Goal: Task Accomplishment & Management: Manage account settings

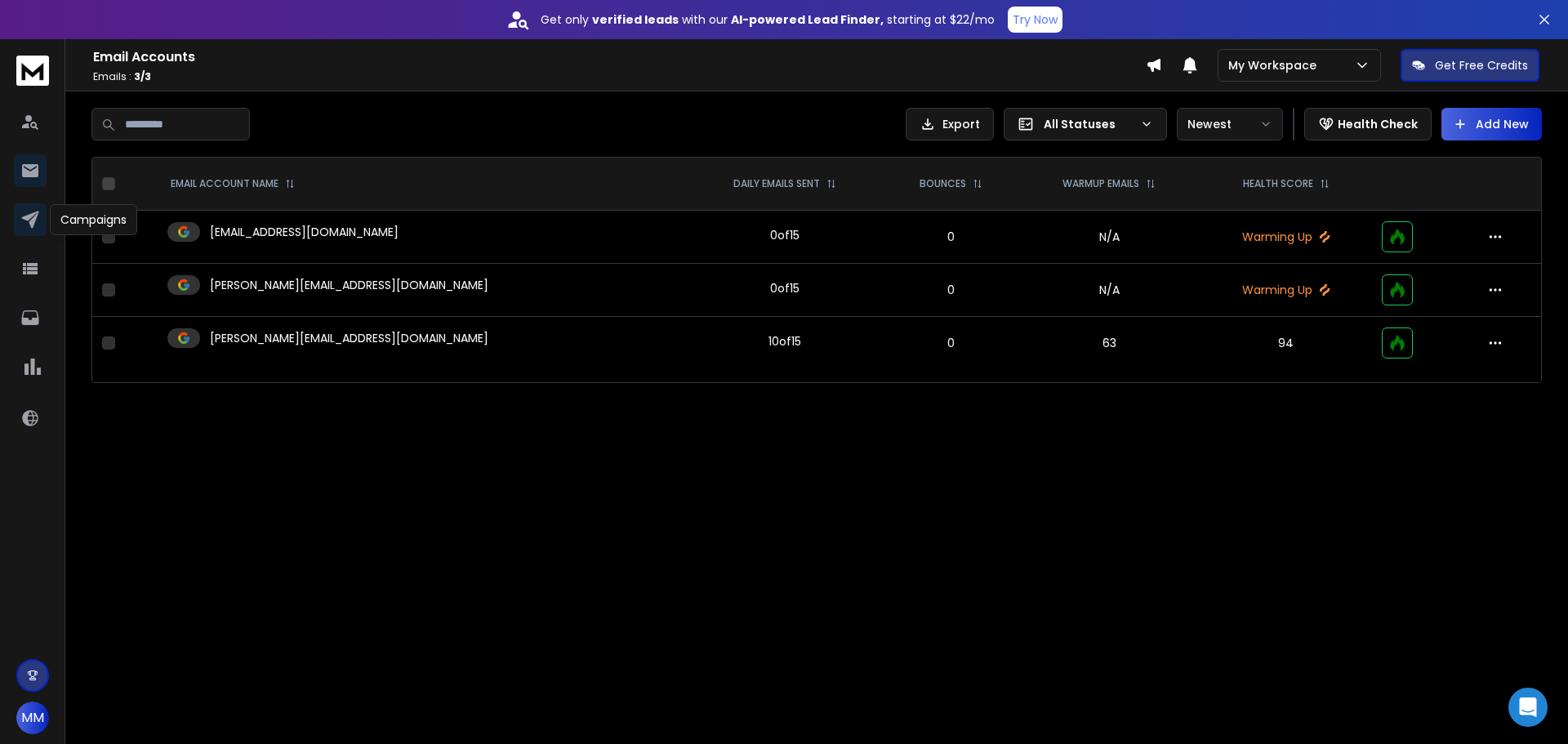
click at [25, 225] on icon at bounding box center [31, 220] width 20 height 20
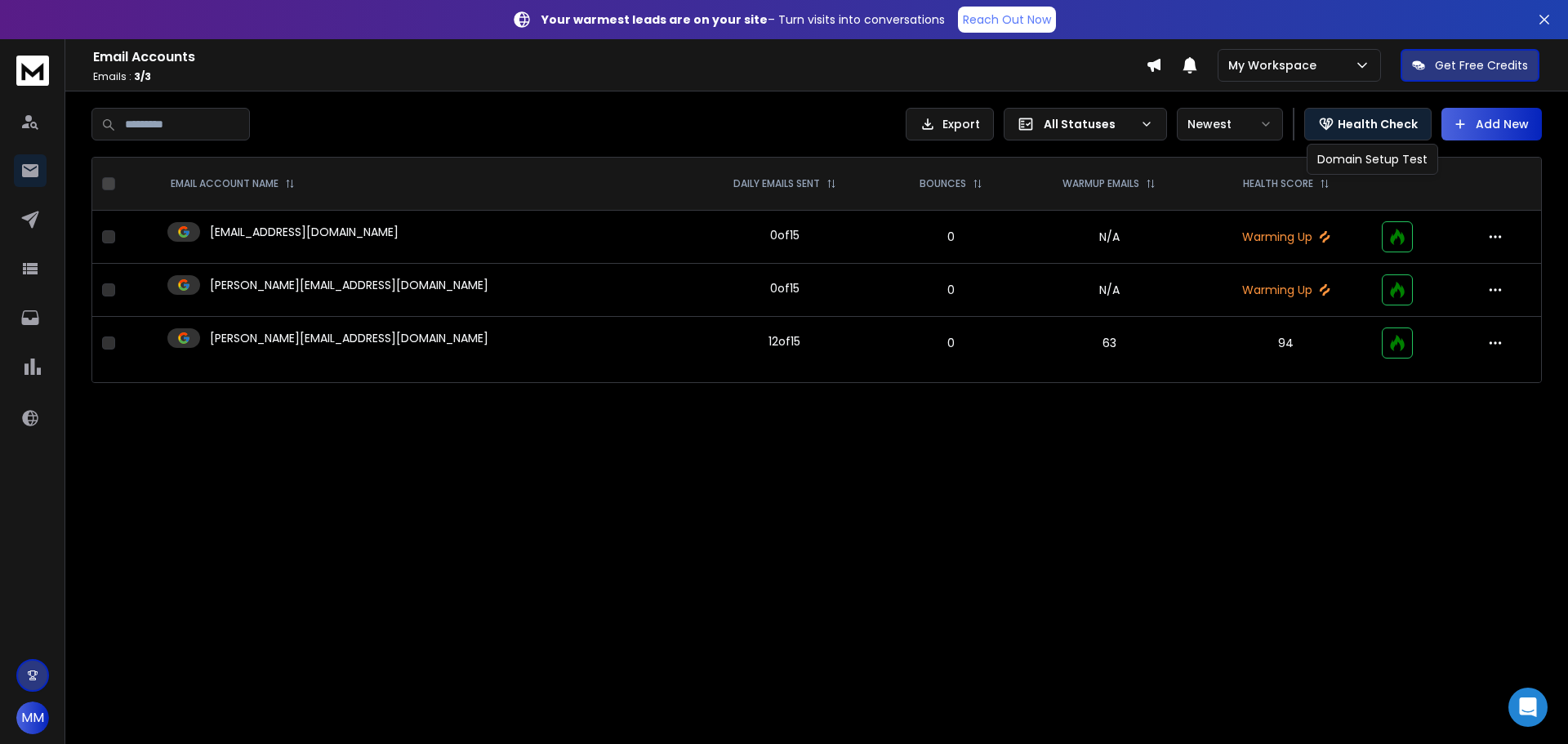
click at [1365, 122] on p "Health Check" at bounding box center [1378, 124] width 80 height 16
click at [892, 337] on p "0" at bounding box center [950, 343] width 116 height 16
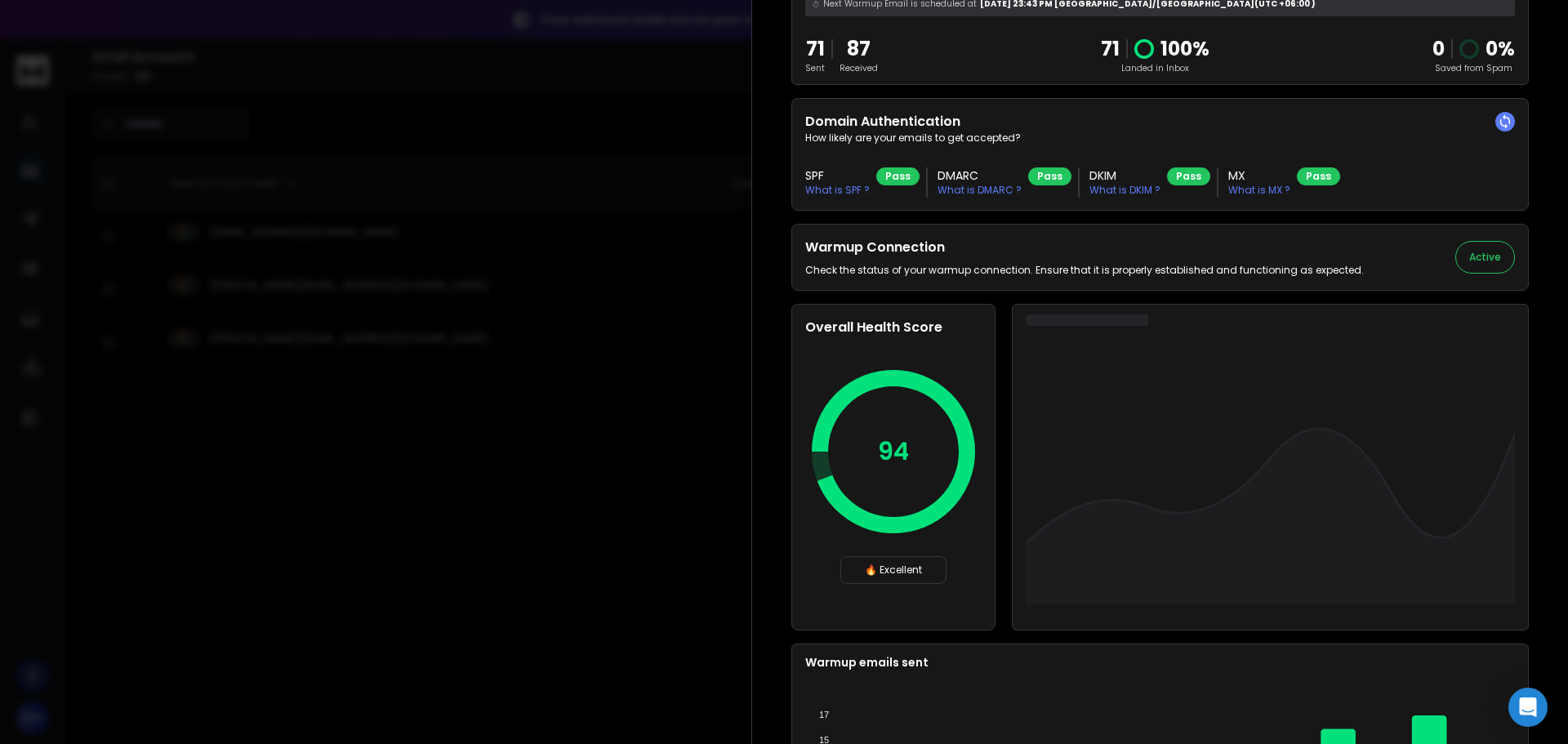
scroll to position [261, 0]
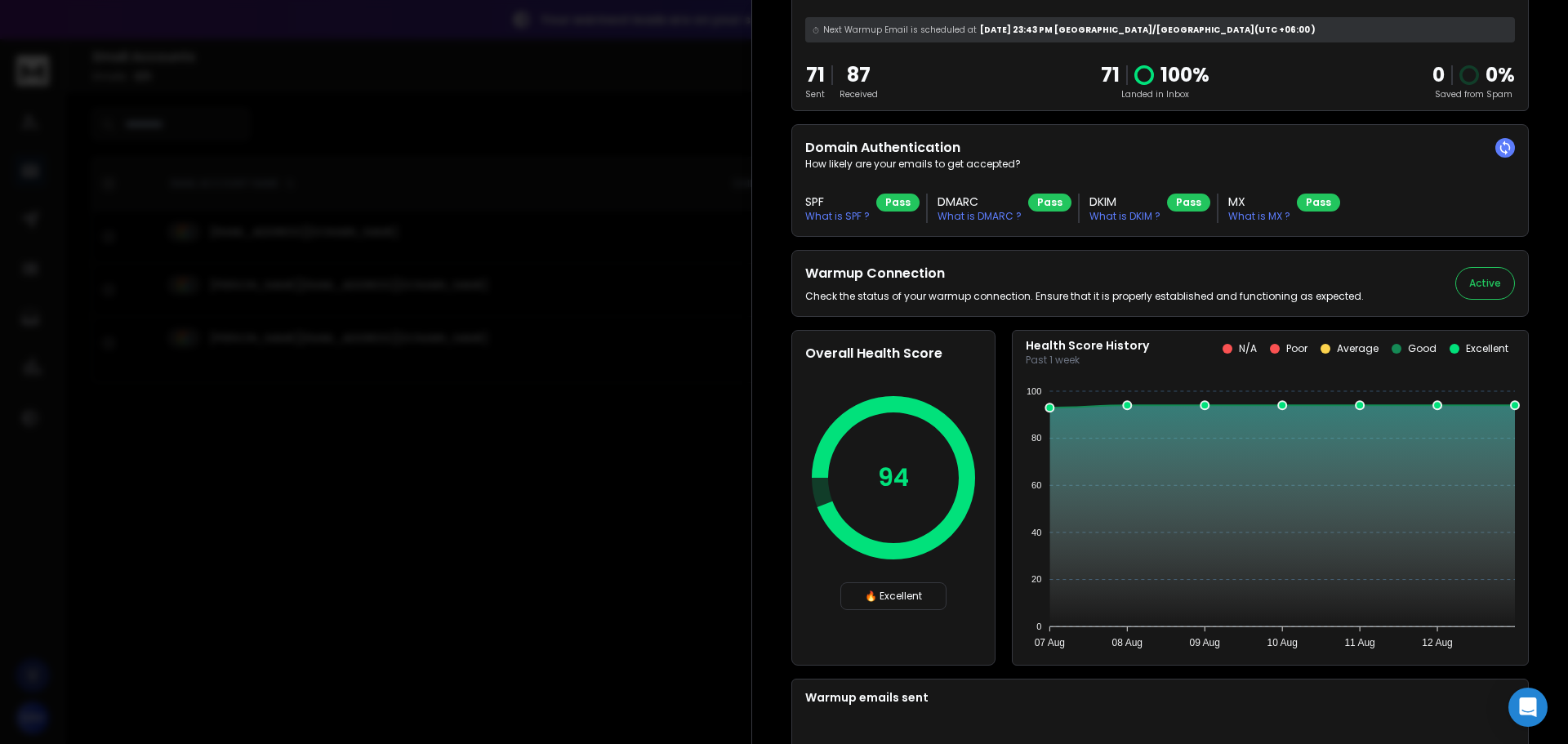
click at [1495, 291] on button "Active" at bounding box center [1485, 283] width 60 height 33
click at [574, 524] on div at bounding box center [784, 372] width 1568 height 744
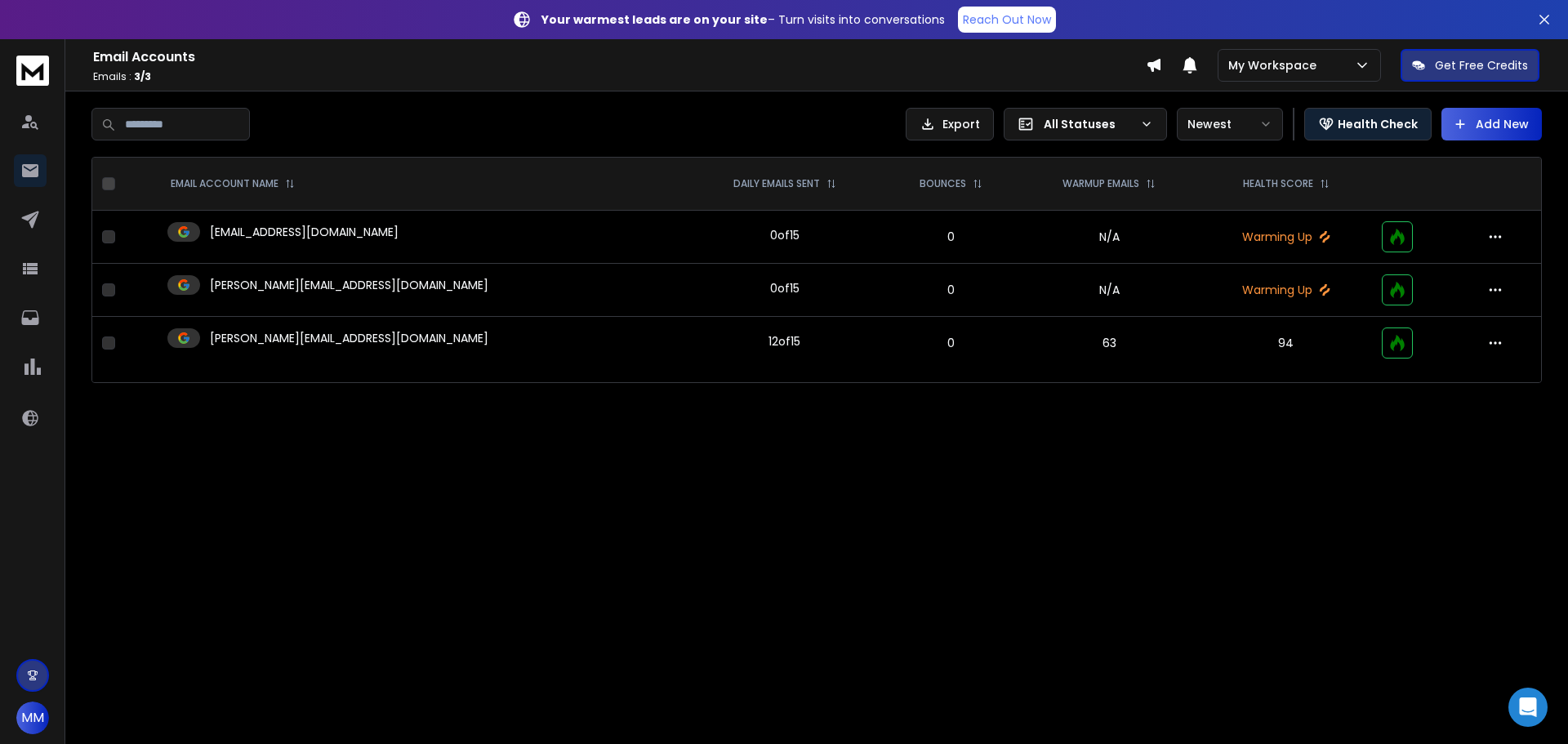
click at [905, 360] on td "0" at bounding box center [950, 343] width 135 height 54
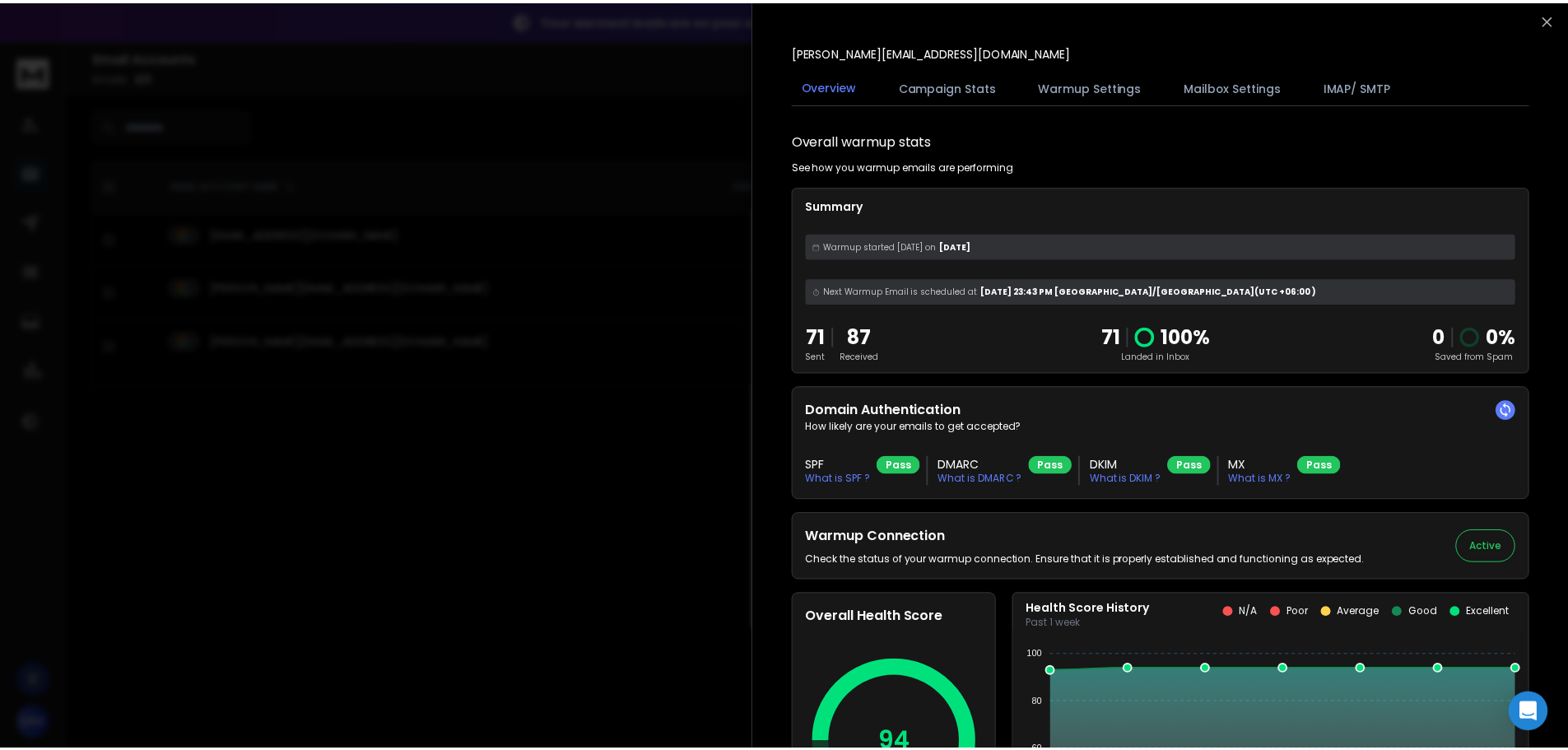
scroll to position [0, 0]
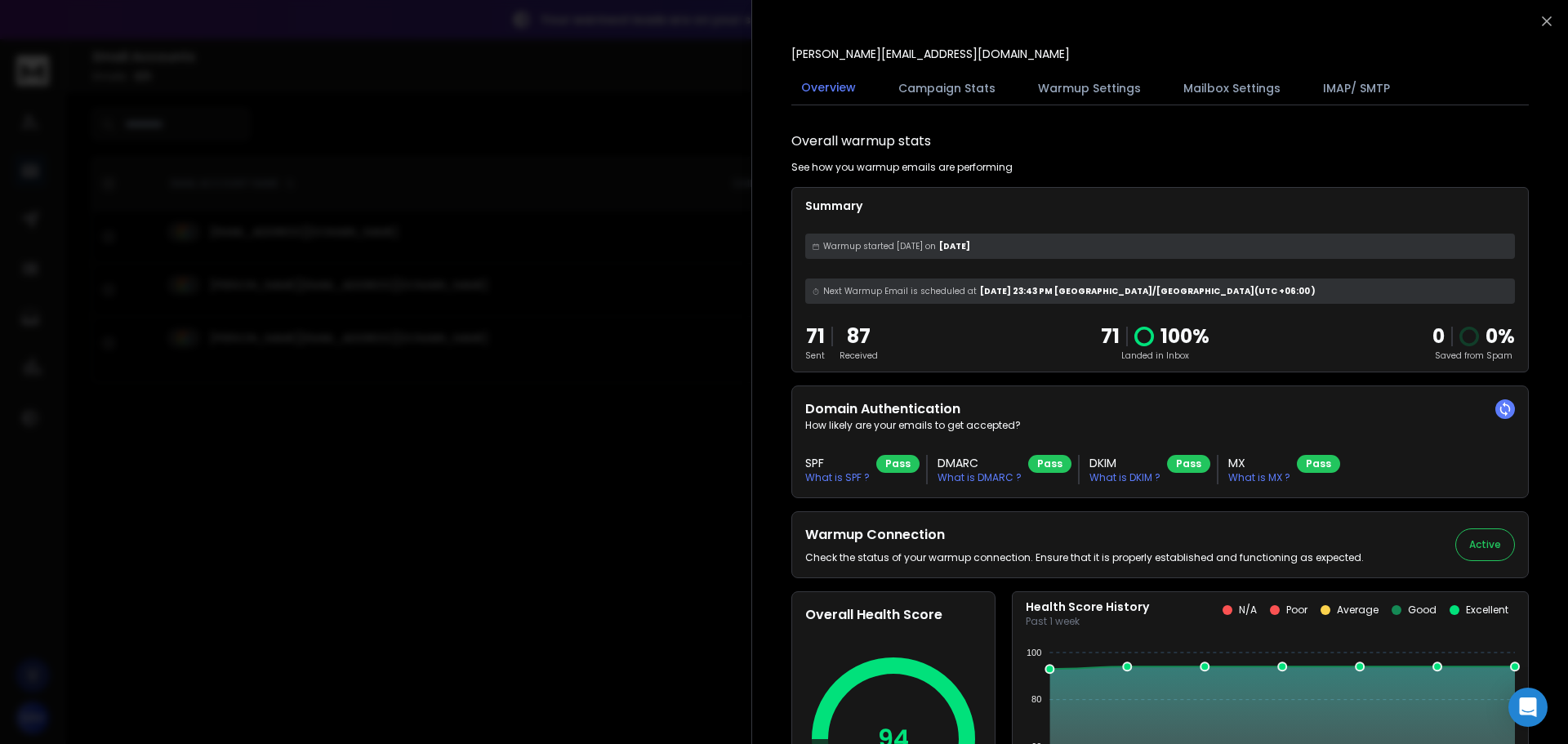
click at [816, 351] on p "Sent" at bounding box center [815, 356] width 20 height 13
click at [823, 328] on div "71 Sent 87 Received" at bounding box center [842, 343] width 73 height 38
drag, startPoint x: 822, startPoint y: 332, endPoint x: 807, endPoint y: 345, distance: 19.8
click at [807, 345] on p "71" at bounding box center [815, 337] width 20 height 26
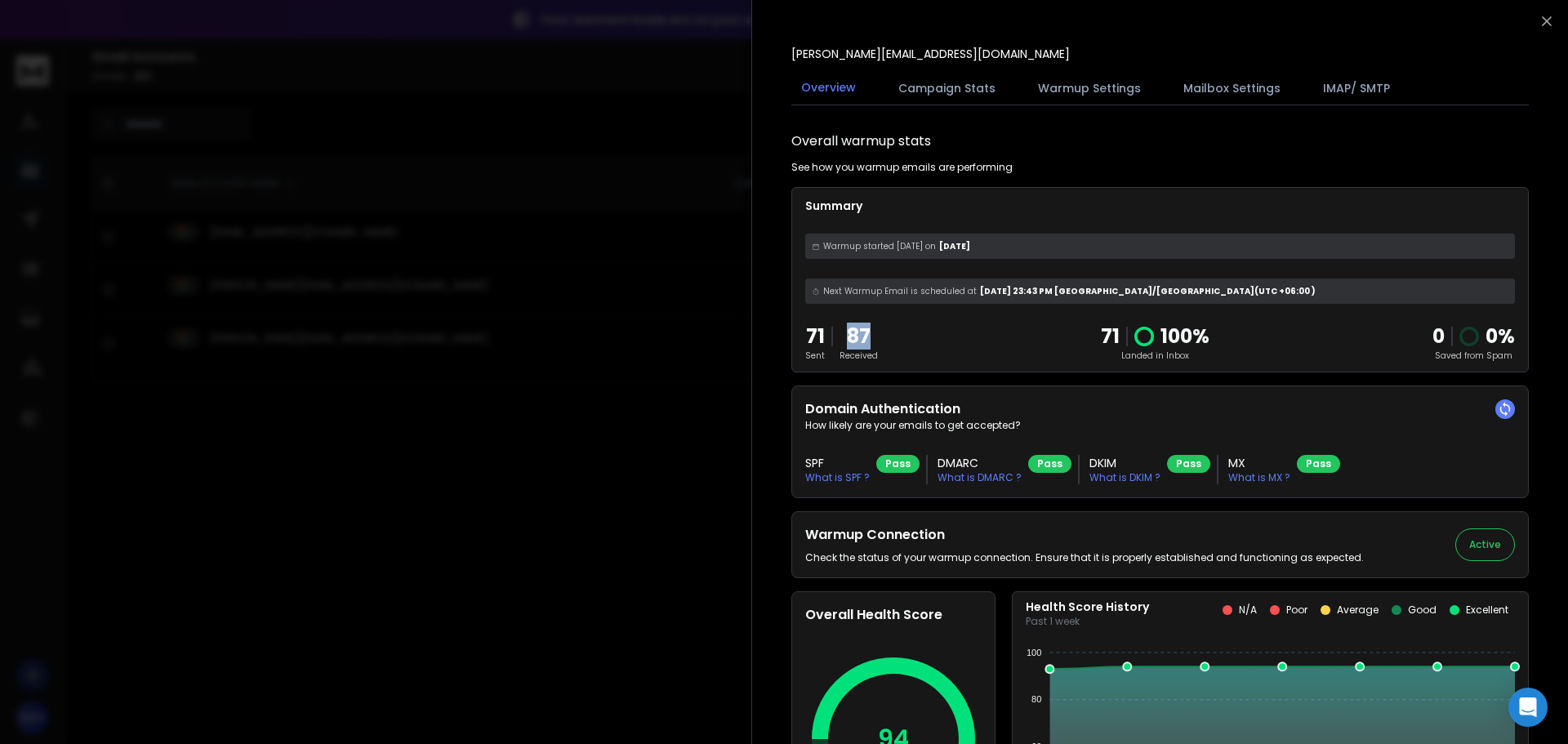
drag, startPoint x: 872, startPoint y: 332, endPoint x: 843, endPoint y: 340, distance: 30.1
click at [843, 340] on p "87" at bounding box center [859, 337] width 38 height 26
click at [1196, 342] on p "100 %" at bounding box center [1184, 337] width 49 height 26
click at [361, 522] on div at bounding box center [784, 372] width 1568 height 744
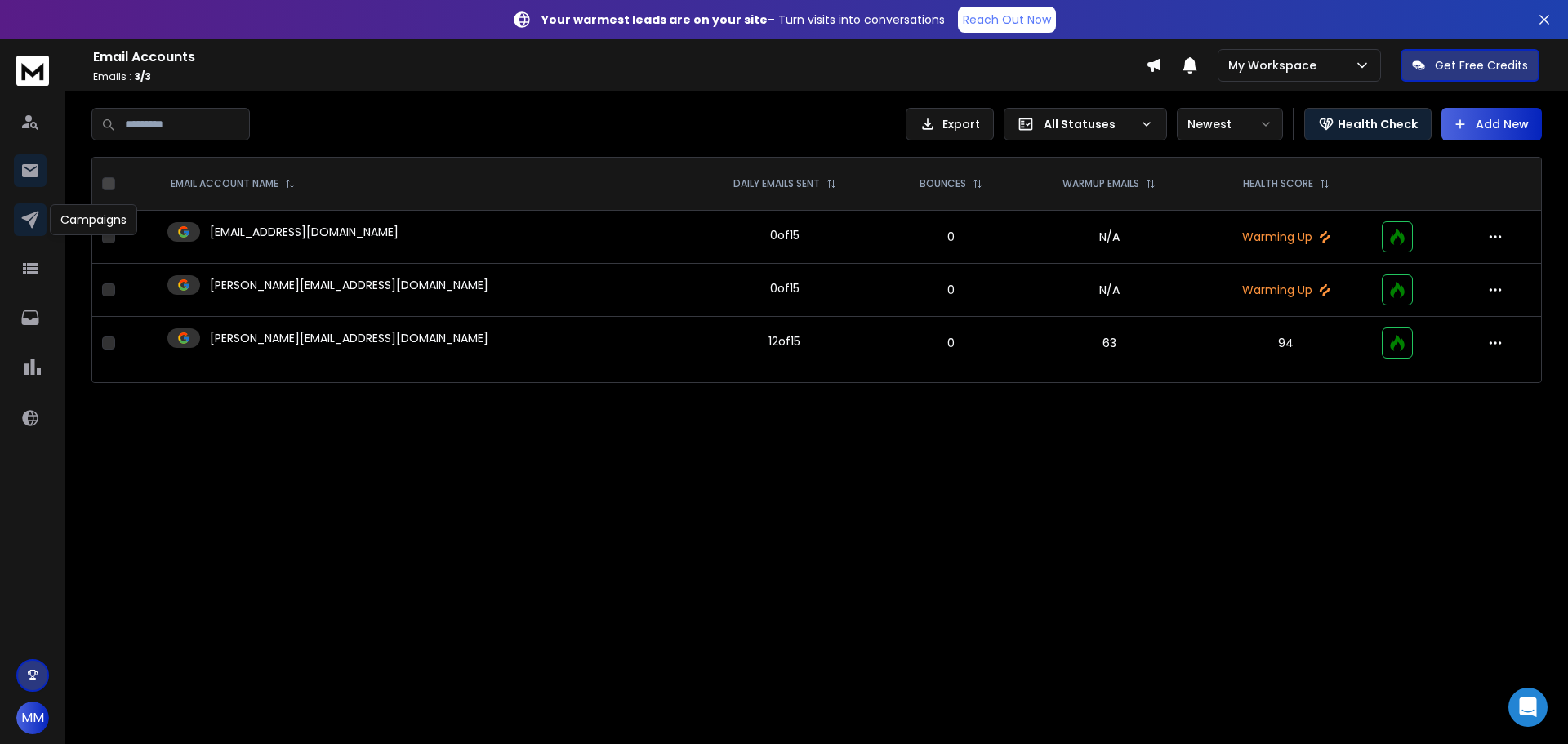
click at [25, 226] on icon at bounding box center [31, 220] width 20 height 20
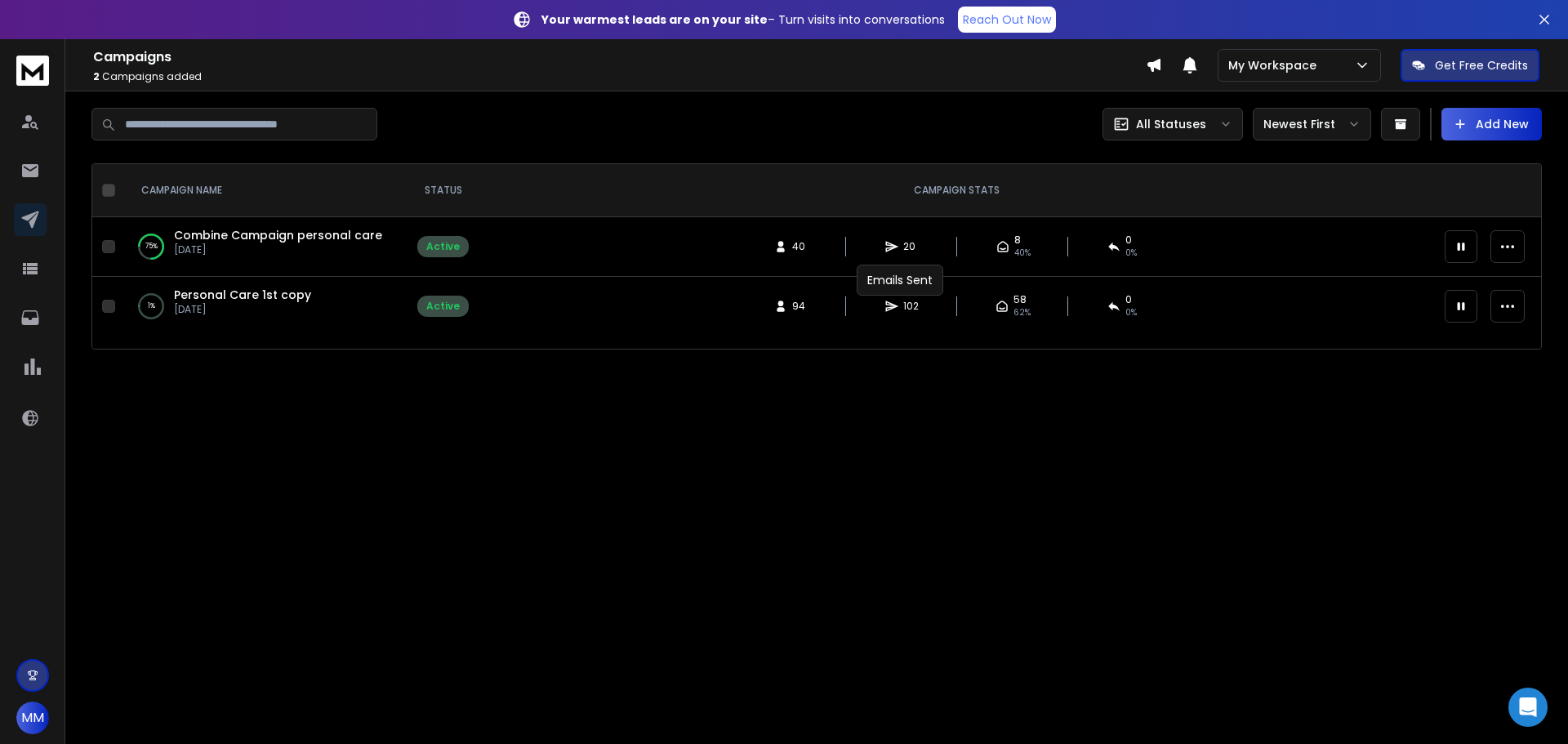
click at [904, 304] on span "102" at bounding box center [911, 306] width 16 height 13
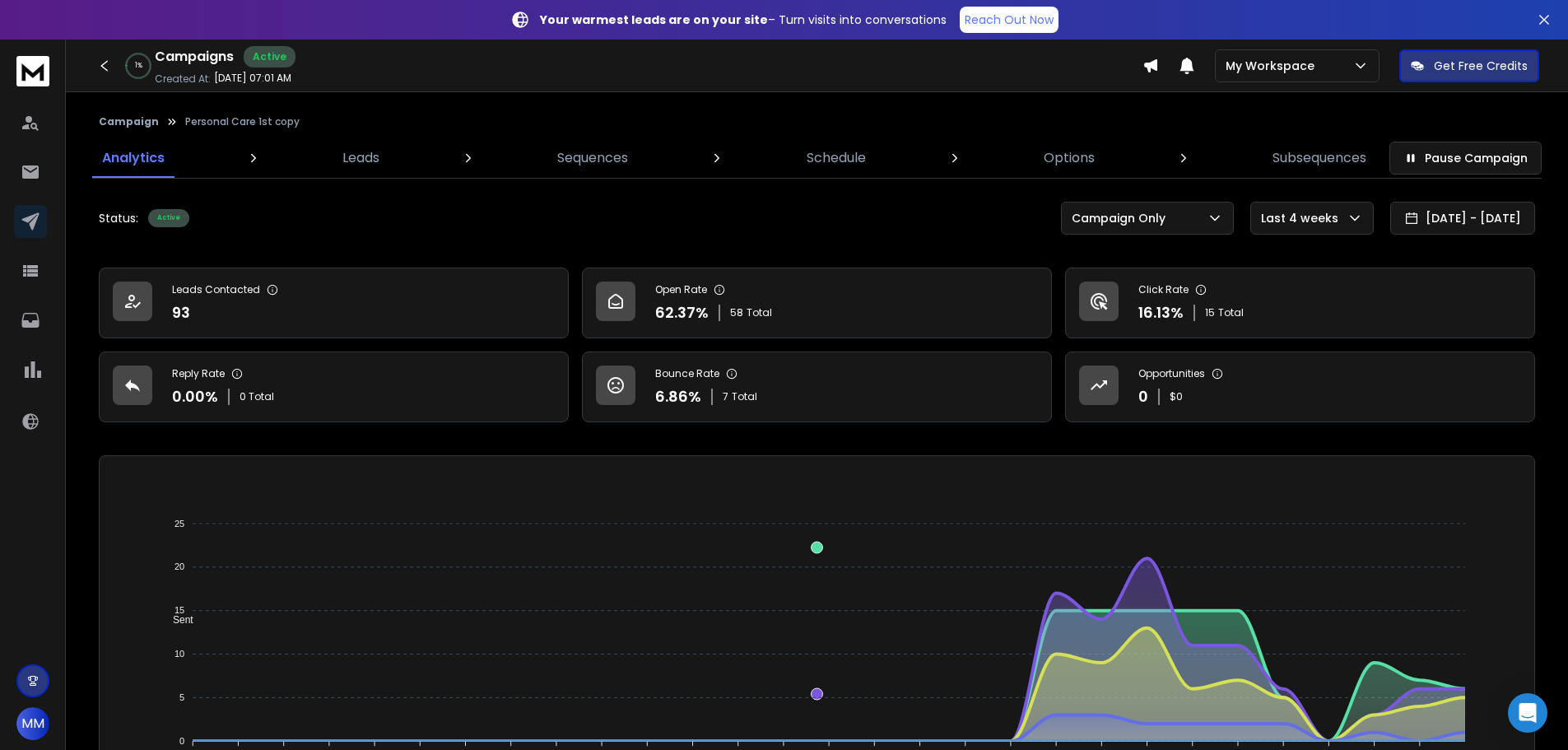
scroll to position [389, 0]
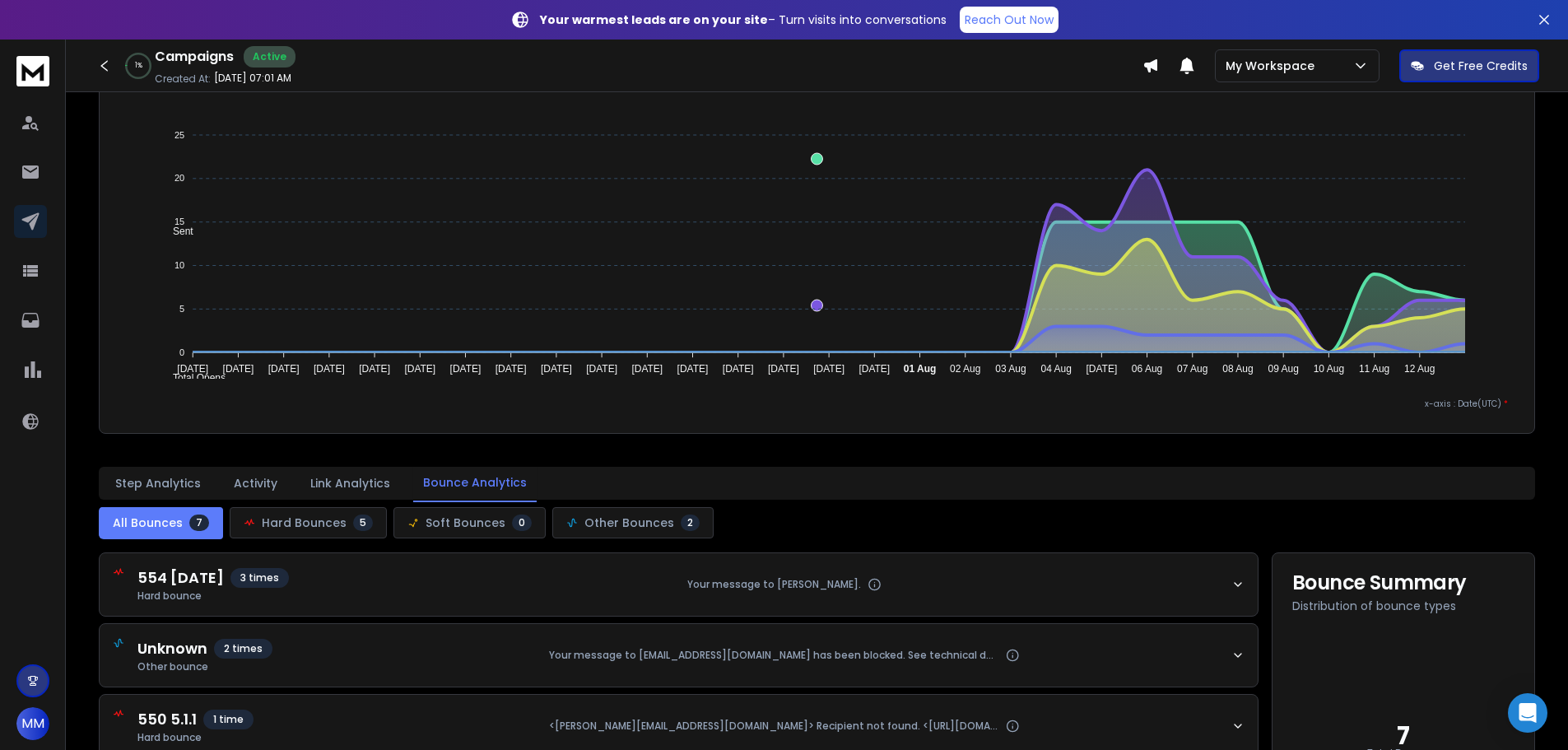
click at [488, 481] on button "Bounce Analytics" at bounding box center [475, 483] width 123 height 38
click at [154, 279] on div "Leads Contacted 93 Open Rate 62.37 % 58 Total Click Rate 16.13 % 15 Total Reply…" at bounding box center [816, 407] width 1436 height 1055
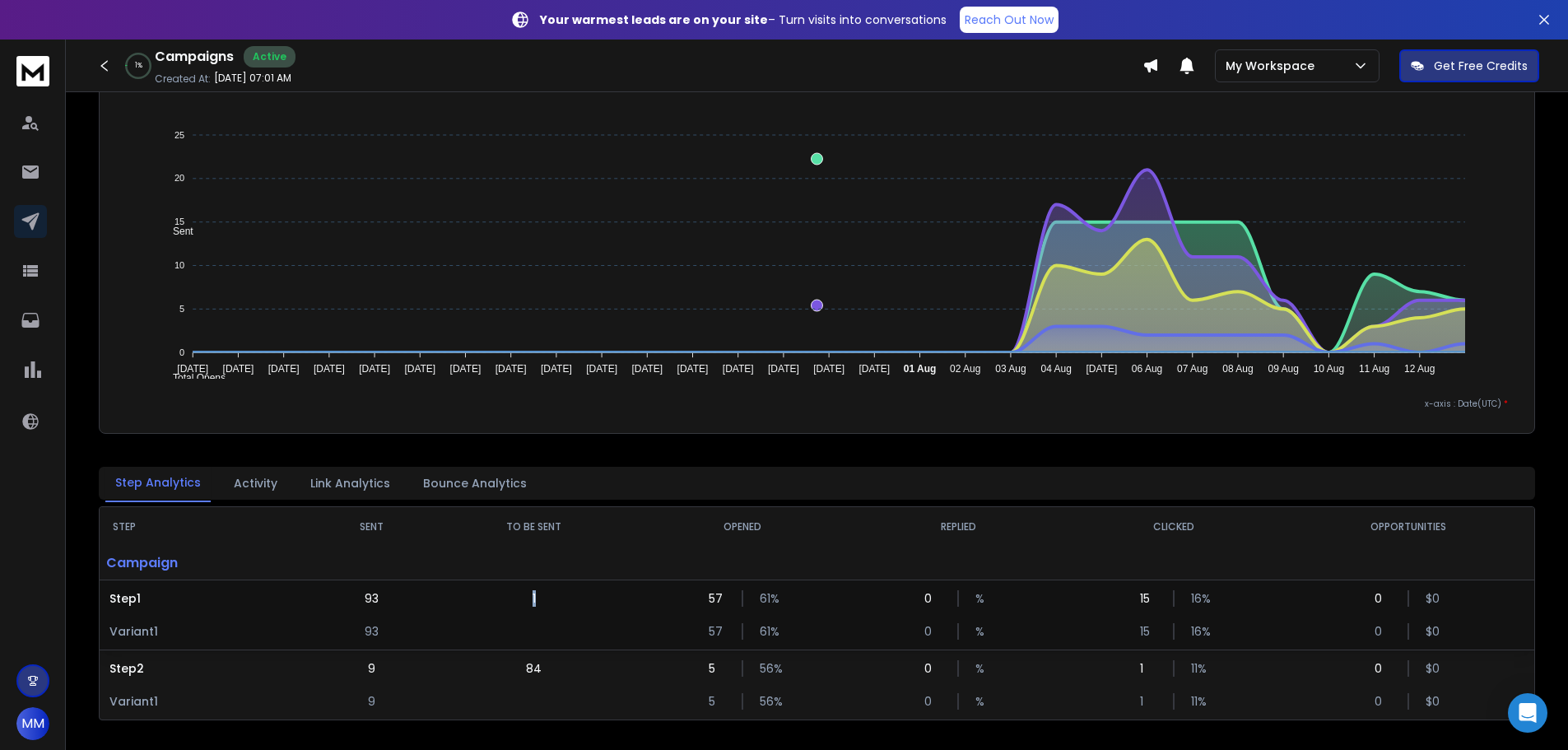
drag, startPoint x: 544, startPoint y: 602, endPoint x: 529, endPoint y: 600, distance: 15.1
click at [529, 600] on div "1" at bounding box center [533, 599] width 182 height 16
click at [519, 596] on div "1" at bounding box center [533, 599] width 182 height 16
drag, startPoint x: 380, startPoint y: 667, endPoint x: 343, endPoint y: 682, distance: 39.9
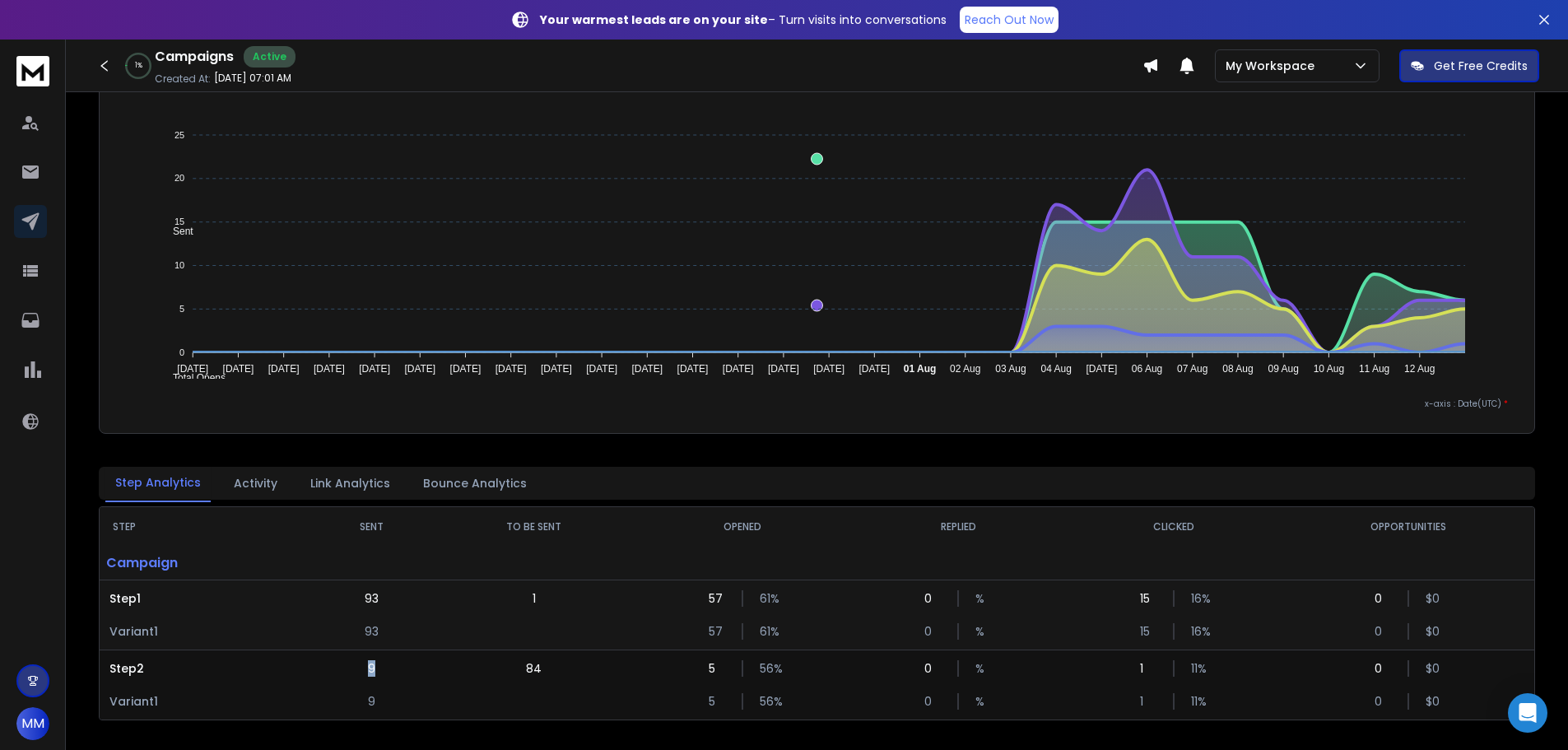
click at [343, 682] on td "9 9" at bounding box center [372, 685] width 124 height 70
click at [356, 670] on div "9 9" at bounding box center [371, 685] width 104 height 49
drag, startPoint x: 582, startPoint y: 666, endPoint x: 530, endPoint y: 674, distance: 52.6
click at [530, 674] on div "84" at bounding box center [533, 669] width 182 height 16
click at [571, 615] on td "1" at bounding box center [534, 616] width 202 height 70
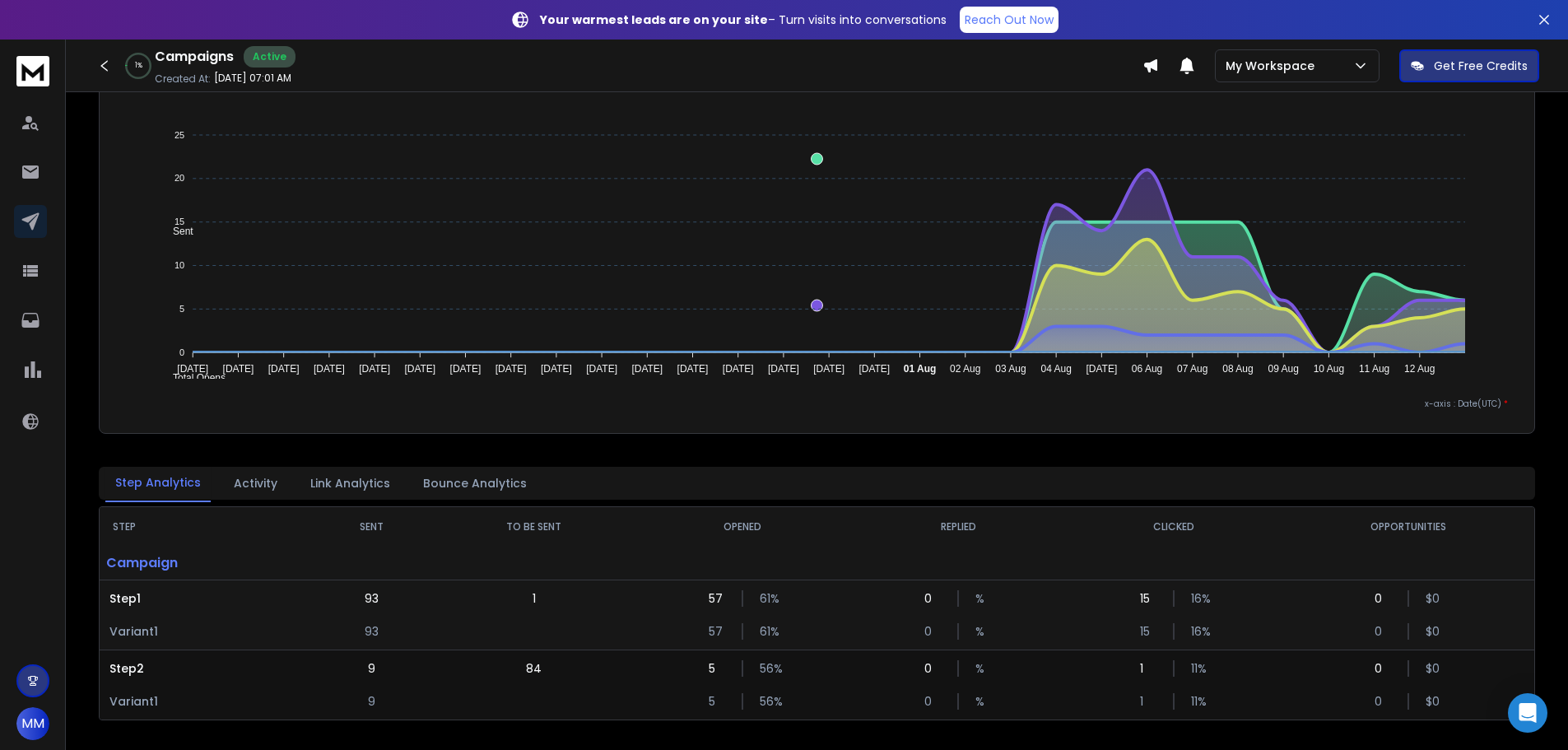
click at [558, 680] on td "84" at bounding box center [534, 685] width 202 height 70
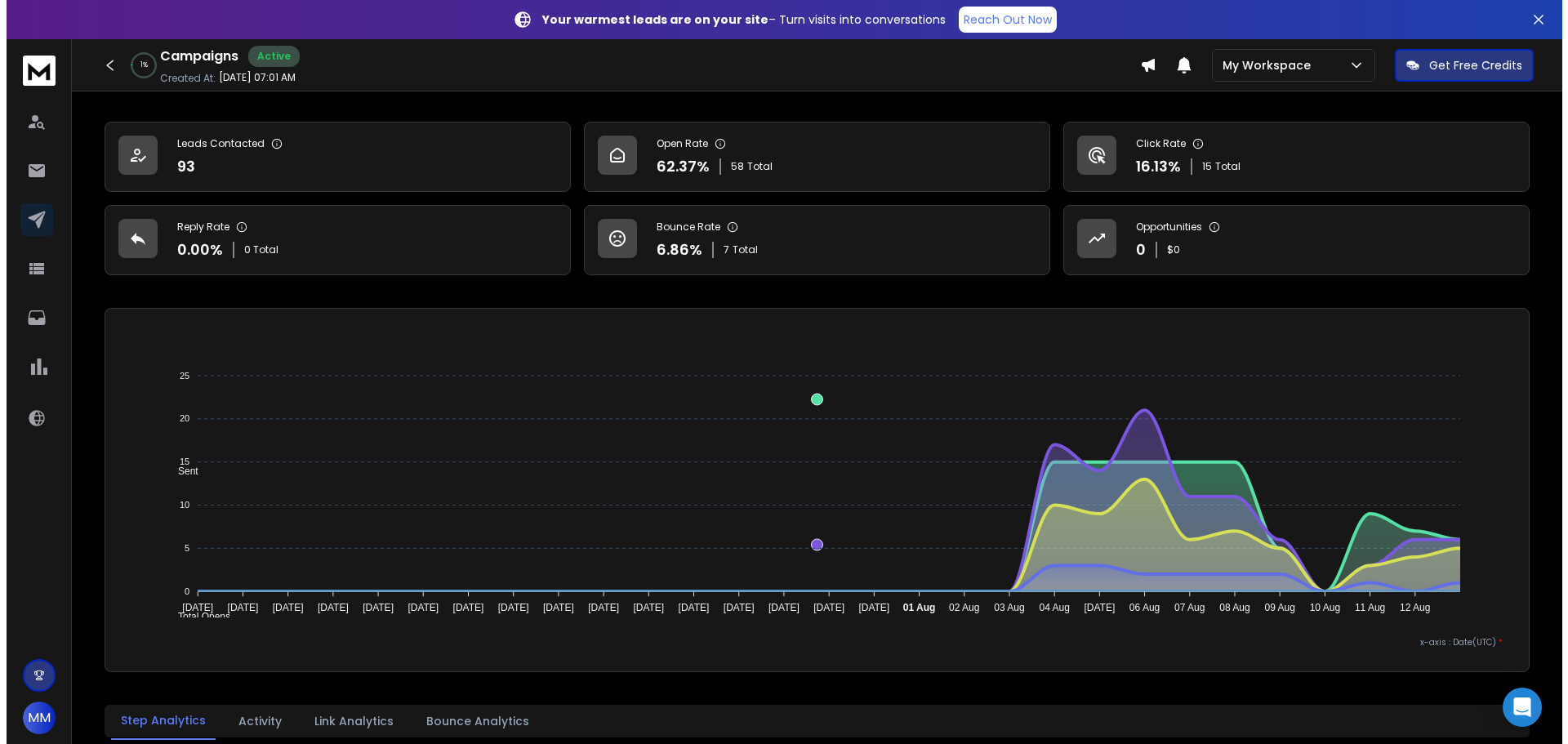
scroll to position [0, 0]
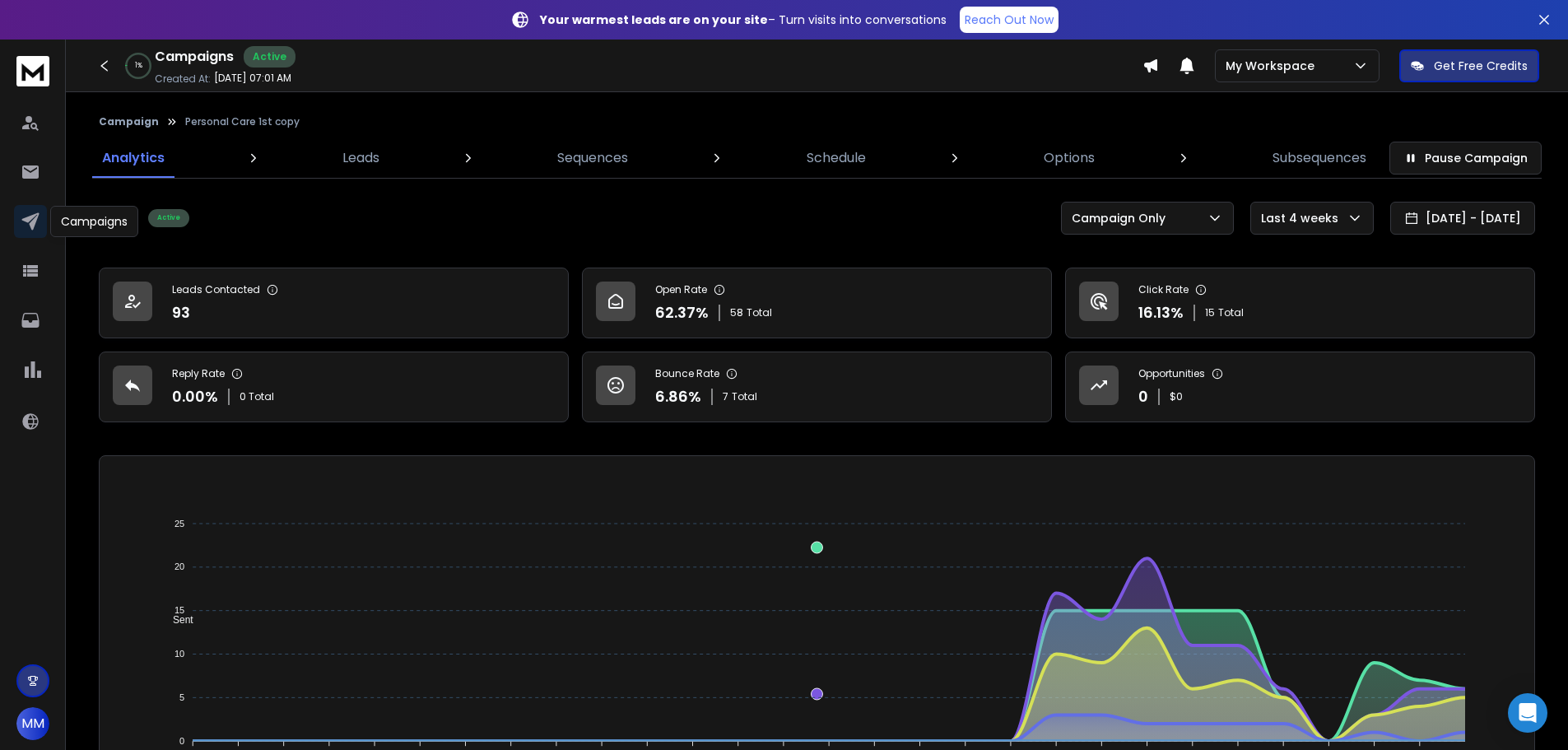
click at [21, 220] on icon at bounding box center [31, 221] width 20 height 20
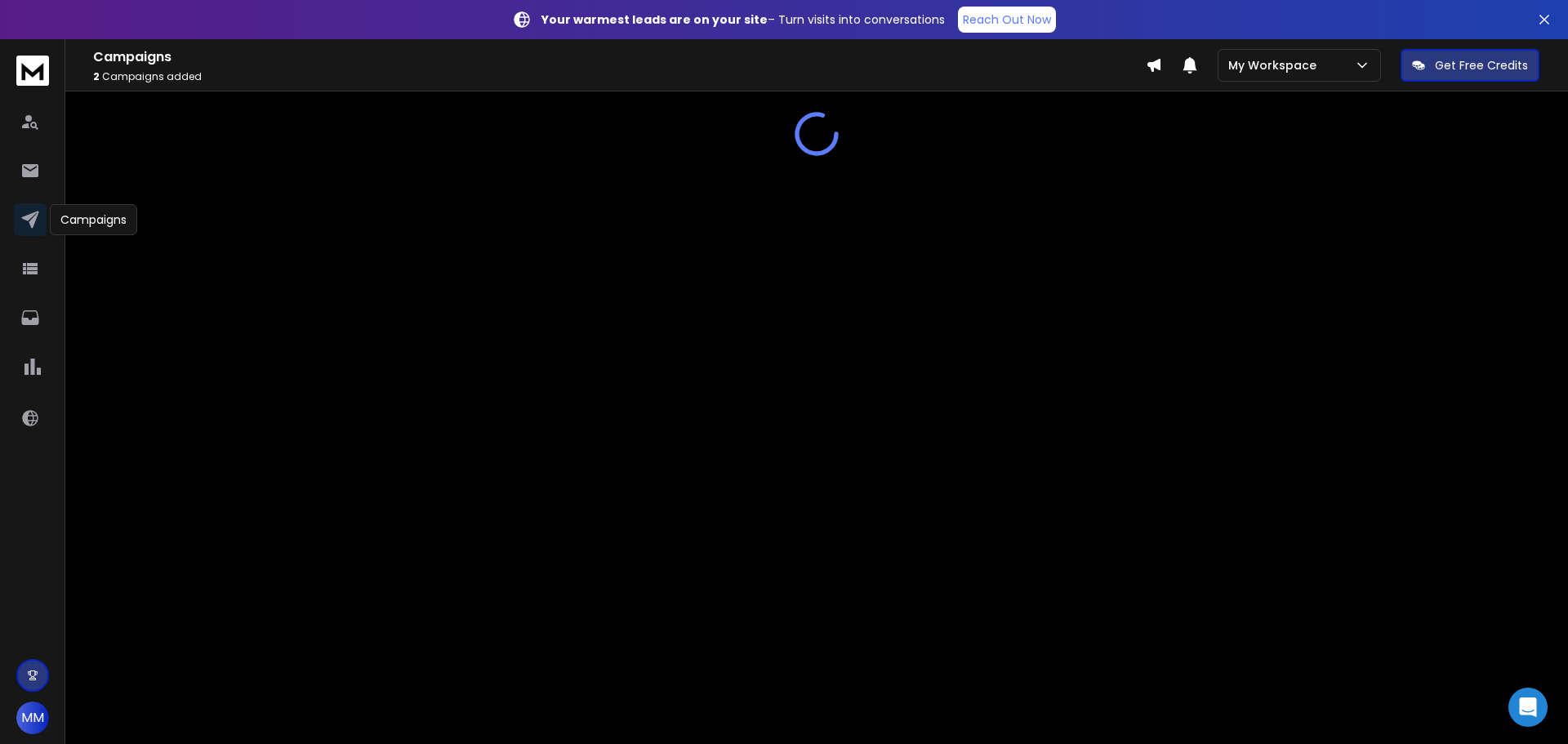
click at [31, 217] on icon at bounding box center [29, 219] width 17 height 17
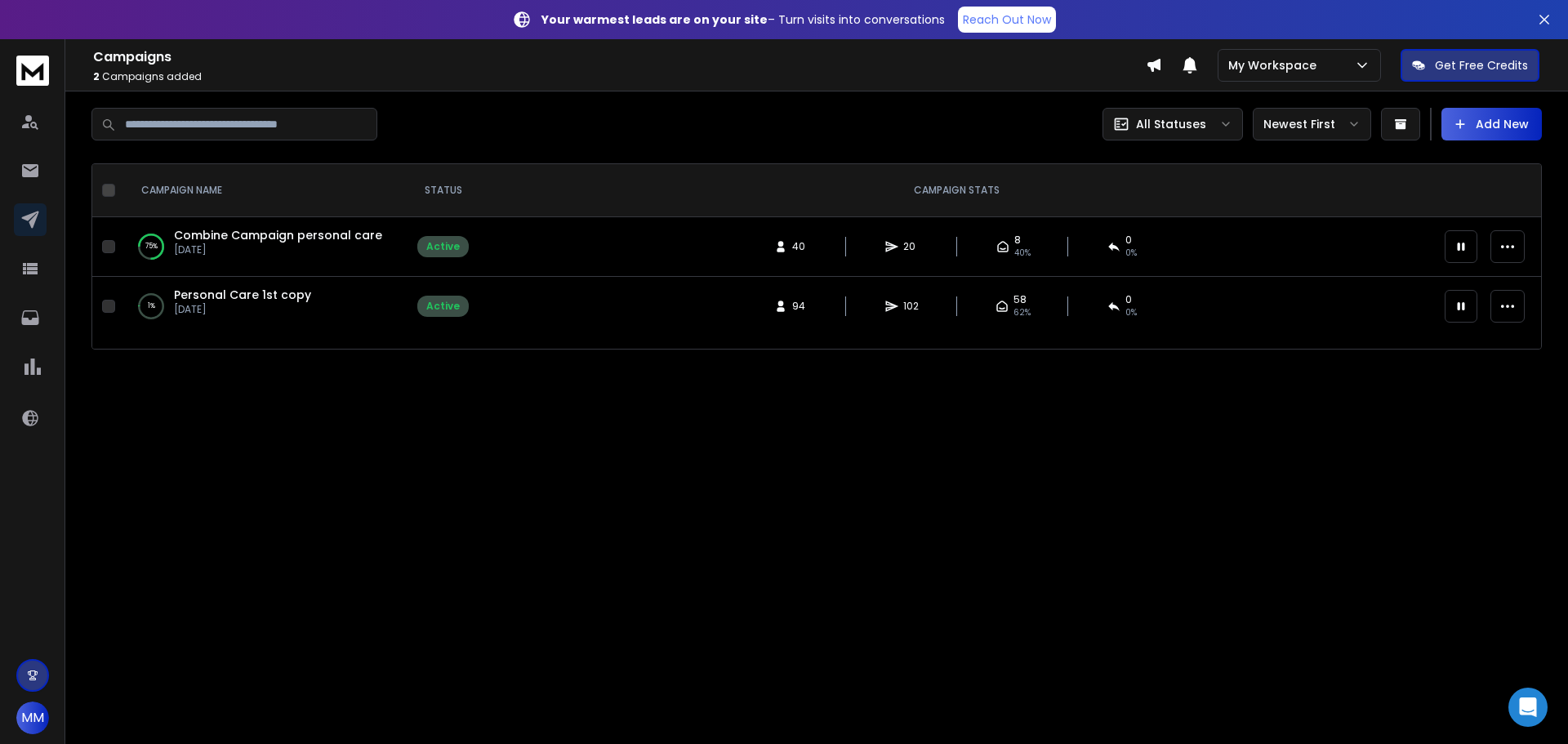
click at [249, 299] on span "Personal Care 1st copy" at bounding box center [242, 295] width 137 height 16
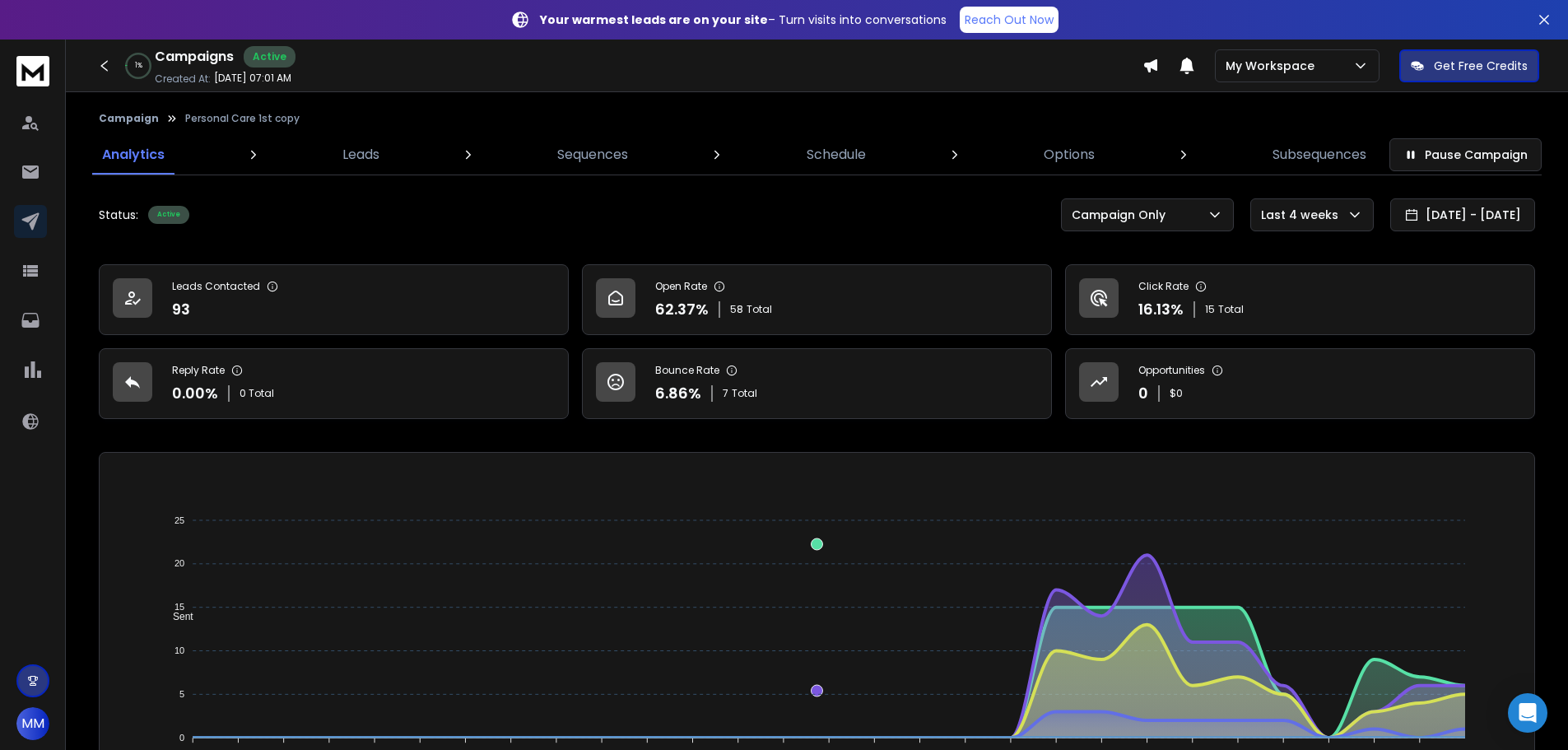
scroll to position [389, 0]
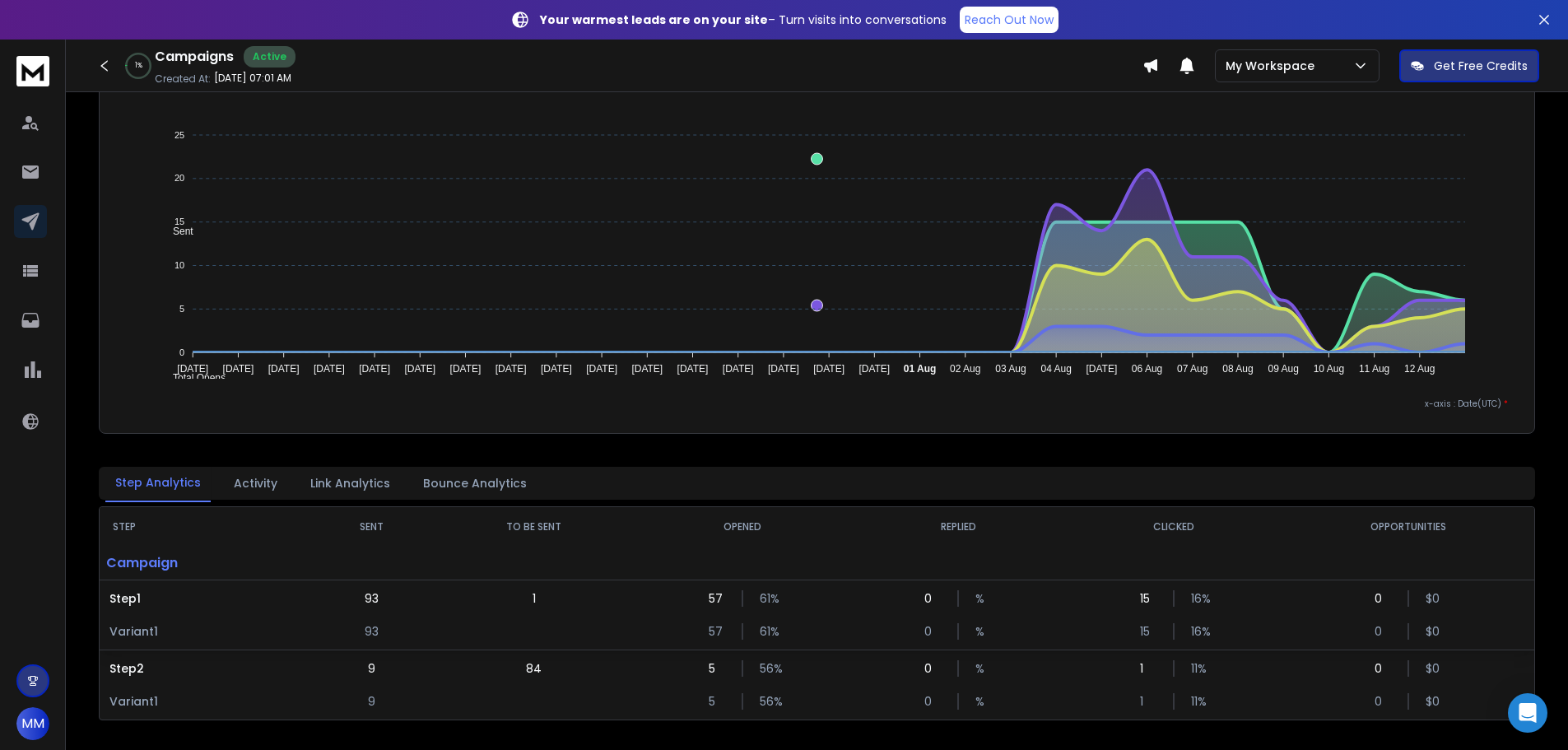
click at [264, 489] on button "Activity" at bounding box center [255, 484] width 63 height 37
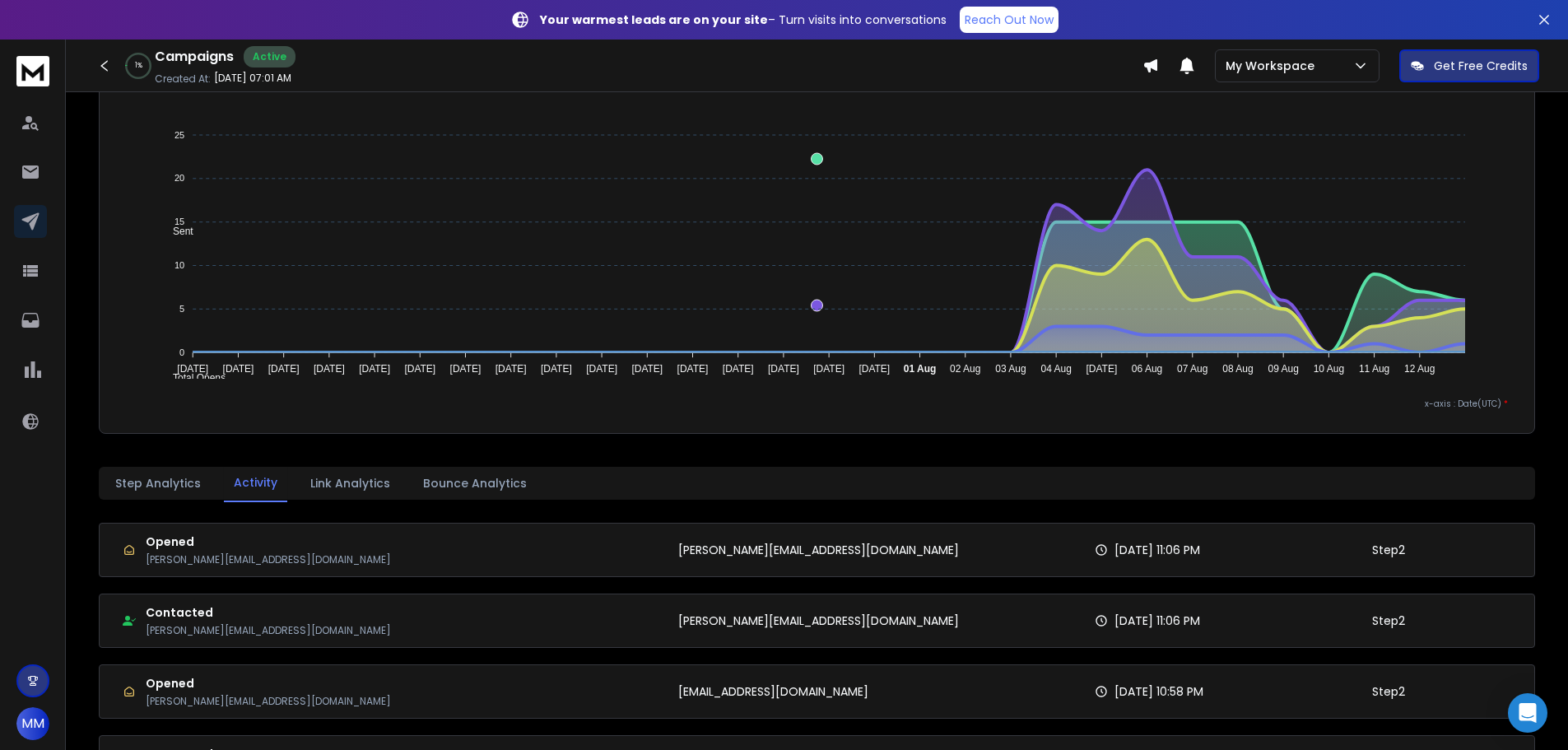
click at [752, 544] on p "jim@cleobella.com" at bounding box center [818, 550] width 281 height 16
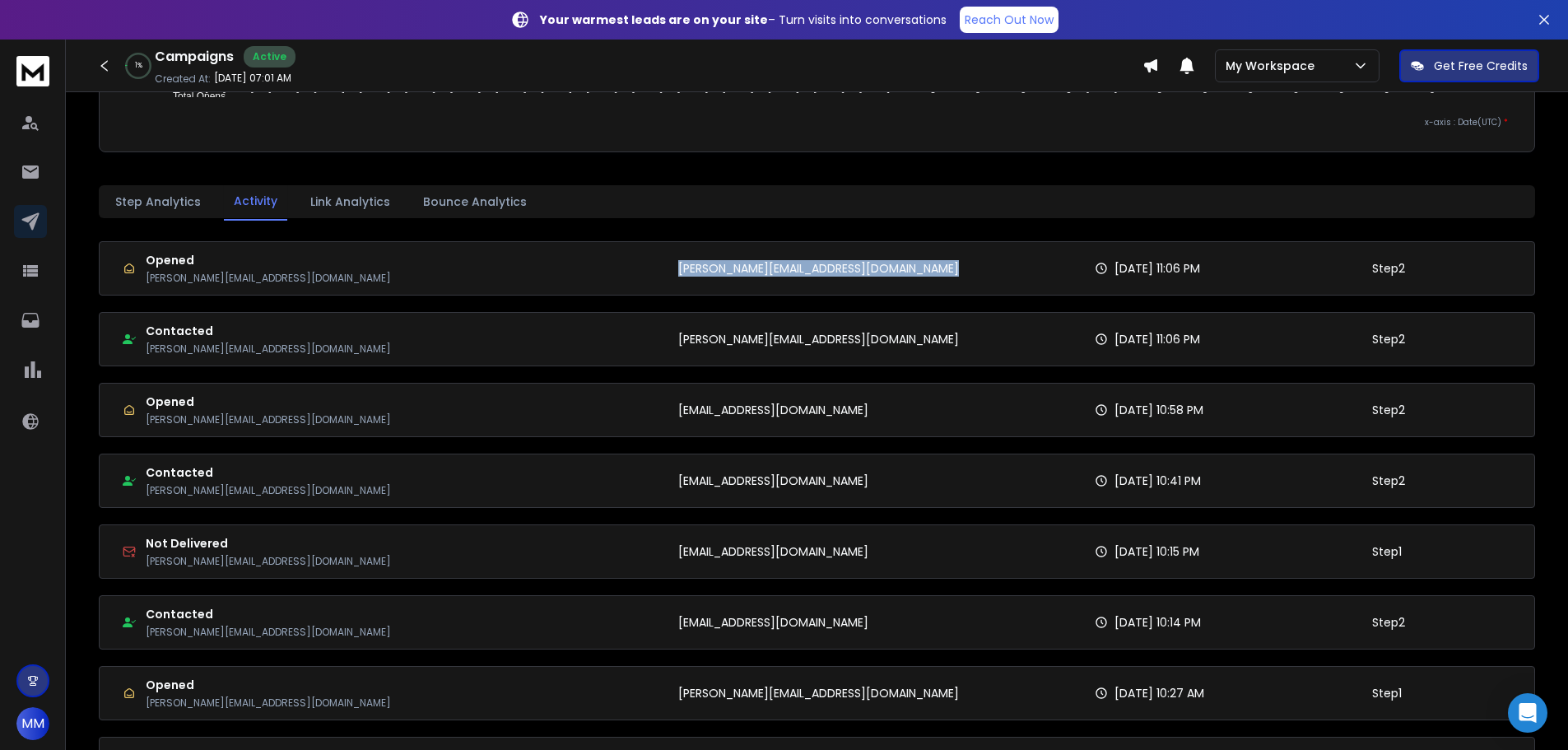
scroll to position [718, 0]
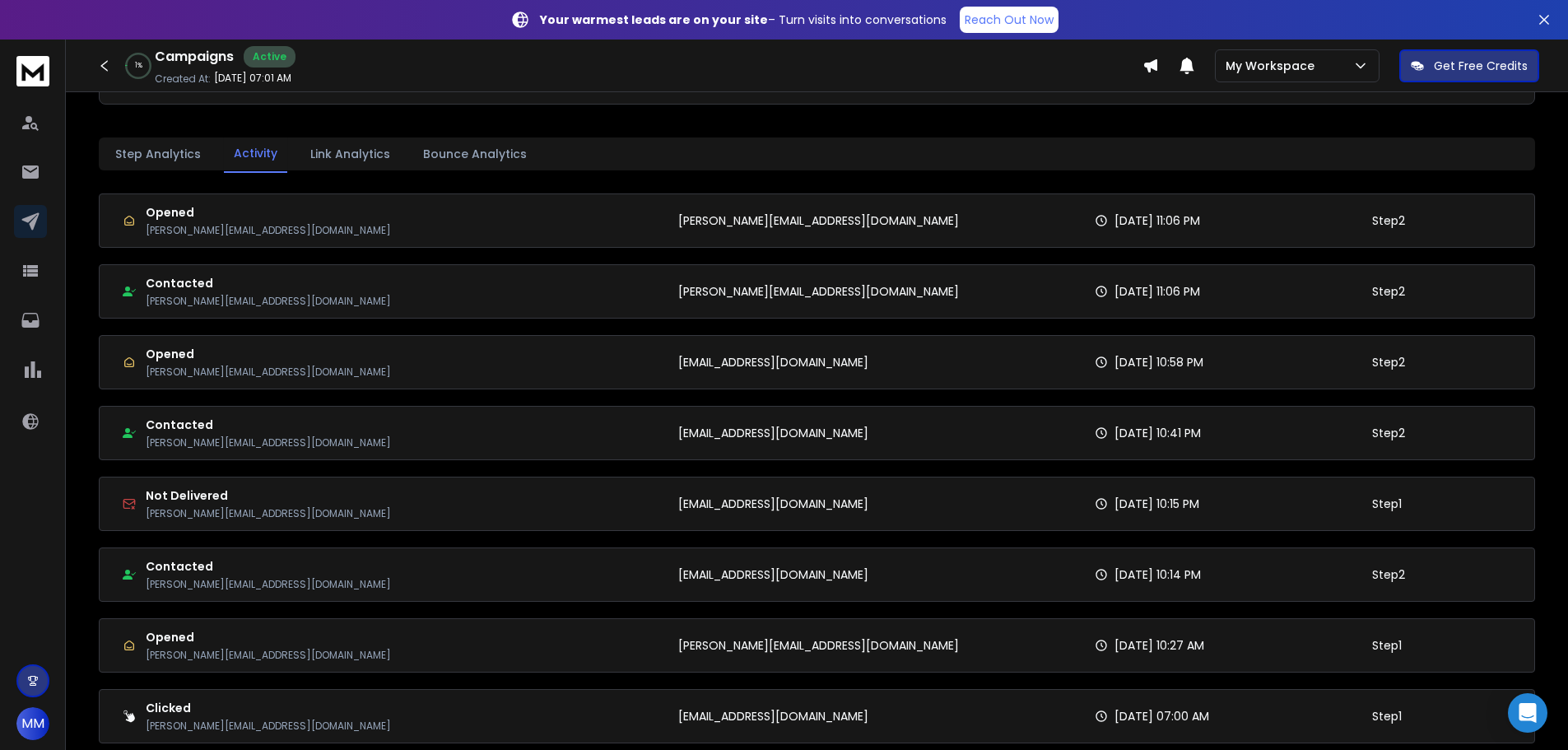
click at [721, 361] on p "jgomez@edwardsgarment.com" at bounding box center [773, 362] width 190 height 16
click at [745, 495] on div "Not Delivered sophie@fbaelevate.org jgomez@edwardsgarment.com Aug 13, 2025, 10:…" at bounding box center [816, 503] width 1436 height 54
drag, startPoint x: 745, startPoint y: 495, endPoint x: 747, endPoint y: 509, distance: 14.1
click at [746, 495] on div "Not Delivered sophie@fbaelevate.org jgomez@edwardsgarment.com Aug 13, 2025, 10:…" at bounding box center [816, 503] width 1436 height 54
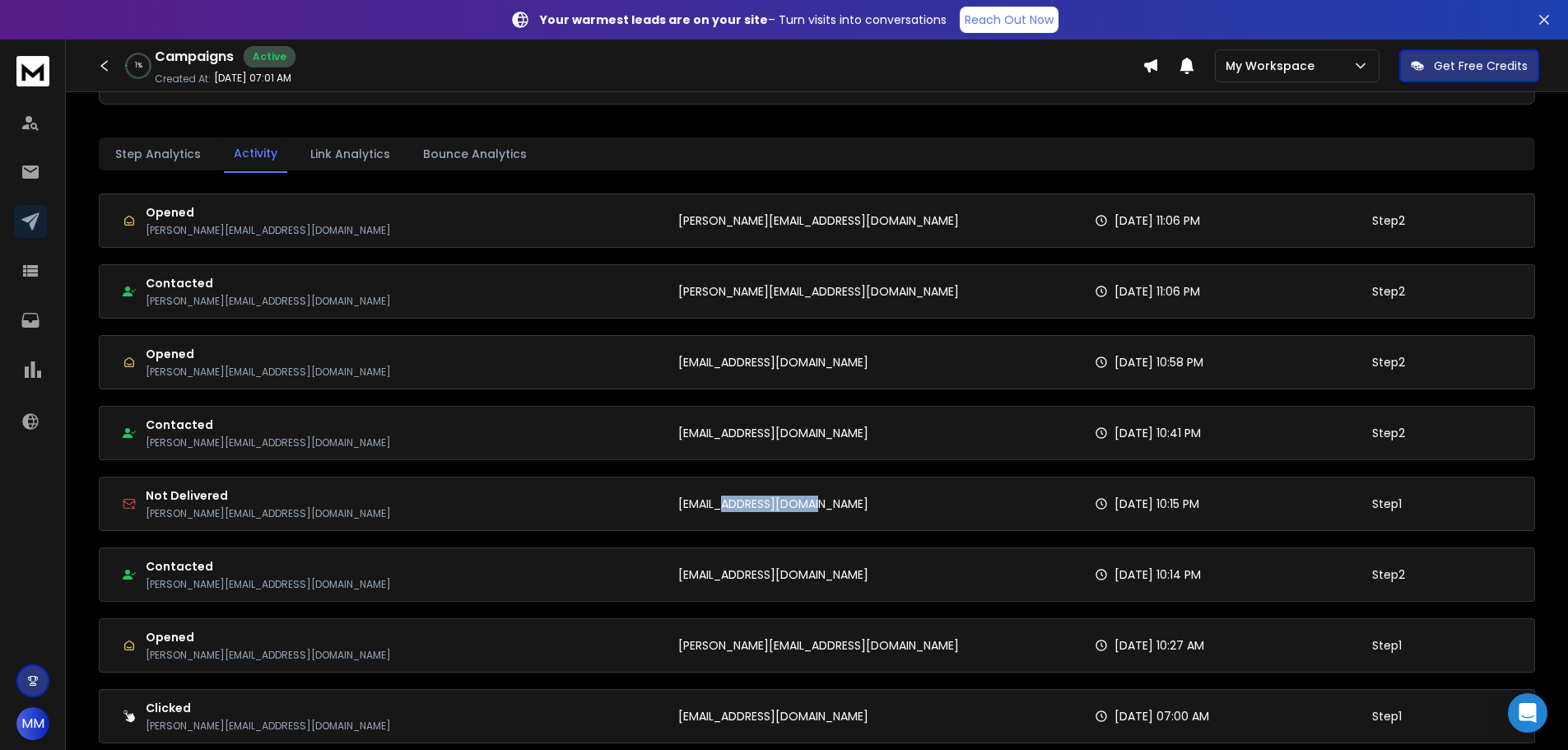
click at [747, 509] on p "jgomez@edwardsgarment.com" at bounding box center [773, 504] width 190 height 16
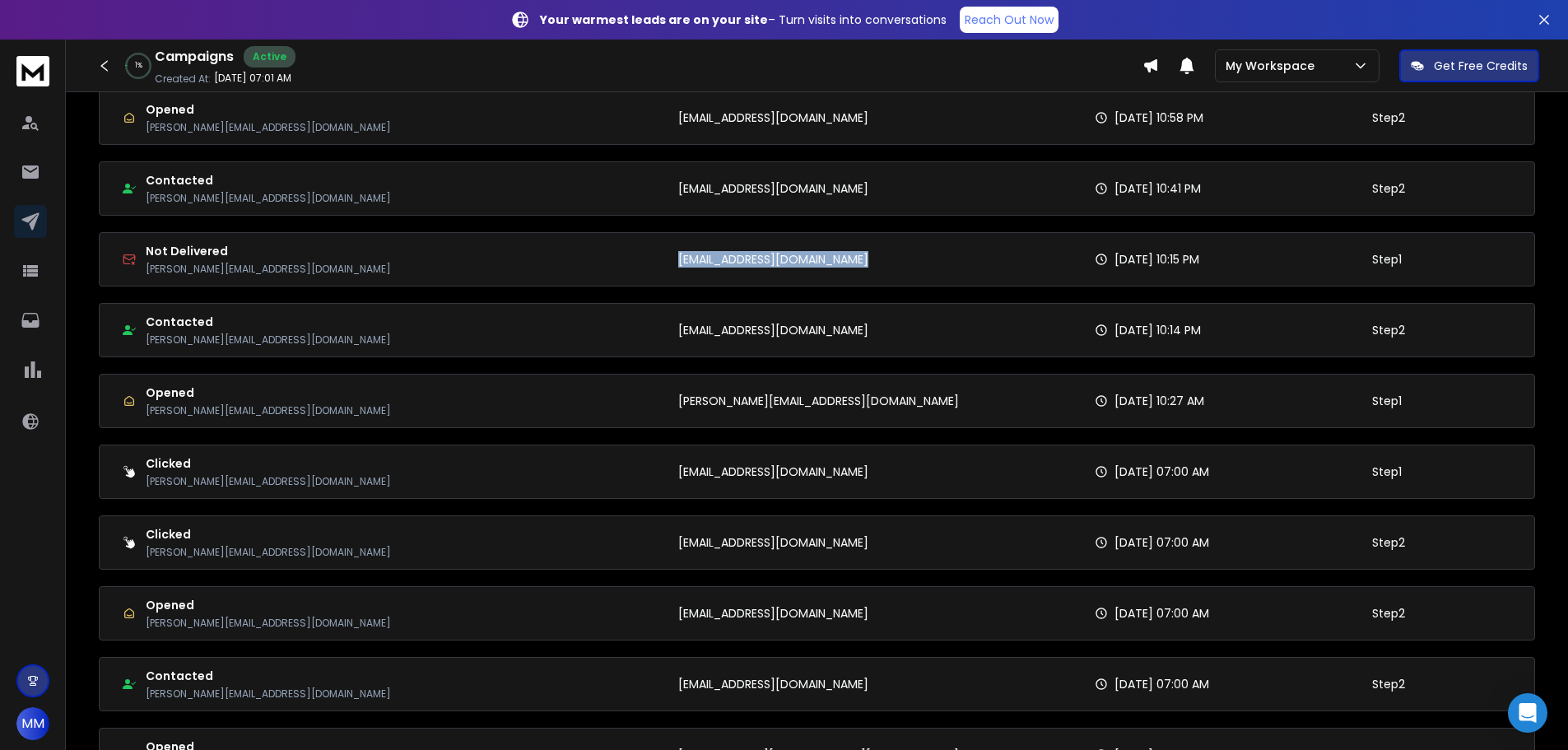
scroll to position [1130, 0]
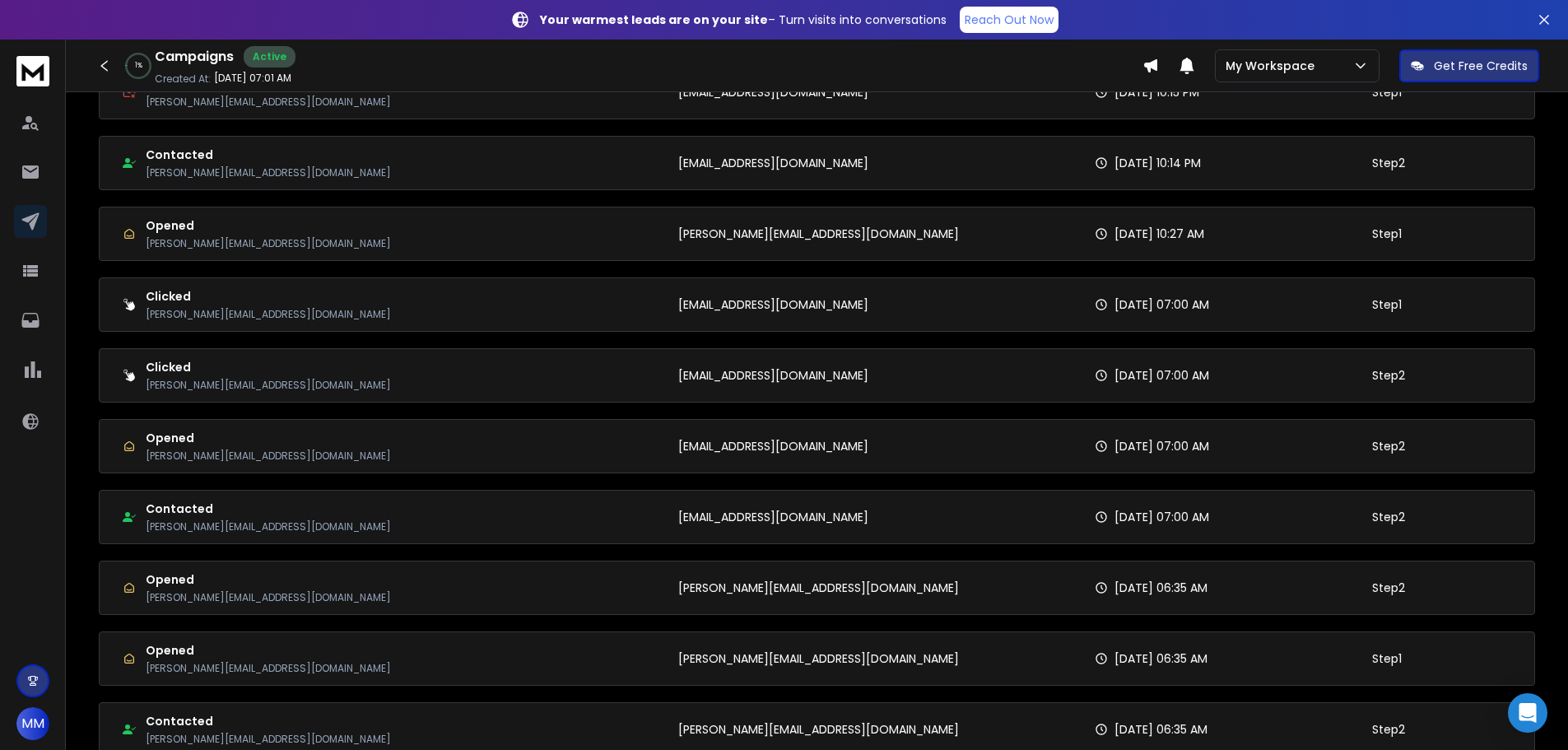
click at [756, 304] on p "jreynolds@freepeople.com" at bounding box center [773, 305] width 190 height 16
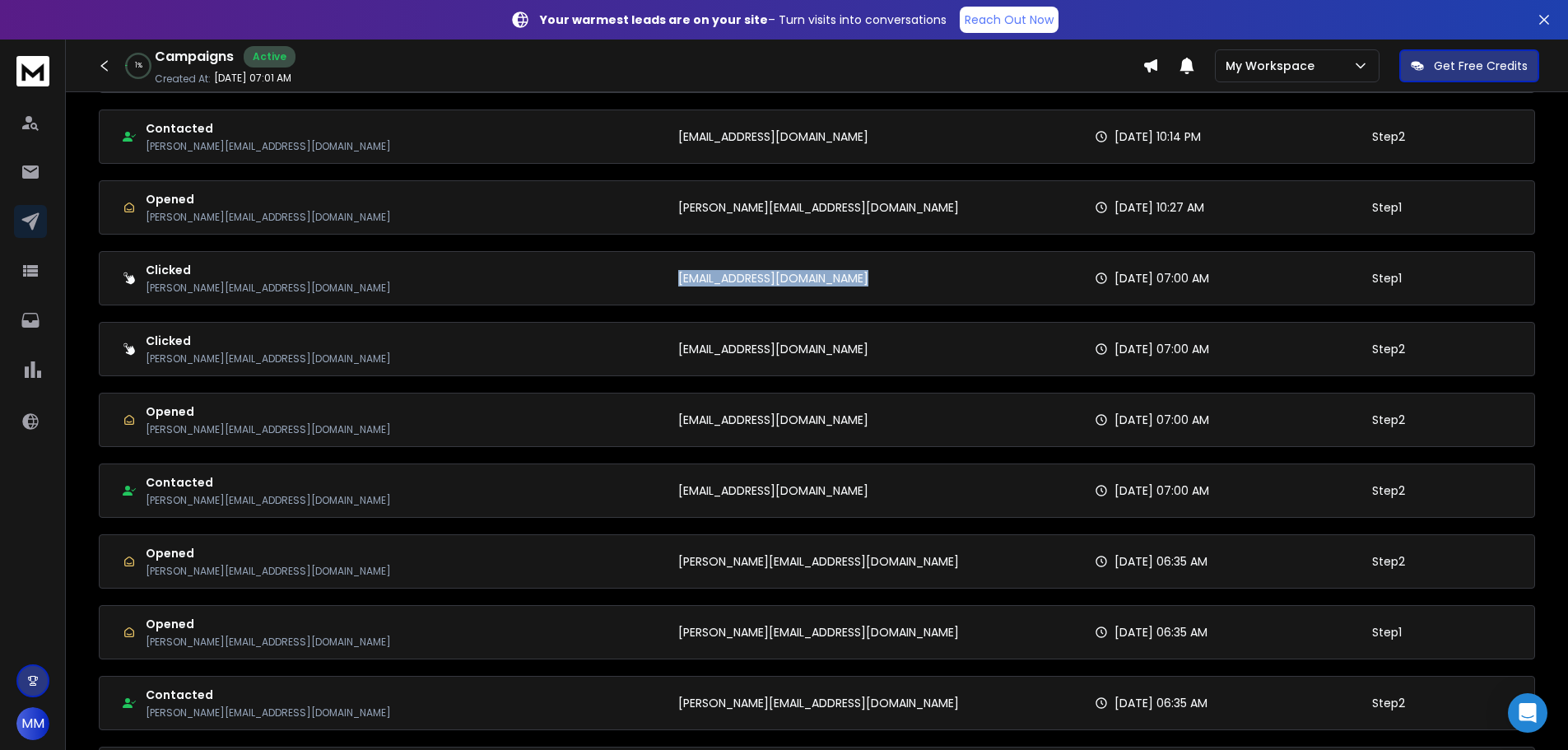
scroll to position [1153, 0]
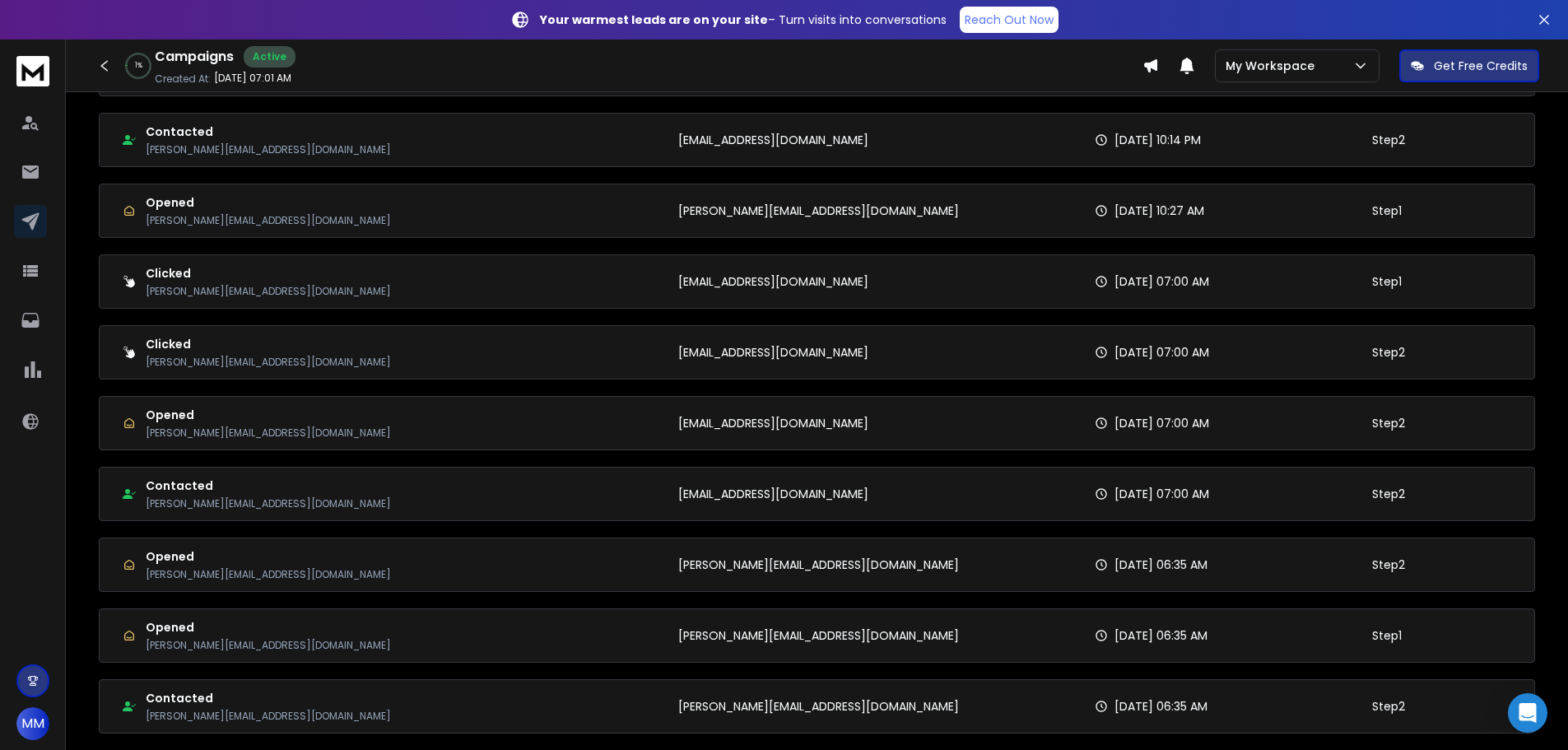
click at [788, 357] on p "jreynolds@freepeople.com" at bounding box center [773, 352] width 190 height 16
click at [788, 356] on p "jreynolds@freepeople.com" at bounding box center [773, 352] width 190 height 16
click at [788, 355] on p "jreynolds@freepeople.com" at bounding box center [773, 352] width 190 height 16
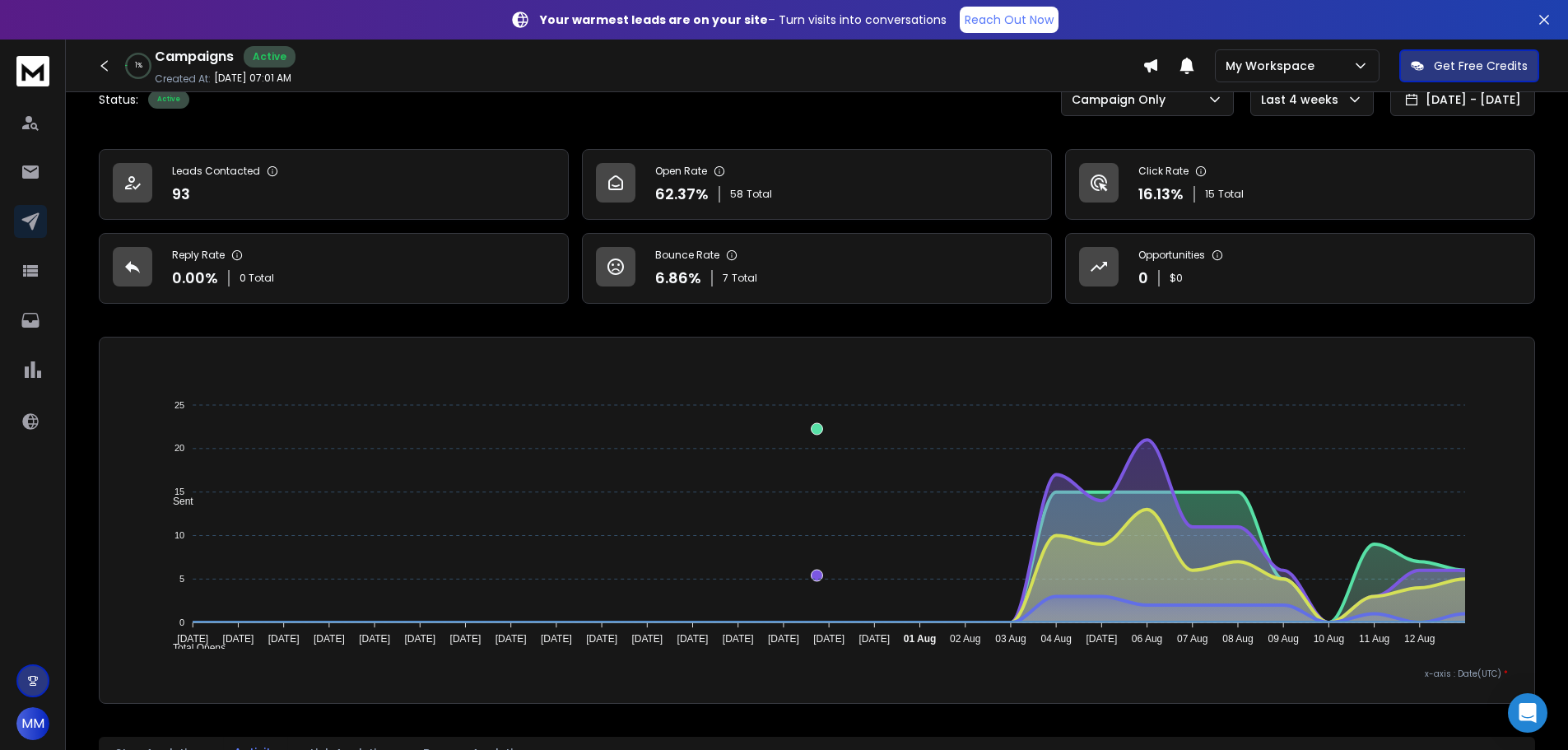
scroll to position [82, 0]
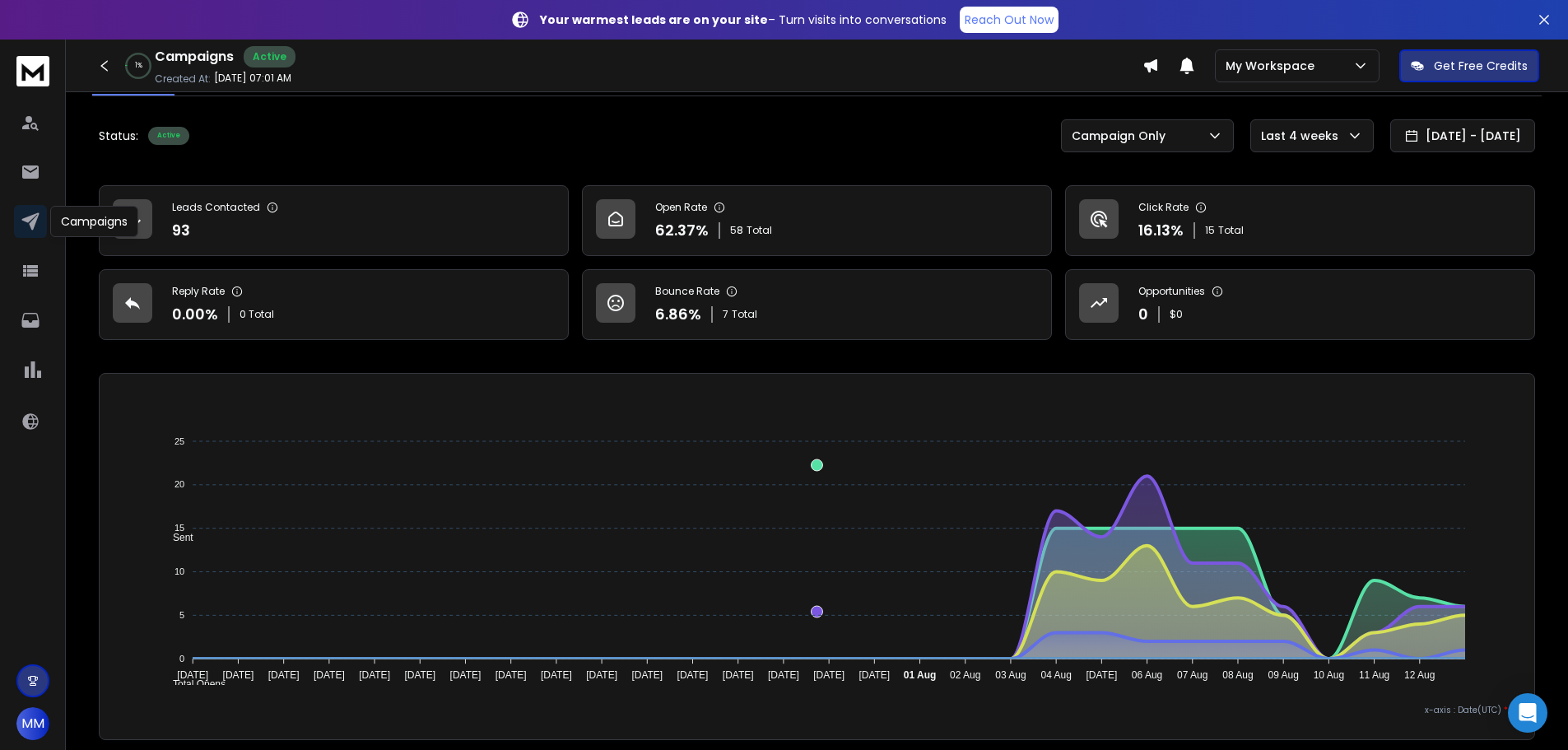
click at [37, 223] on icon at bounding box center [31, 221] width 20 height 20
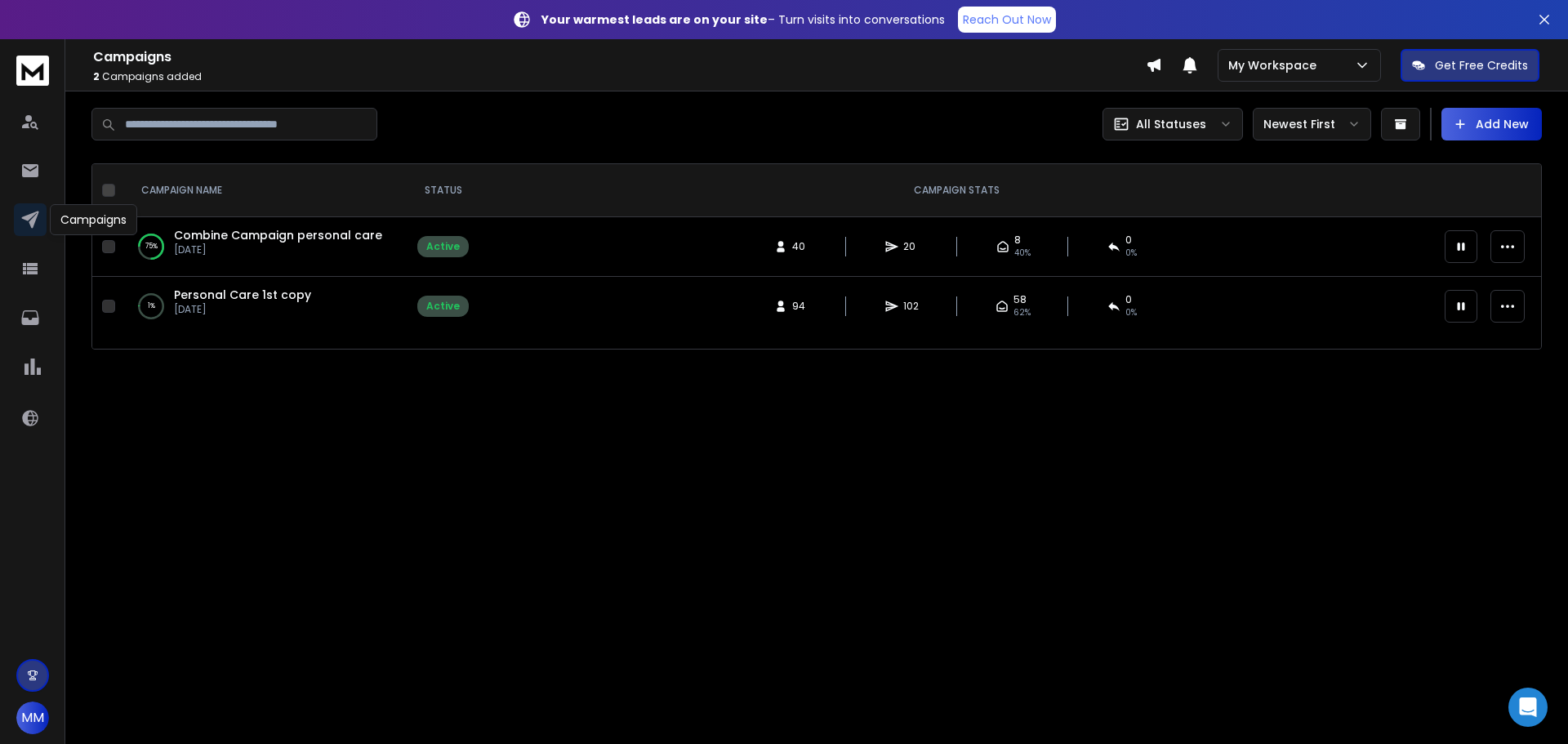
click at [314, 305] on div "1 % Personal Care 1st copy 13 days ago" at bounding box center [264, 306] width 253 height 39
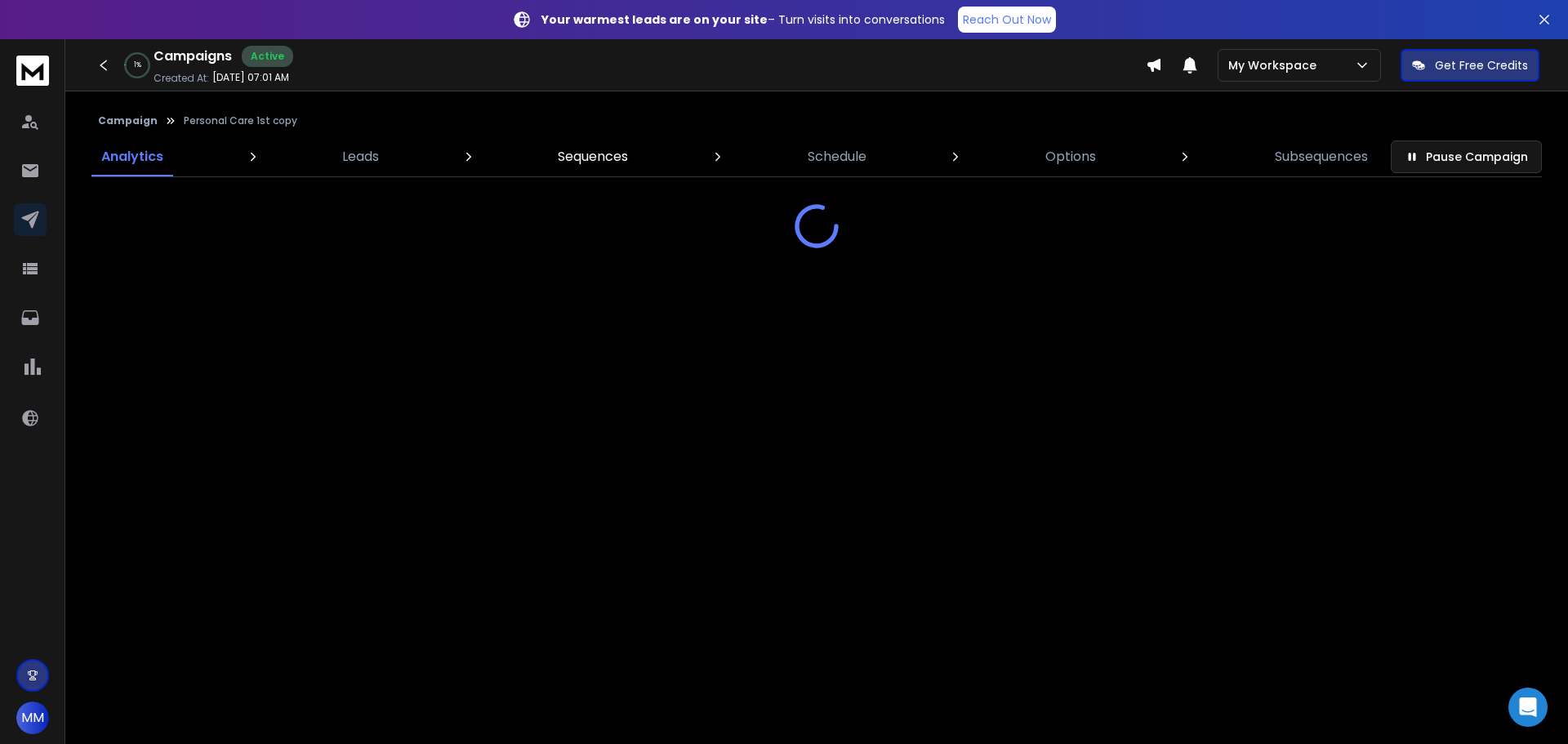
click at [635, 161] on link "Sequences" at bounding box center [592, 156] width 90 height 39
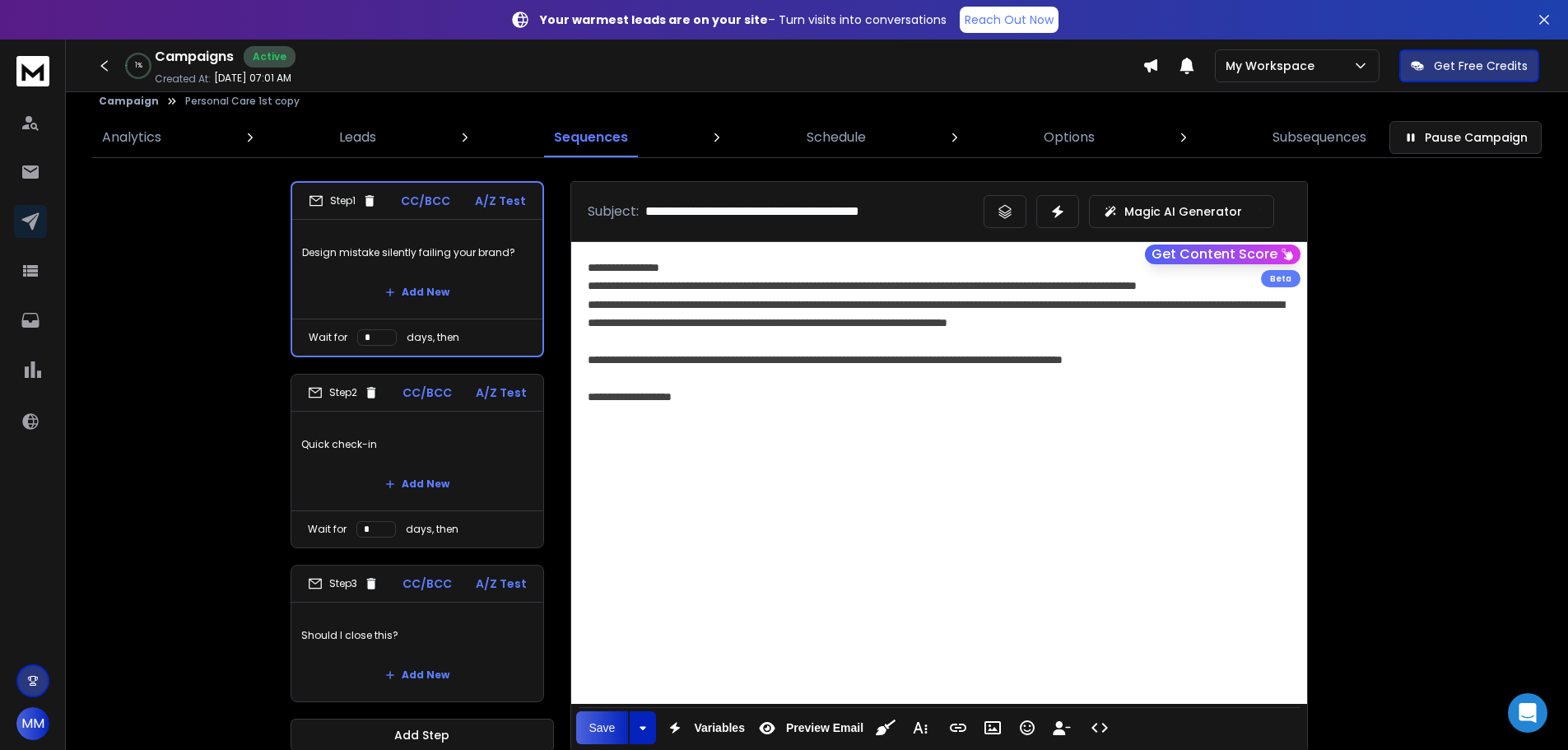
scroll to position [46, 0]
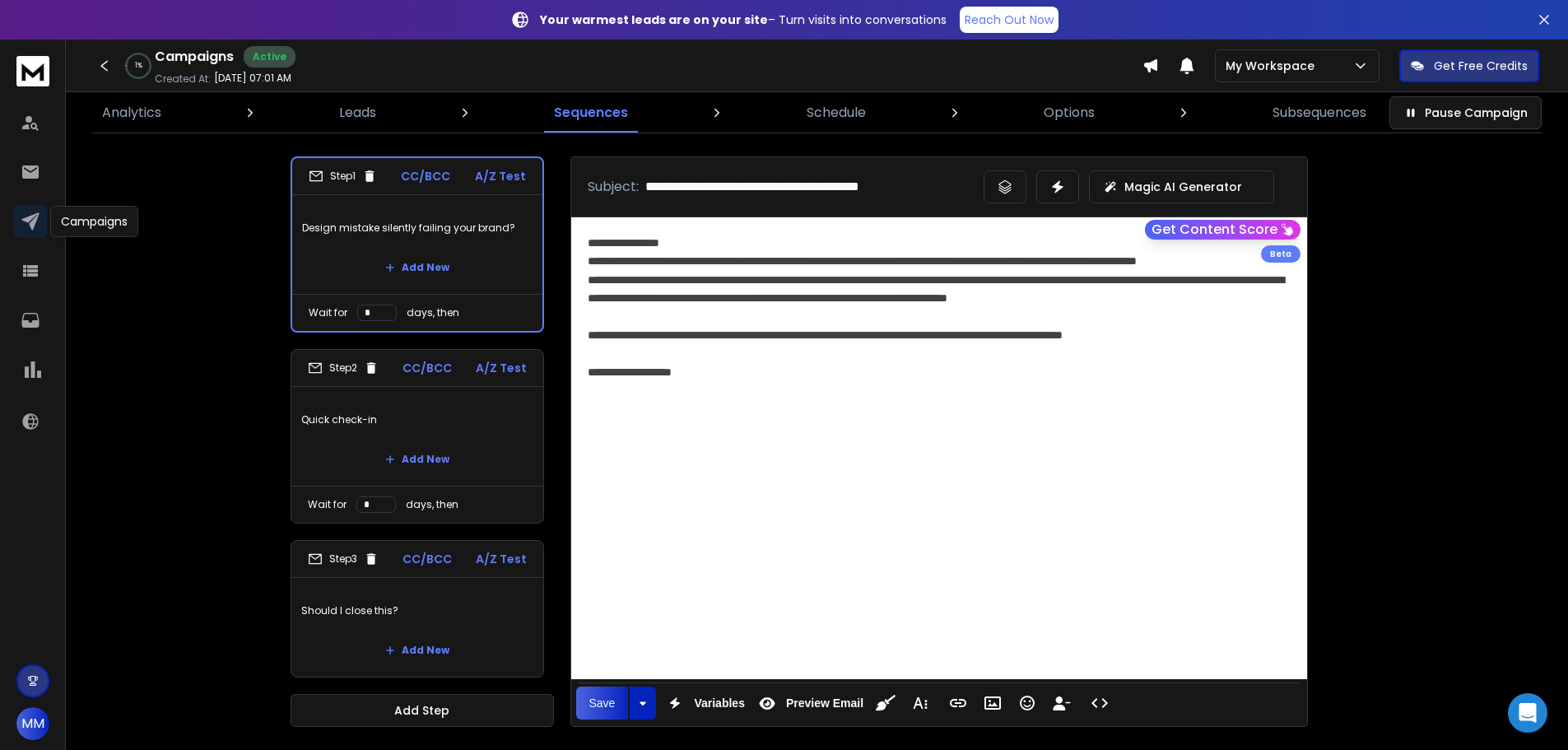
click at [28, 224] on icon at bounding box center [31, 221] width 20 height 20
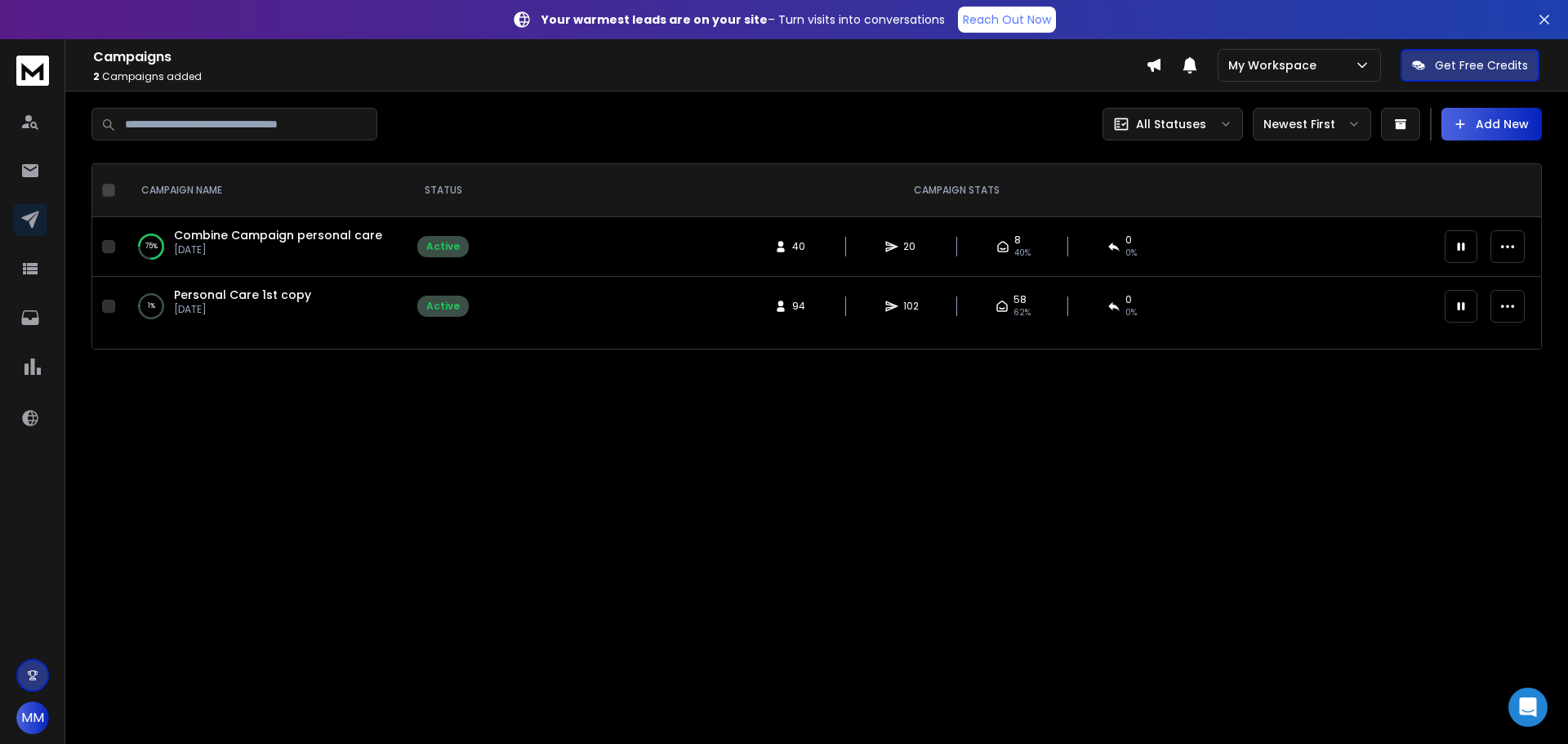
click at [253, 236] on span "Combine Campaign personal care" at bounding box center [278, 235] width 209 height 16
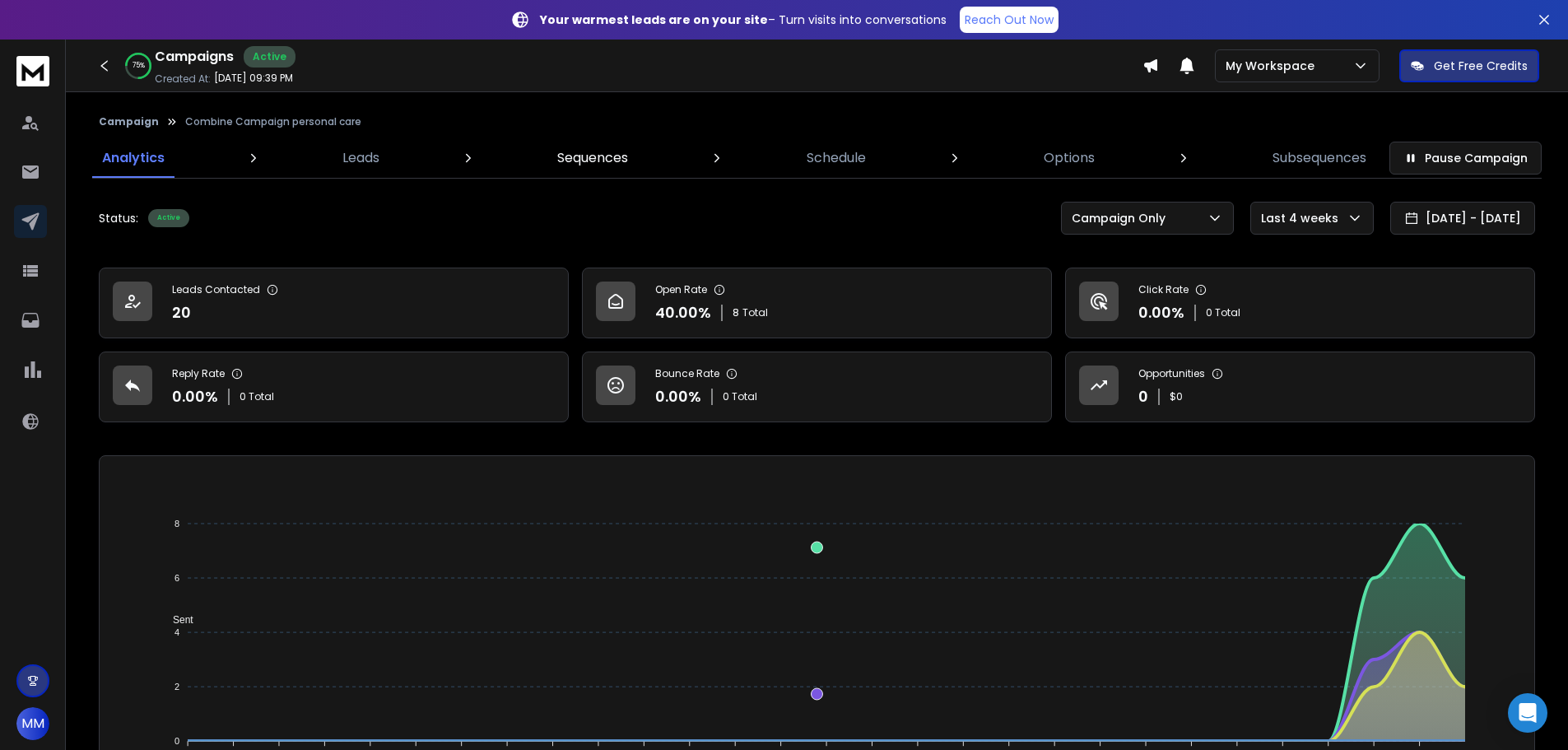
click at [619, 155] on p "Sequences" at bounding box center [592, 158] width 70 height 20
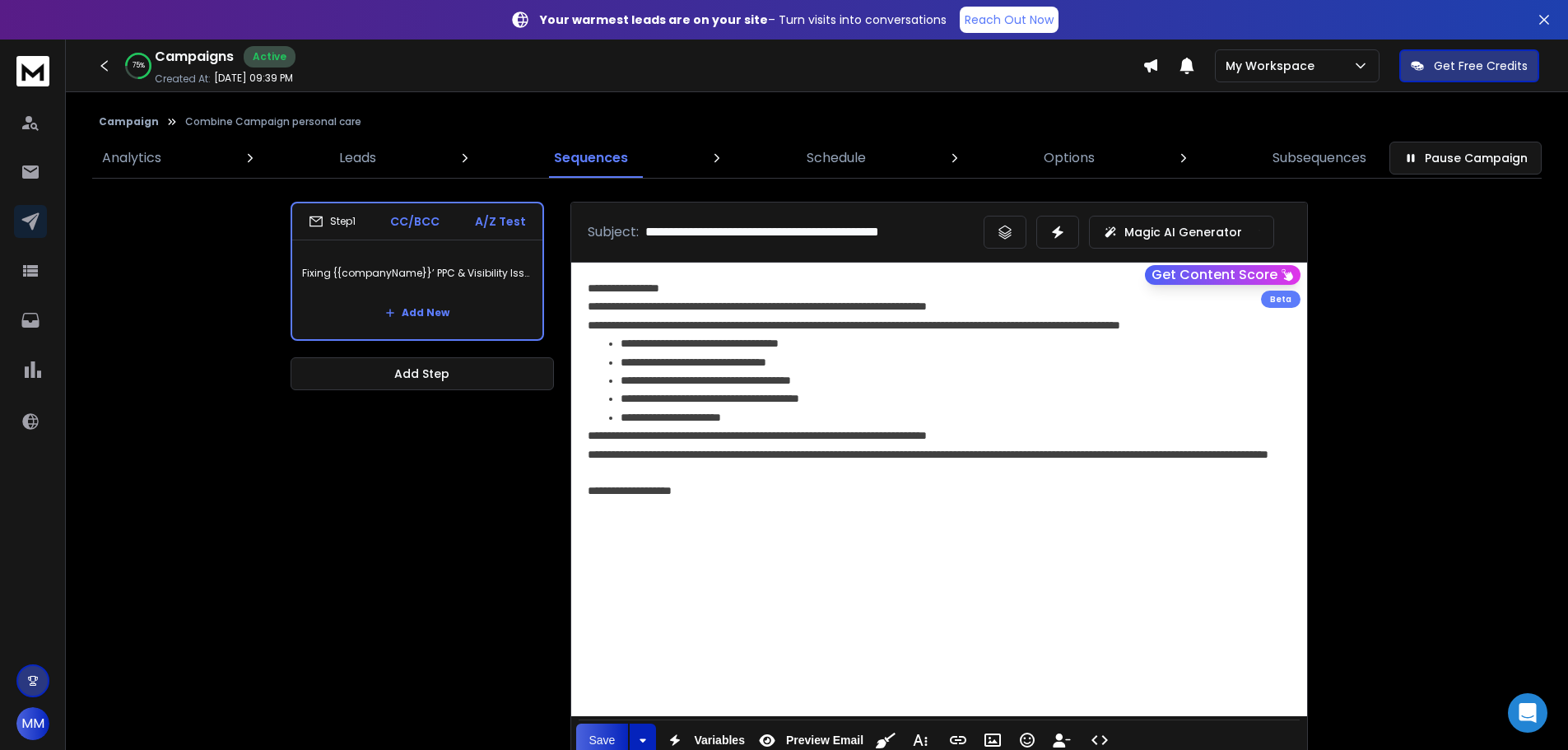
click at [701, 482] on div "**********" at bounding box center [939, 464] width 703 height 38
click at [722, 501] on div "**********" at bounding box center [939, 488] width 736 height 451
click at [27, 177] on icon at bounding box center [30, 172] width 16 height 13
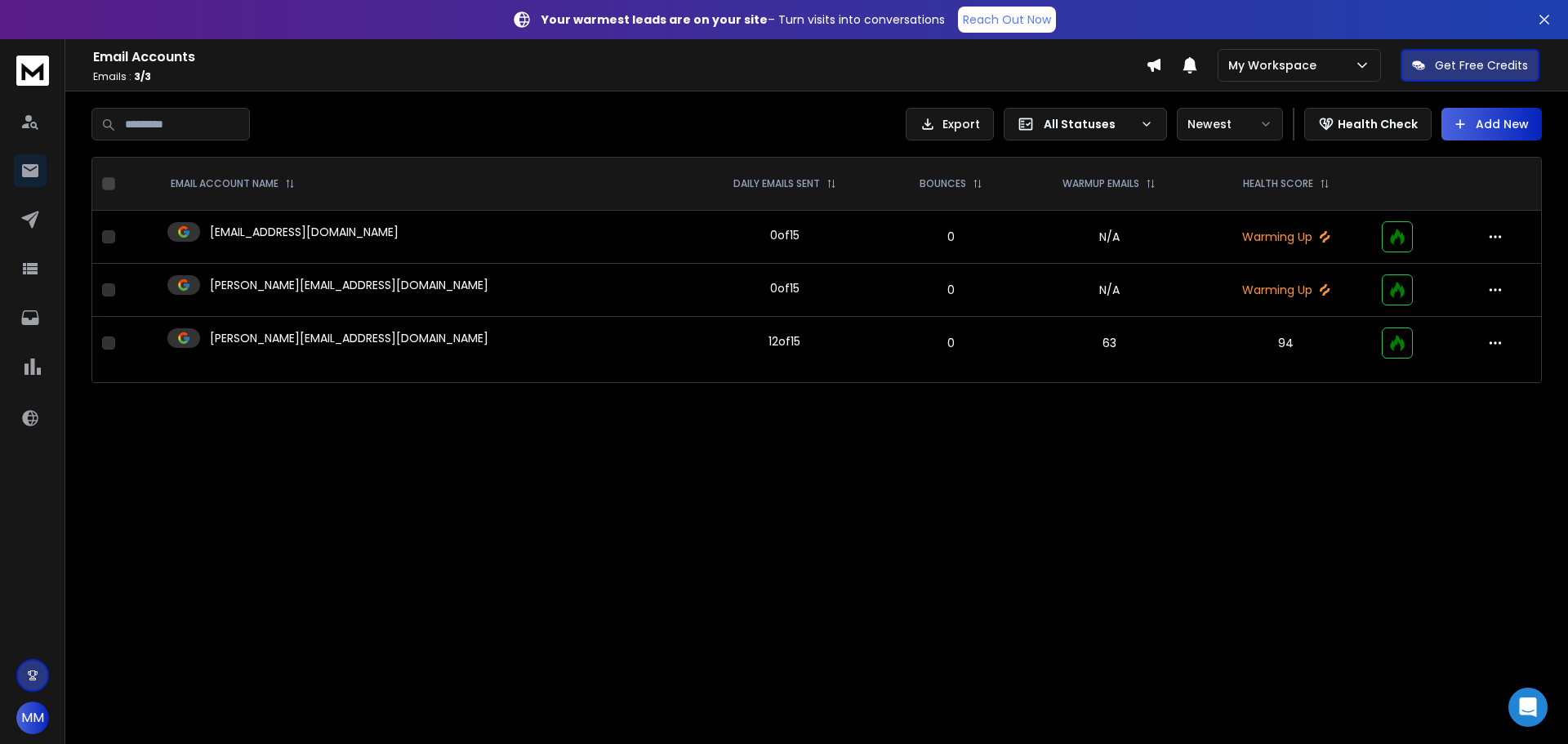
click at [295, 340] on p "[PERSON_NAME][EMAIL_ADDRESS][DOMAIN_NAME]" at bounding box center [348, 338] width 278 height 16
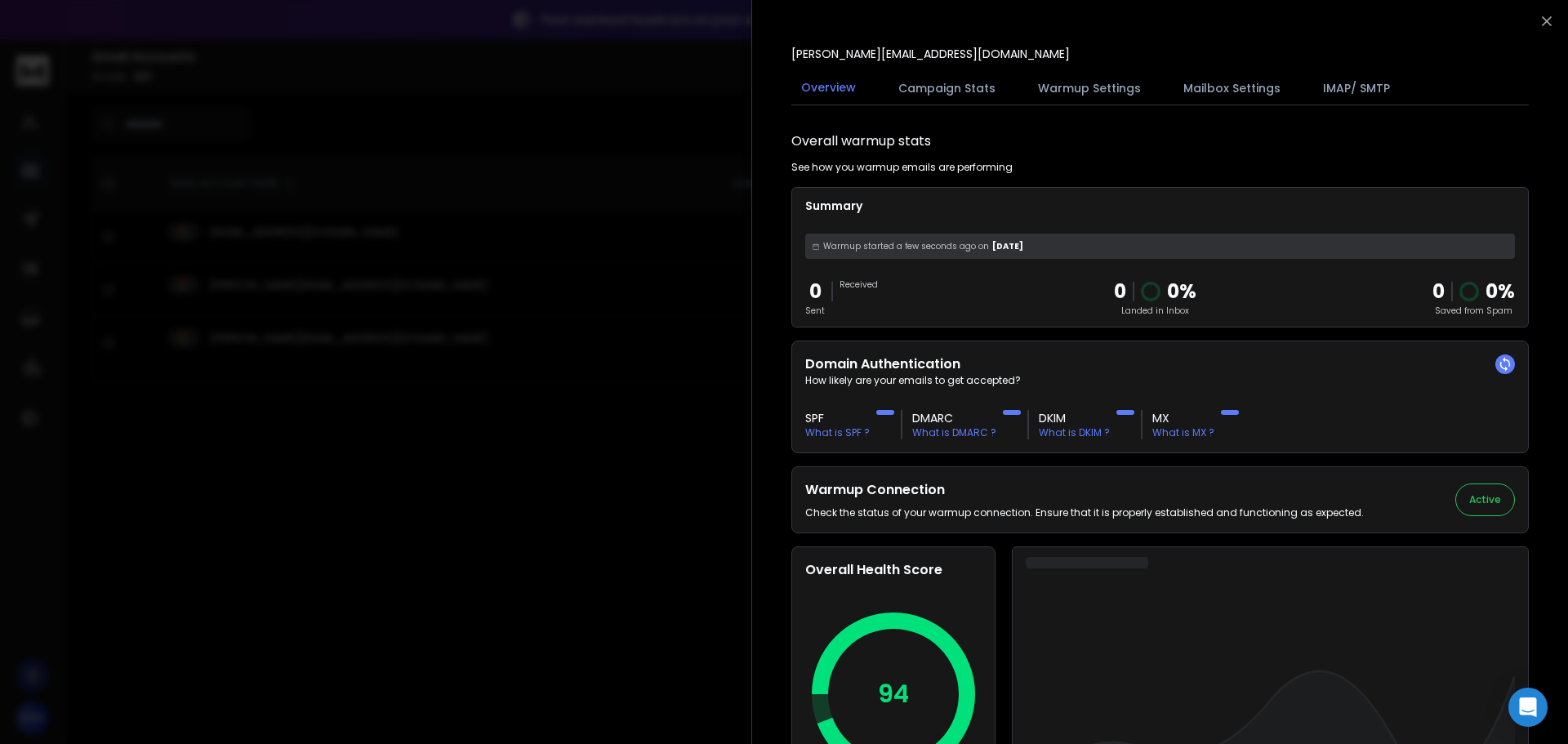
click at [470, 494] on div at bounding box center [784, 372] width 1568 height 744
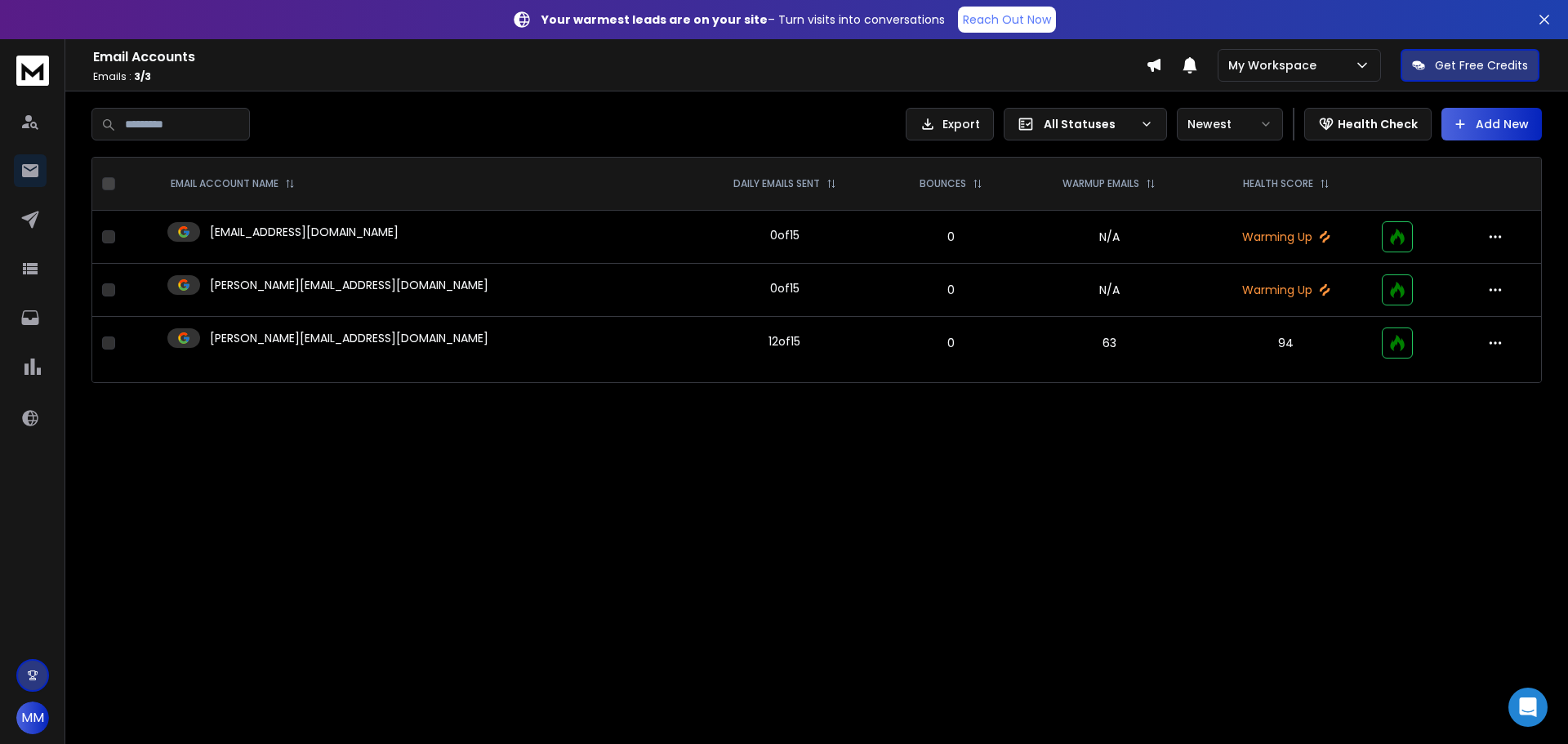
click at [256, 339] on p "[PERSON_NAME][EMAIL_ADDRESS][DOMAIN_NAME]" at bounding box center [348, 338] width 278 height 16
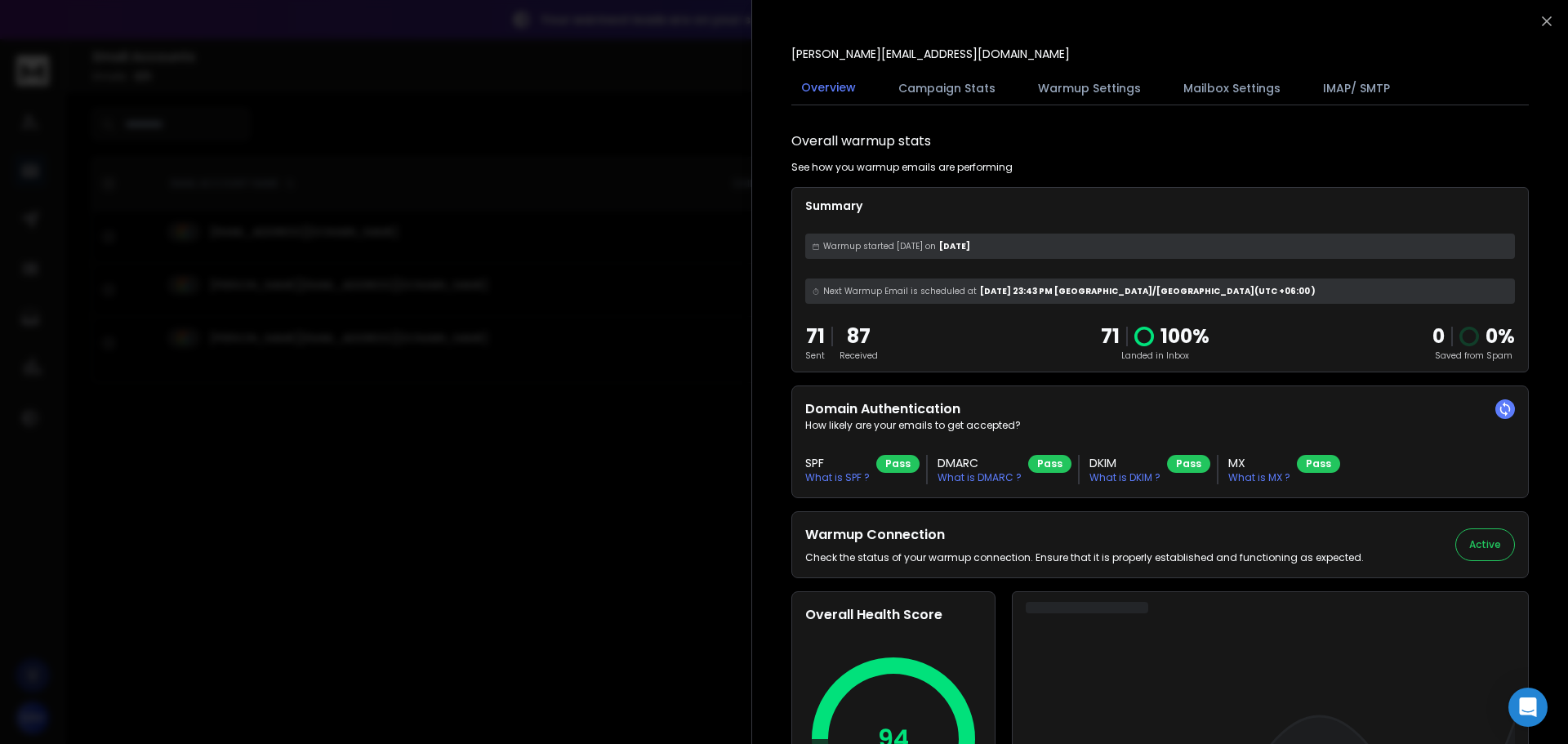
click at [1060, 72] on button "Warmup Settings" at bounding box center [1089, 88] width 122 height 36
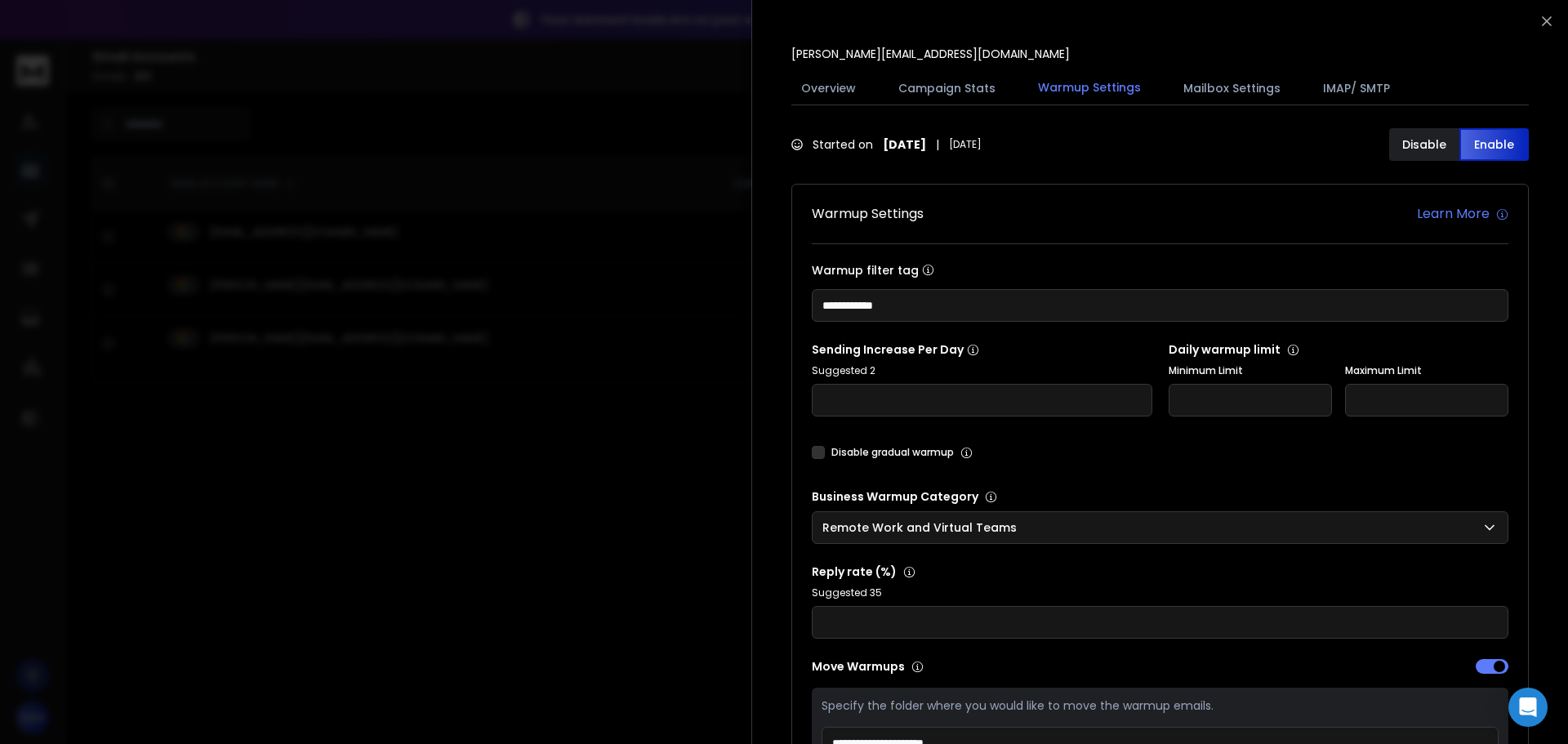
click at [1199, 76] on button "Mailbox Settings" at bounding box center [1232, 88] width 117 height 36
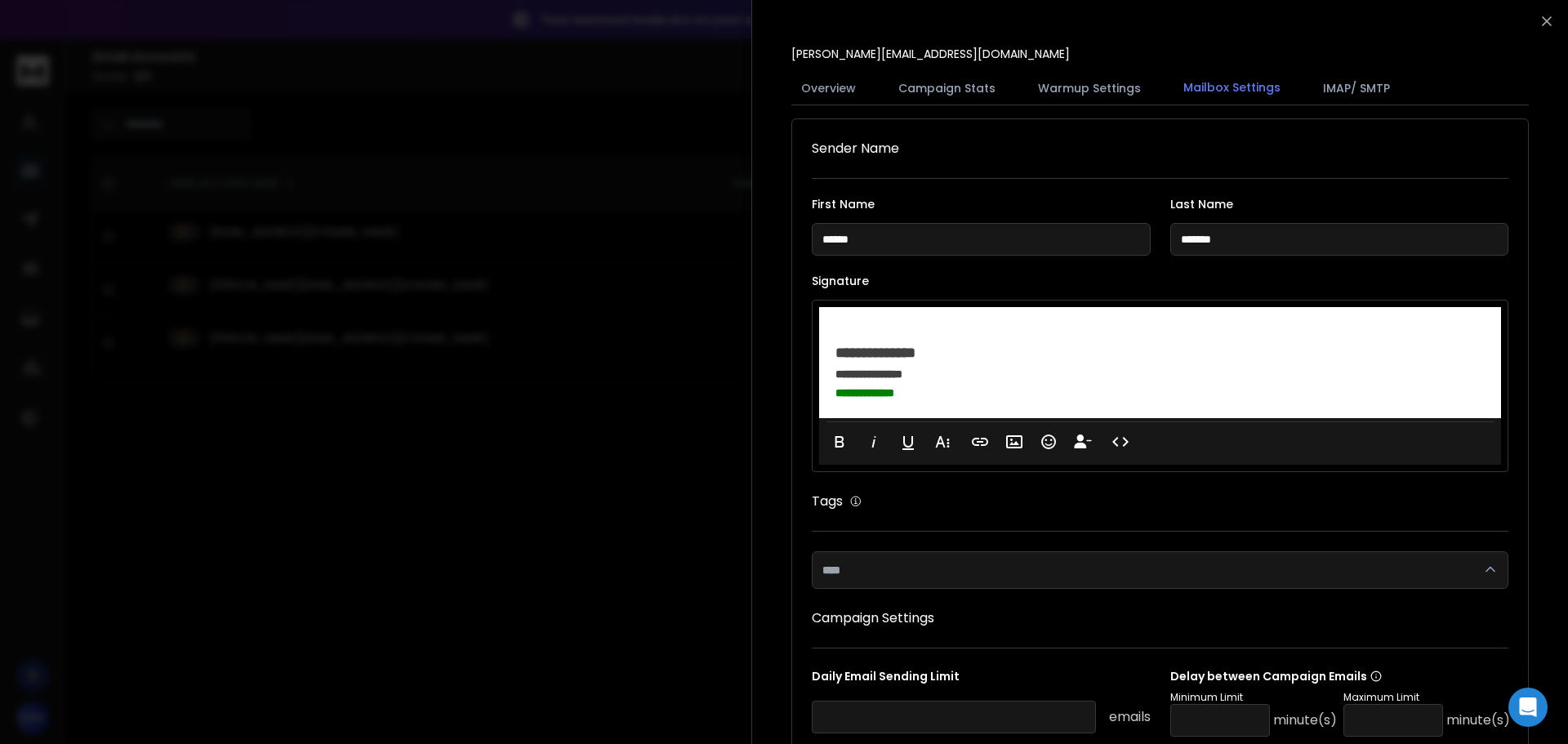
click at [879, 390] on strong "**********" at bounding box center [864, 393] width 59 height 12
click at [891, 430] on icon "button" at bounding box center [884, 434] width 16 height 13
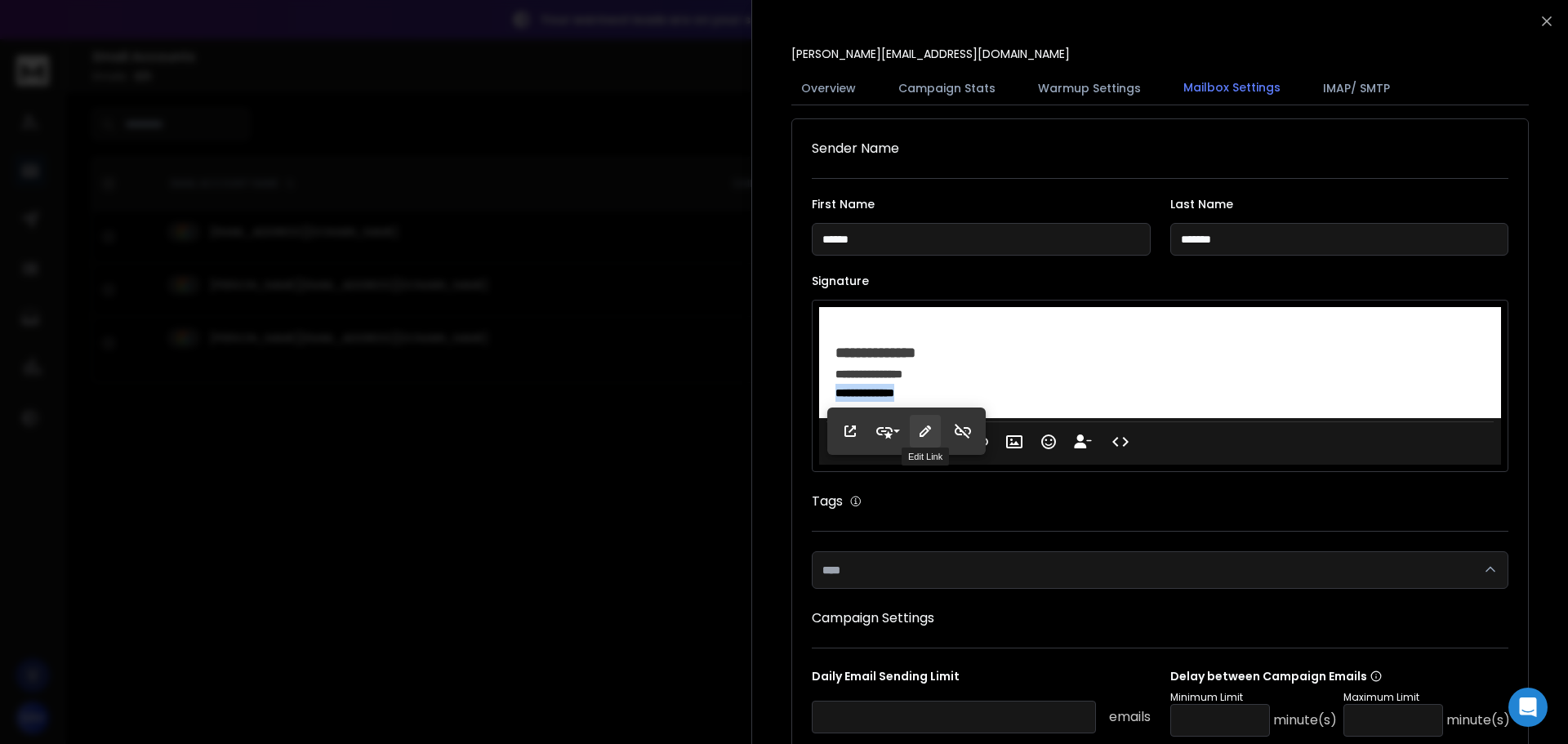
click at [930, 430] on icon "button" at bounding box center [925, 432] width 20 height 20
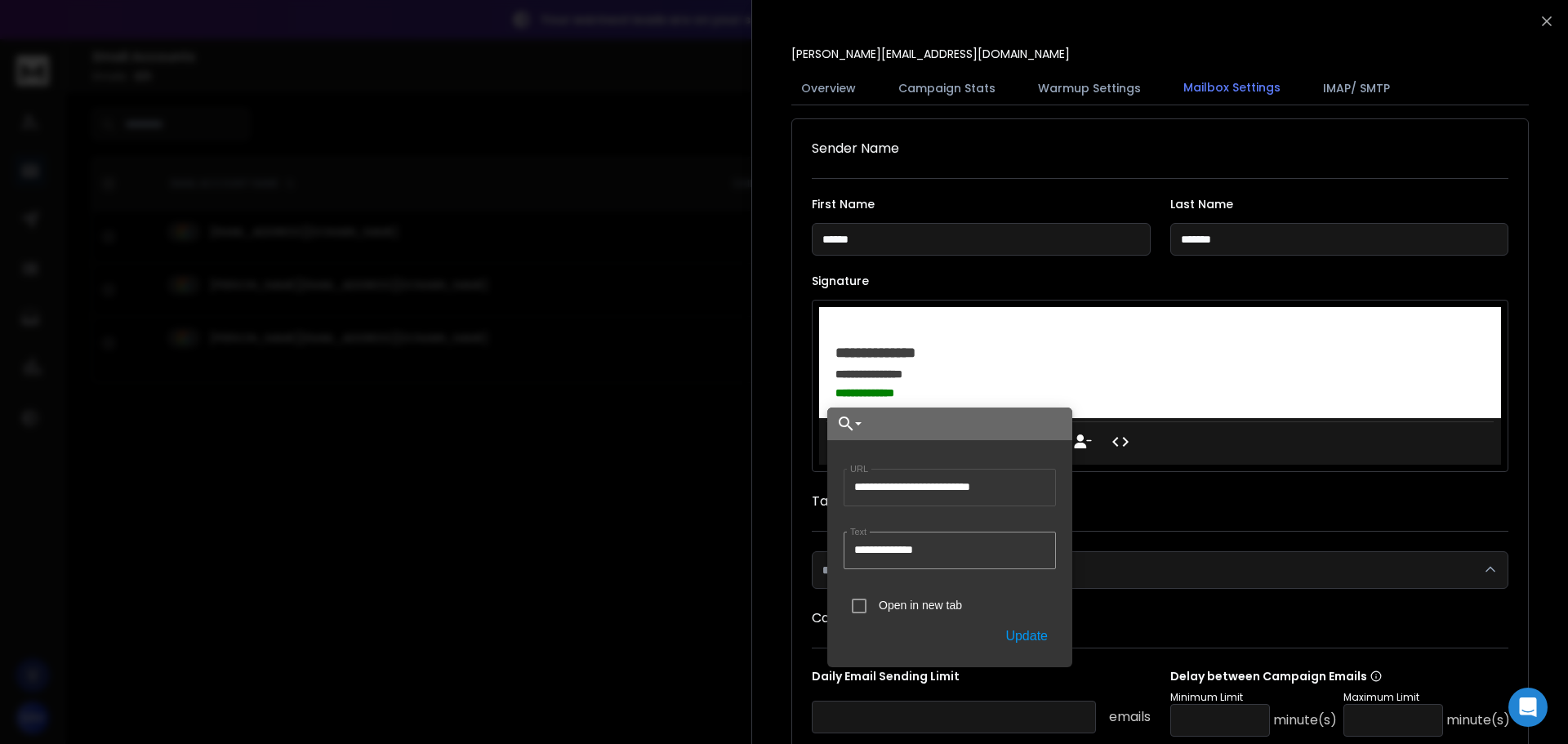
click at [971, 480] on input "**********" at bounding box center [950, 487] width 212 height 37
type input "**********"
click at [1037, 638] on button "Update" at bounding box center [1026, 636] width 59 height 29
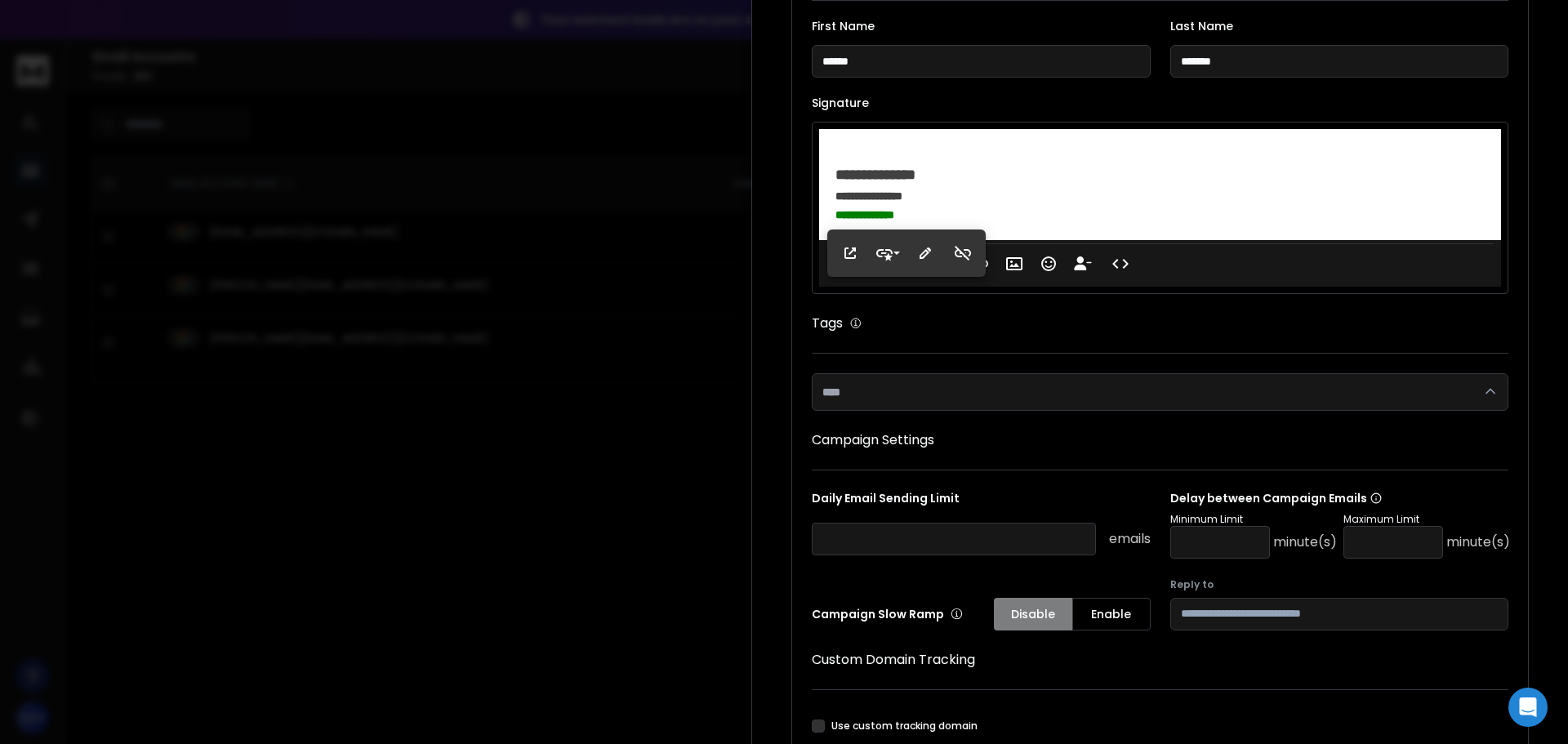
scroll to position [295, 0]
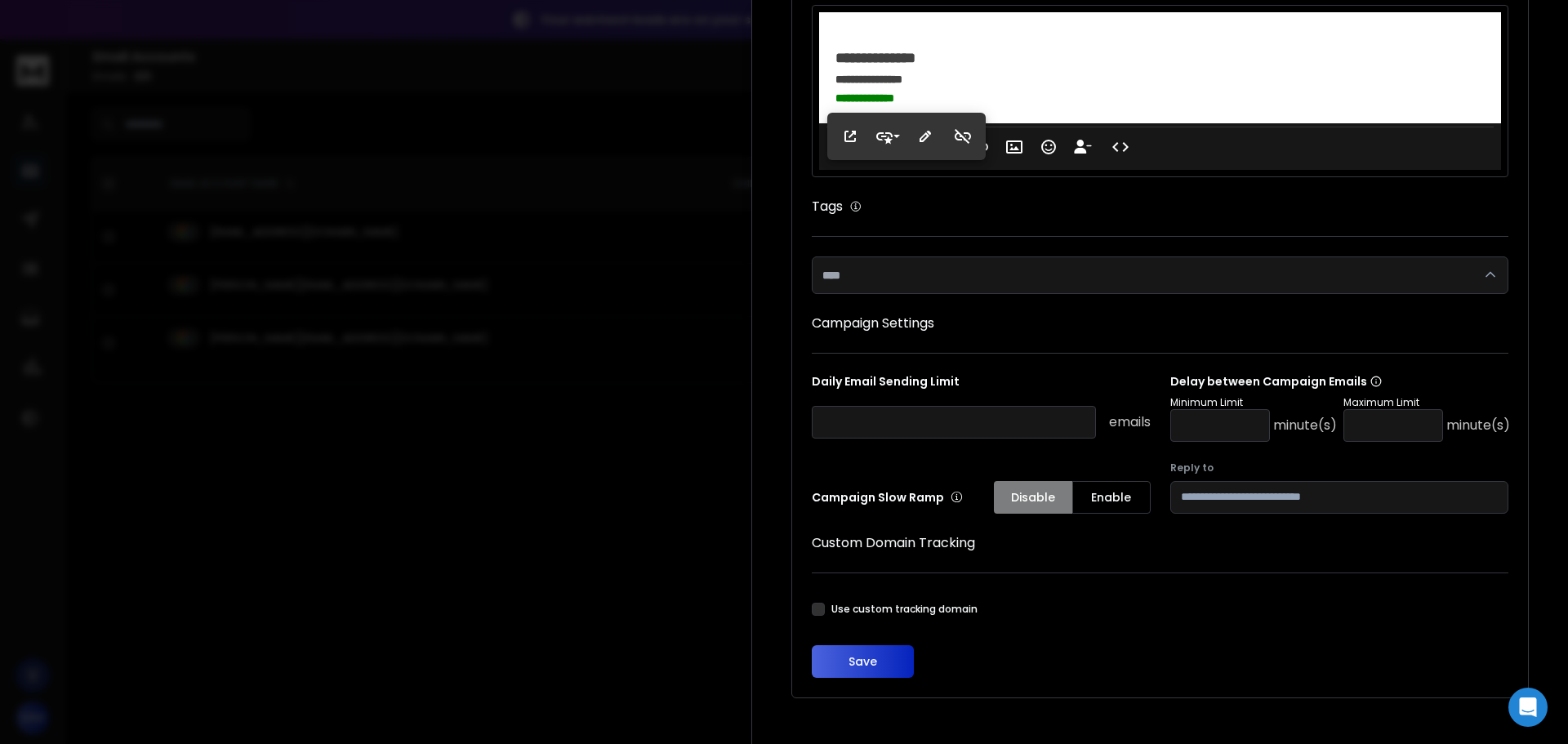
click at [869, 670] on button "Save" at bounding box center [862, 661] width 102 height 33
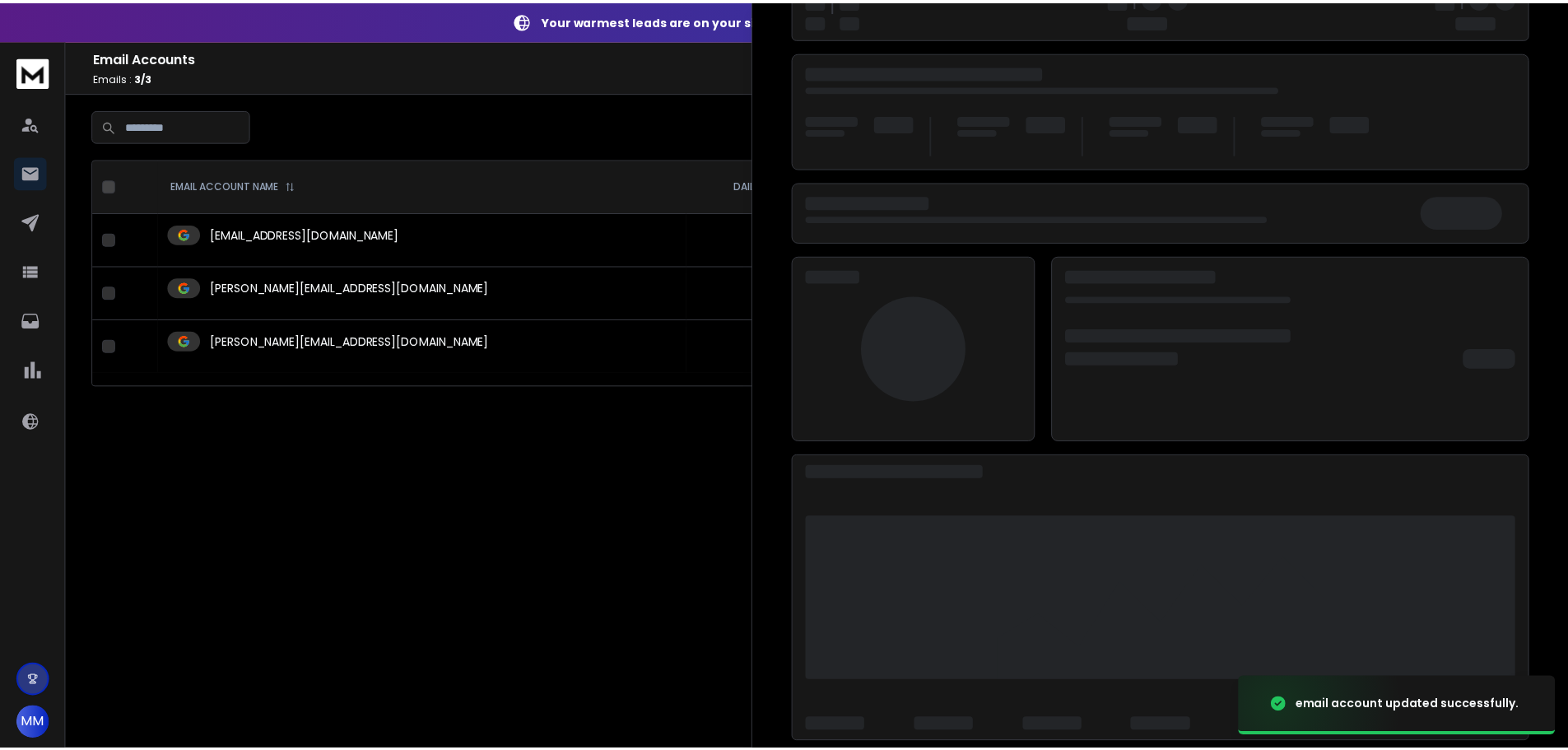
scroll to position [0, 0]
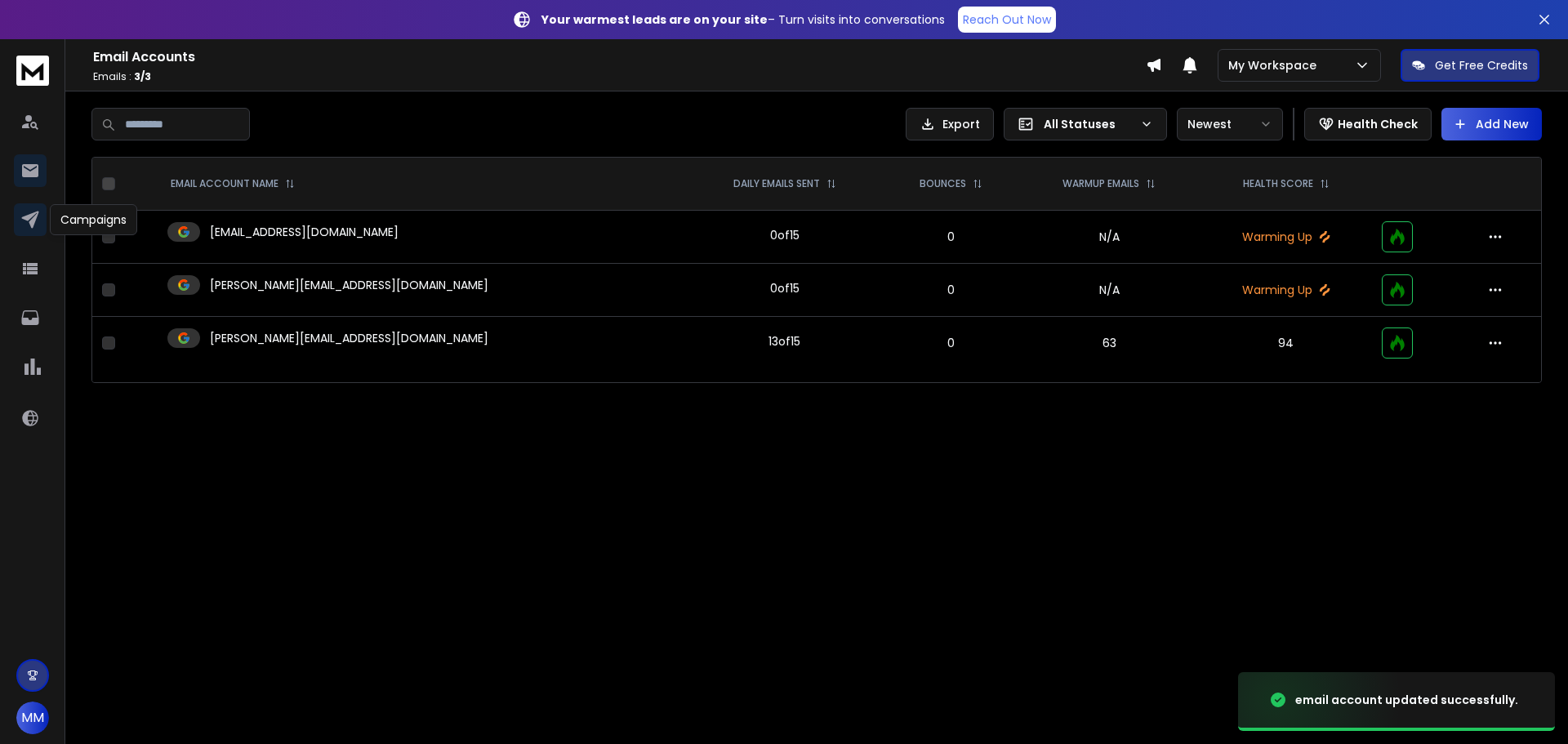
click at [15, 215] on link at bounding box center [30, 220] width 33 height 33
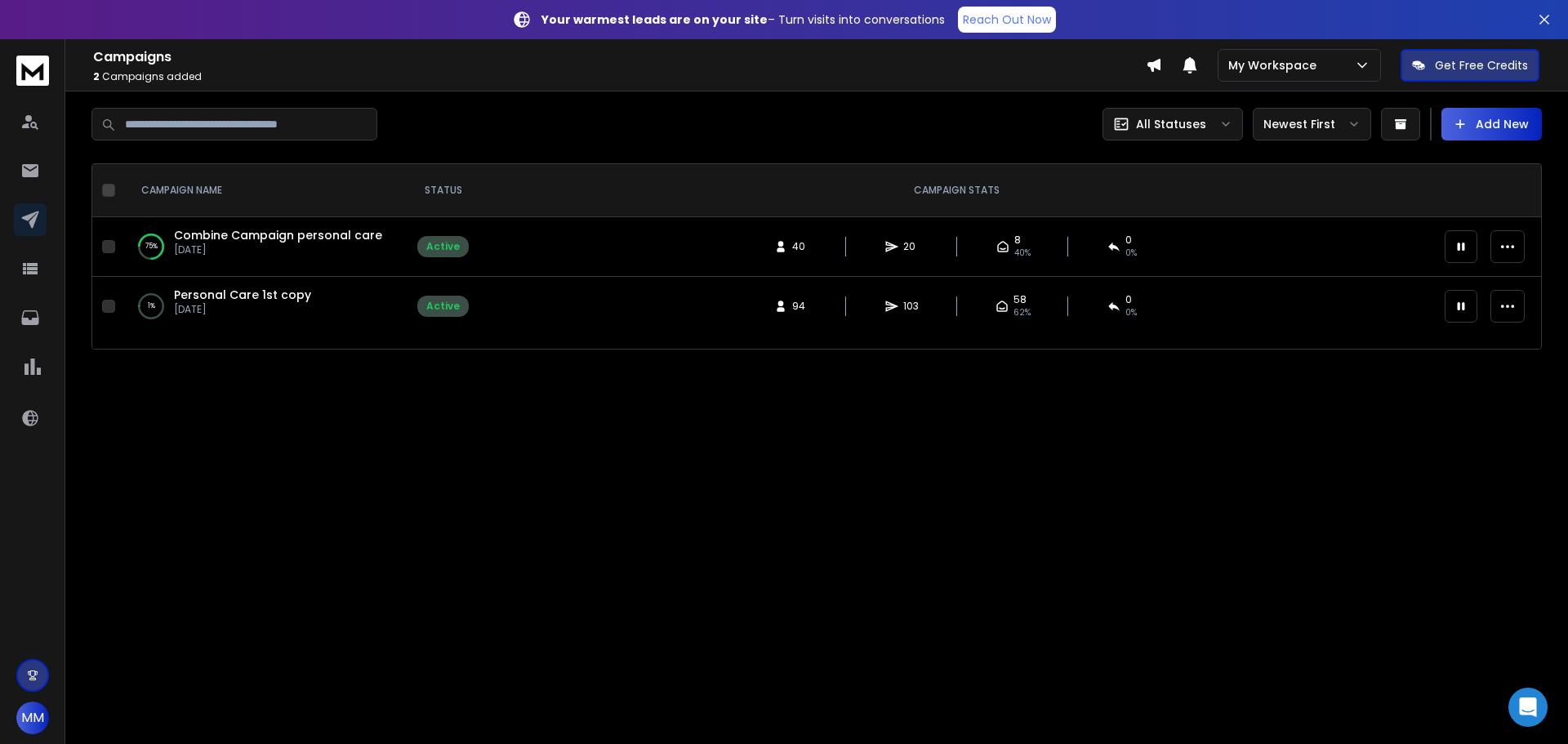
click at [309, 255] on p "[DATE]" at bounding box center [278, 250] width 209 height 13
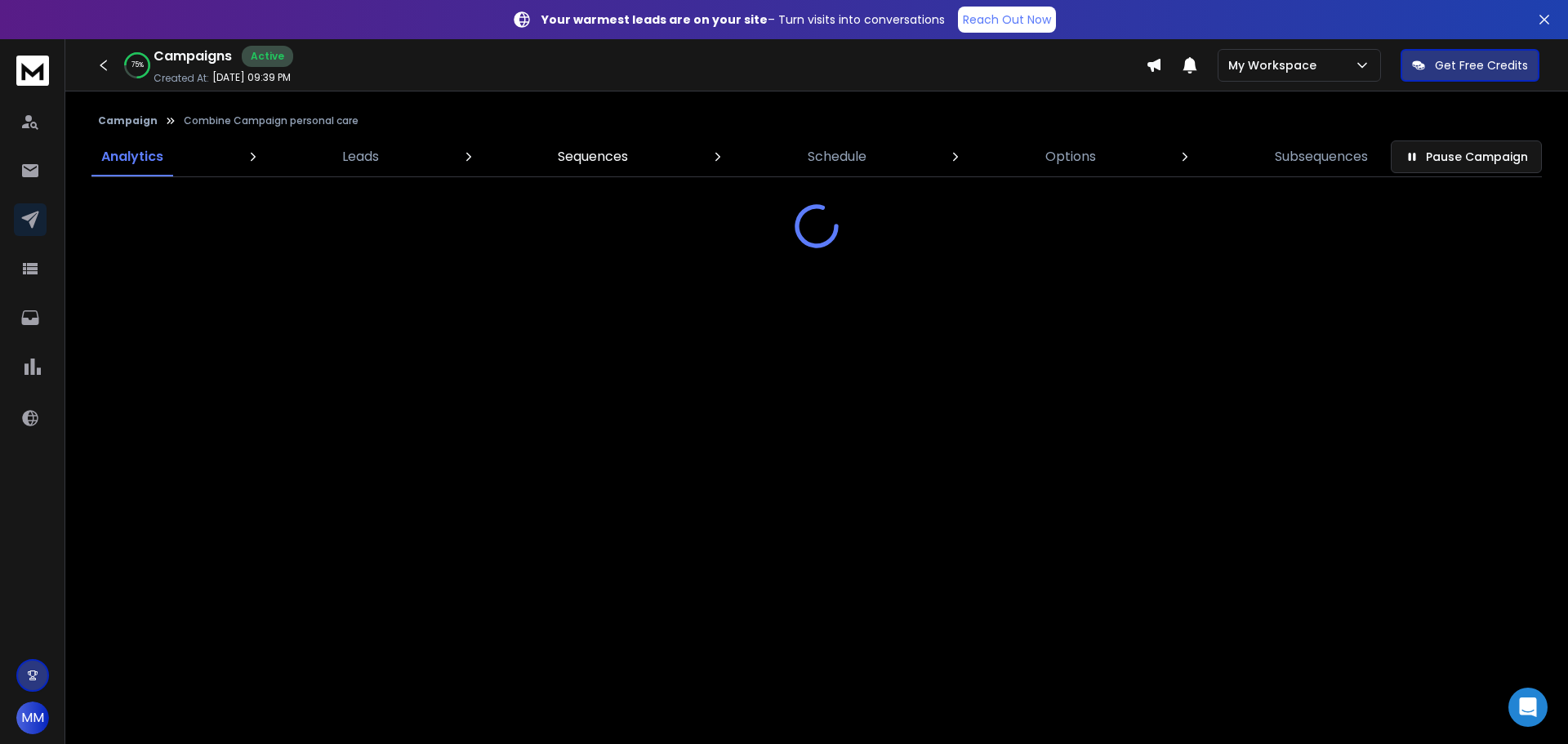
click at [585, 154] on p "Sequences" at bounding box center [592, 157] width 70 height 20
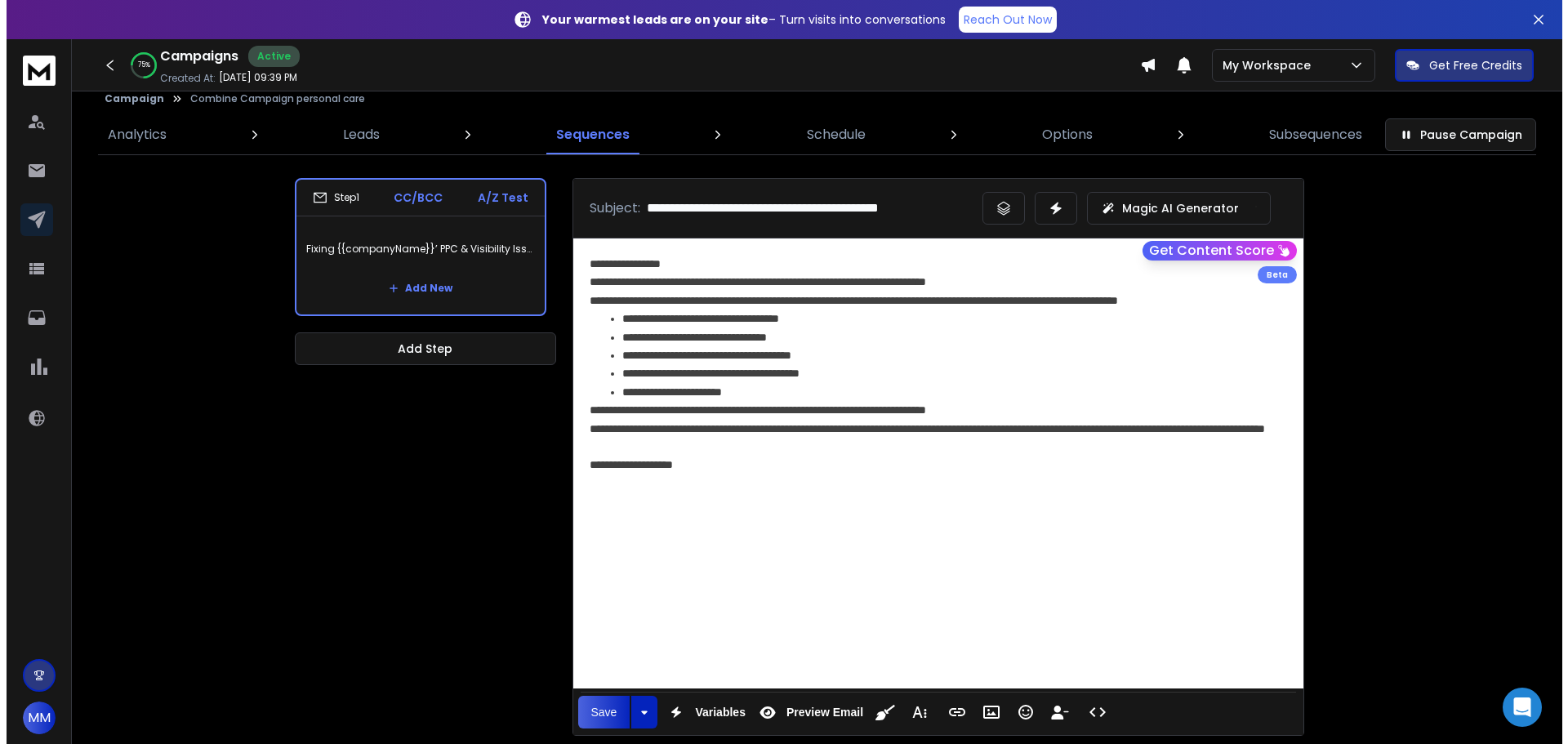
scroll to position [37, 0]
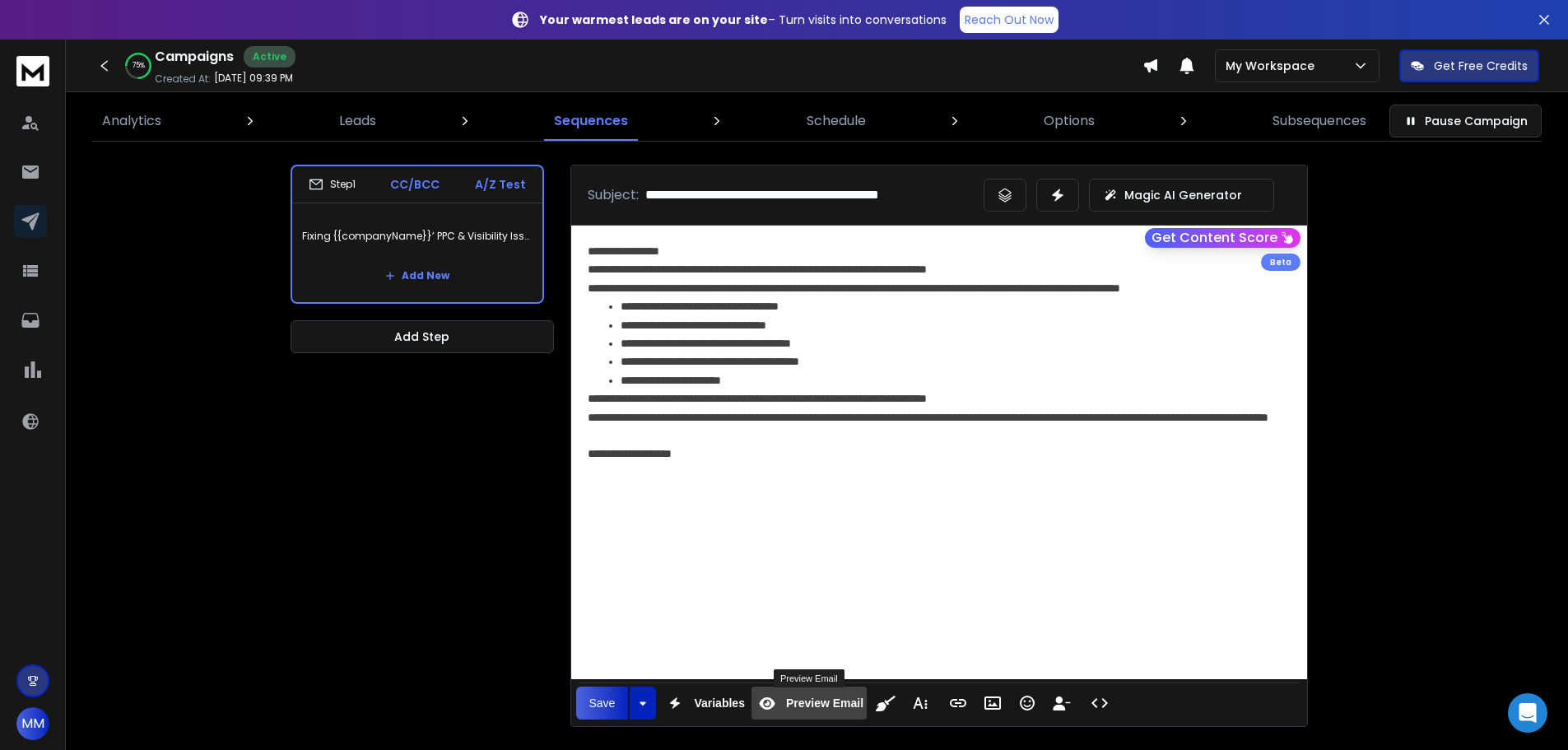
click at [847, 691] on div "Preview Email" at bounding box center [809, 704] width 115 height 27
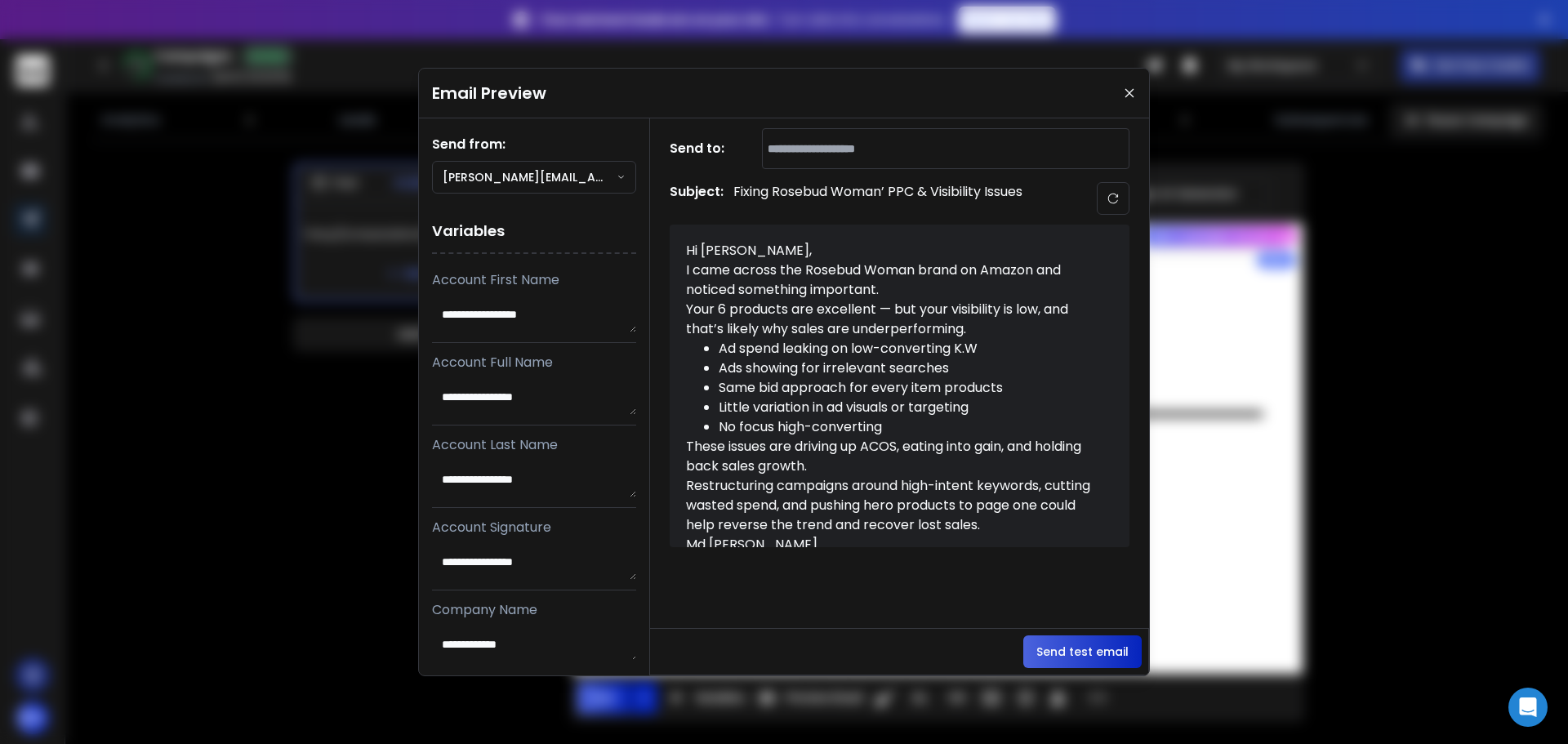
click at [878, 151] on input at bounding box center [945, 149] width 356 height 29
type input "*"
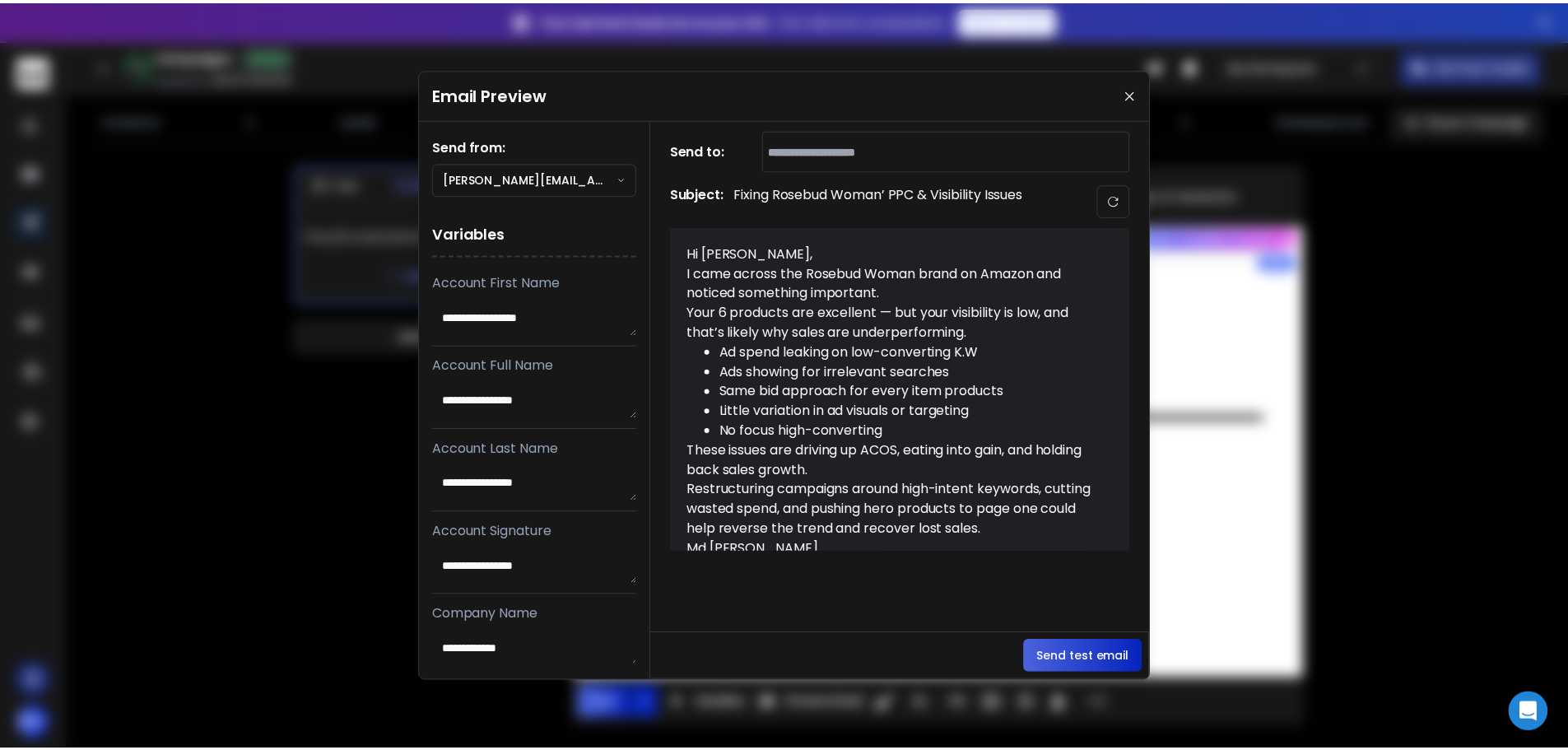
scroll to position [6, 0]
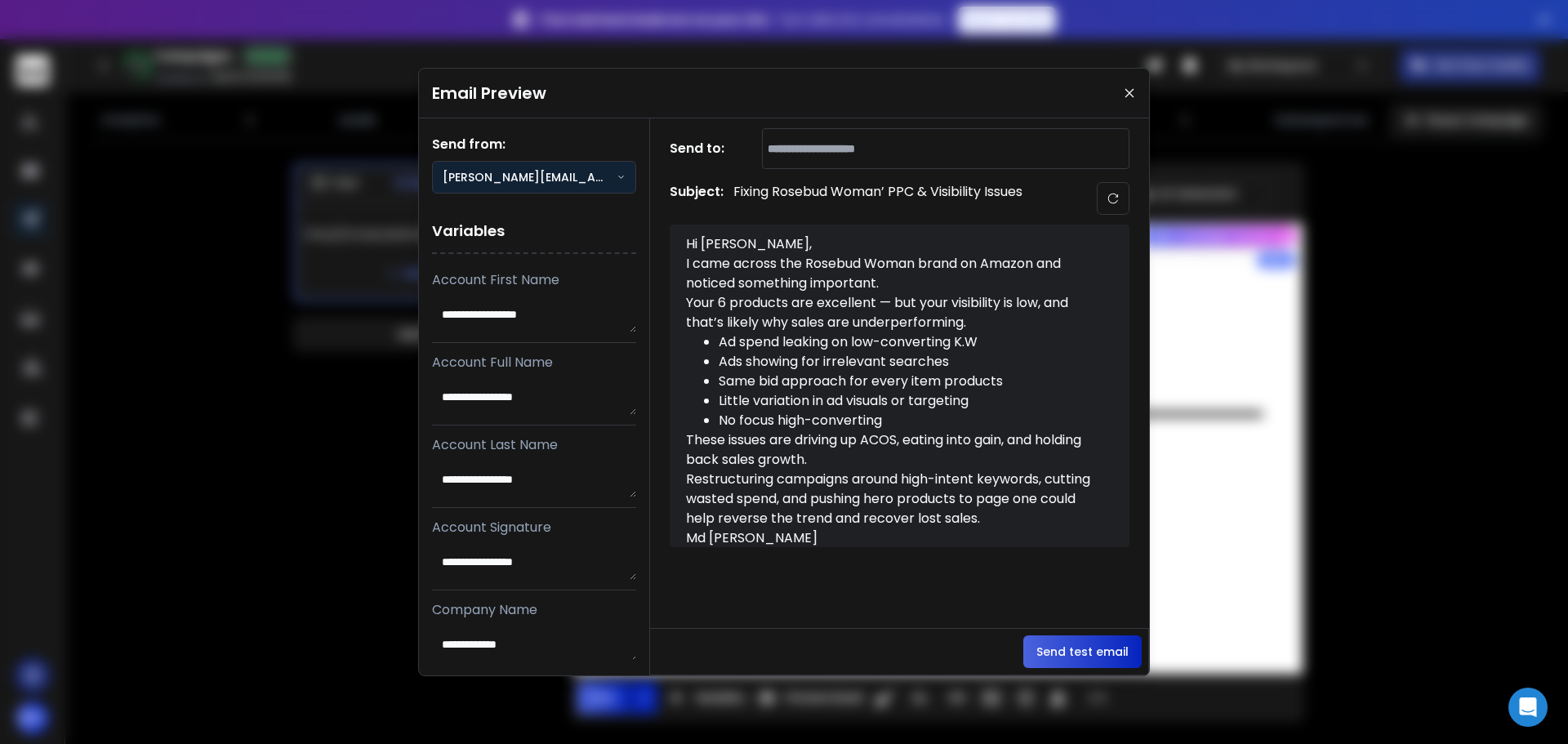
click at [599, 181] on div "[PERSON_NAME][EMAIL_ADDRESS][DOMAIN_NAME]" at bounding box center [534, 177] width 183 height 16
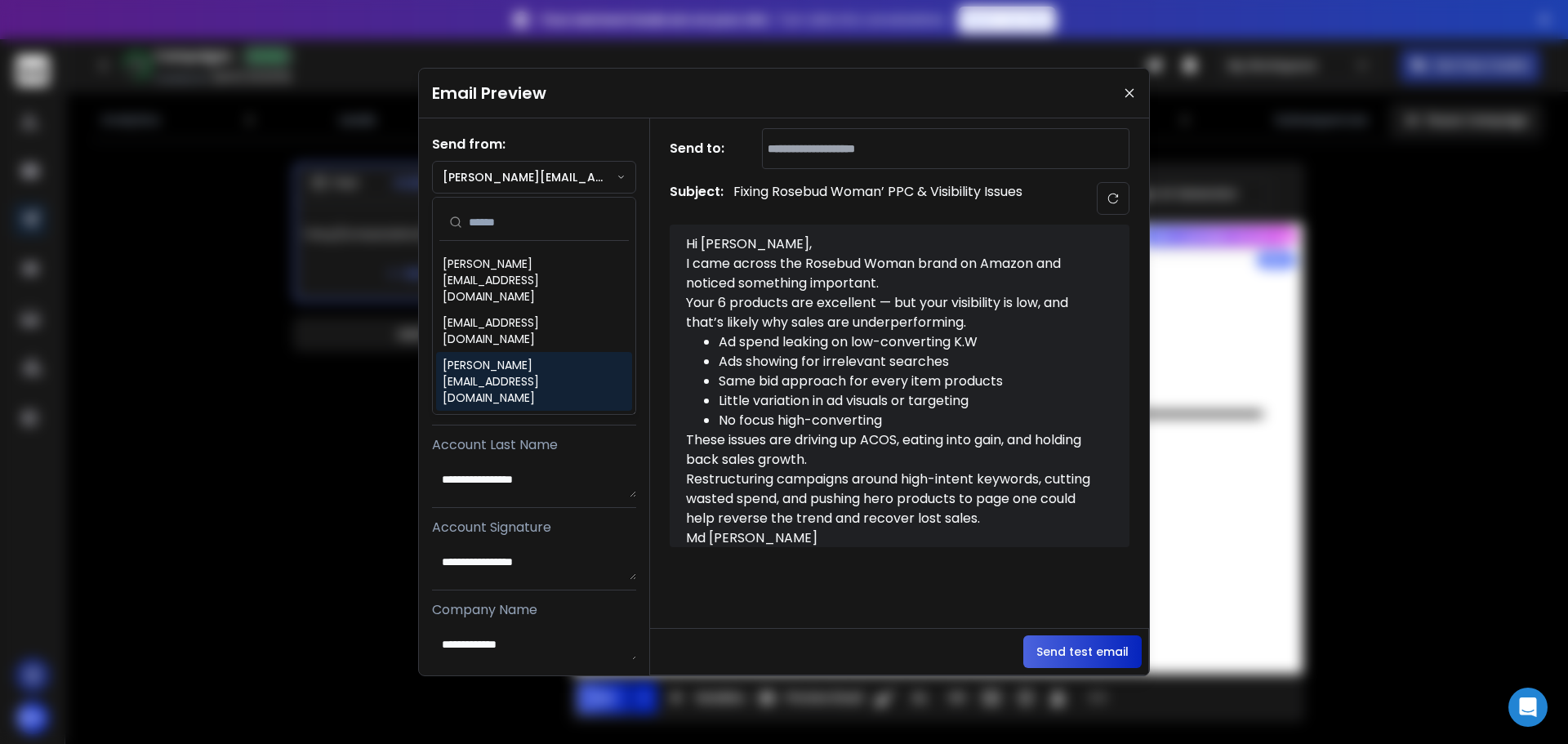
click at [504, 357] on div "[PERSON_NAME][EMAIL_ADDRESS][DOMAIN_NAME]" at bounding box center [534, 381] width 183 height 49
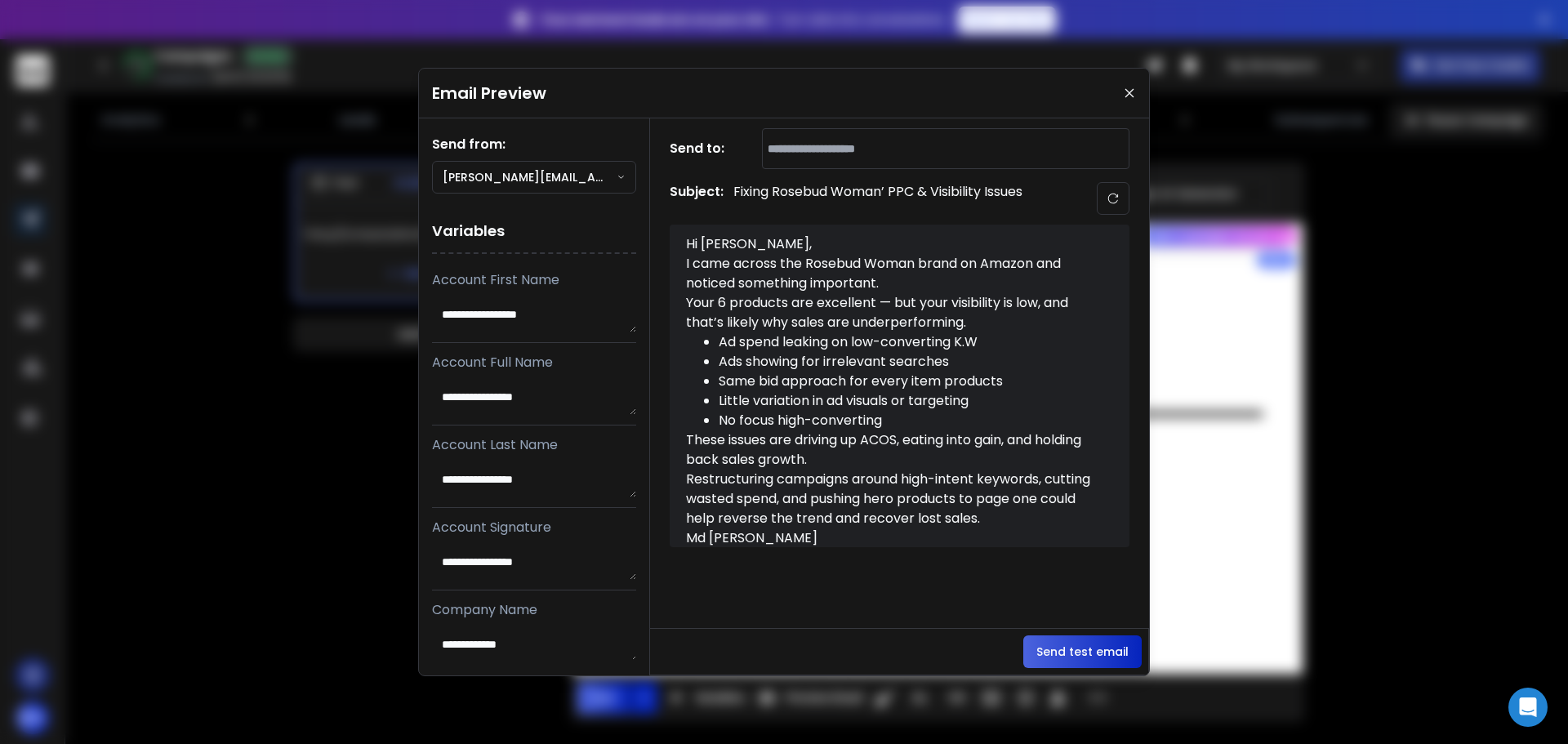
click at [860, 131] on div at bounding box center [945, 148] width 367 height 41
click at [833, 157] on input at bounding box center [945, 149] width 356 height 29
click at [823, 160] on input at bounding box center [945, 149] width 356 height 29
click at [837, 158] on input at bounding box center [945, 149] width 356 height 29
type input "*"
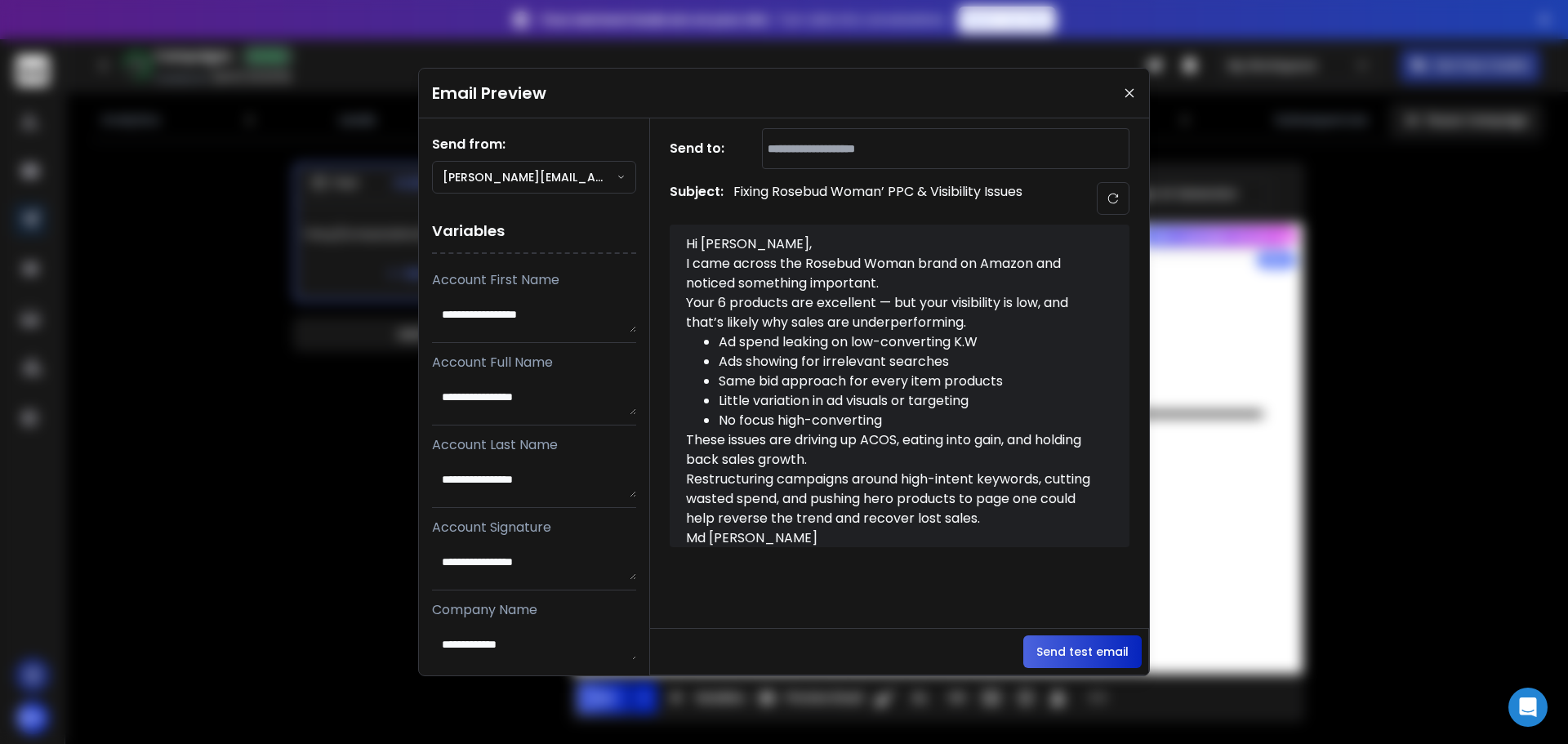
click at [1087, 655] on button "Send test email" at bounding box center [1082, 651] width 119 height 33
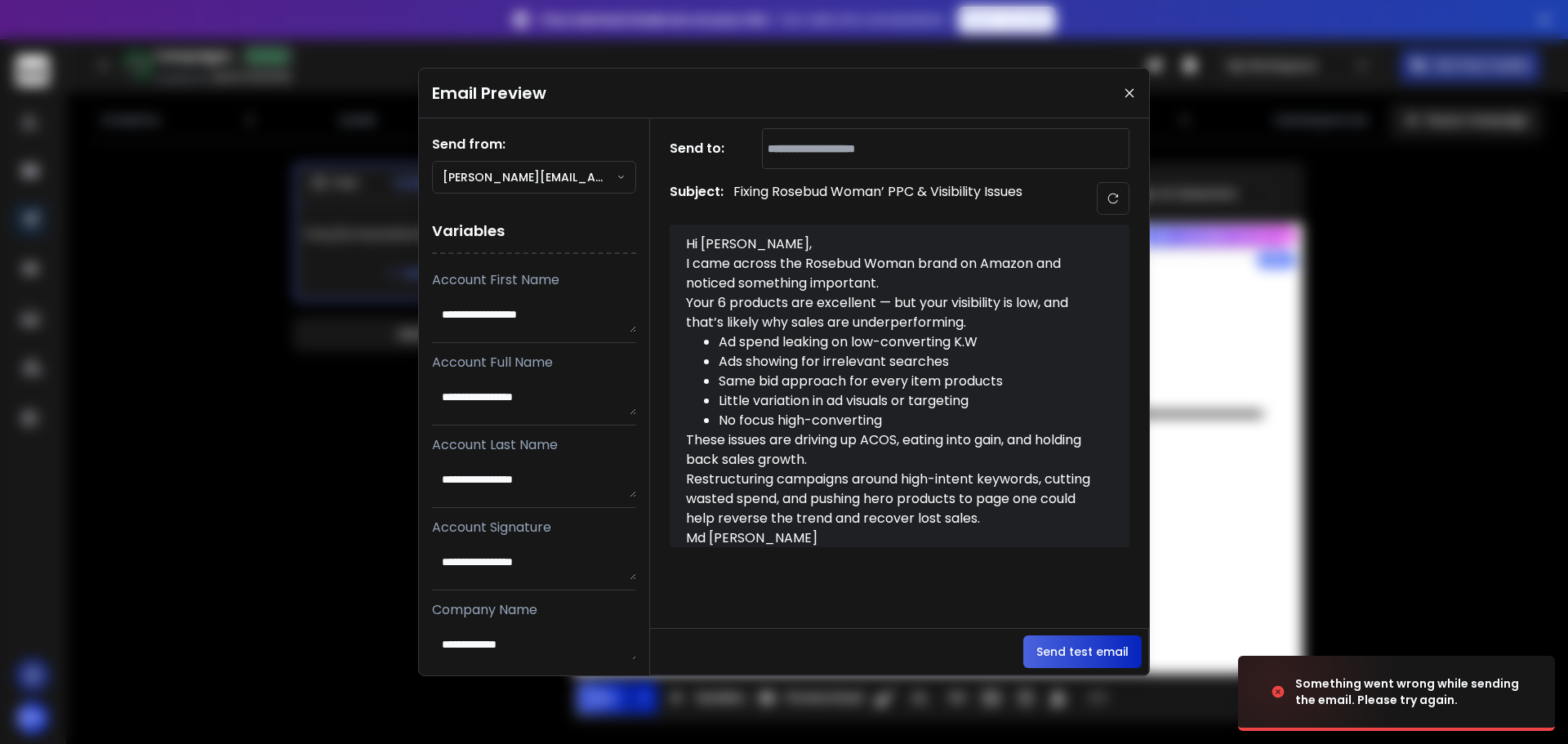
click at [890, 152] on input at bounding box center [945, 149] width 356 height 29
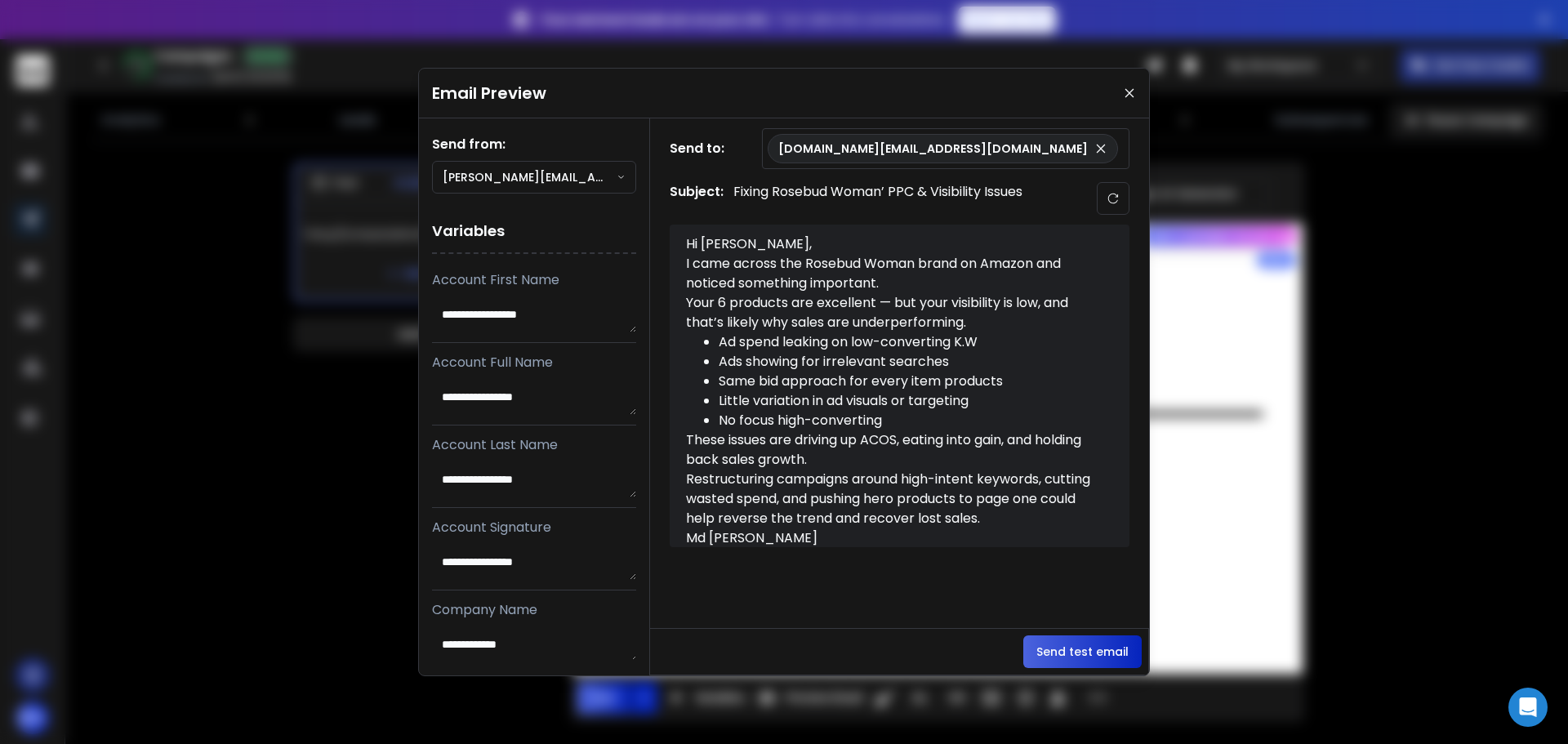
click at [1102, 651] on button "Send test email" at bounding box center [1082, 651] width 119 height 33
click at [1125, 93] on icon at bounding box center [1129, 93] width 13 height 13
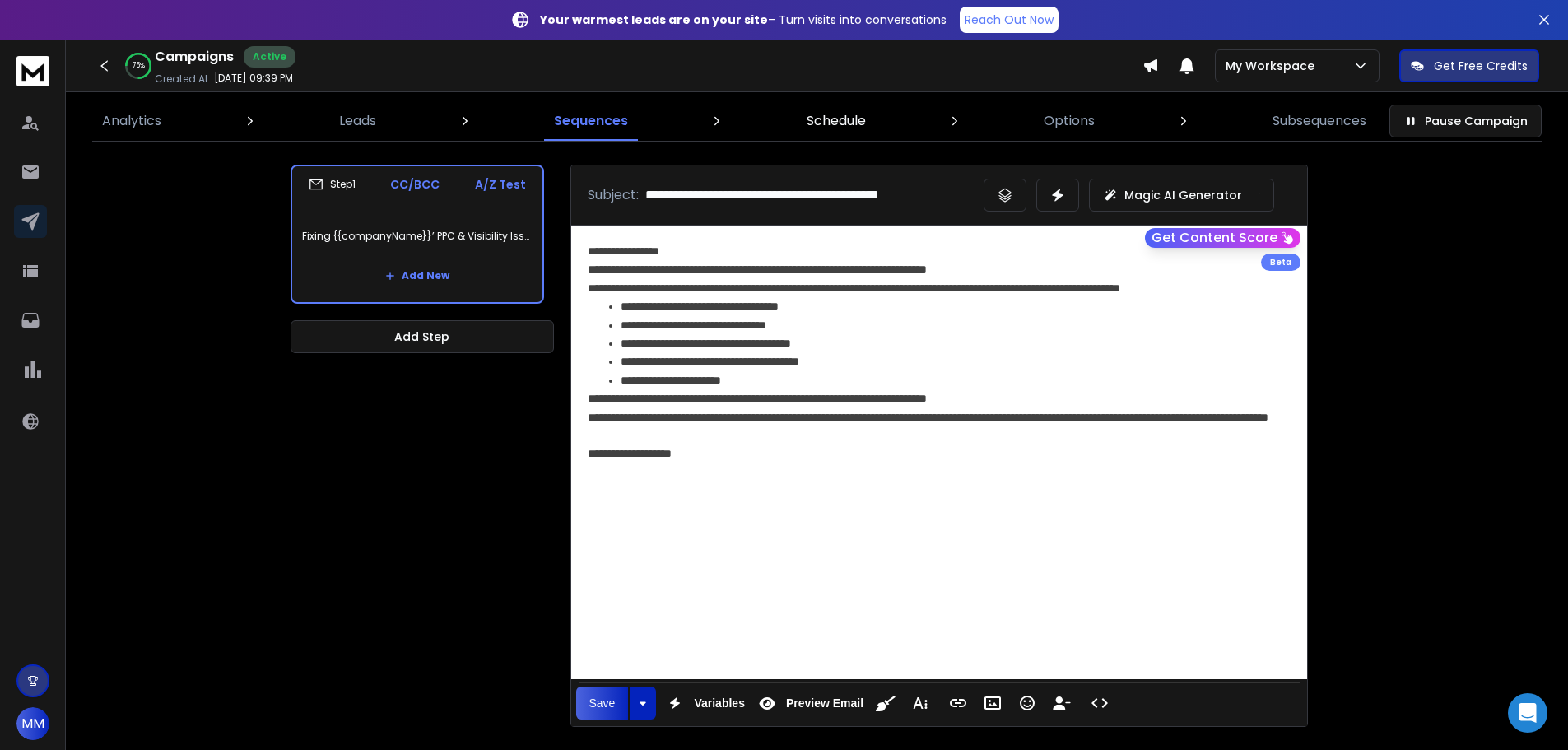
click at [835, 115] on p "Schedule" at bounding box center [836, 122] width 59 height 20
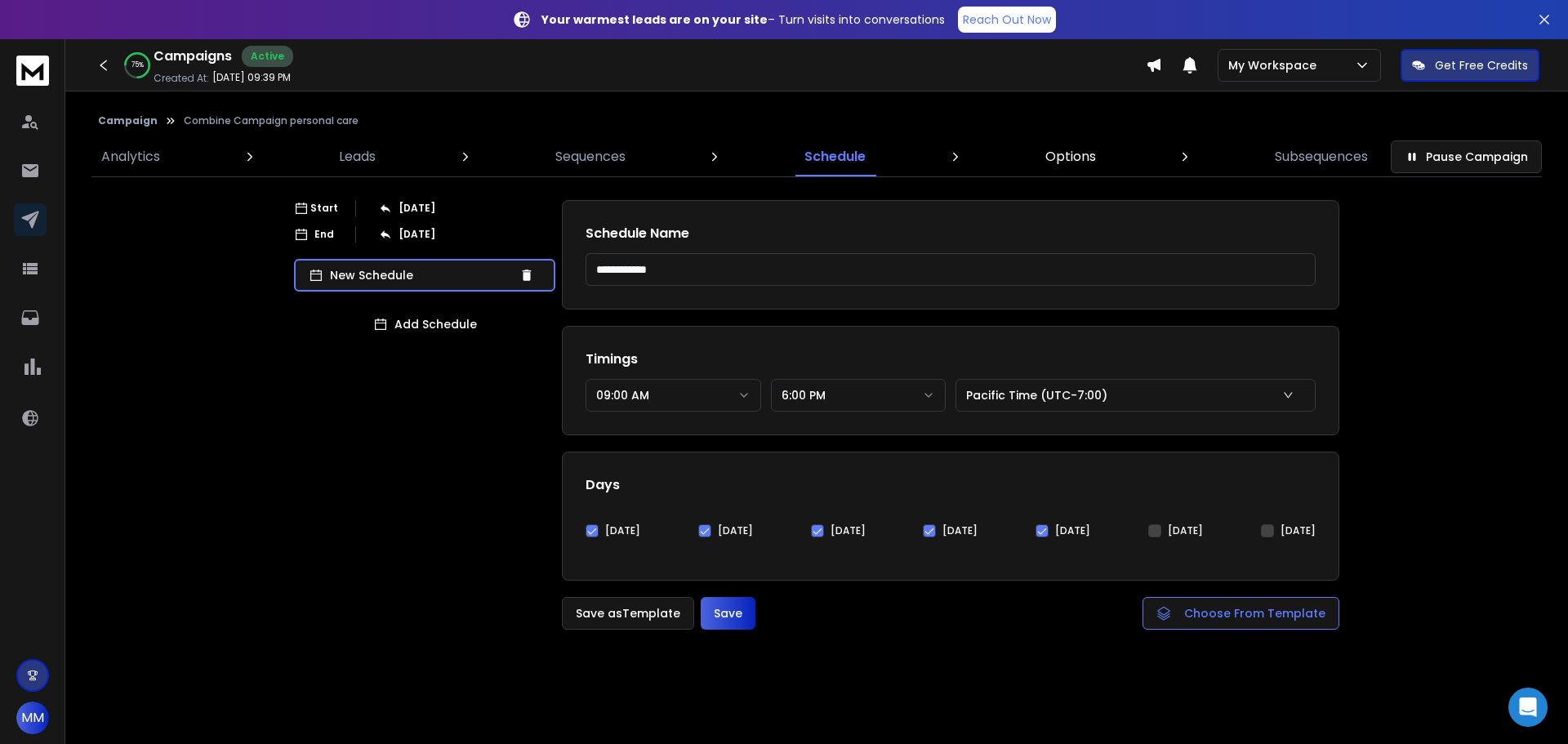
click at [1068, 164] on p "Options" at bounding box center [1070, 157] width 51 height 20
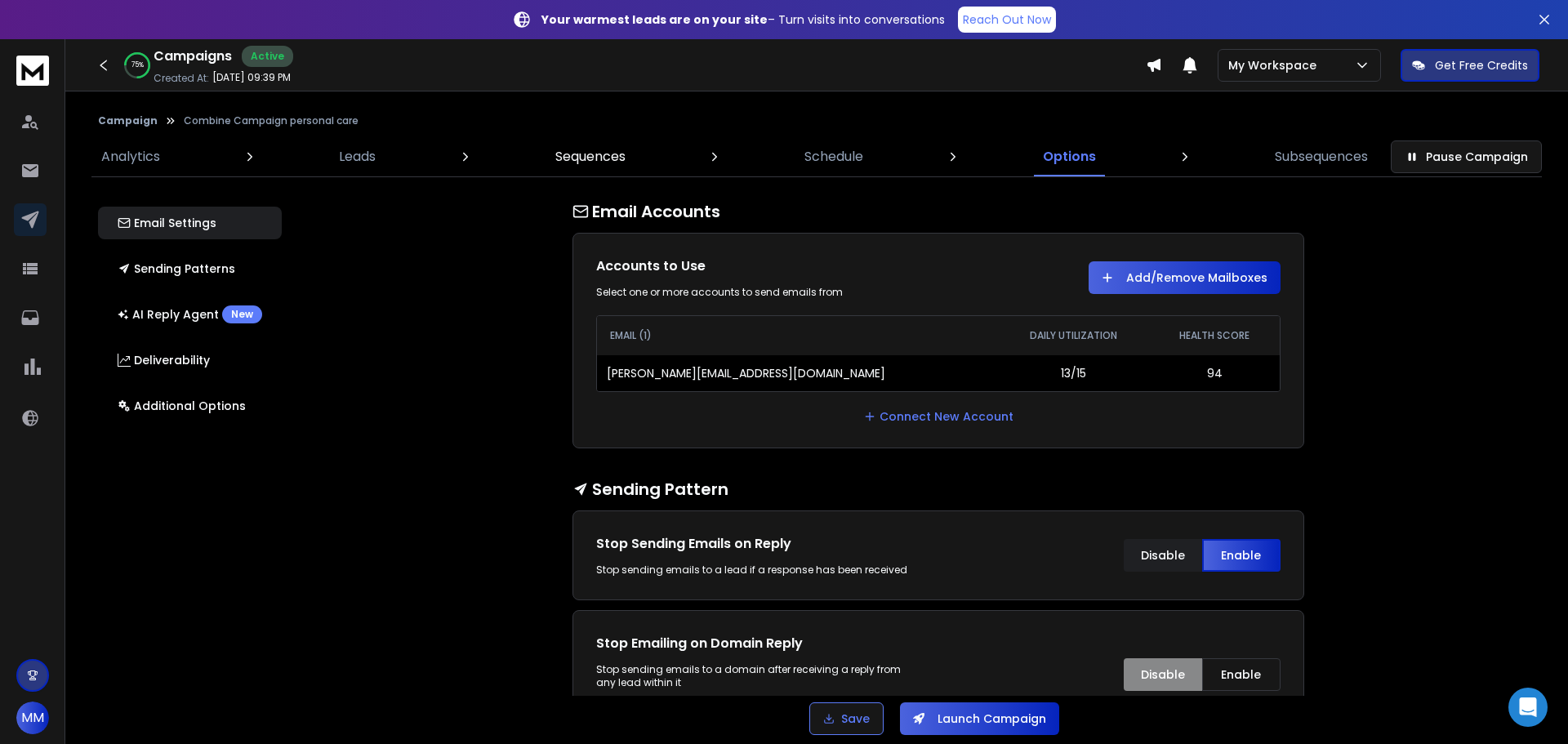
click at [610, 170] on link "Sequences" at bounding box center [589, 156] width 90 height 39
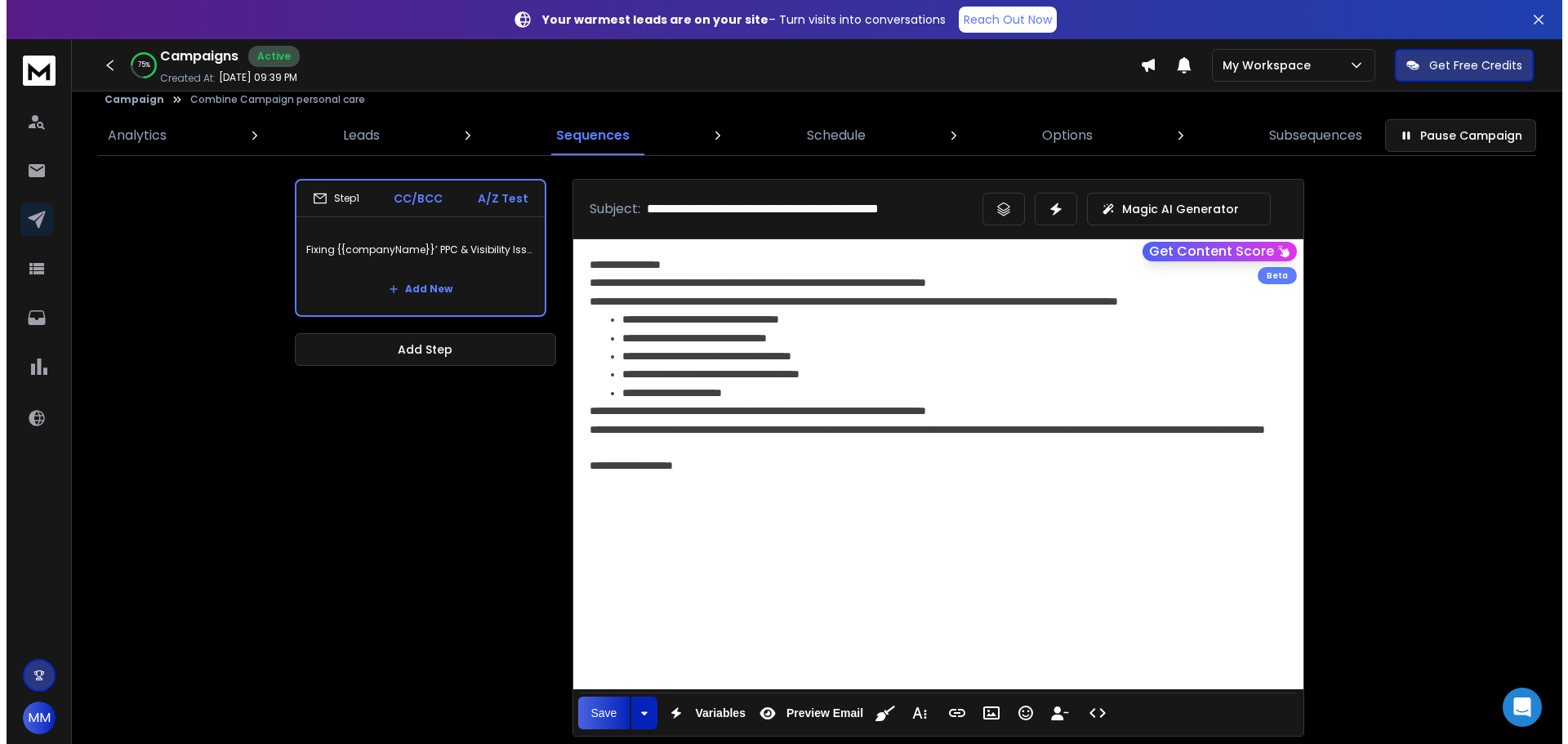
scroll to position [37, 0]
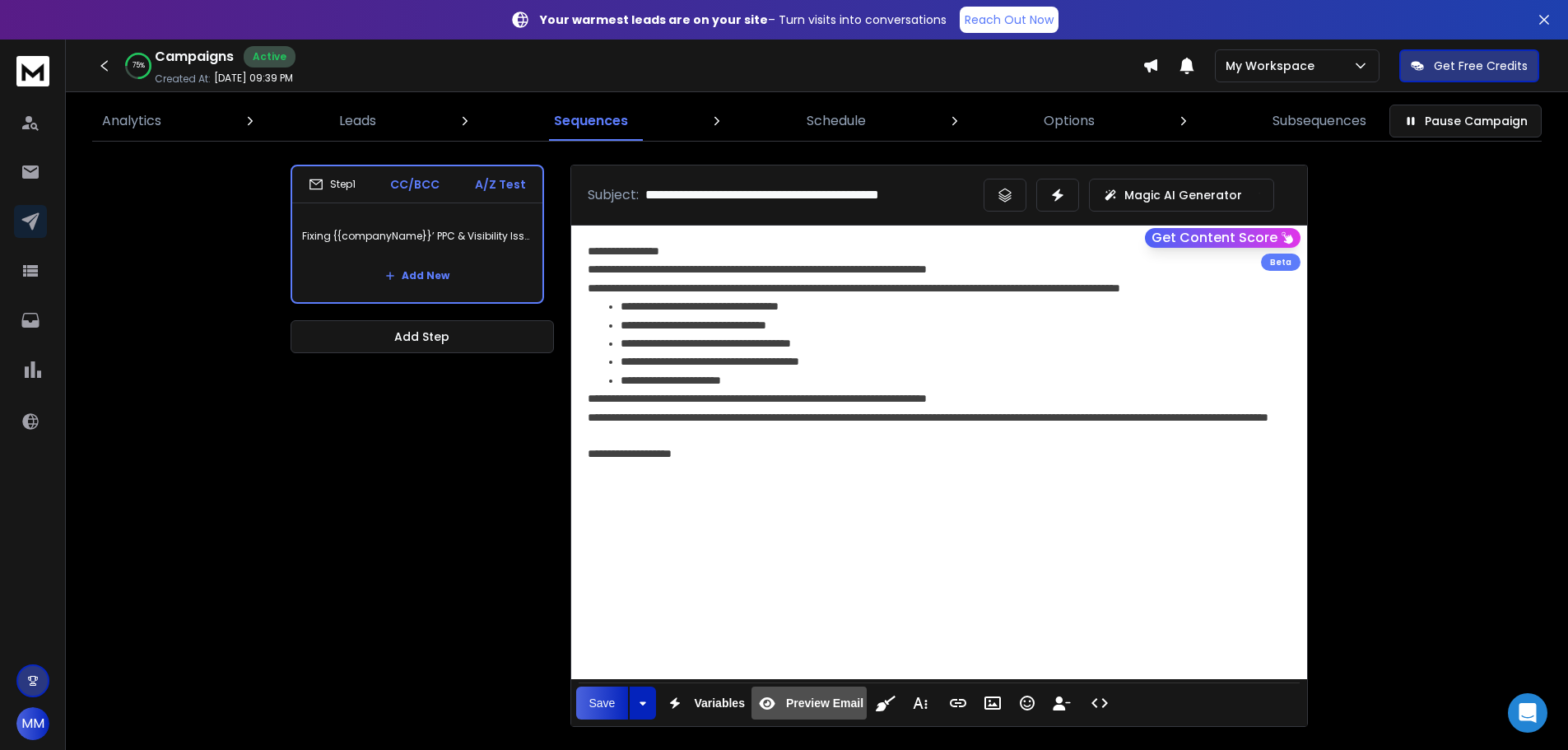
click at [816, 703] on span "Preview Email" at bounding box center [825, 703] width 84 height 14
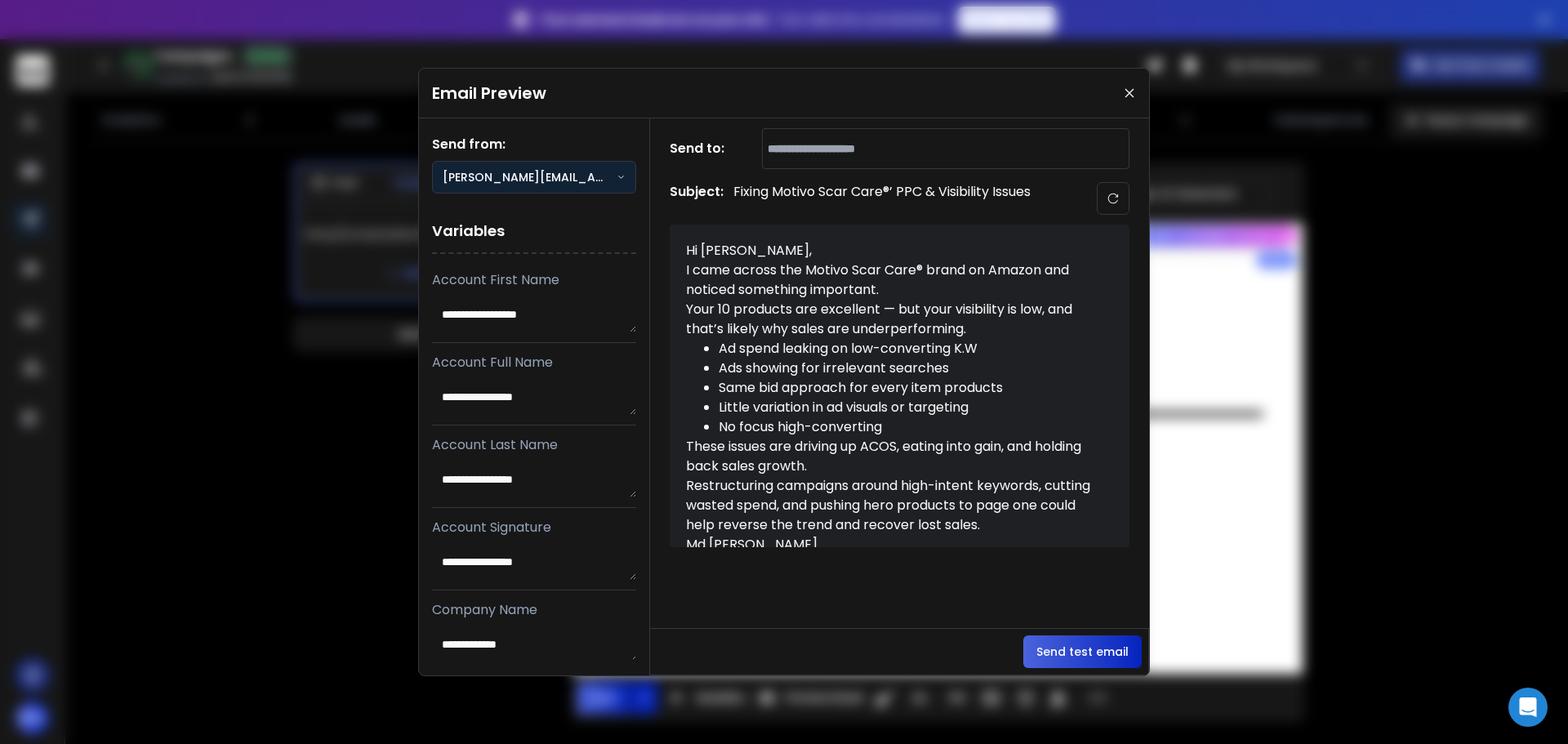
click at [551, 181] on p "[PERSON_NAME][EMAIL_ADDRESS][DOMAIN_NAME]" at bounding box center [530, 177] width 174 height 16
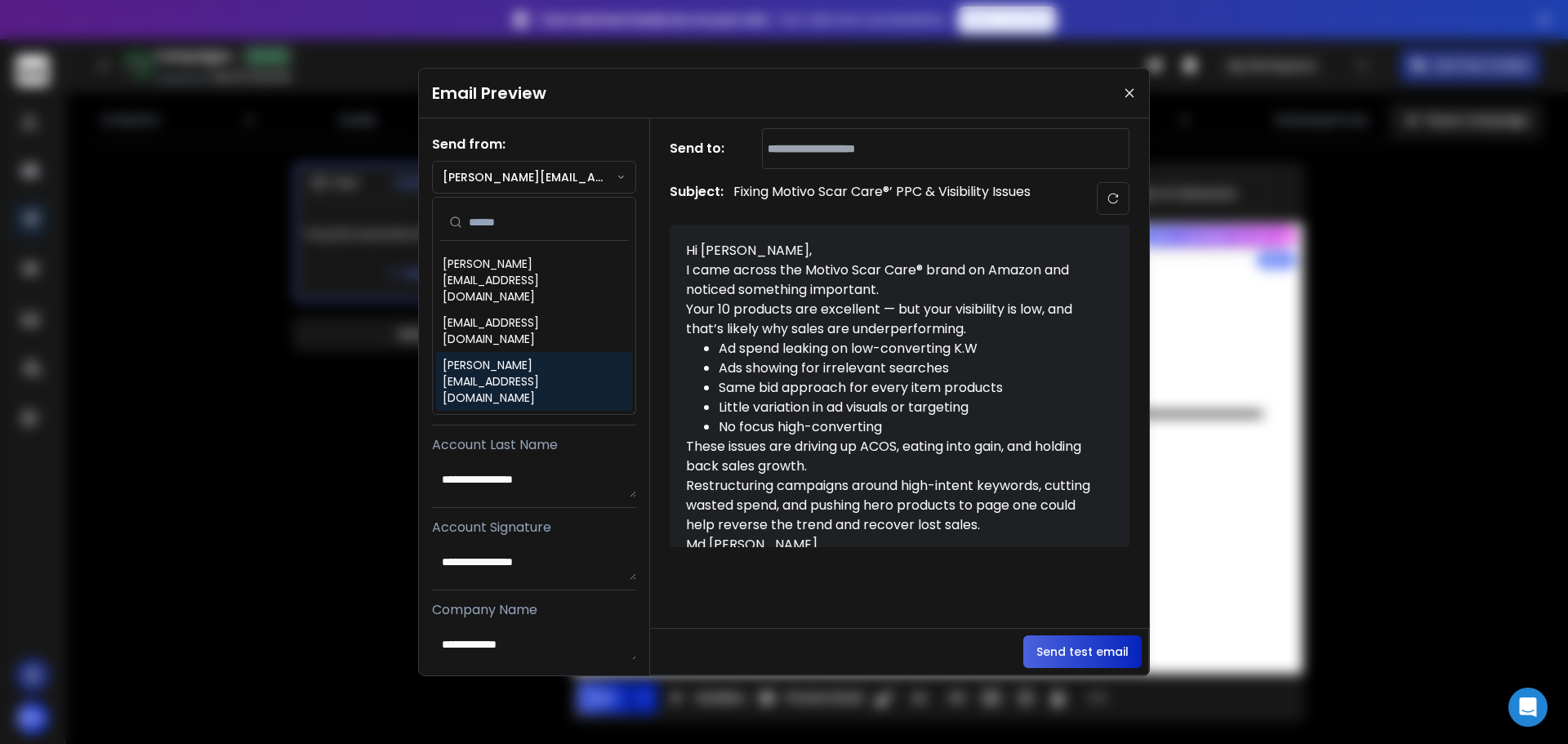
click at [511, 357] on div "[PERSON_NAME][EMAIL_ADDRESS][DOMAIN_NAME]" at bounding box center [534, 381] width 183 height 49
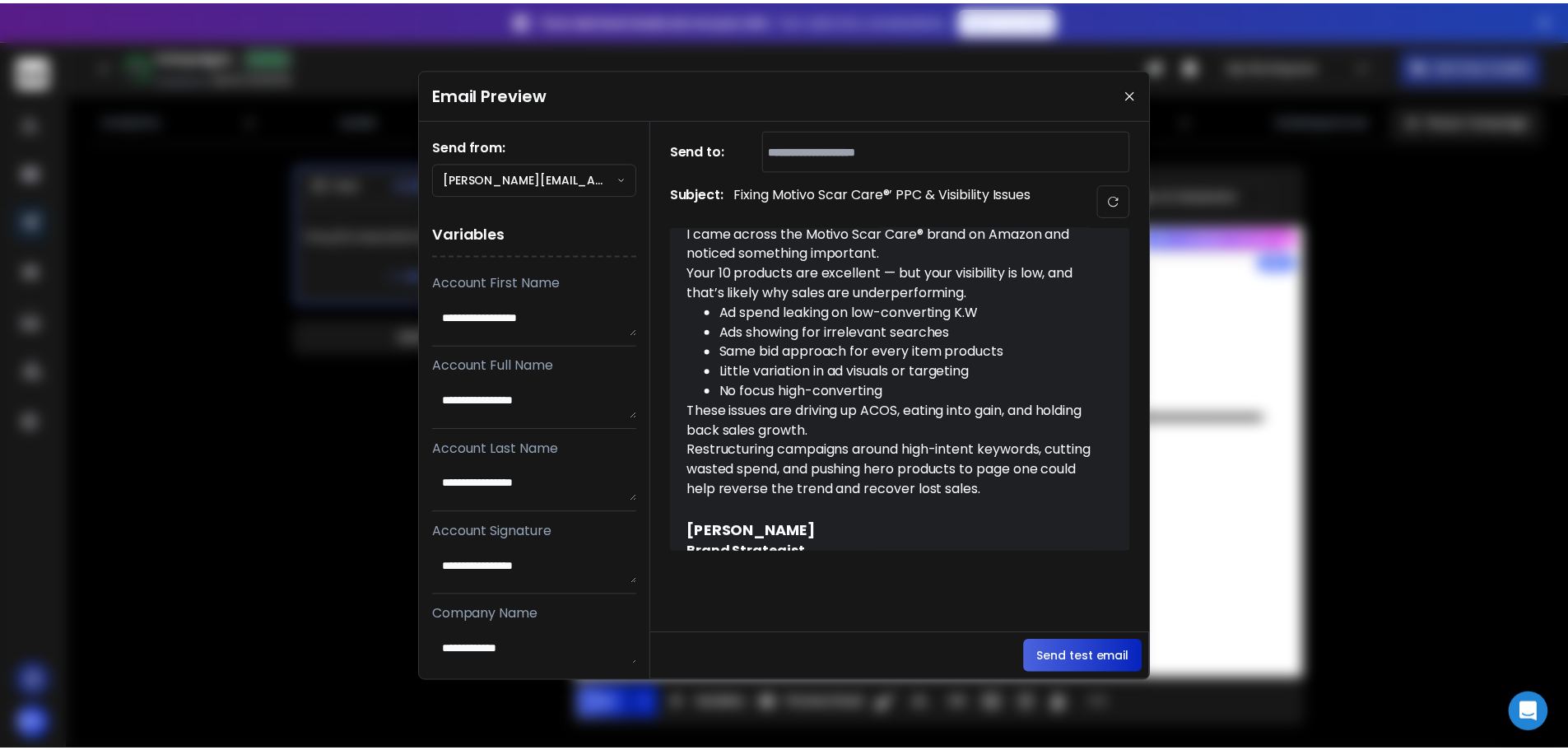
scroll to position [69, 0]
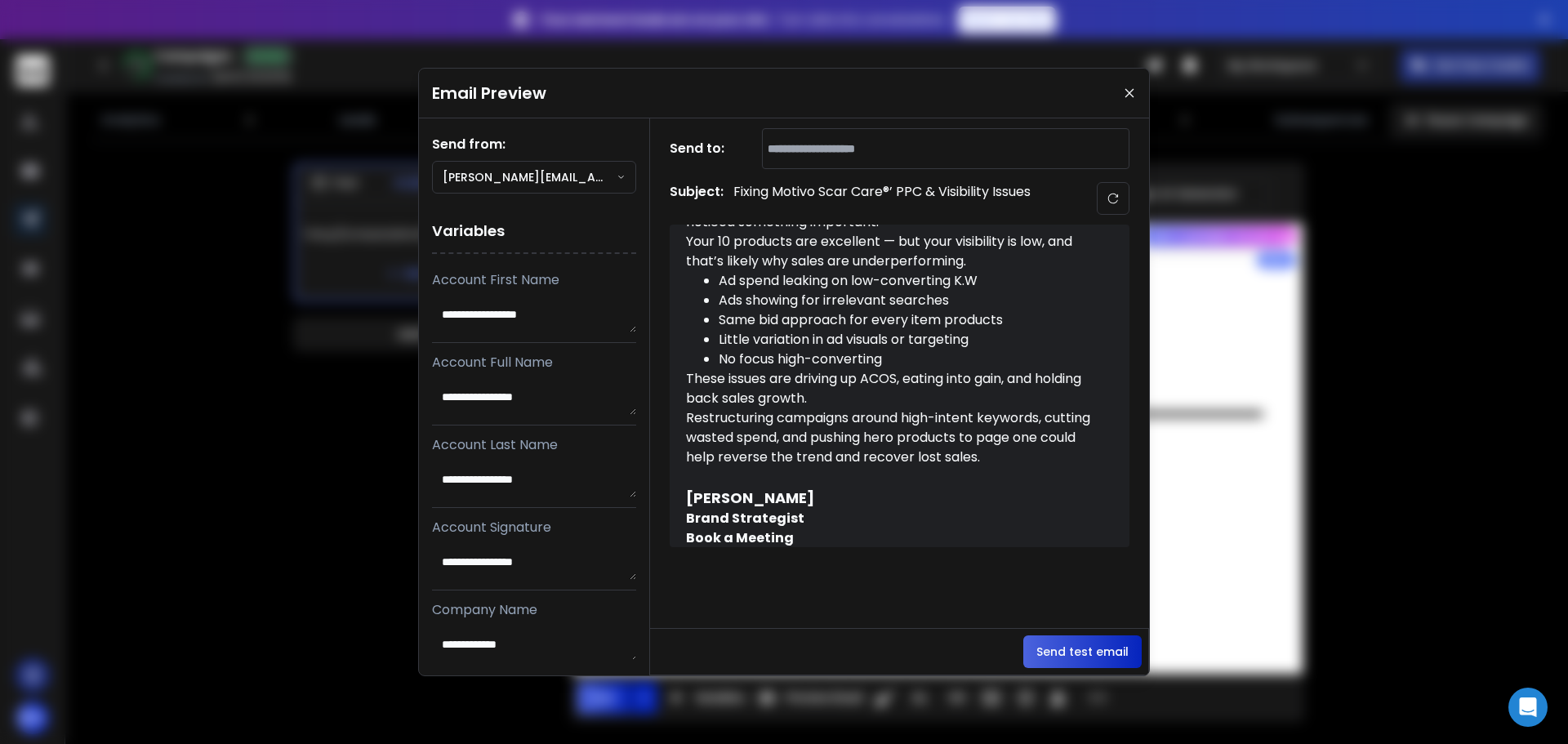
click at [885, 158] on input at bounding box center [945, 149] width 356 height 29
click at [1068, 651] on button "Send test email" at bounding box center [1082, 651] width 119 height 33
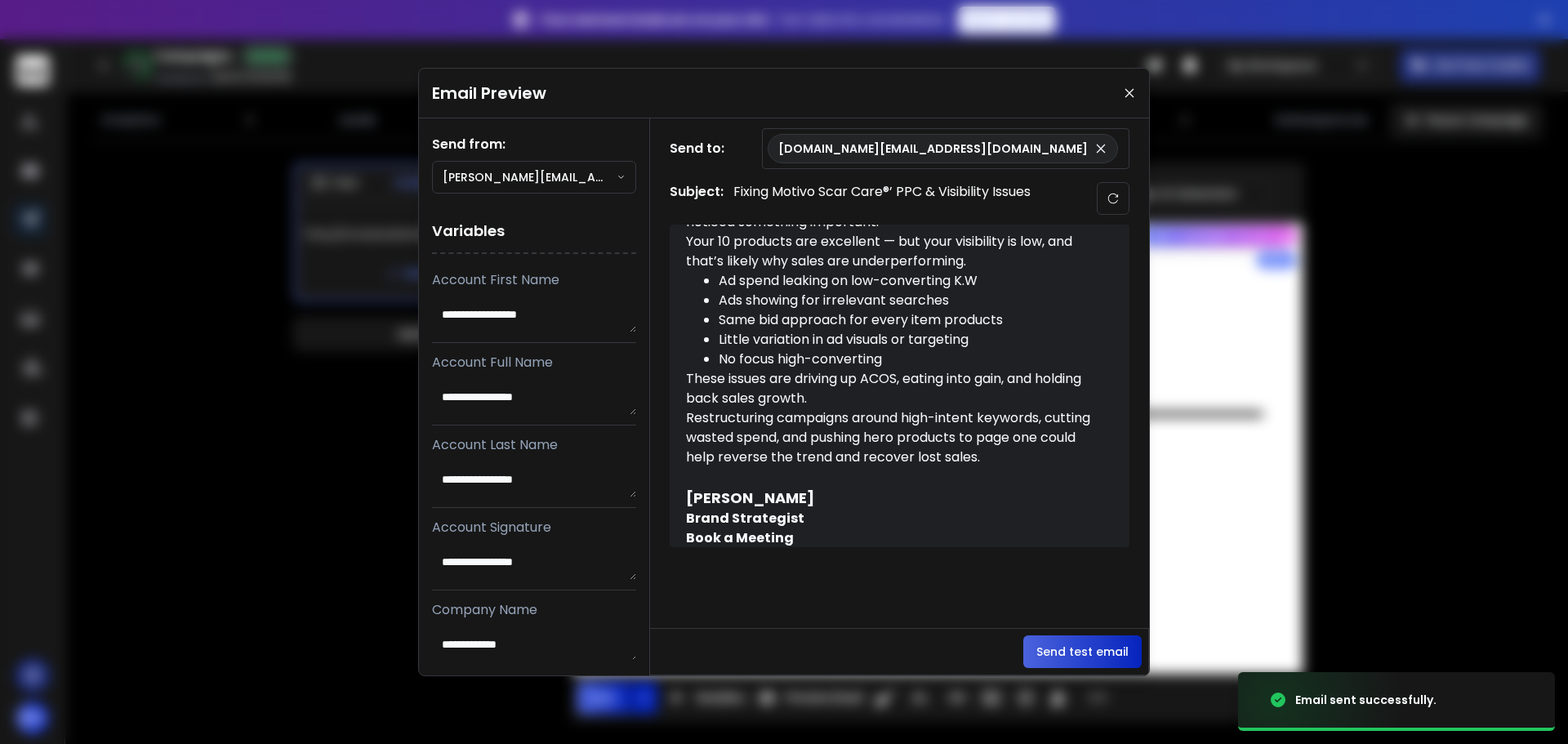
click at [1127, 83] on div "Email Preview" at bounding box center [784, 93] width 730 height 49
click at [1128, 98] on icon at bounding box center [1129, 93] width 13 height 13
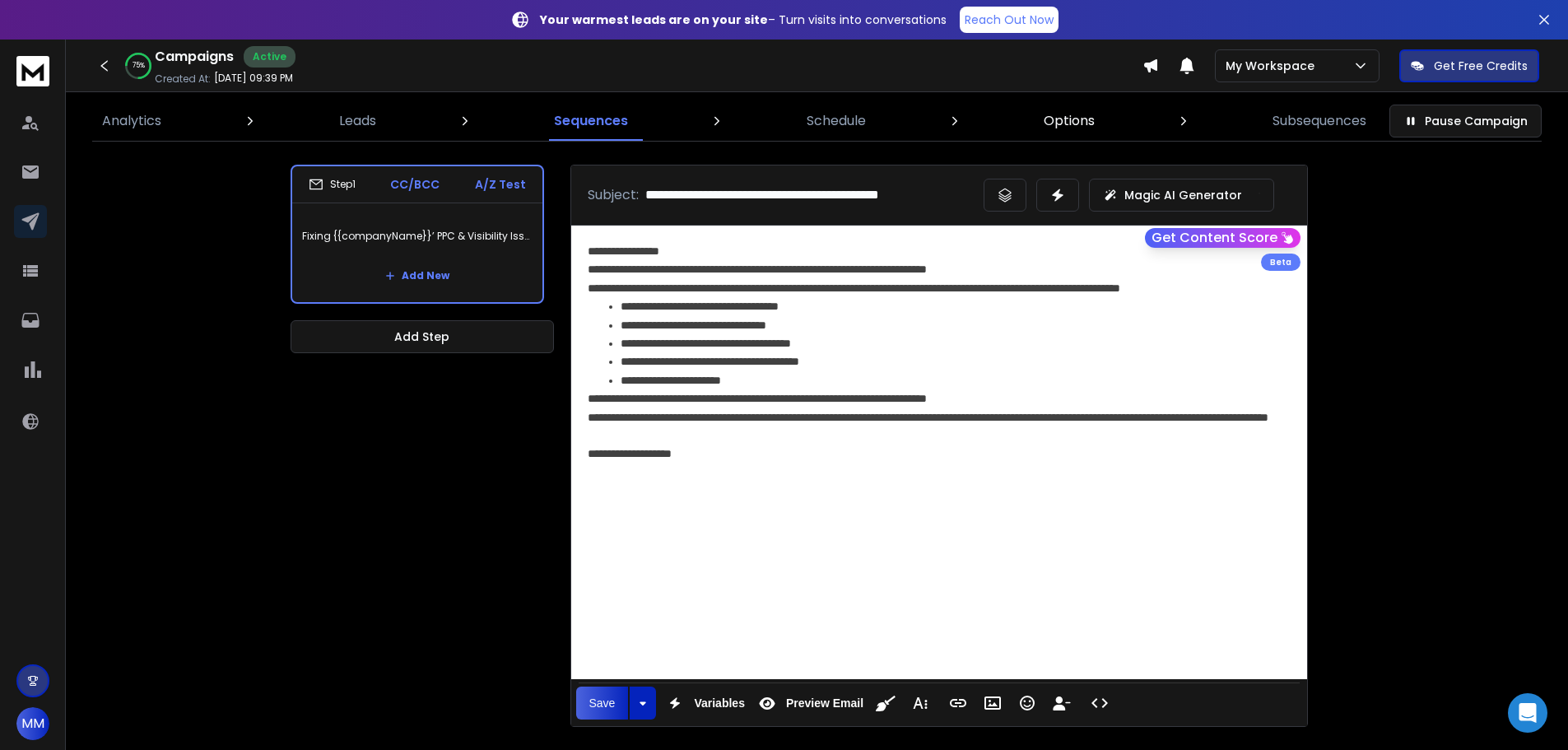
click at [1079, 119] on p "Options" at bounding box center [1070, 122] width 51 height 20
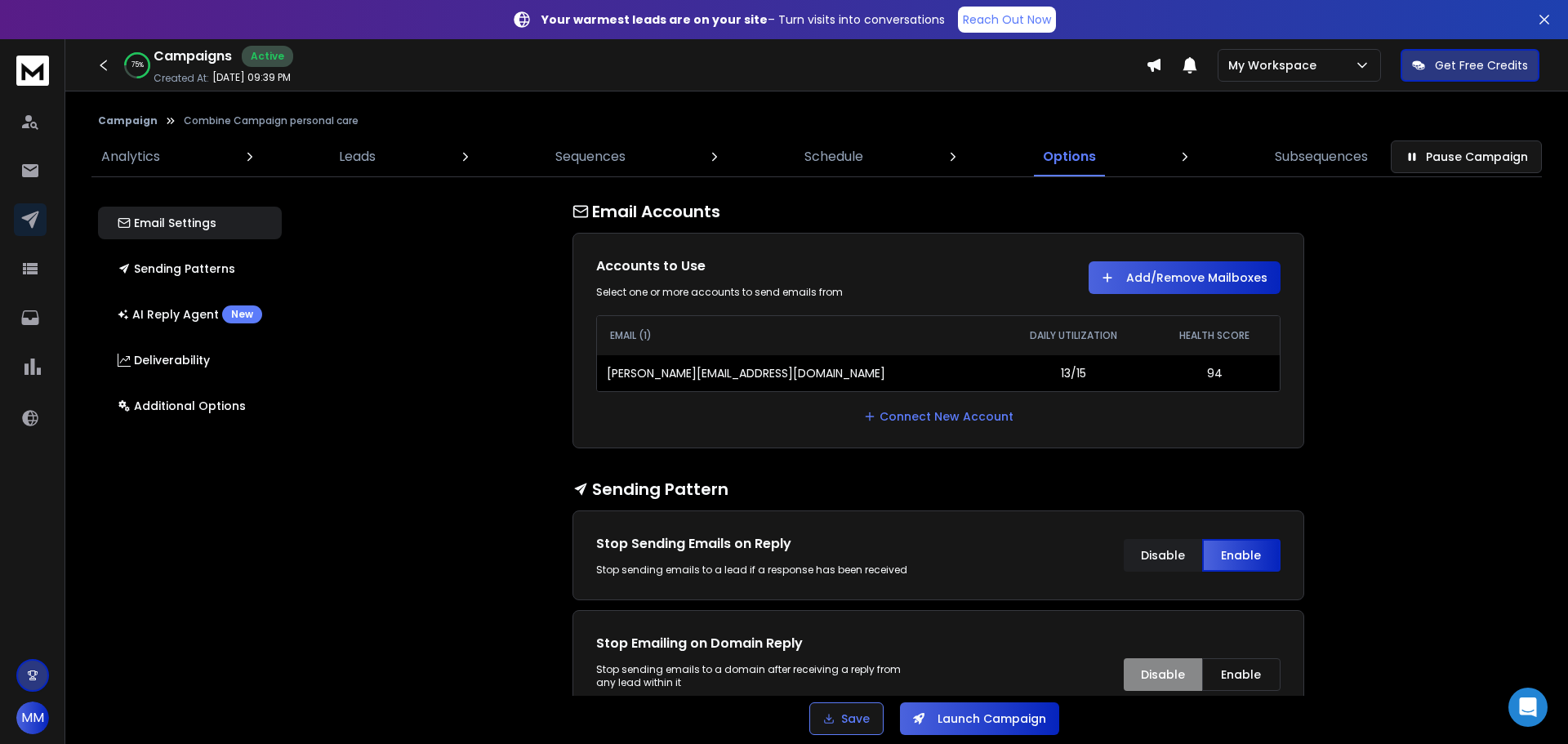
click at [1153, 279] on button "Add/Remove Mailboxes" at bounding box center [1184, 278] width 192 height 33
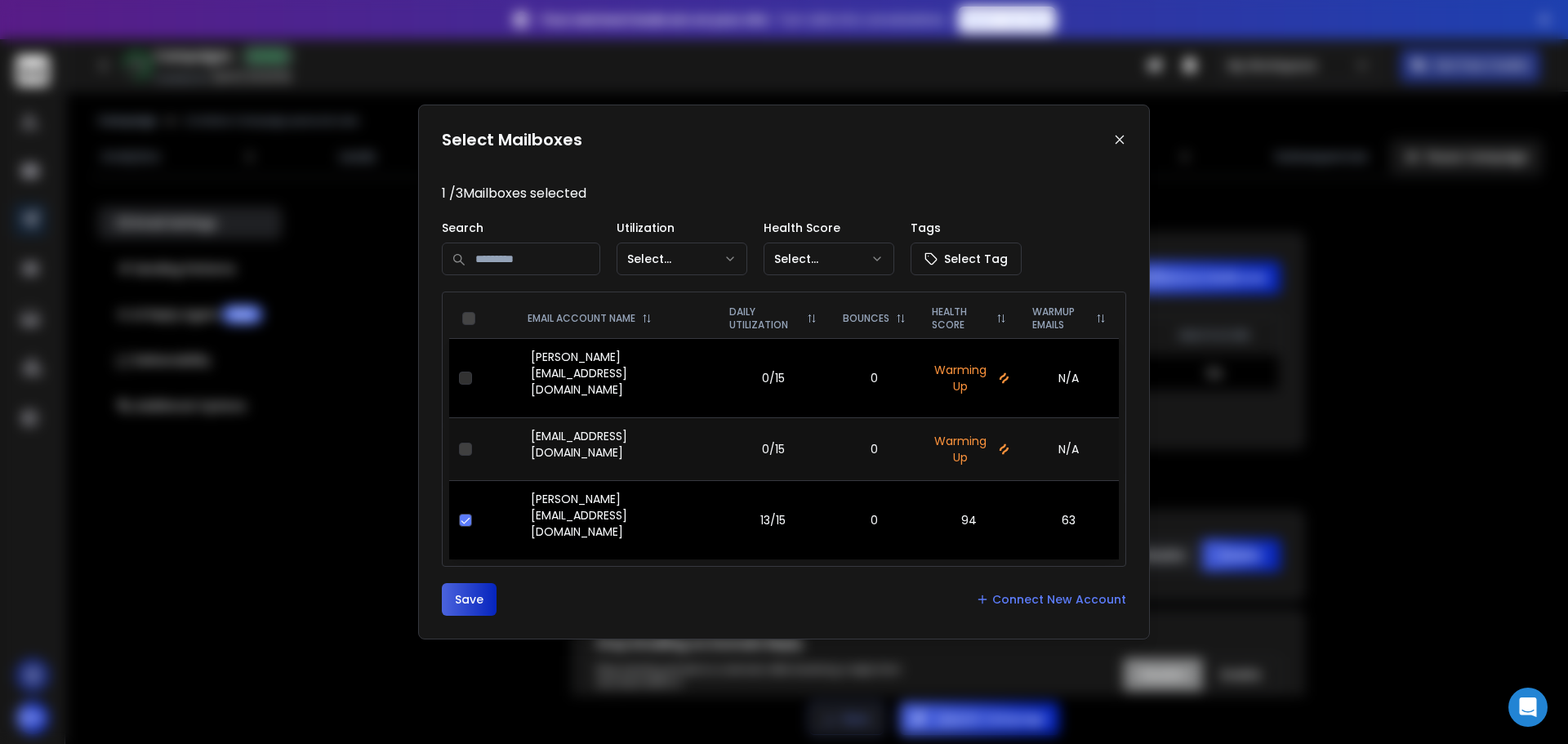
click at [470, 452] on button "button" at bounding box center [465, 449] width 13 height 13
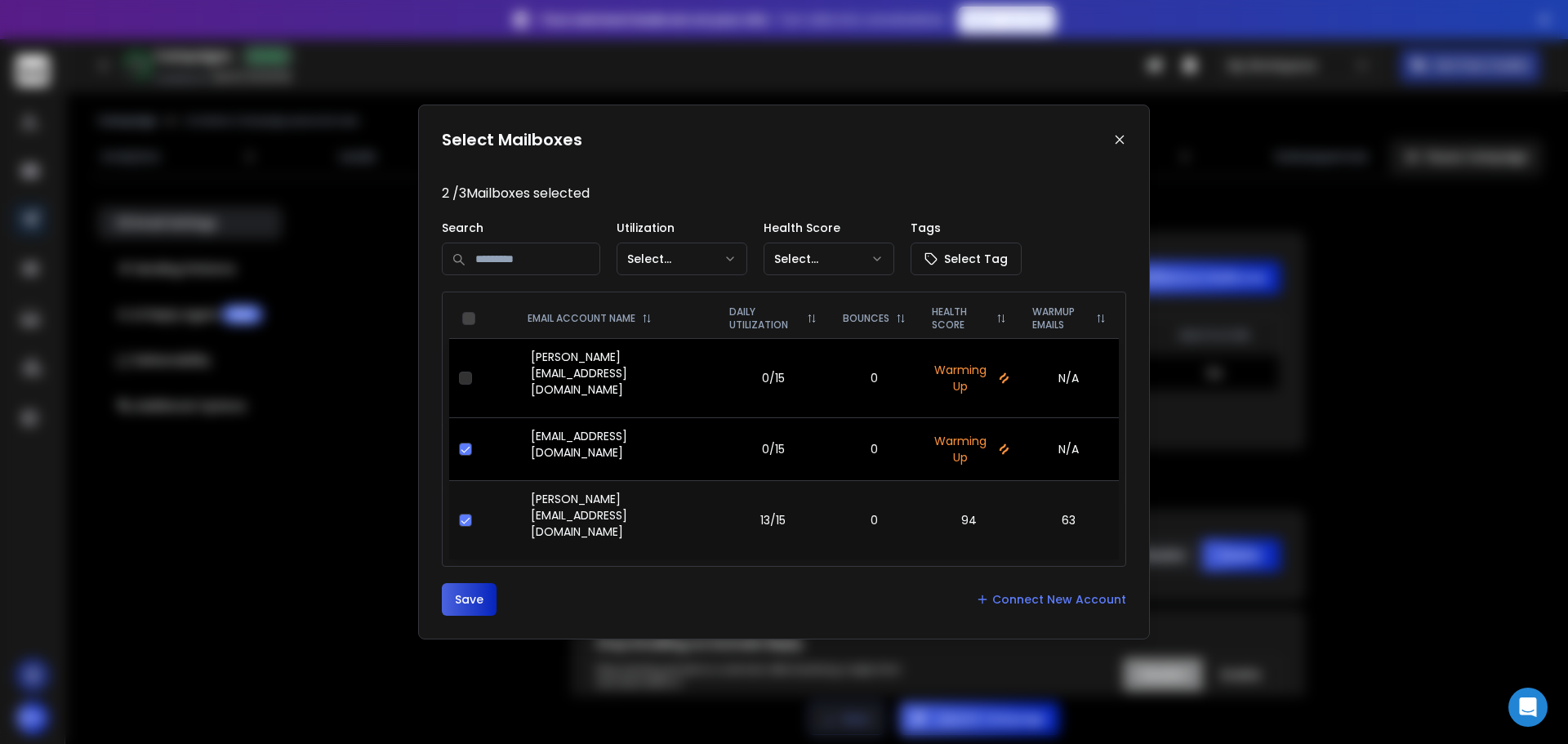
click at [469, 514] on button "button" at bounding box center [465, 520] width 13 height 13
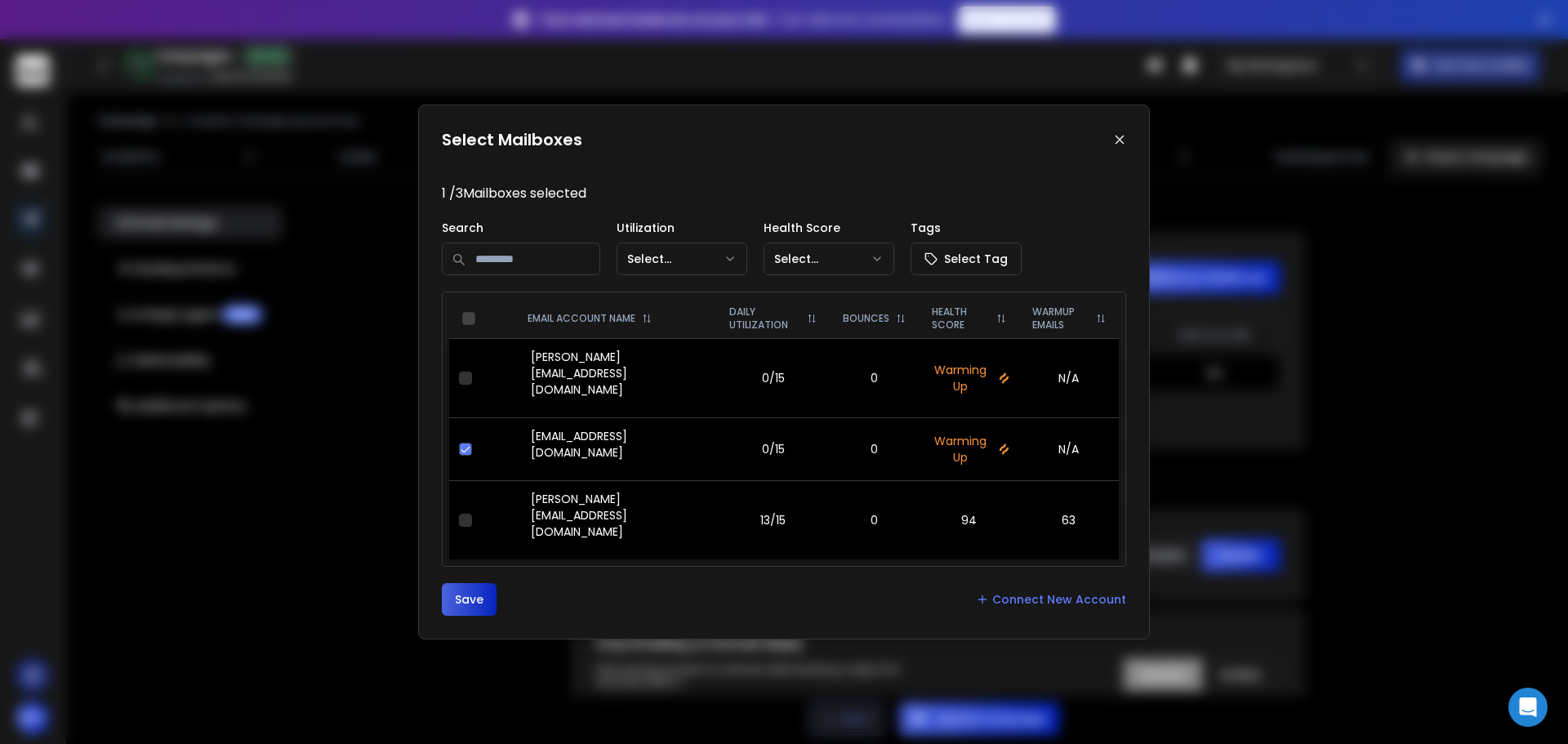
click at [472, 583] on button "Save" at bounding box center [469, 600] width 54 height 33
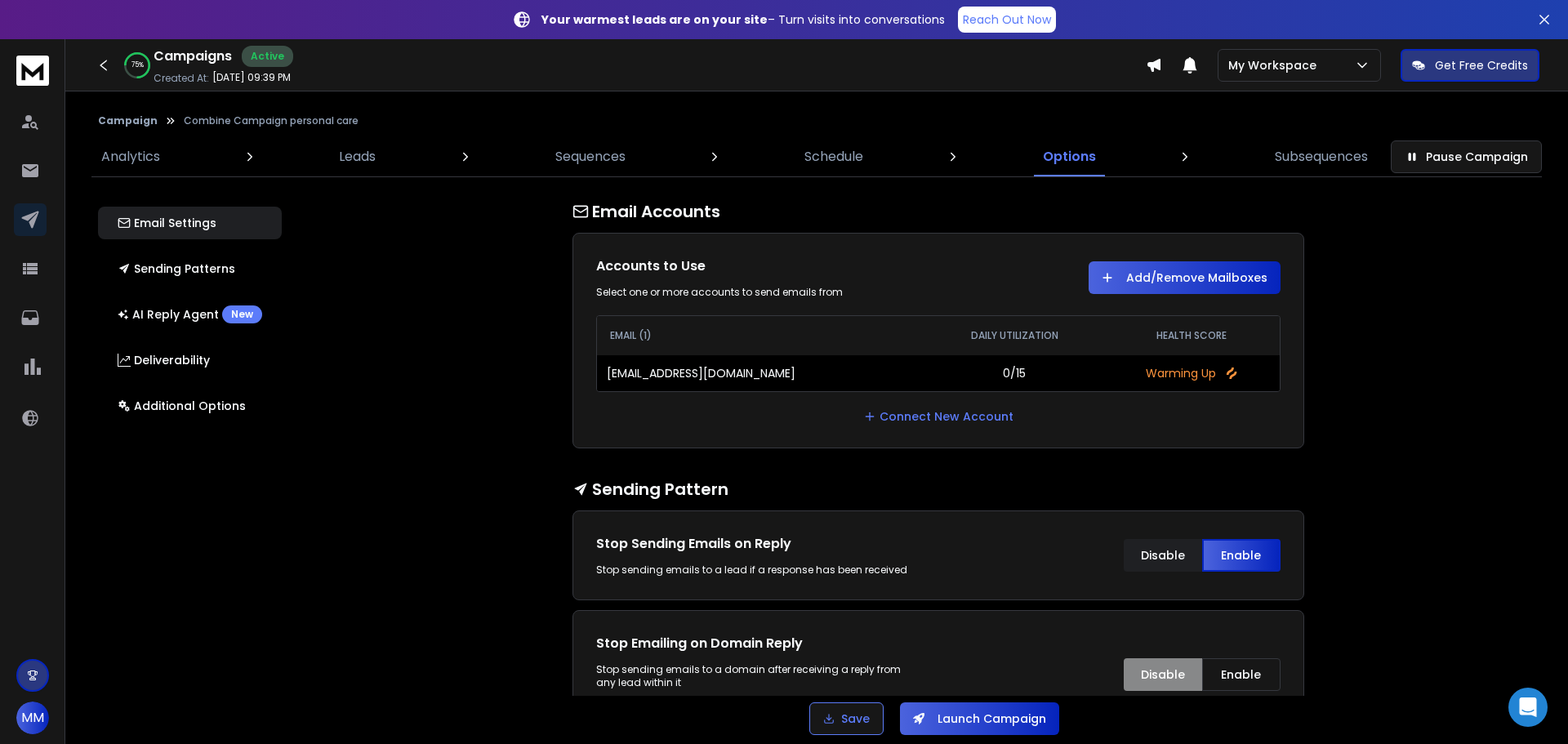
scroll to position [163, 0]
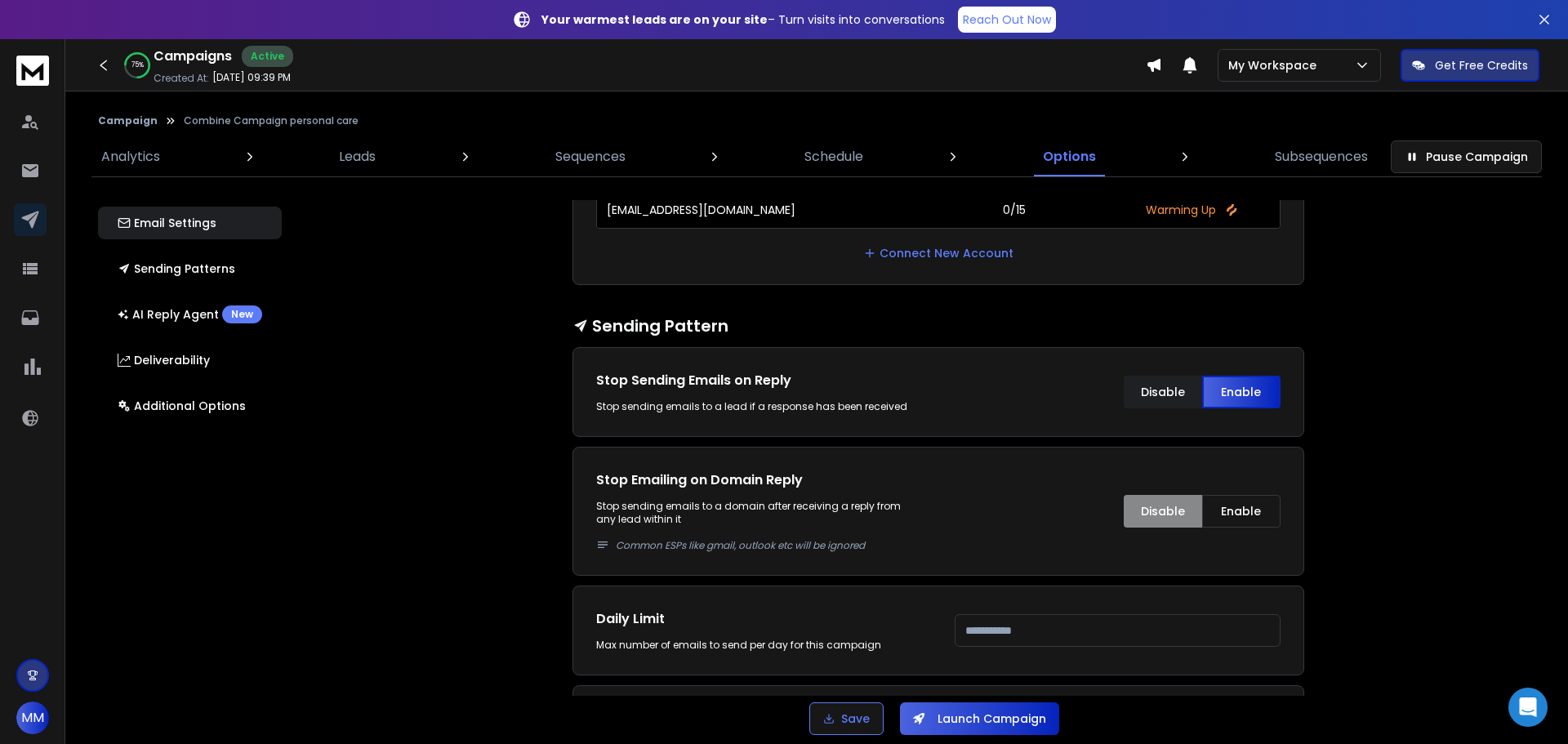
click at [989, 724] on button "Launch Campaign" at bounding box center [979, 719] width 160 height 33
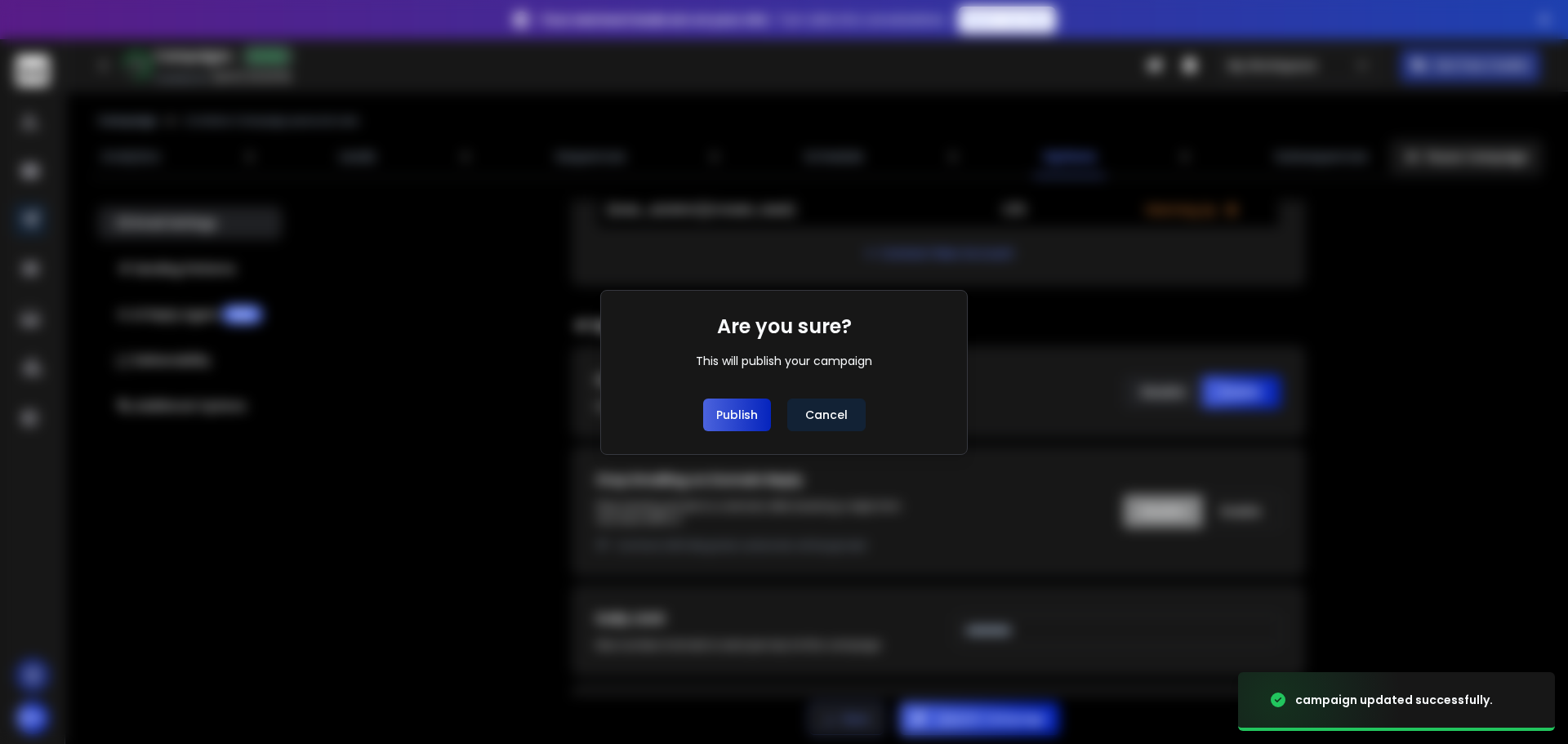
click at [723, 410] on button "Publish" at bounding box center [736, 415] width 68 height 33
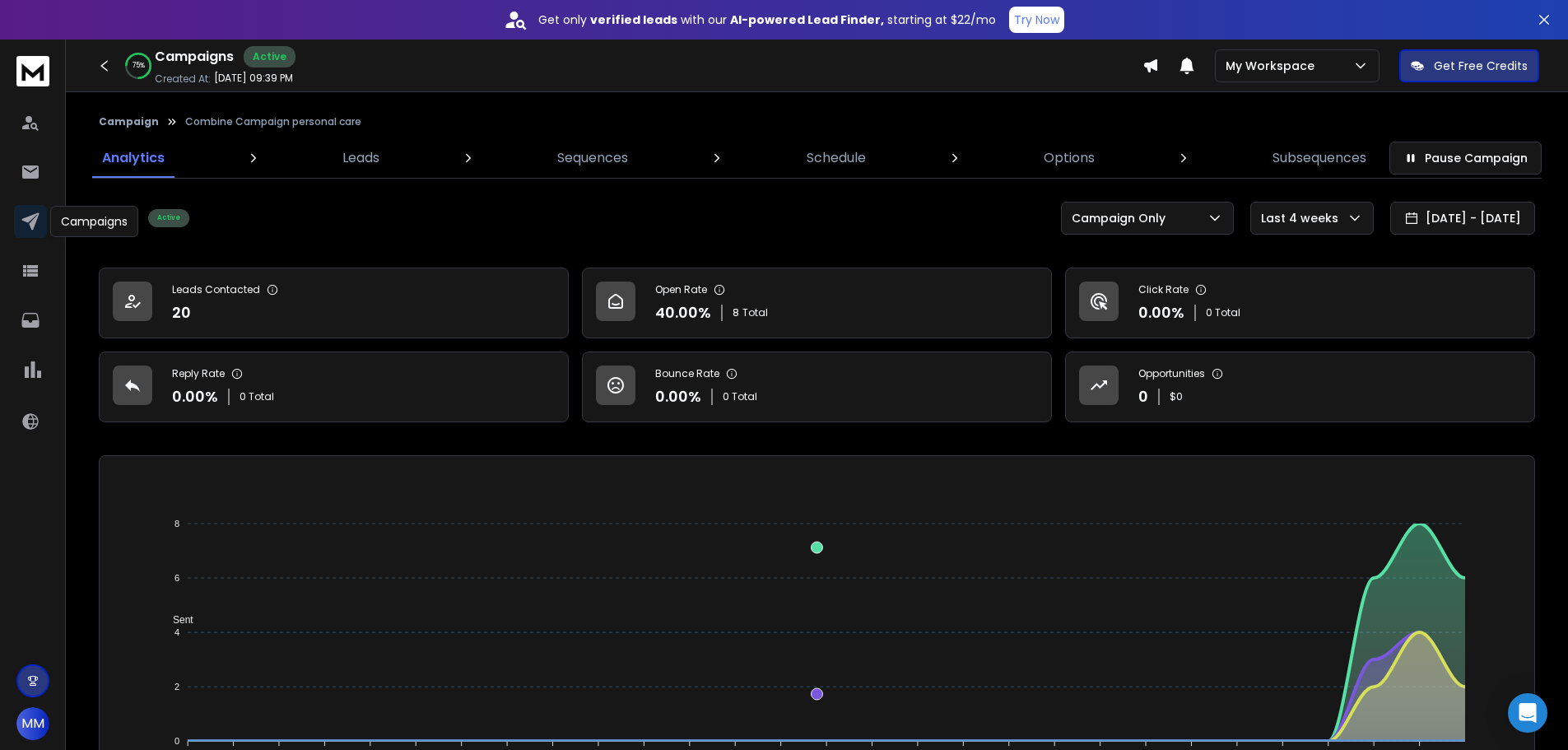
click at [25, 218] on icon at bounding box center [31, 221] width 20 height 20
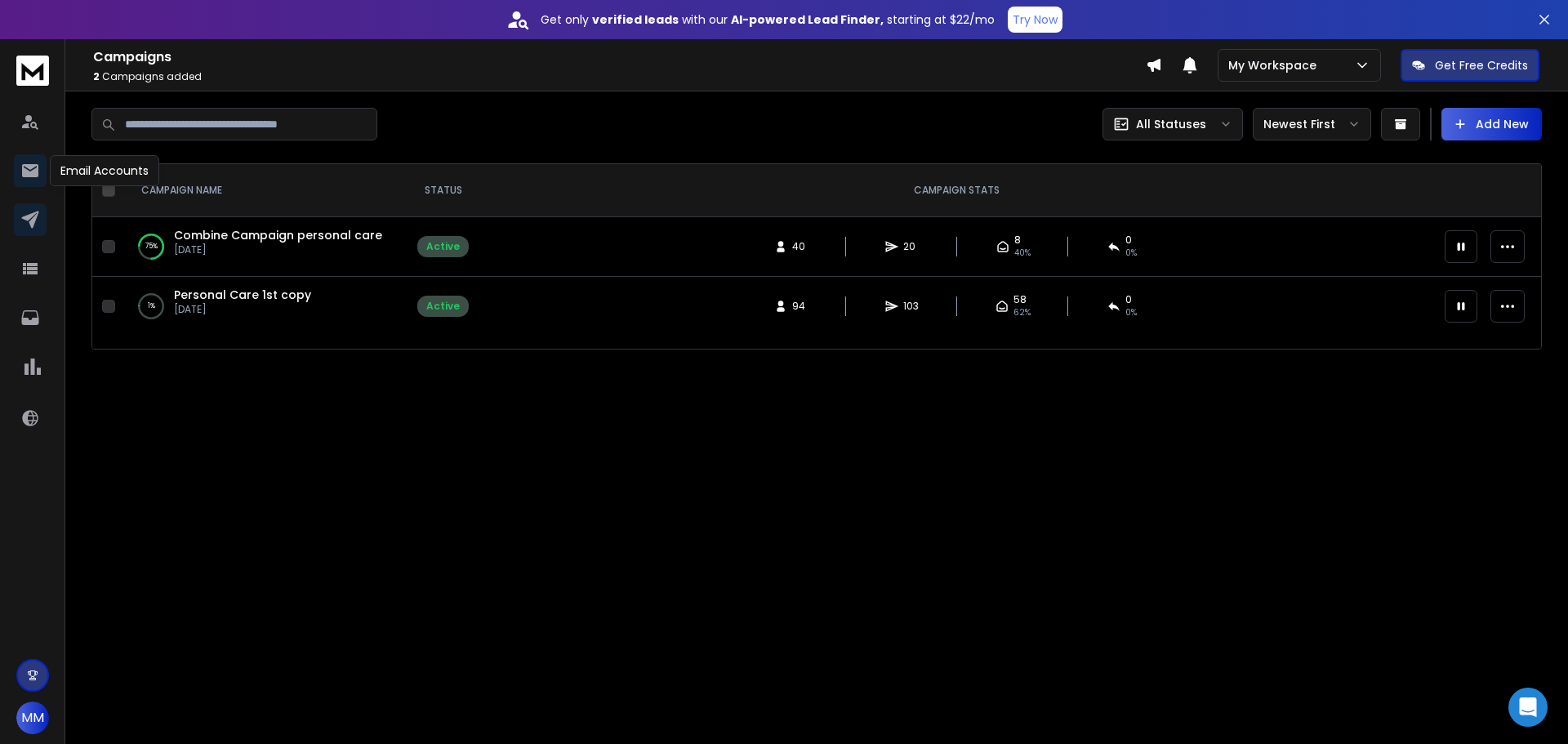
click at [22, 162] on icon at bounding box center [31, 171] width 20 height 20
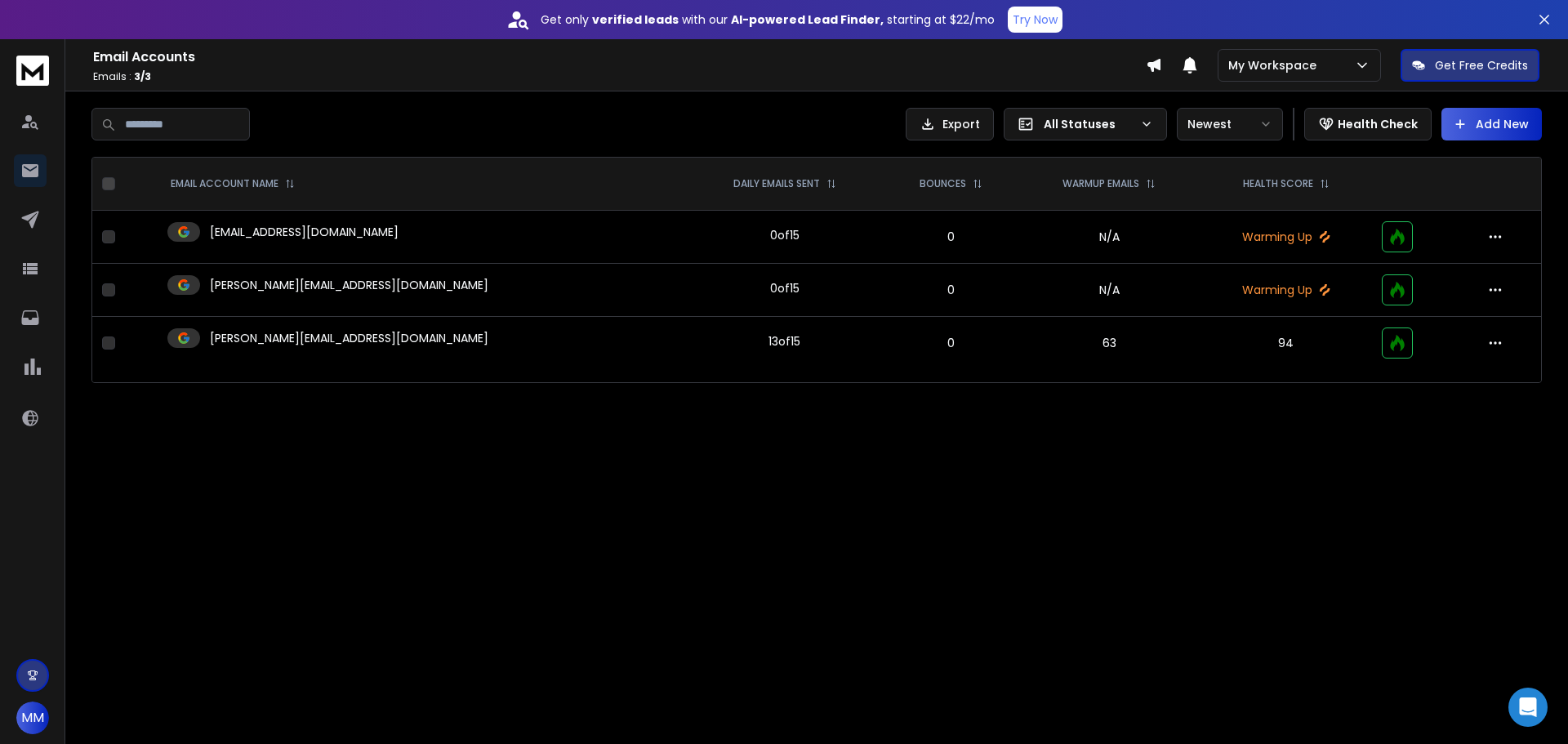
click at [332, 229] on p "[EMAIL_ADDRESS][DOMAIN_NAME]" at bounding box center [304, 232] width 189 height 16
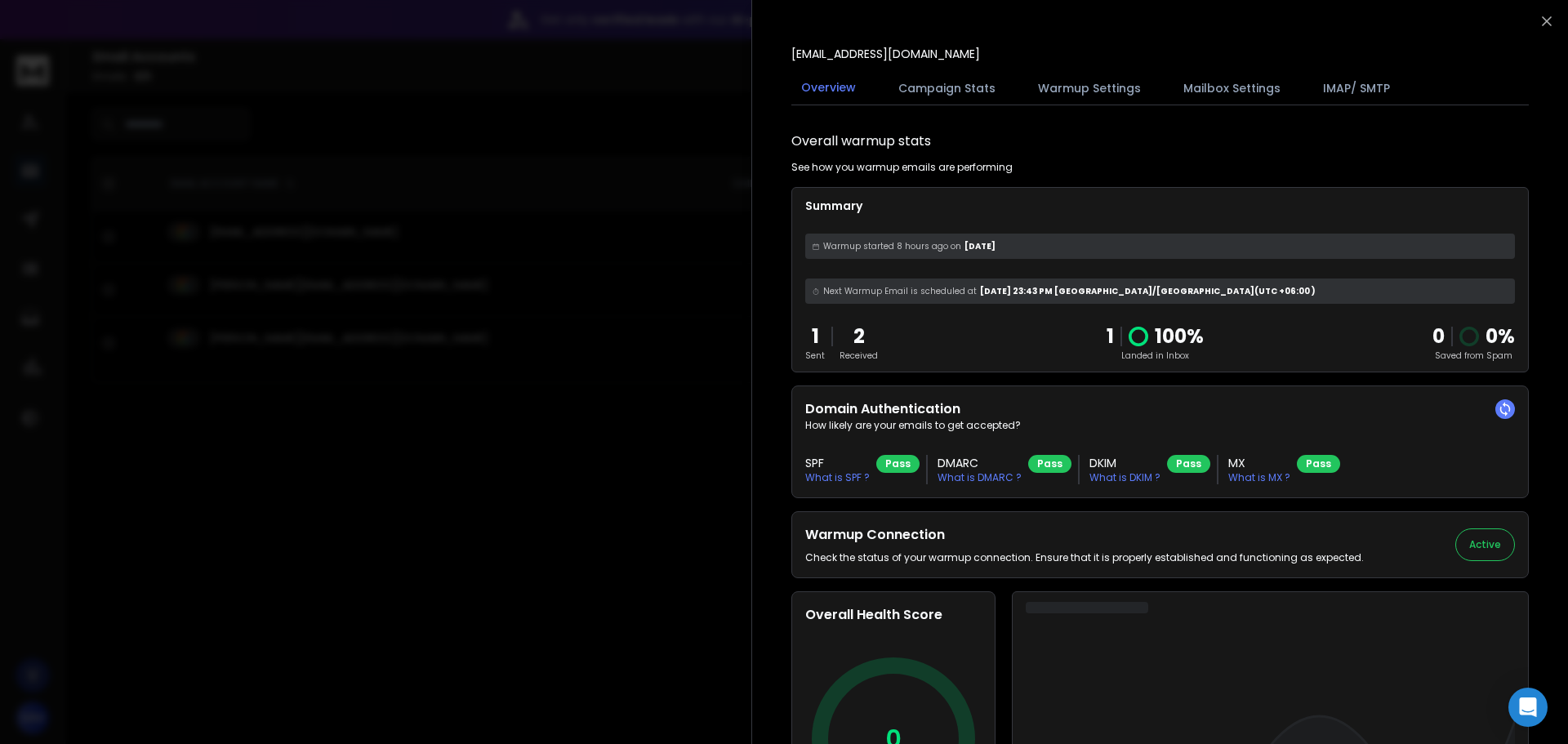
click at [1237, 90] on button "Mailbox Settings" at bounding box center [1232, 88] width 117 height 36
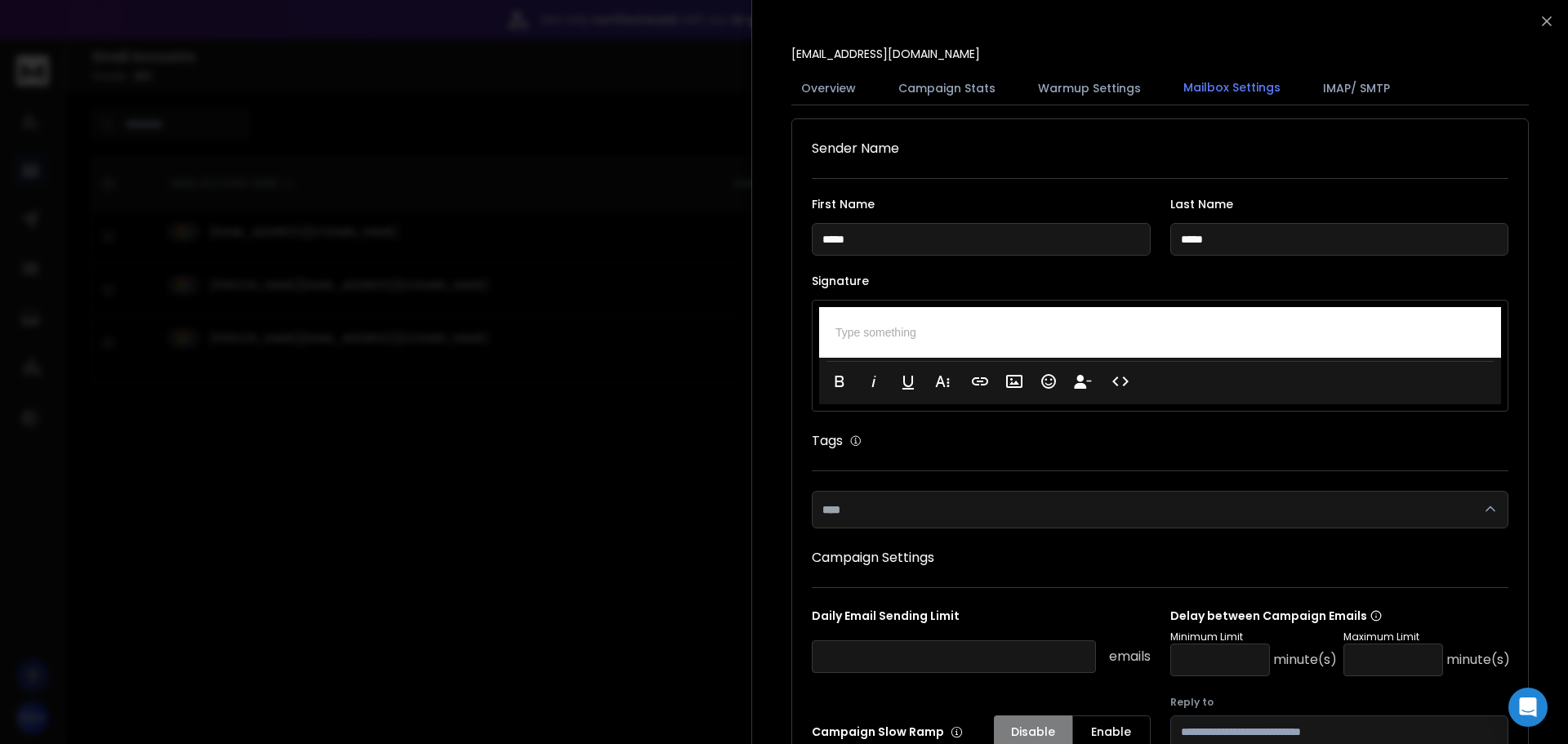
drag, startPoint x: 881, startPoint y: 305, endPoint x: 881, endPoint y: 315, distance: 10.0
click at [881, 307] on div "Type something Clear Formatting Font Family Arial Georgia Impact Tahoma Times N…" at bounding box center [1160, 355] width 696 height 112
click at [874, 331] on div at bounding box center [1160, 333] width 649 height 18
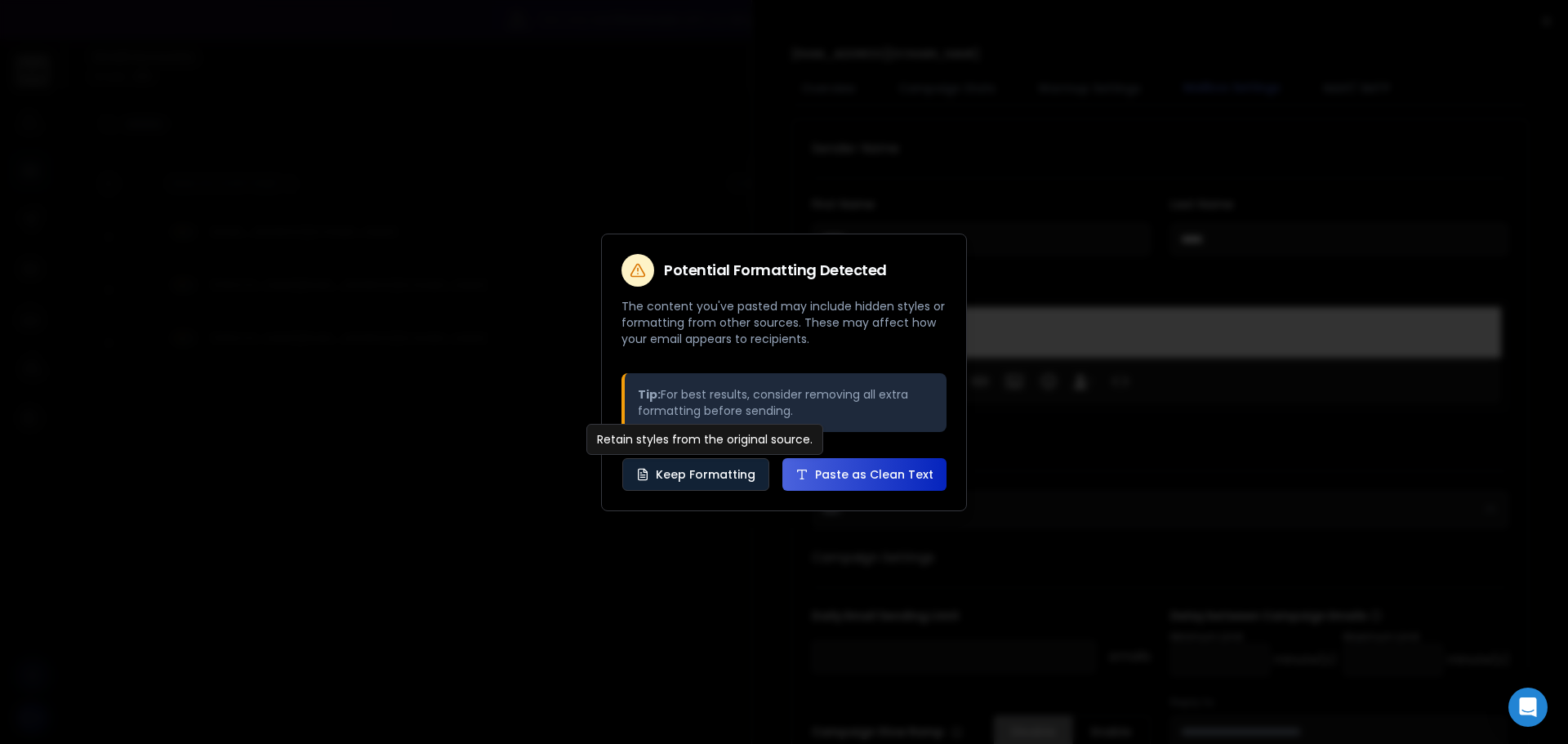
click at [698, 471] on button "Keep Formatting" at bounding box center [696, 475] width 147 height 33
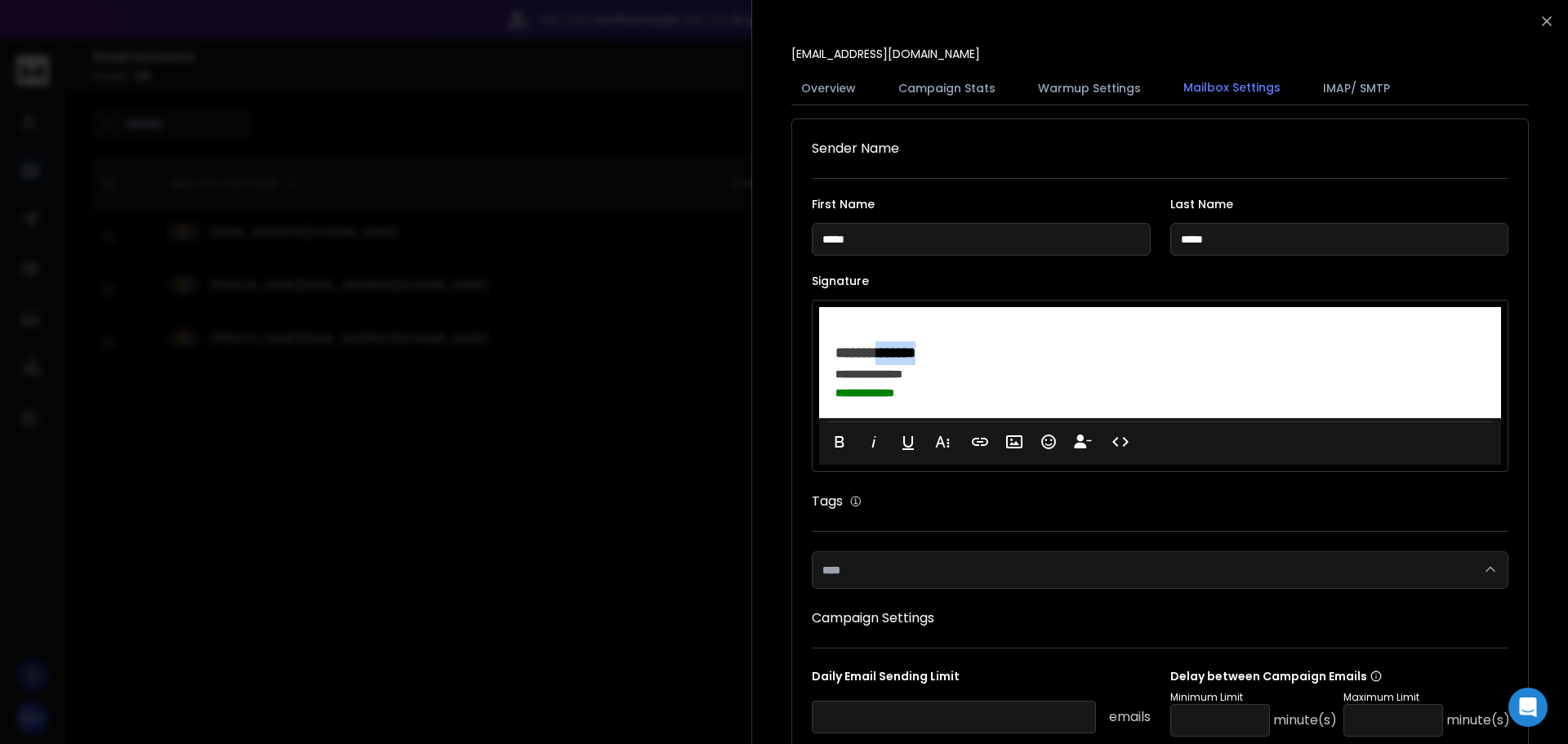
drag, startPoint x: 945, startPoint y: 349, endPoint x: 890, endPoint y: 353, distance: 55.1
click at [890, 353] on div "**********" at bounding box center [1157, 363] width 644 height 78
click at [885, 352] on span "**********" at bounding box center [883, 353] width 97 height 15
click at [887, 374] on strong "**********" at bounding box center [869, 374] width 67 height 12
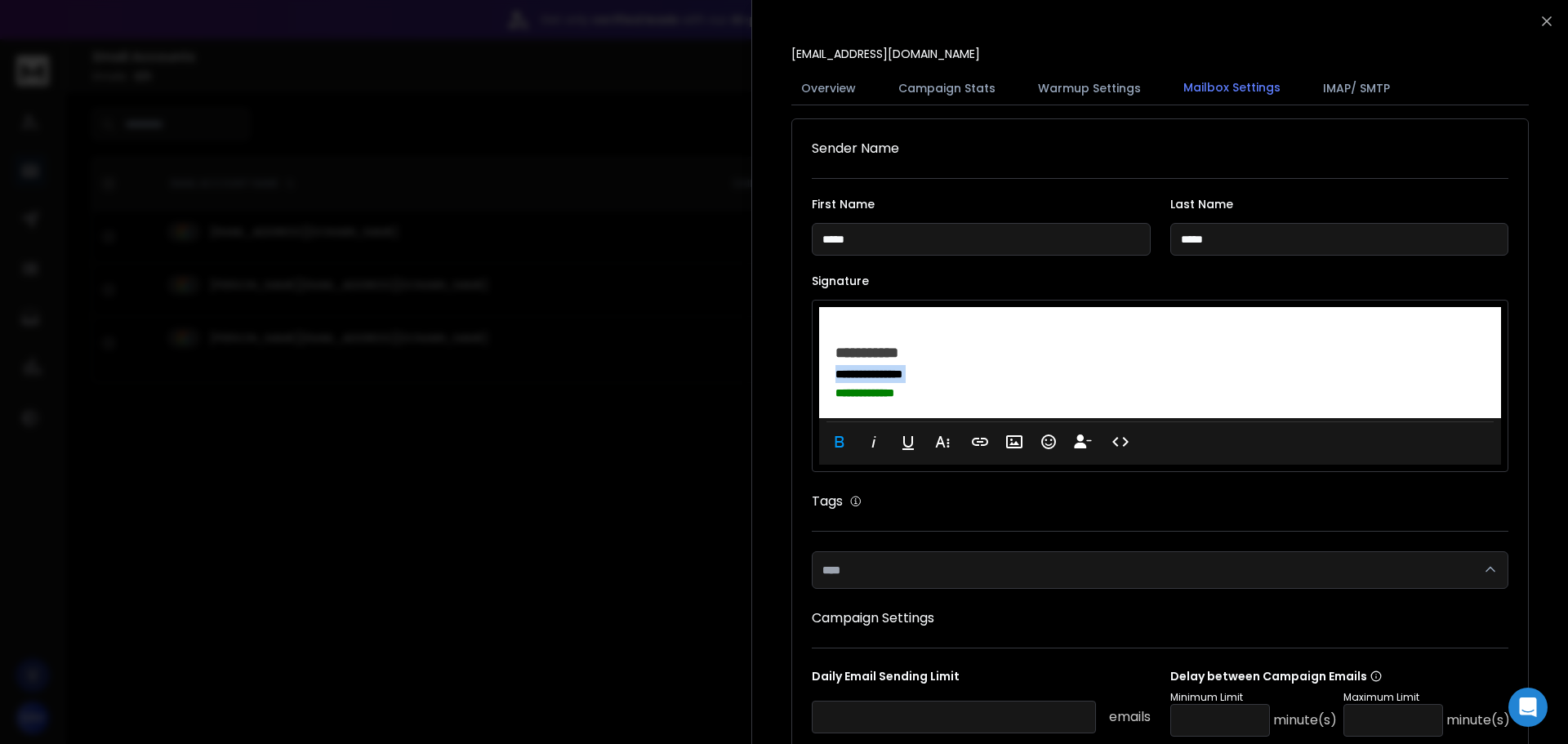
click at [887, 374] on strong "**********" at bounding box center [869, 374] width 67 height 12
click at [902, 377] on strong "**********" at bounding box center [869, 374] width 67 height 12
click at [925, 373] on div "**********" at bounding box center [1157, 363] width 644 height 78
drag, startPoint x: 922, startPoint y: 373, endPoint x: 872, endPoint y: 374, distance: 50.0
click at [872, 374] on strong "**********" at bounding box center [869, 374] width 67 height 12
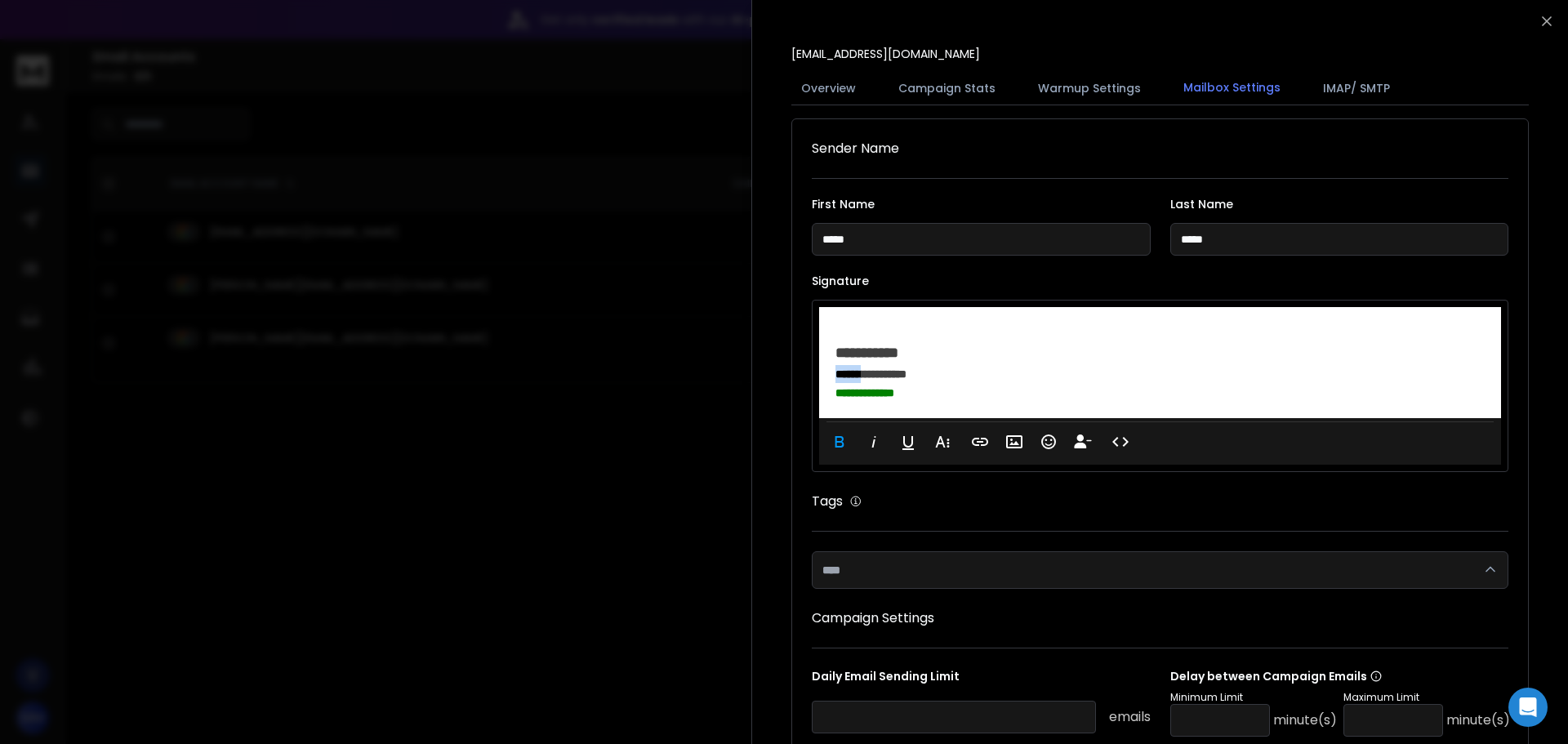
drag, startPoint x: 872, startPoint y: 372, endPoint x: 835, endPoint y: 375, distance: 37.1
click at [835, 375] on strong "**********" at bounding box center [871, 374] width 71 height 12
click at [894, 393] on strong "**********" at bounding box center [864, 393] width 59 height 12
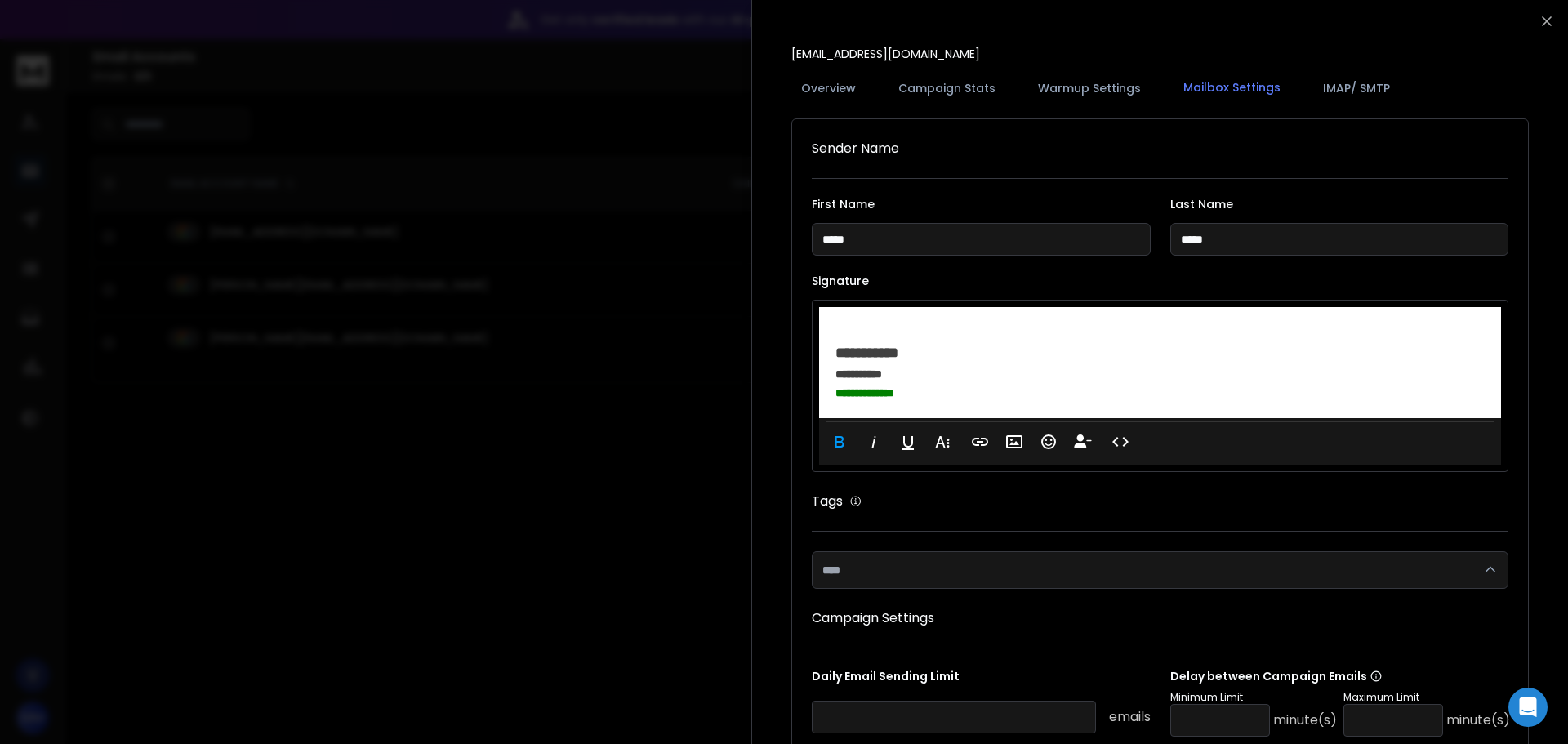
click at [850, 395] on strong "**********" at bounding box center [864, 393] width 59 height 12
click at [924, 426] on icon "button" at bounding box center [925, 432] width 20 height 20
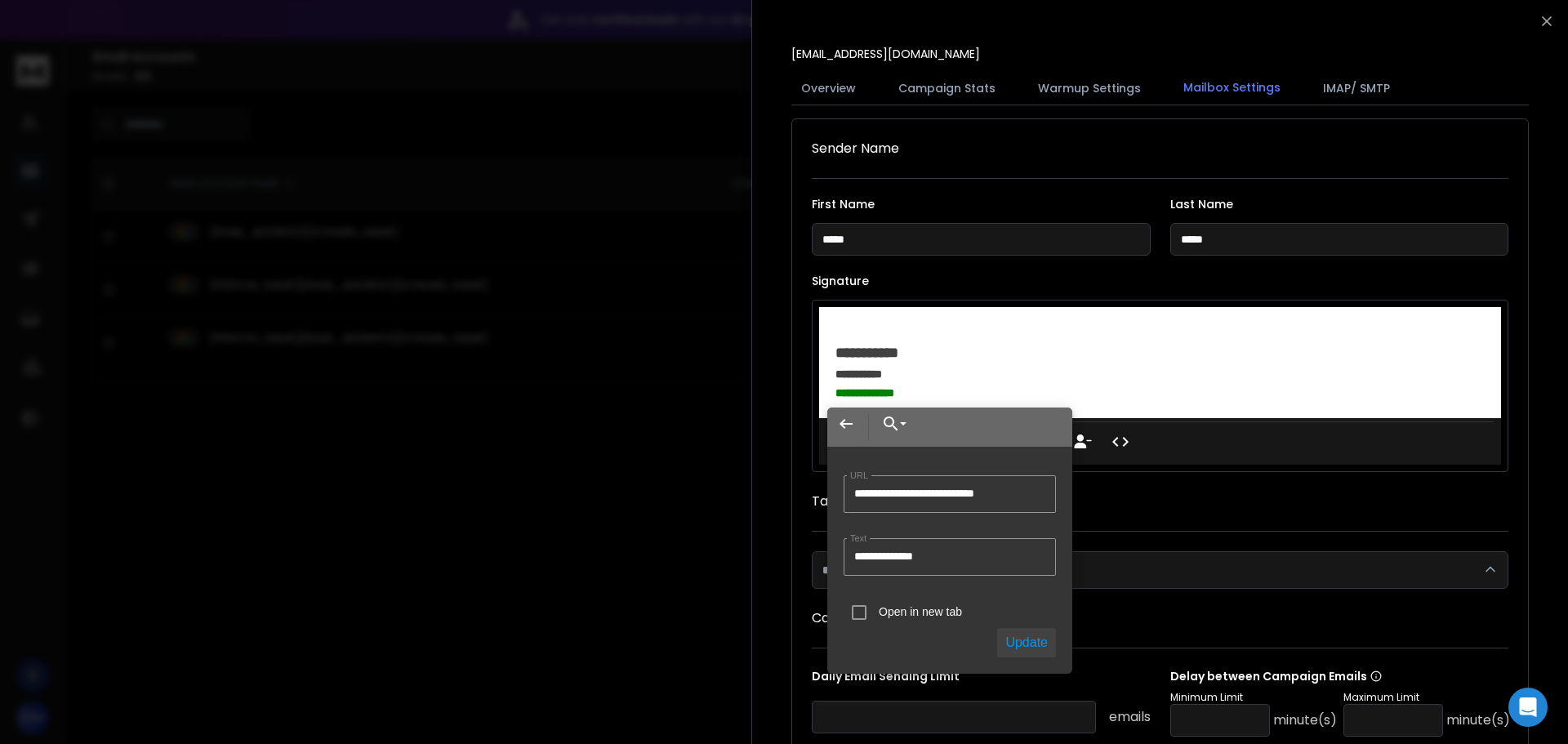
click at [1036, 649] on button "Update" at bounding box center [1026, 642] width 59 height 29
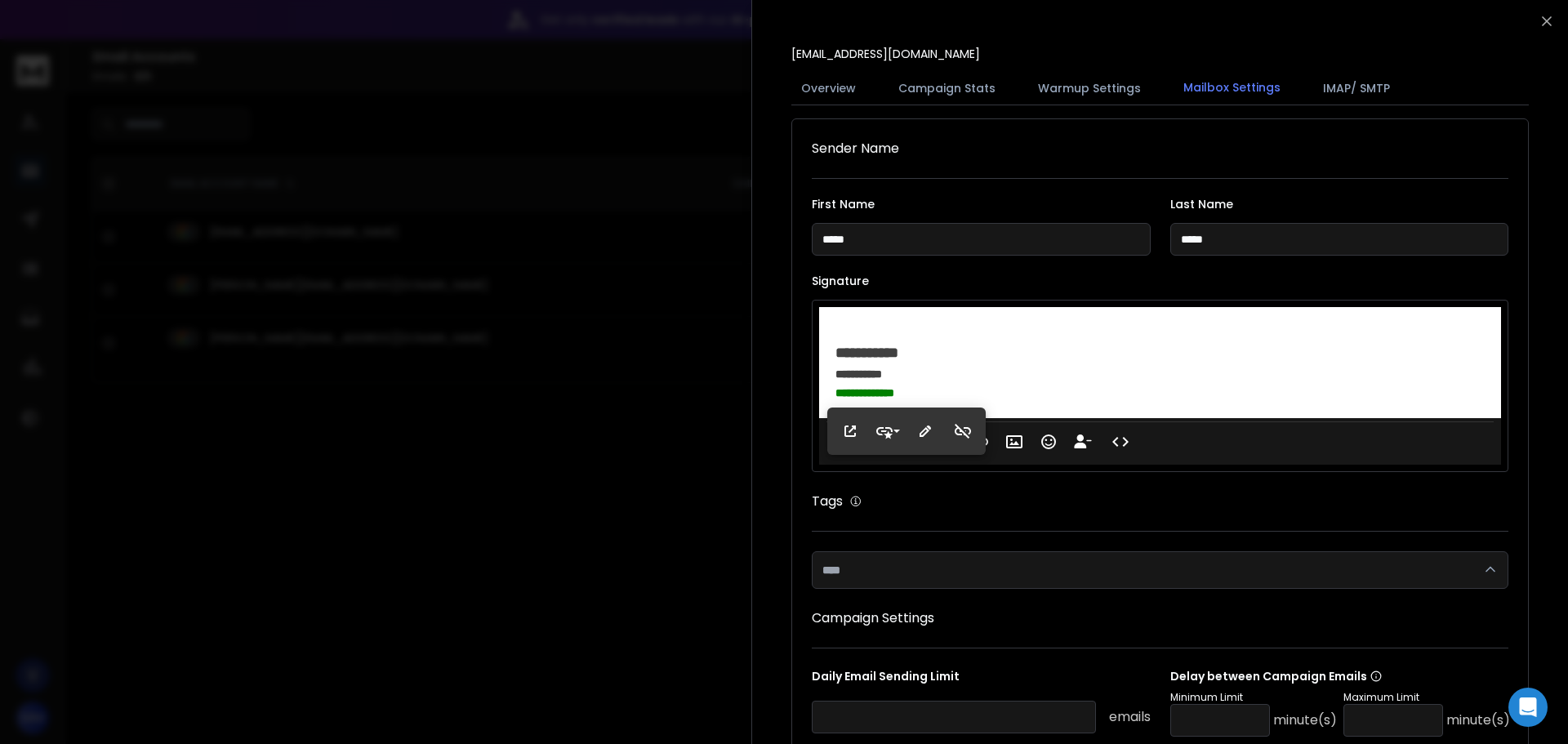
scroll to position [295, 0]
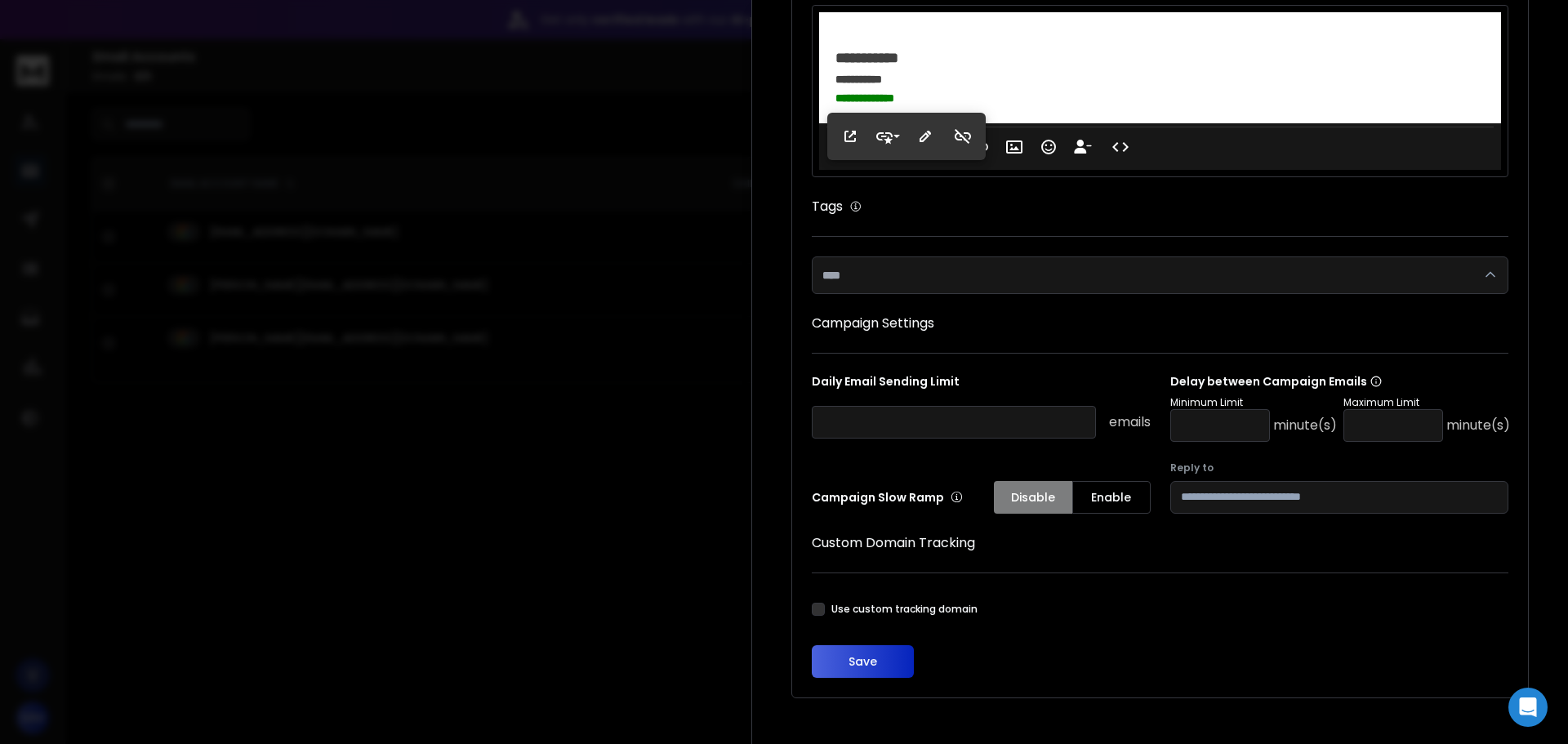
click at [877, 660] on button "Save" at bounding box center [862, 661] width 102 height 33
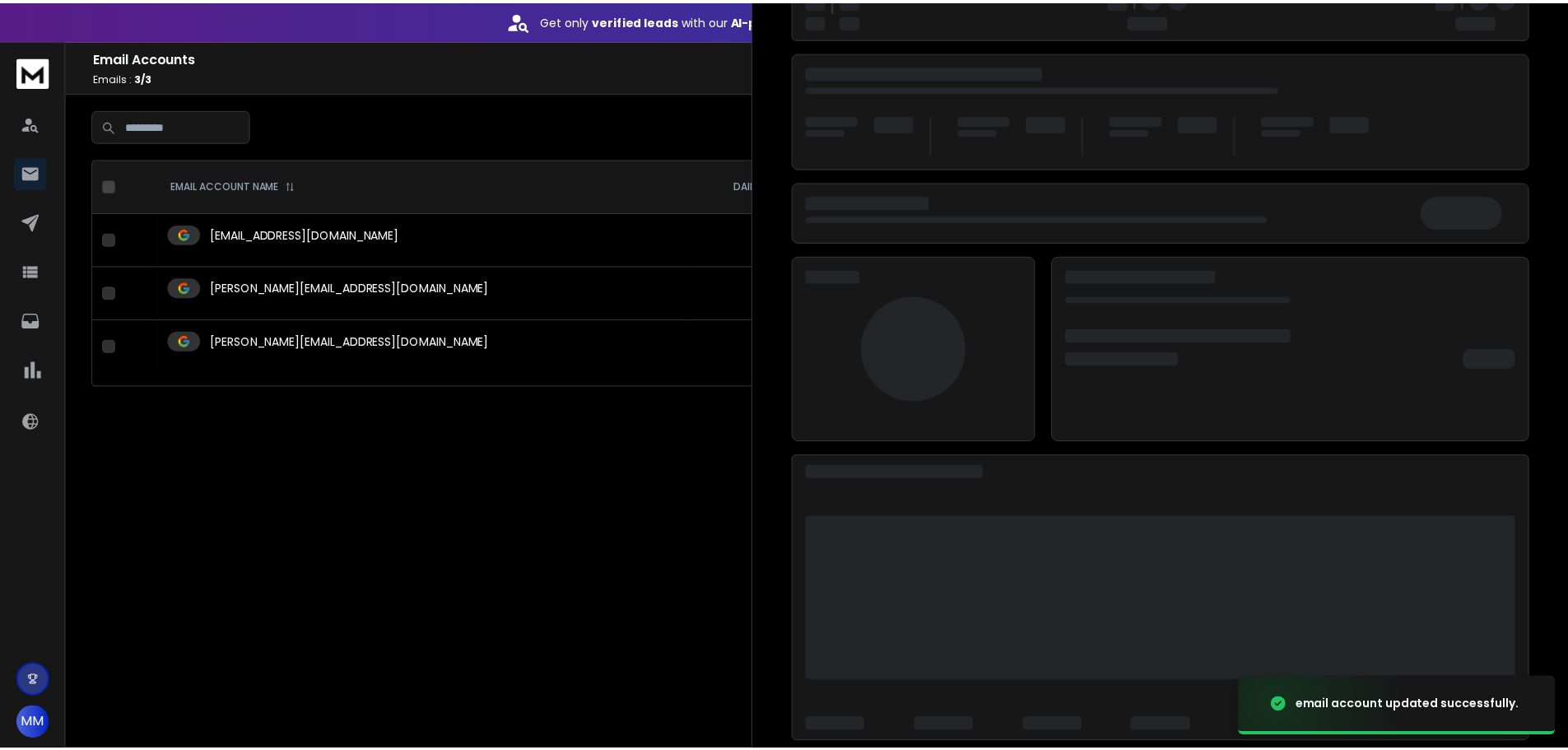
scroll to position [0, 0]
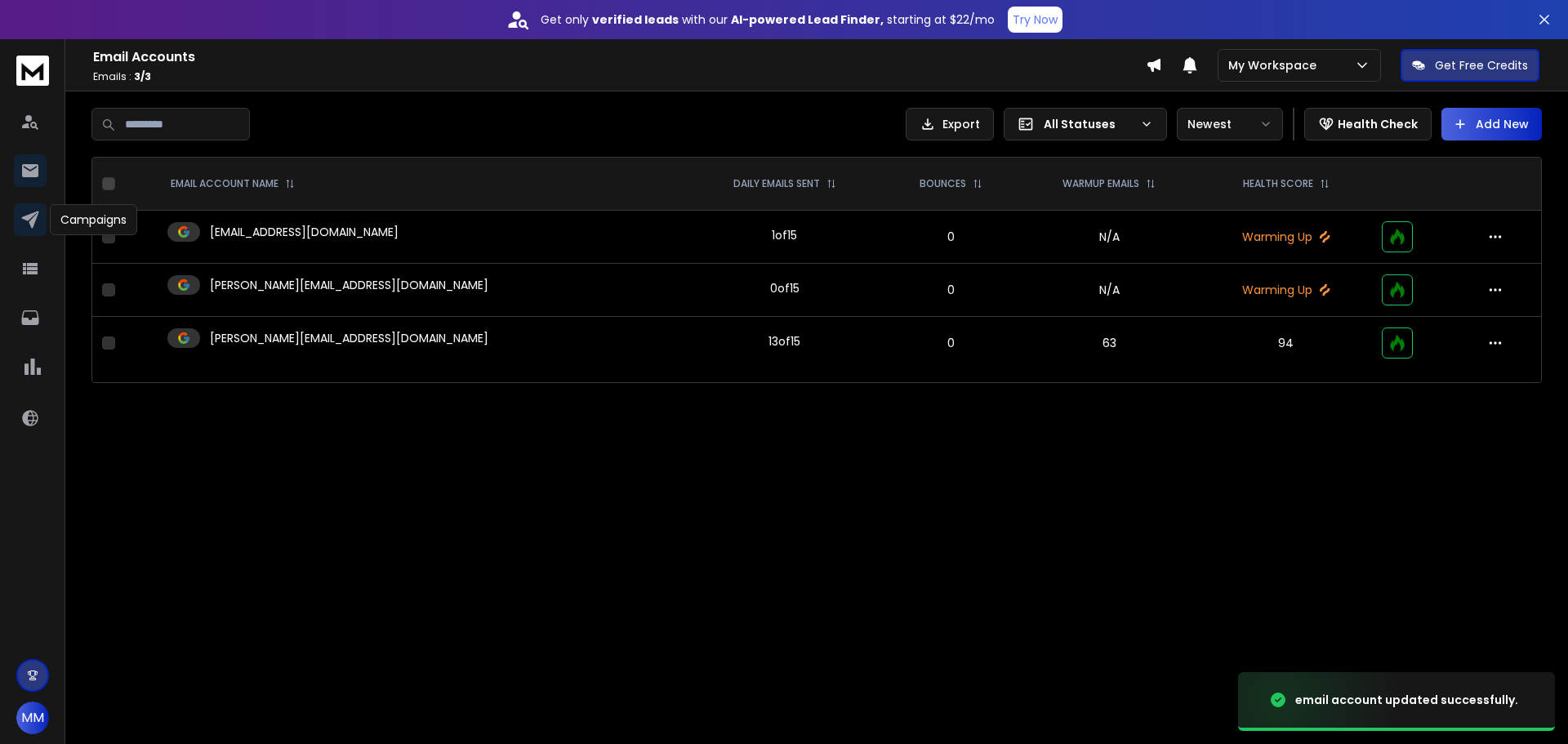
click at [25, 220] on icon at bounding box center [31, 220] width 20 height 20
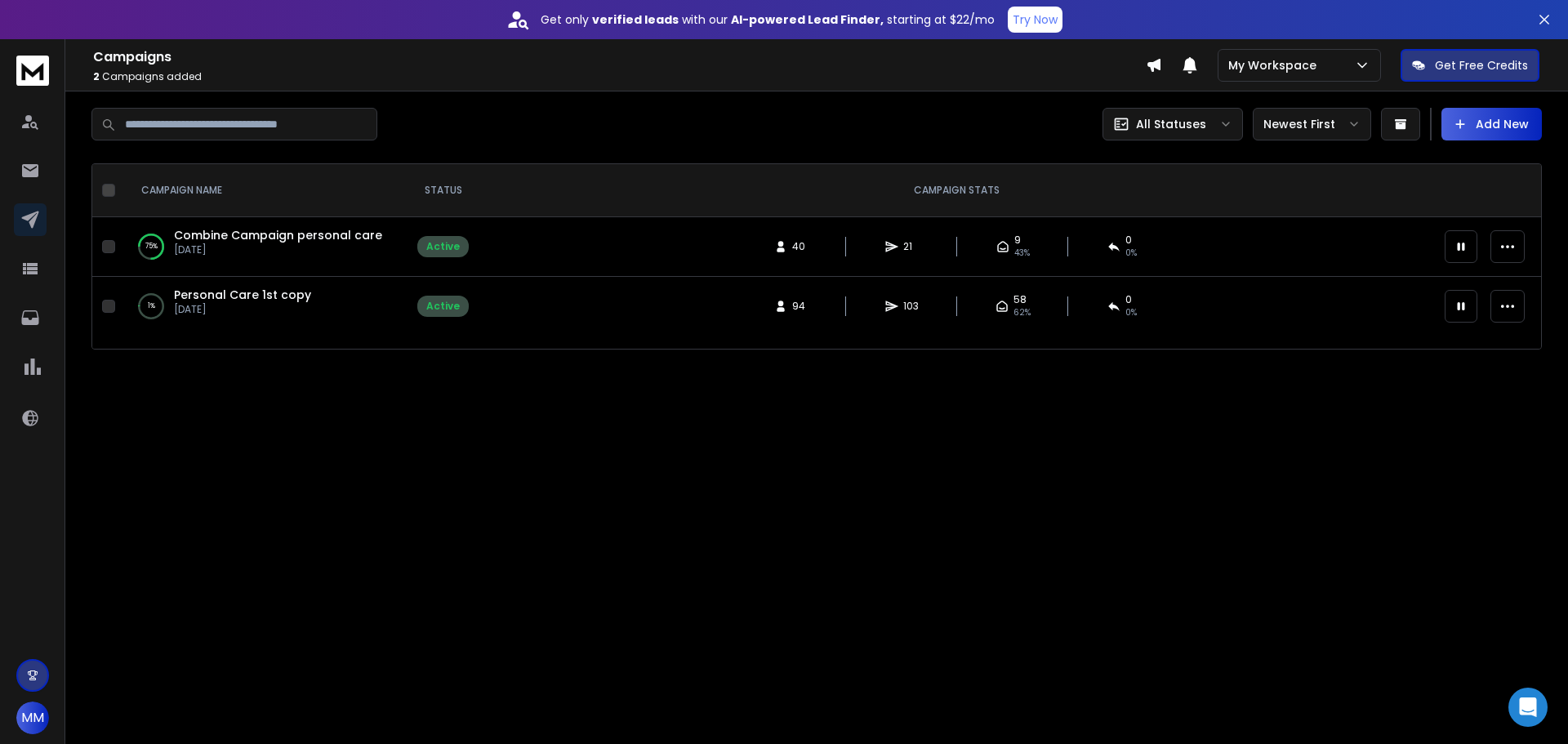
click at [318, 248] on p "[DATE]" at bounding box center [278, 250] width 209 height 13
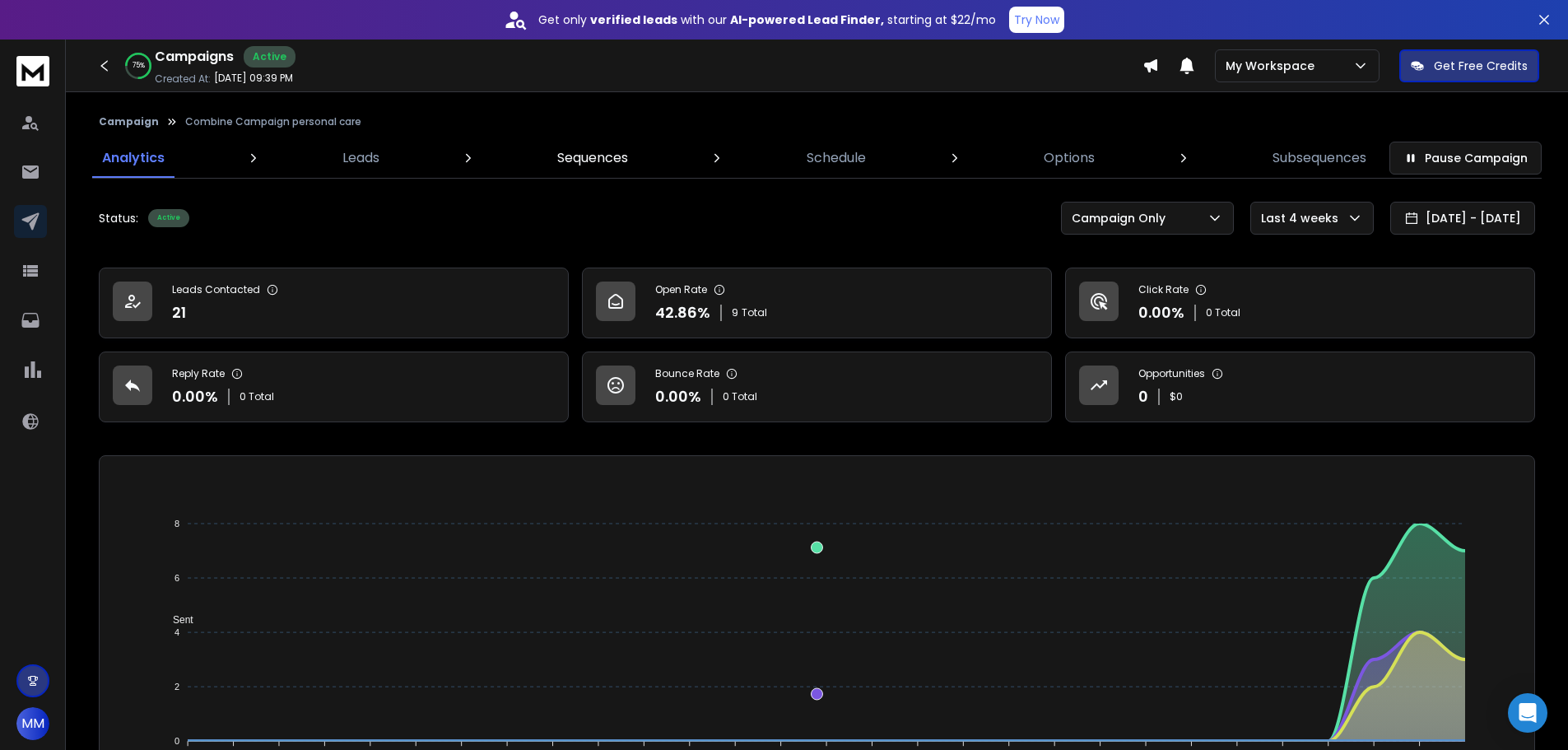
click at [582, 159] on p "Sequences" at bounding box center [592, 158] width 70 height 20
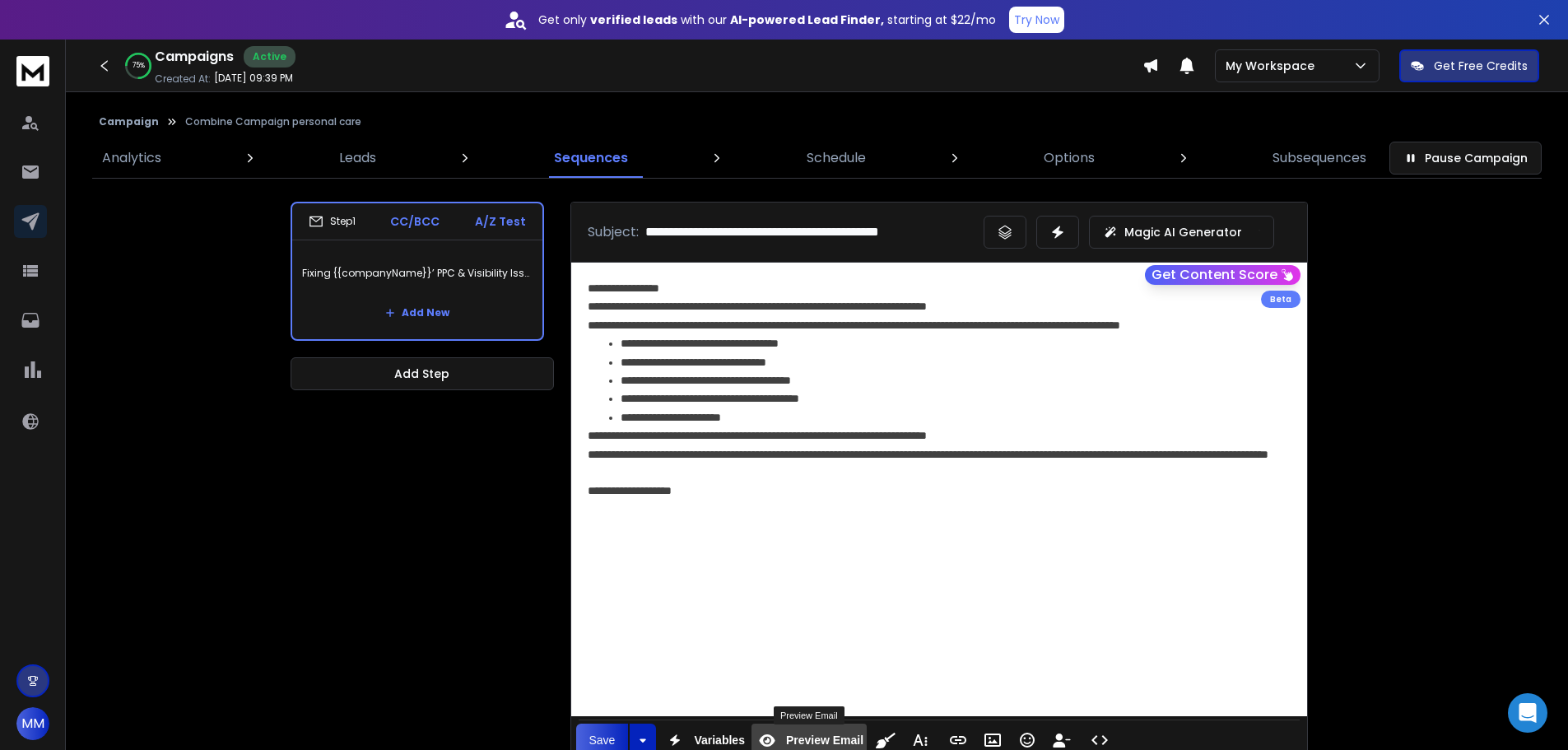
click at [812, 729] on div "Preview Email" at bounding box center [809, 741] width 115 height 27
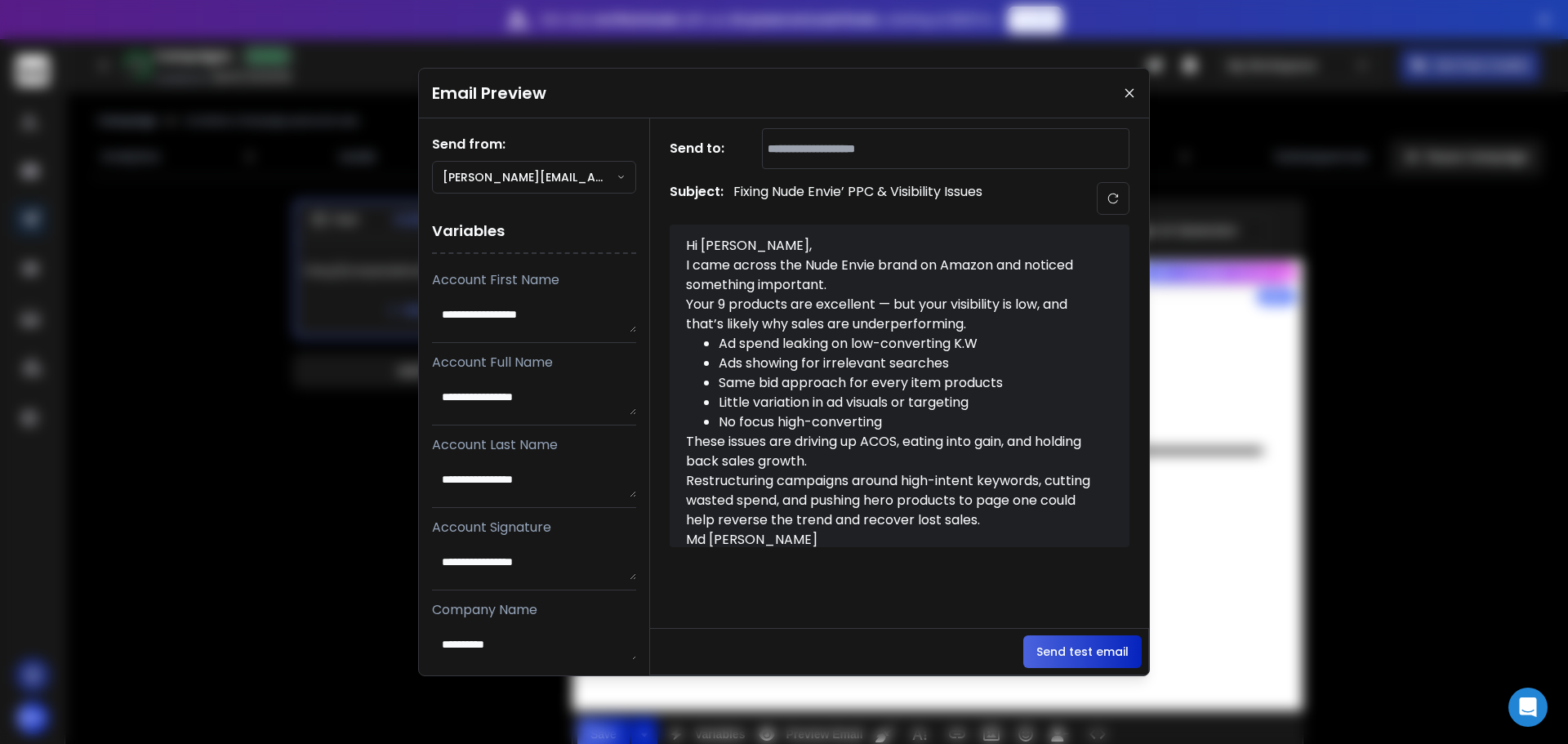
scroll to position [6, 0]
click at [555, 171] on p "[PERSON_NAME][EMAIL_ADDRESS][DOMAIN_NAME]" at bounding box center [530, 177] width 174 height 16
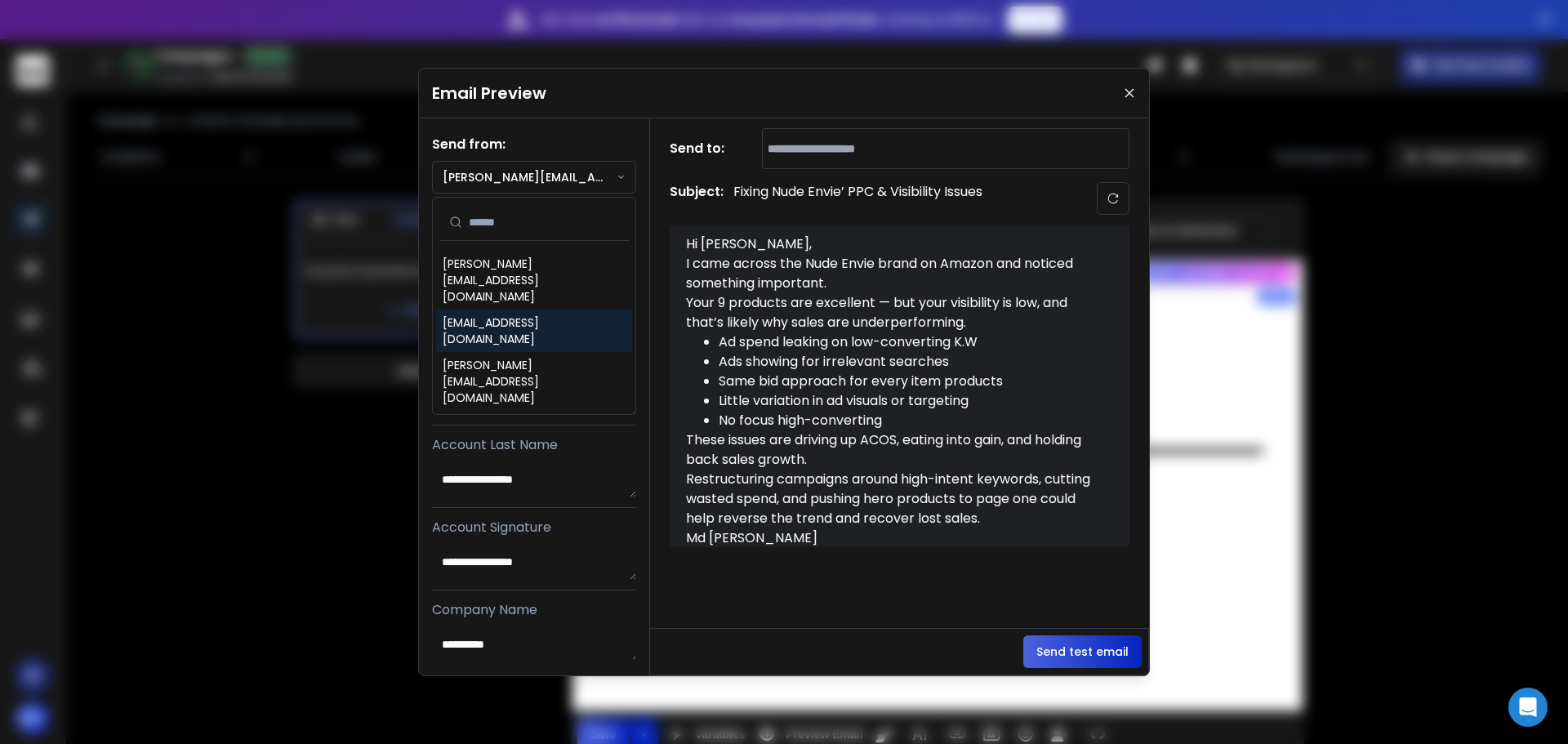
click at [517, 315] on div "[EMAIL_ADDRESS][DOMAIN_NAME]" at bounding box center [534, 331] width 183 height 33
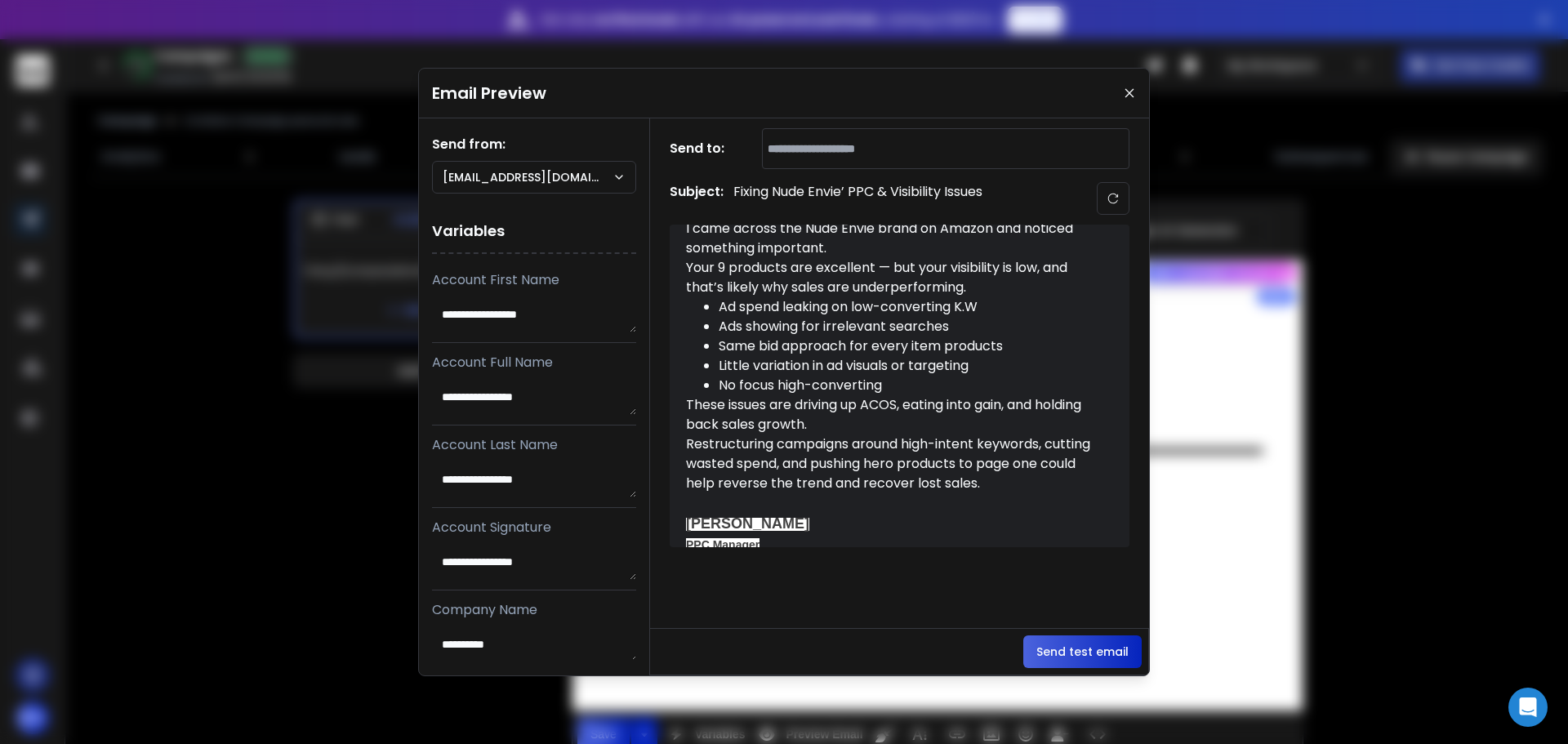
scroll to position [68, 0]
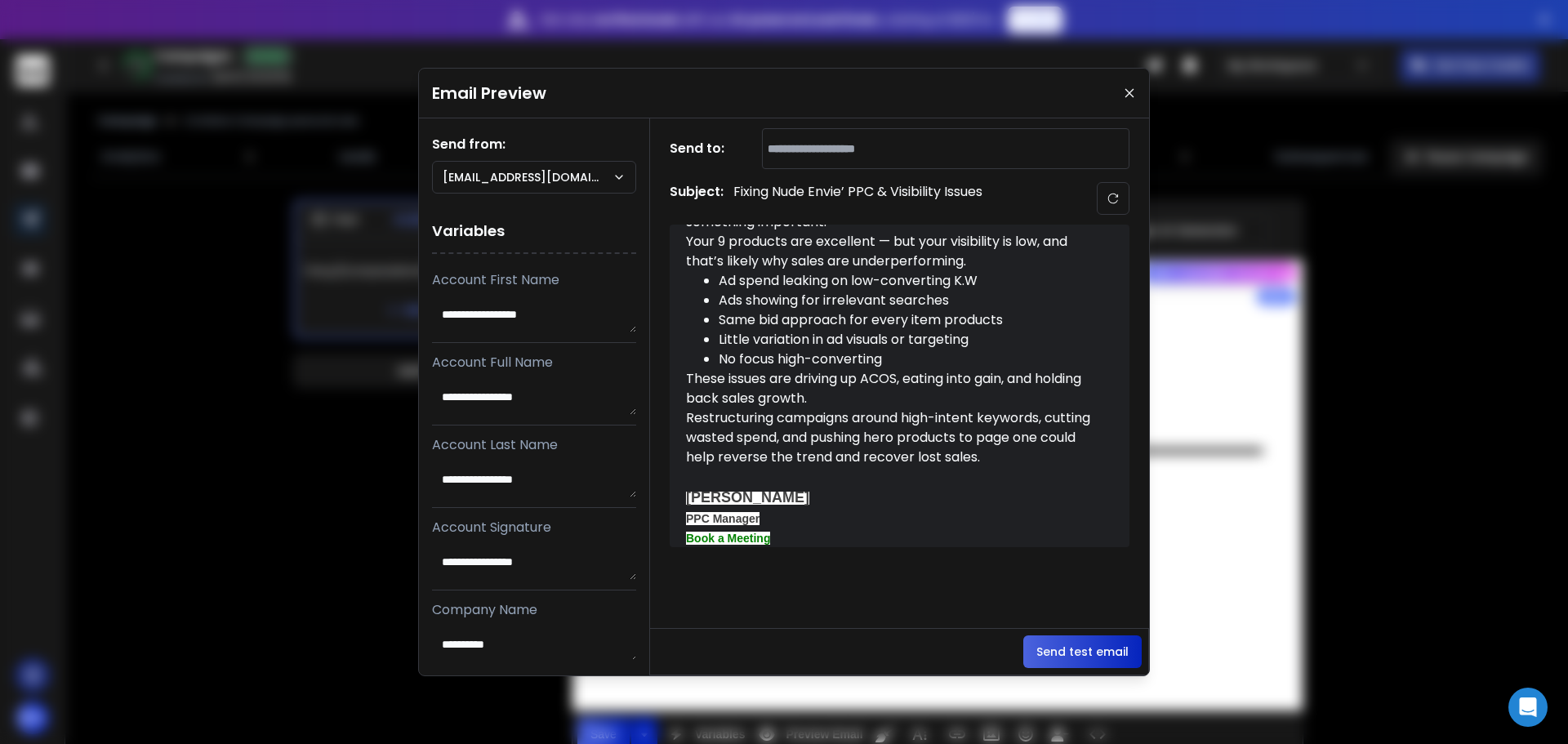
click at [845, 522] on div "Emran Nazir PPC Manager Book a Meeting" at bounding box center [890, 507] width 408 height 81
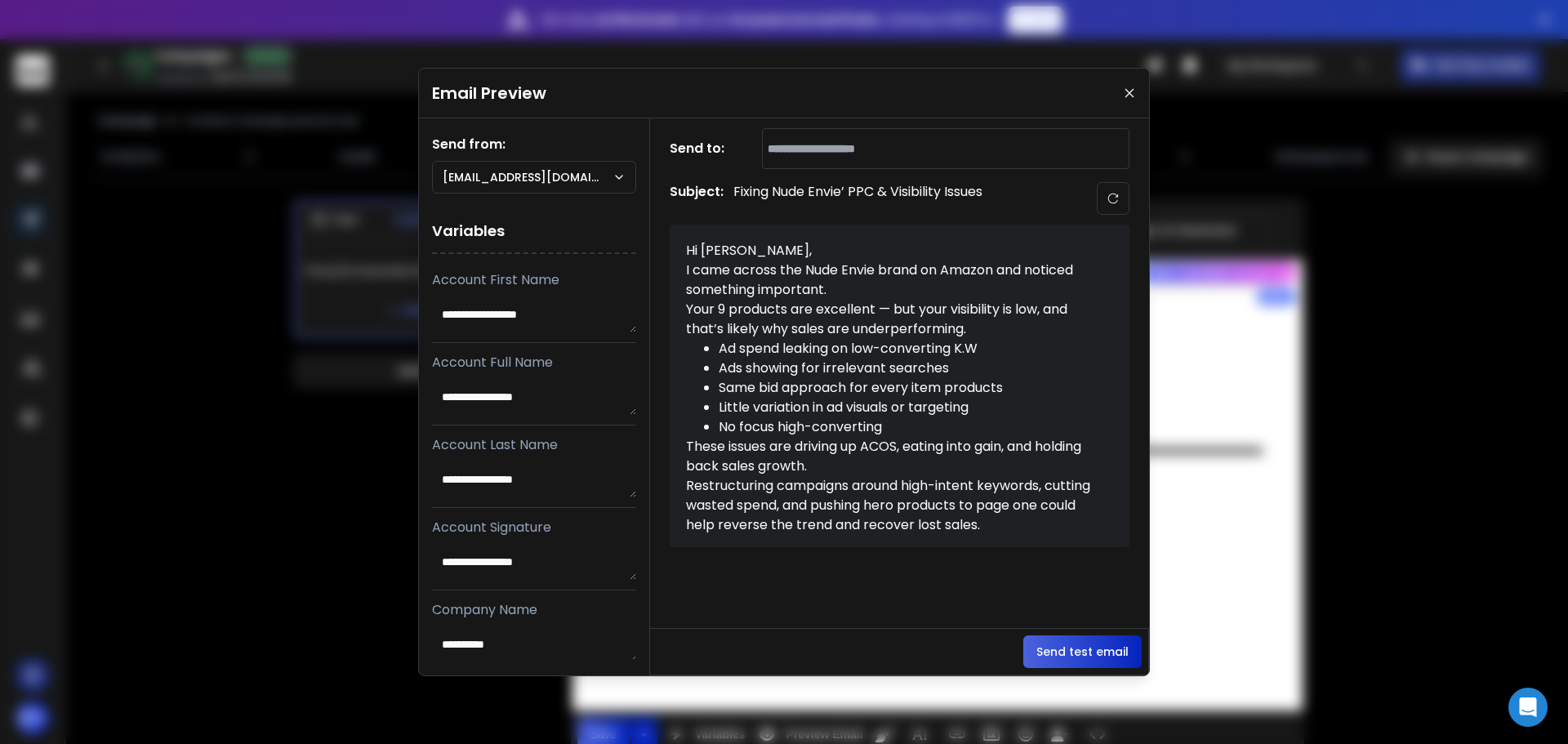
click at [842, 151] on input at bounding box center [945, 149] width 356 height 29
click at [1095, 652] on button "Send test email" at bounding box center [1082, 651] width 119 height 33
click at [1095, 652] on div "Send test email" at bounding box center [900, 651] width 499 height 47
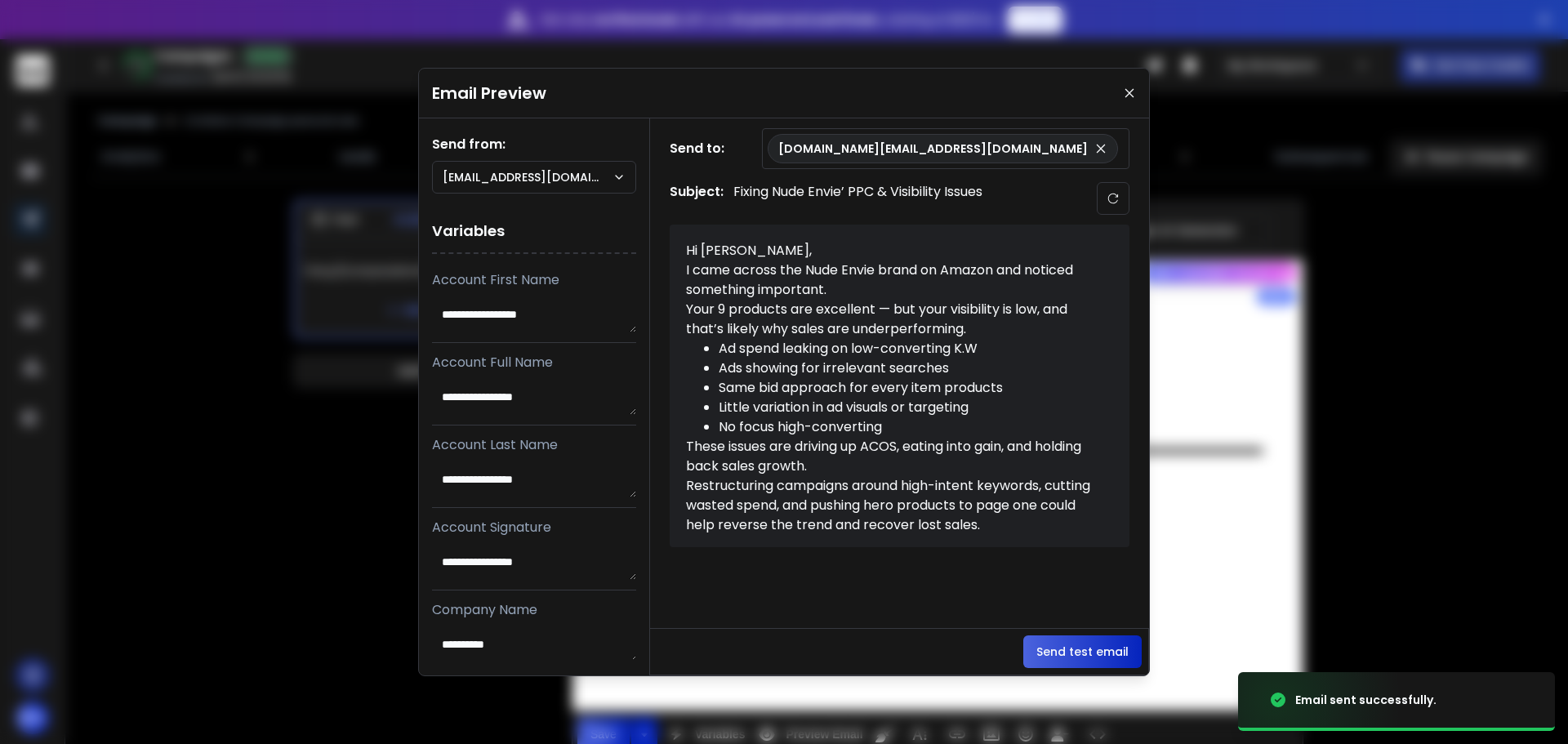
click at [1125, 96] on icon at bounding box center [1129, 93] width 13 height 13
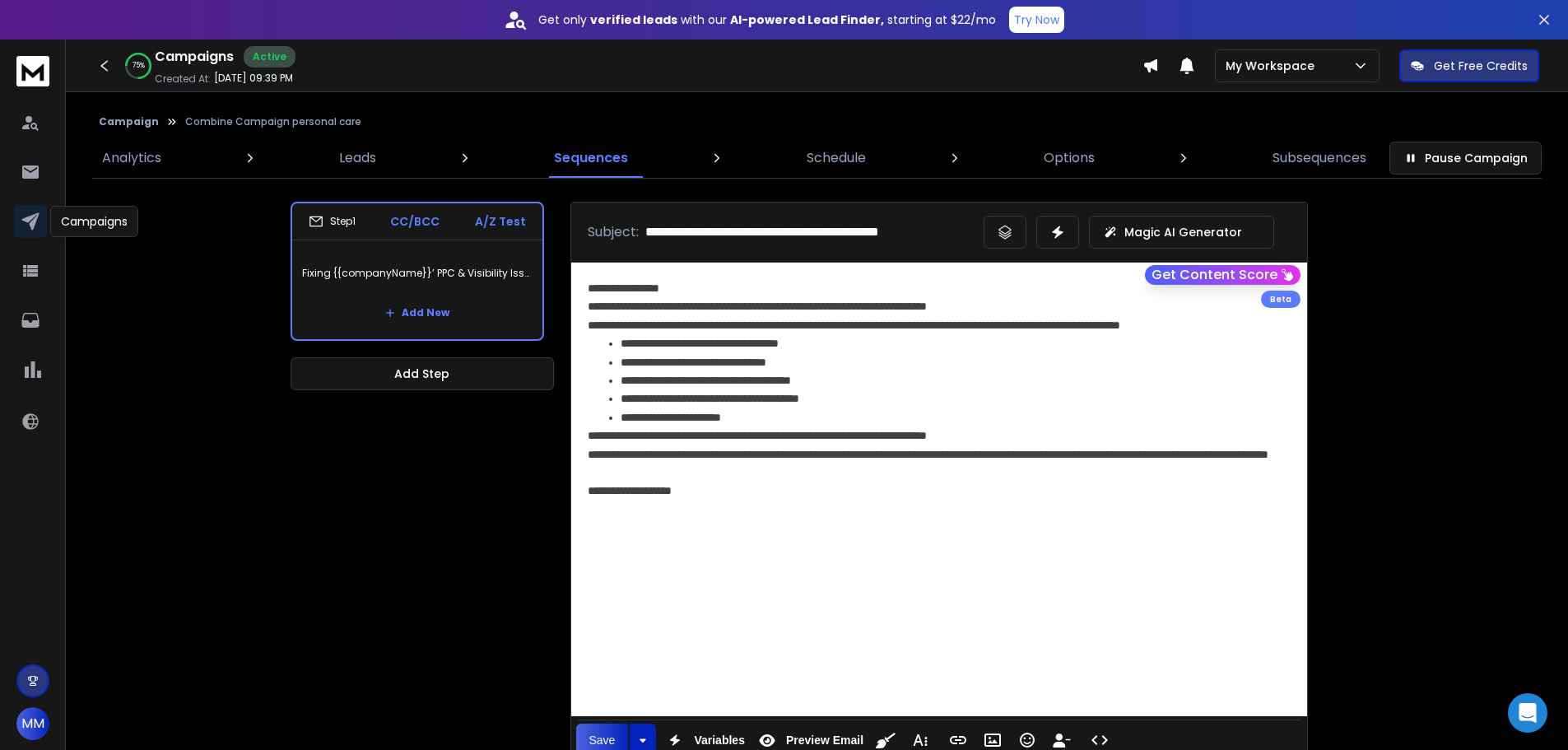
click at [26, 221] on icon at bounding box center [29, 220] width 17 height 17
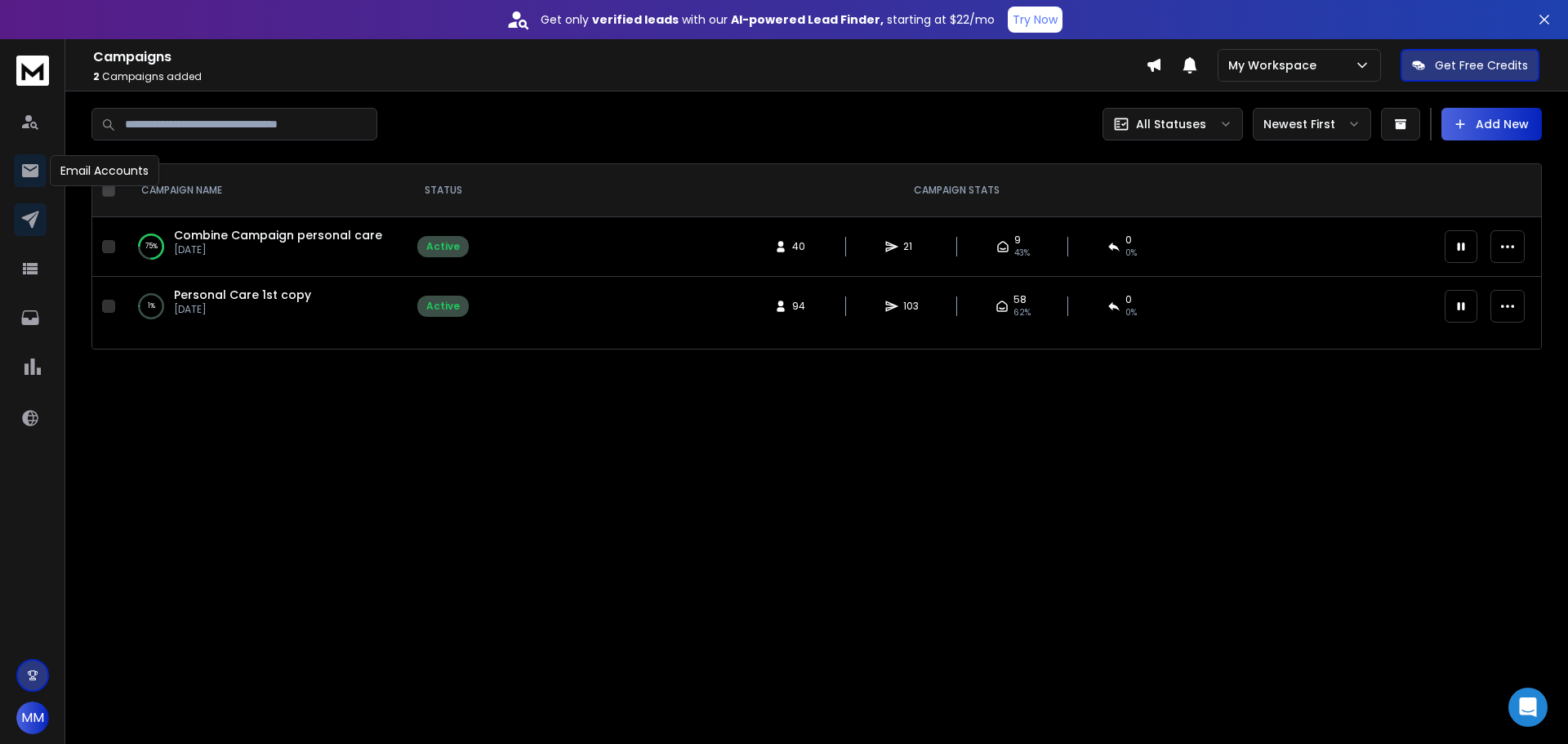
click at [29, 178] on icon at bounding box center [31, 171] width 20 height 20
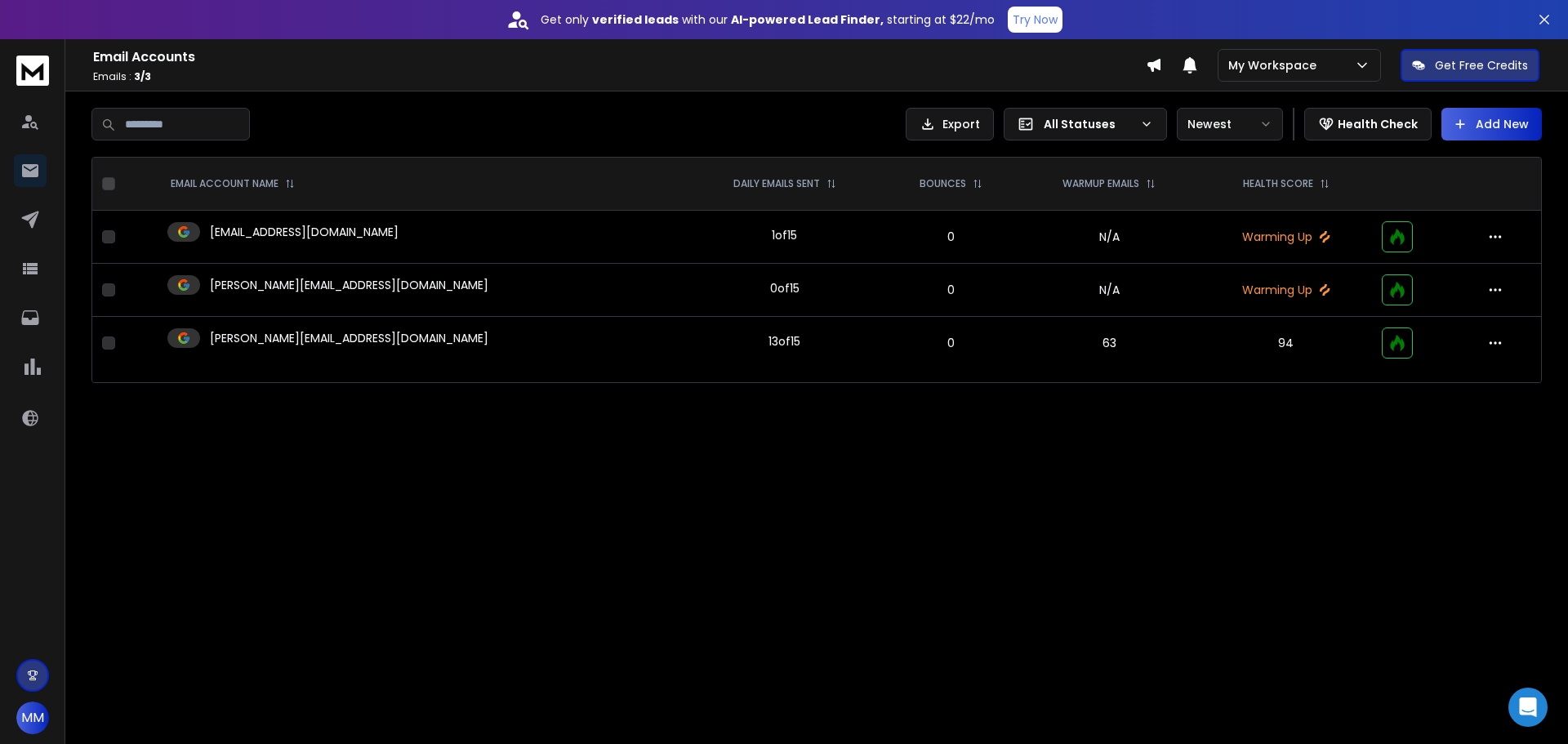
click at [283, 340] on p "[PERSON_NAME][EMAIL_ADDRESS][DOMAIN_NAME]" at bounding box center [348, 338] width 278 height 16
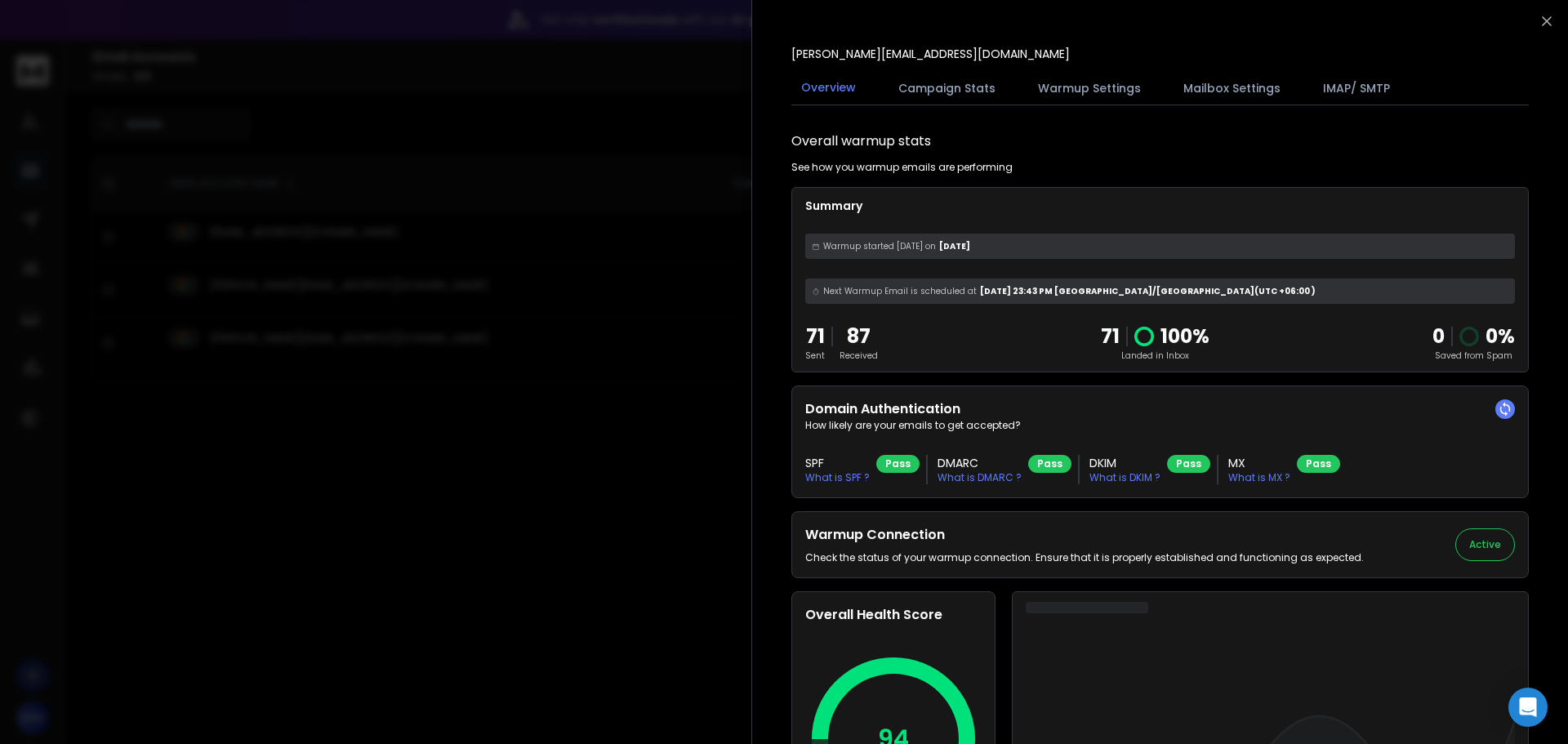
click at [1072, 82] on button "Warmup Settings" at bounding box center [1089, 88] width 122 height 36
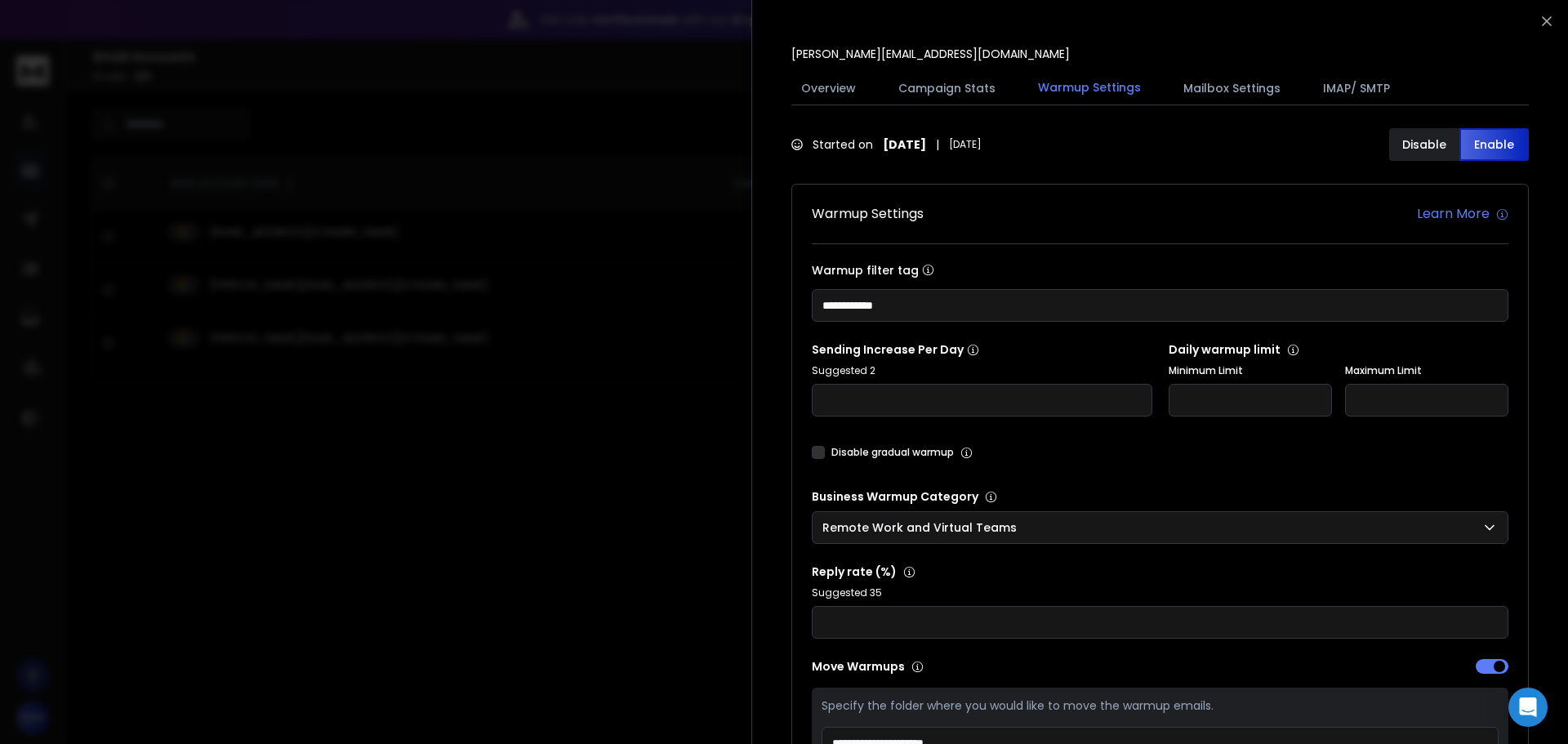
click at [1228, 81] on button "Mailbox Settings" at bounding box center [1232, 88] width 117 height 36
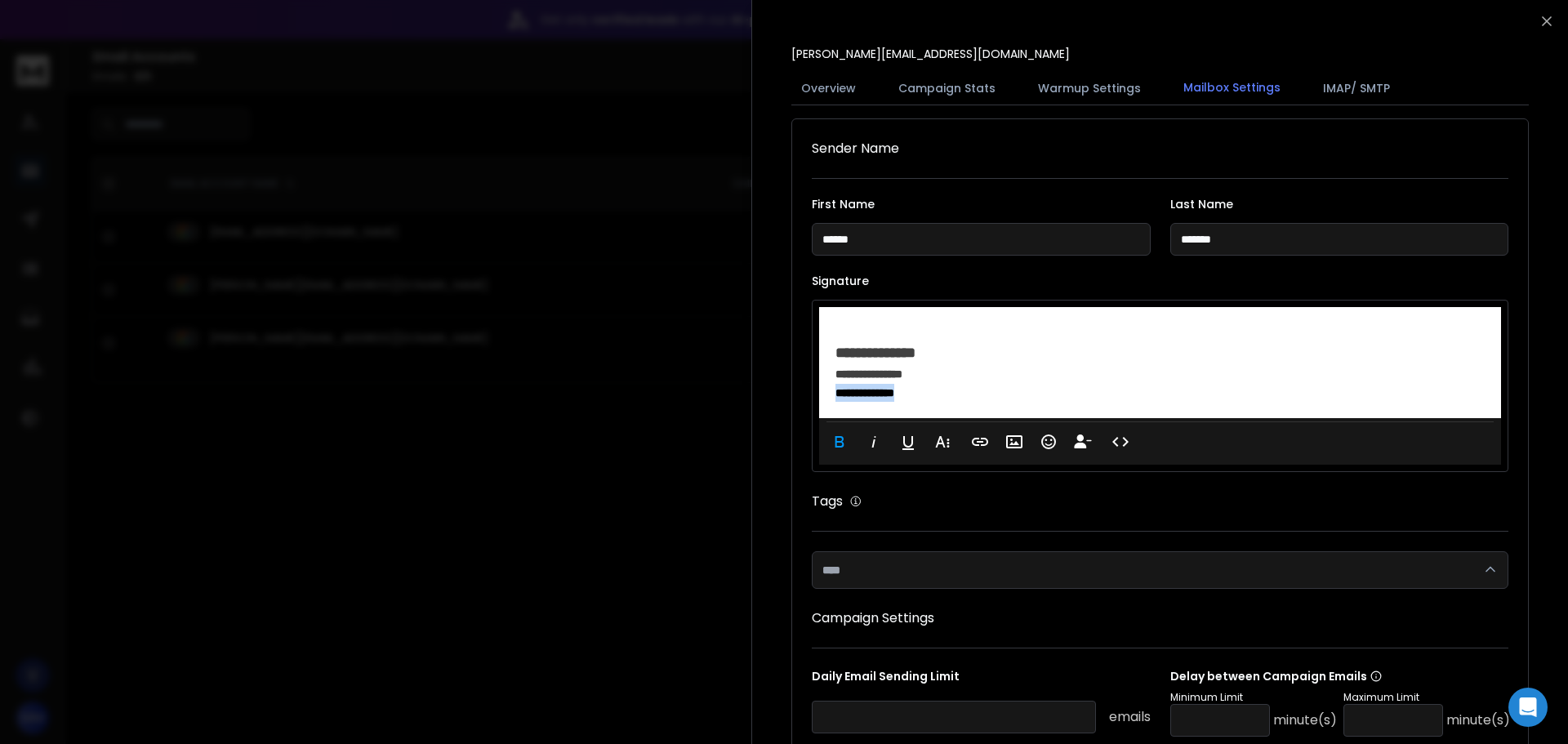
drag, startPoint x: 926, startPoint y: 390, endPoint x: 838, endPoint y: 395, distance: 88.1
click at [838, 395] on div "**********" at bounding box center [1160, 363] width 649 height 78
click at [920, 426] on icon "button" at bounding box center [925, 432] width 20 height 20
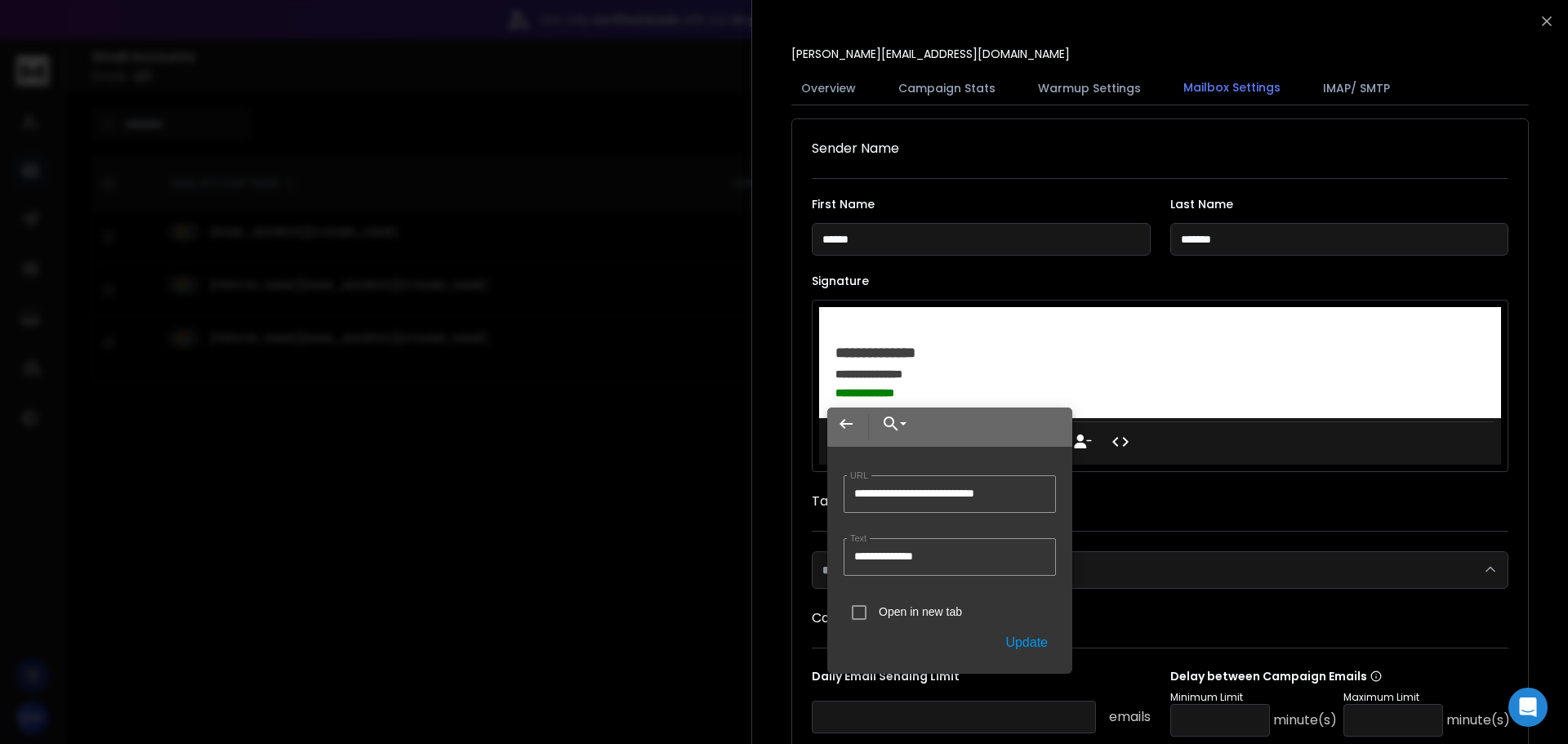
type input "**********"
click at [1016, 639] on button "Update" at bounding box center [1026, 642] width 59 height 29
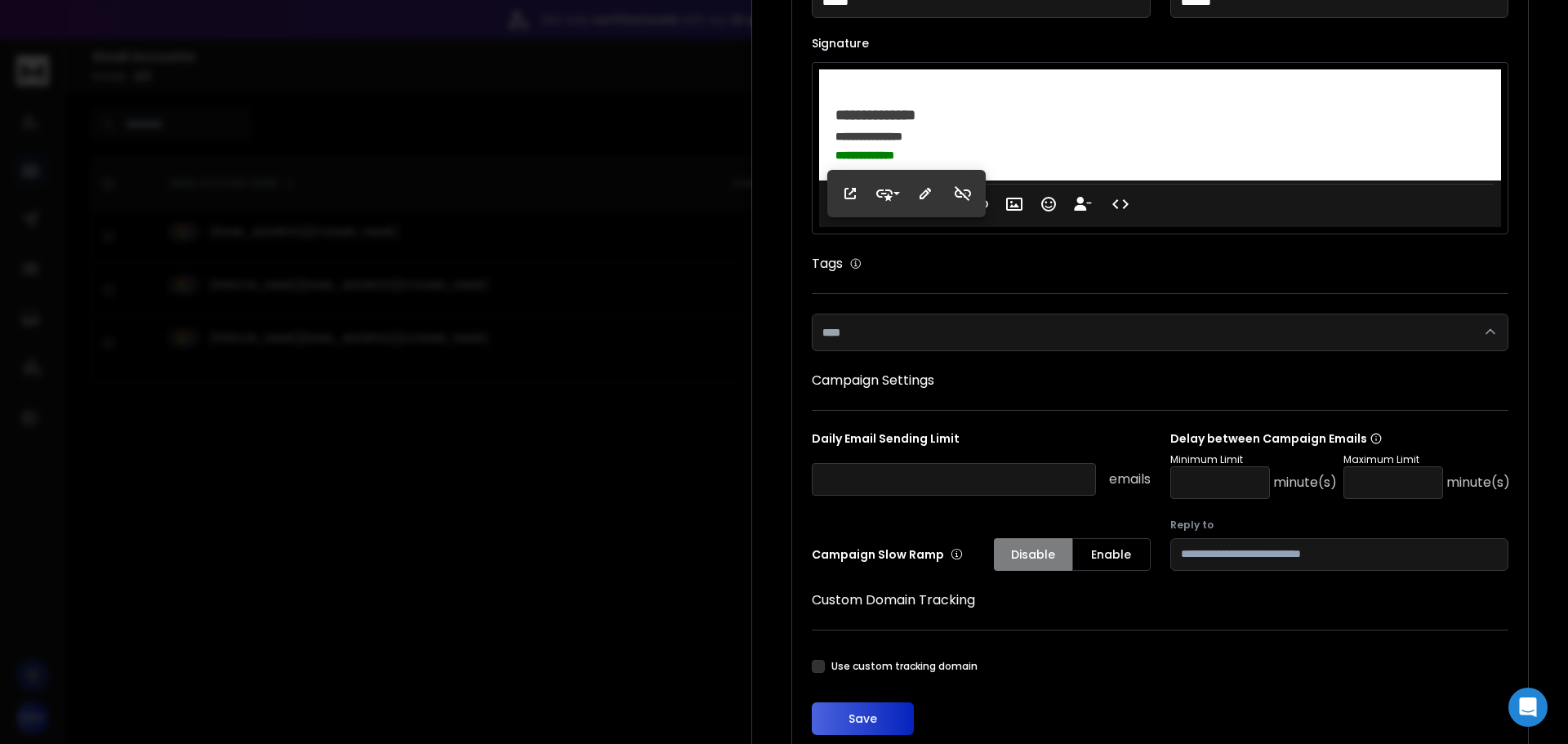
scroll to position [295, 0]
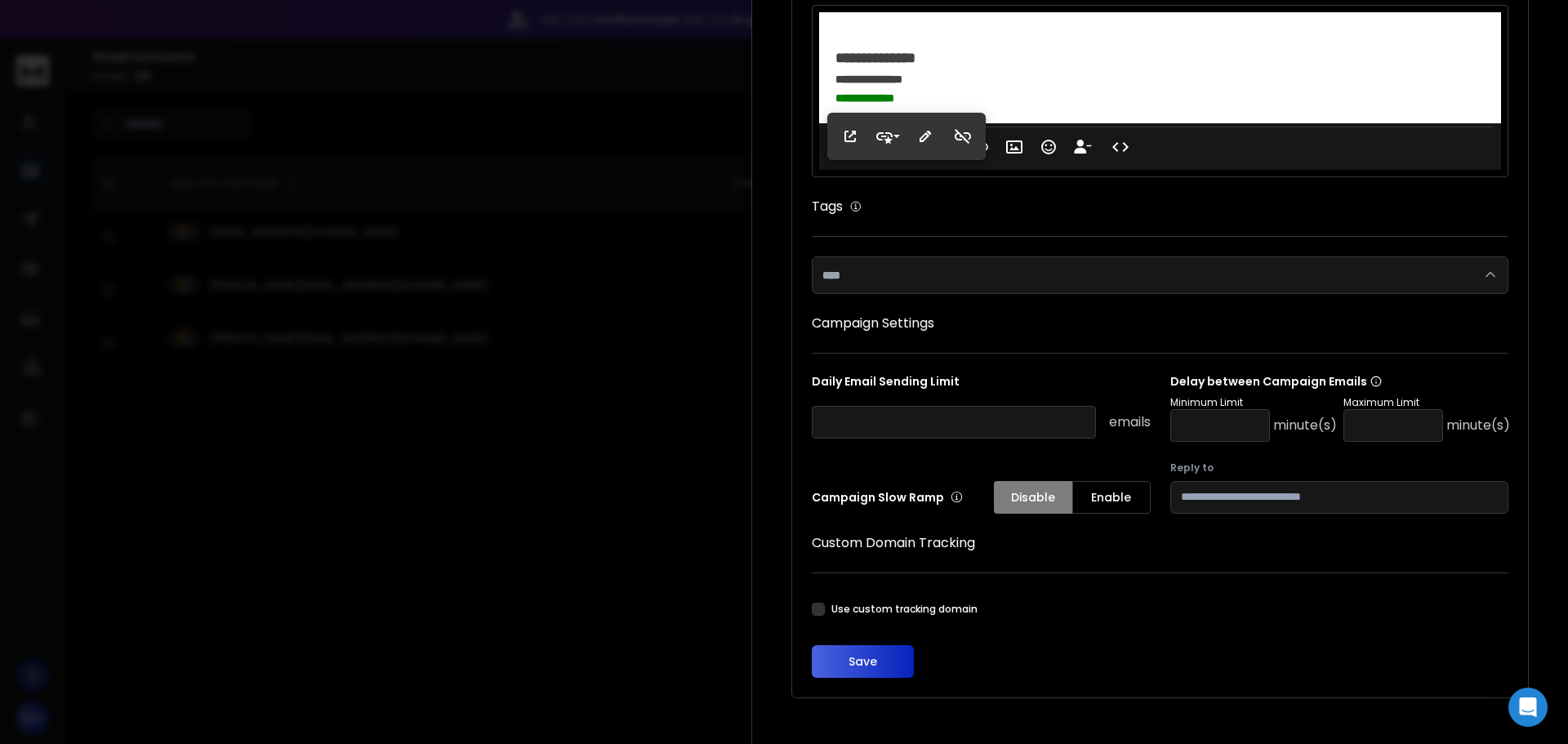
click at [877, 650] on button "Save" at bounding box center [862, 661] width 102 height 33
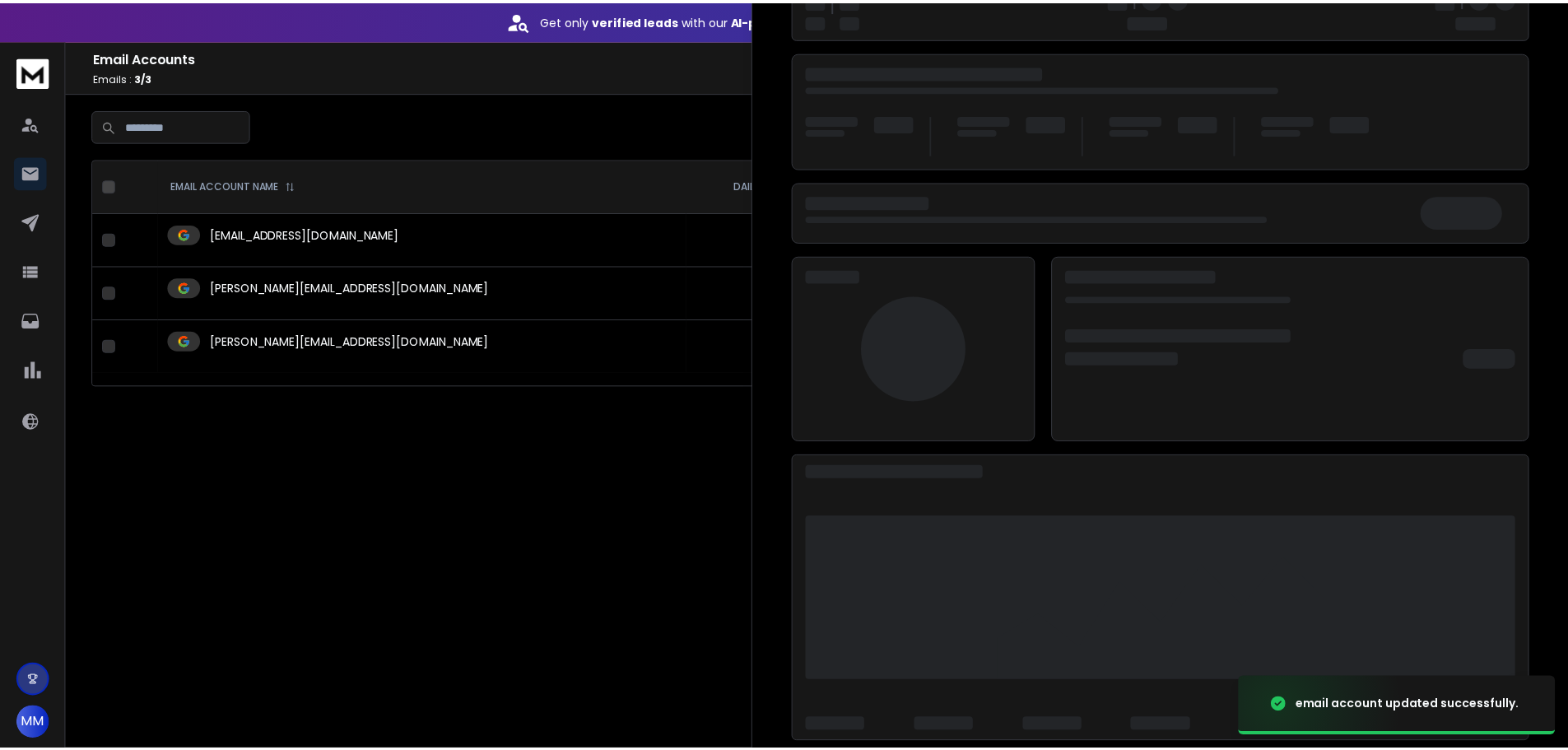
scroll to position [0, 0]
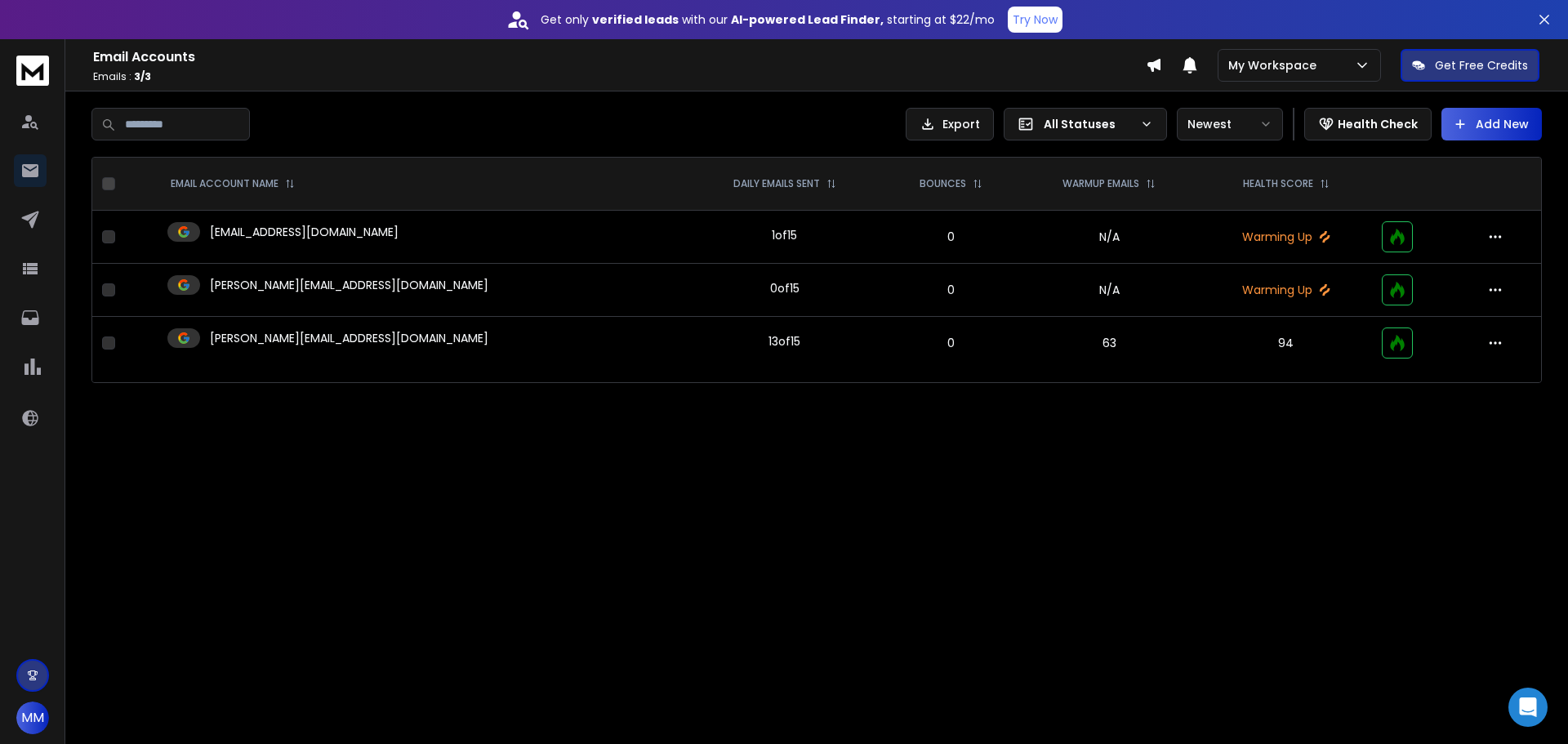
click at [101, 180] on th at bounding box center [125, 184] width 65 height 54
click at [107, 181] on button "Select this Page" at bounding box center [109, 183] width 13 height 13
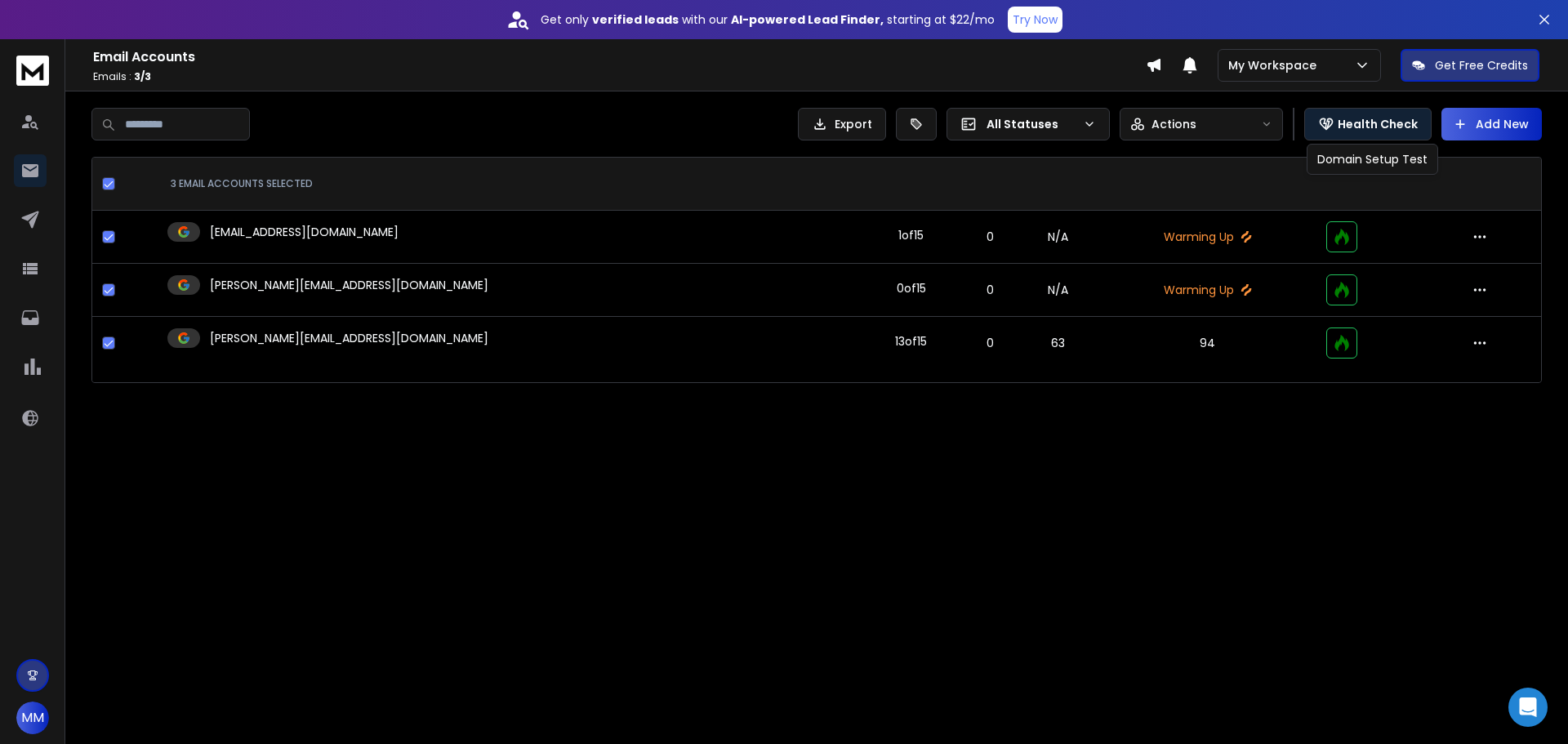
click at [1371, 131] on p "Health Check" at bounding box center [1378, 124] width 80 height 16
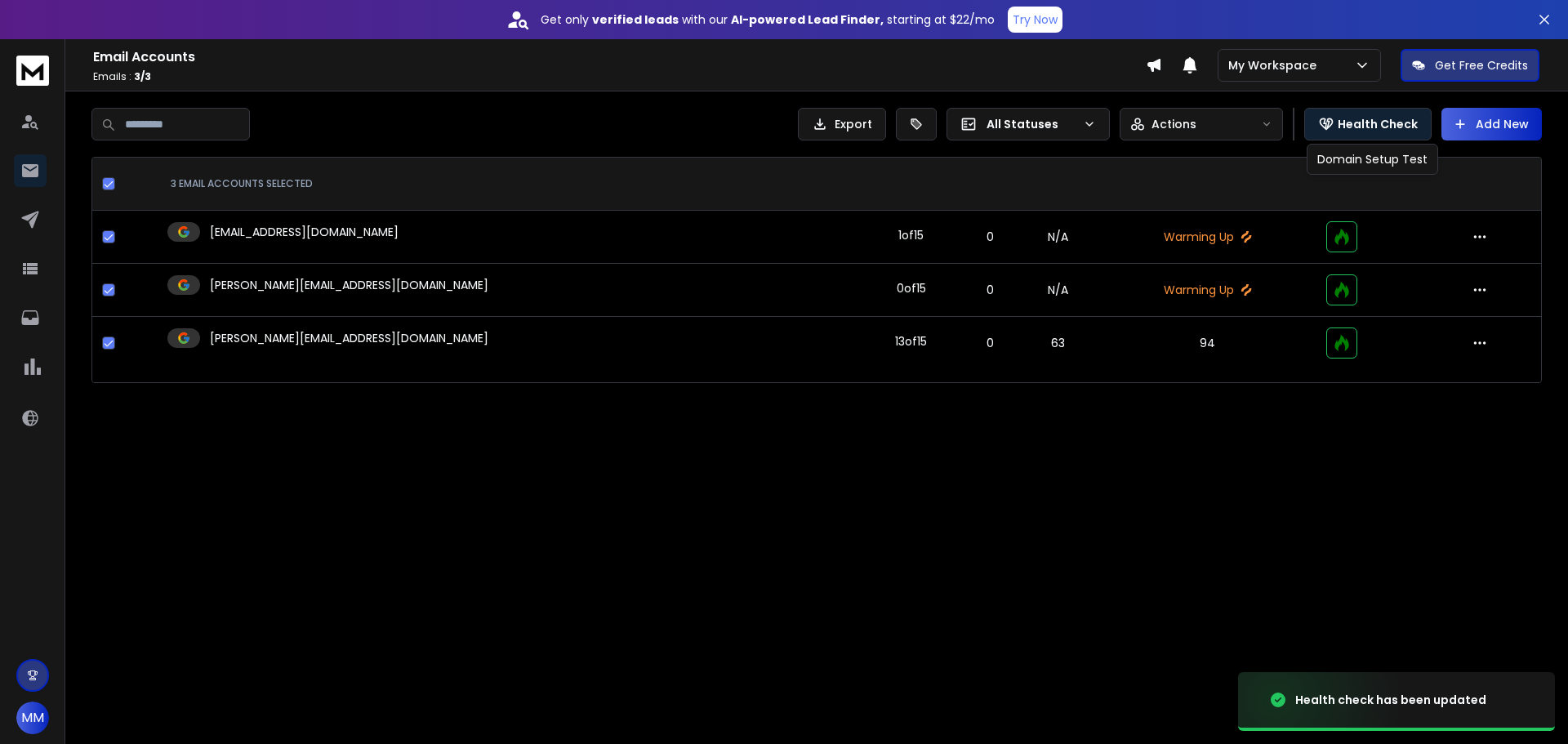
click at [1375, 137] on button "Health Check" at bounding box center [1368, 124] width 127 height 33
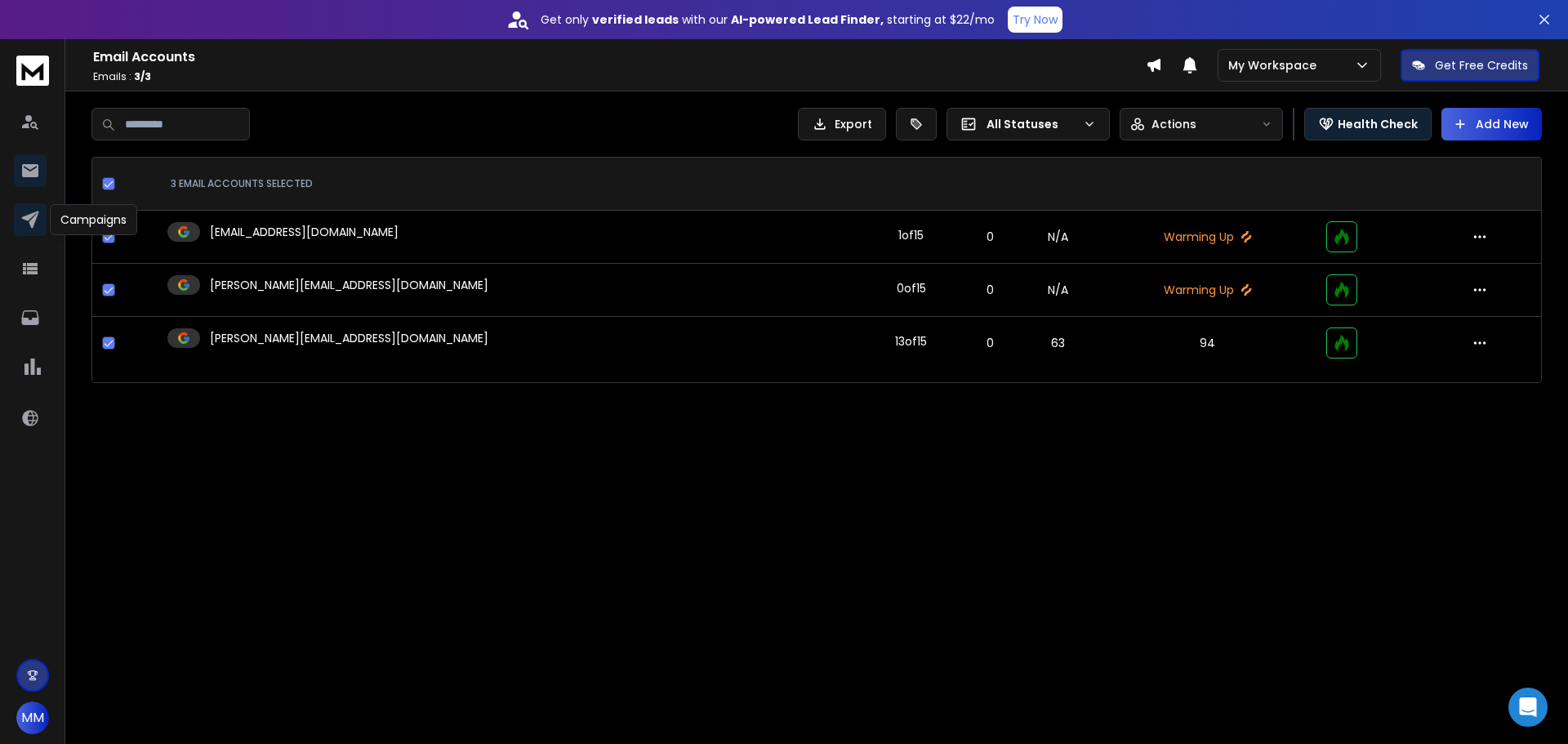
click at [26, 210] on icon at bounding box center [31, 220] width 20 height 20
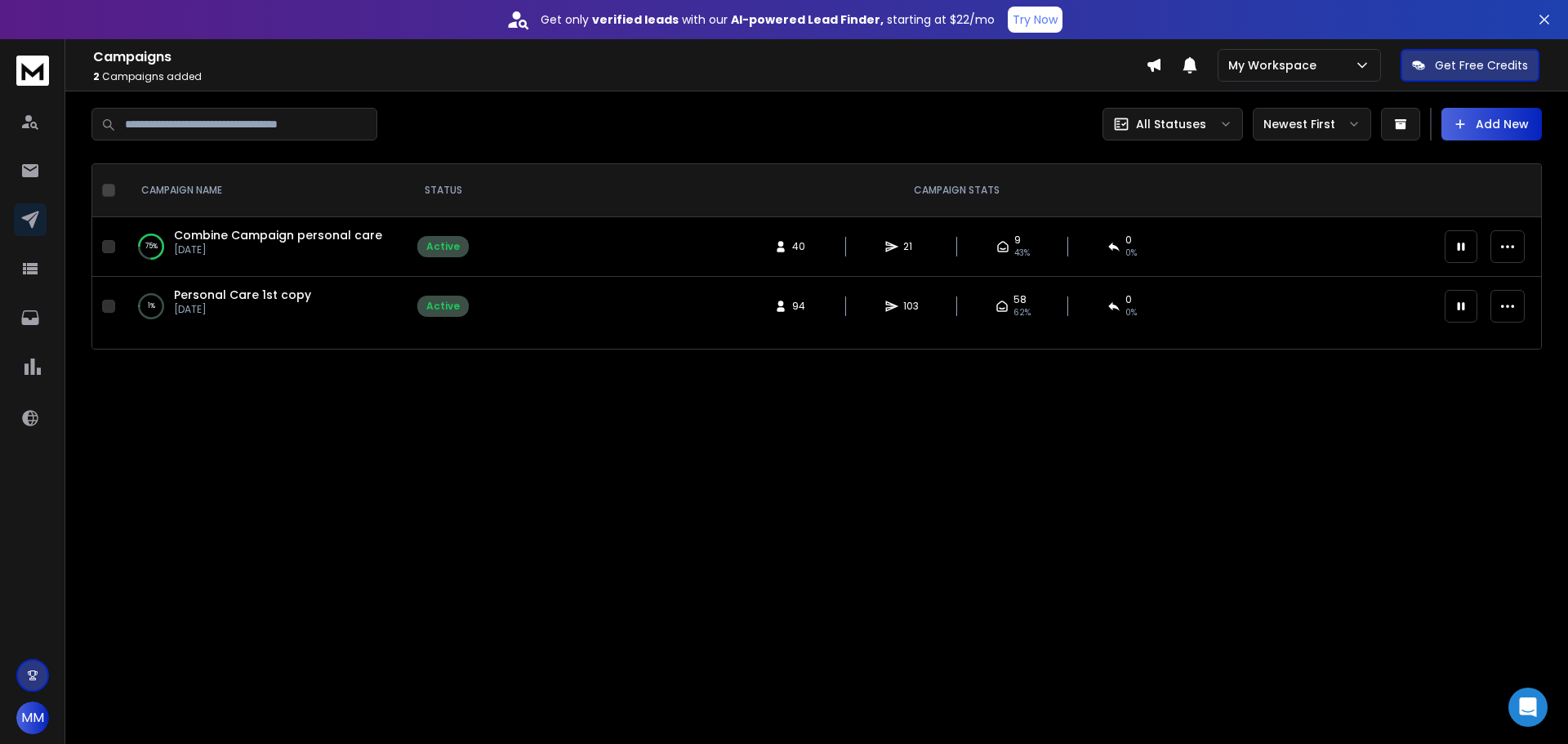
click at [239, 298] on span "Personal Care 1st copy" at bounding box center [242, 295] width 137 height 16
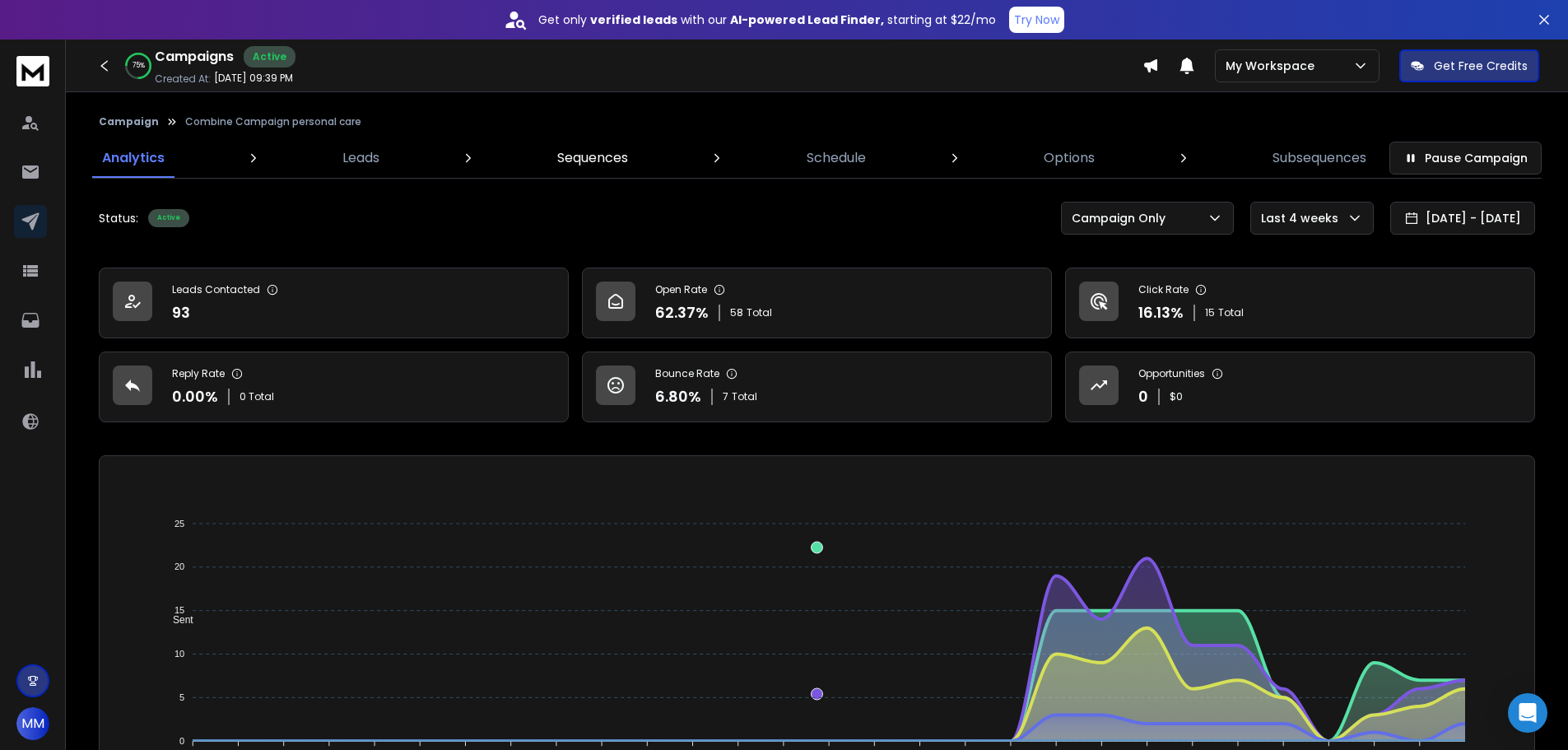
click at [607, 163] on p "Sequences" at bounding box center [592, 158] width 70 height 20
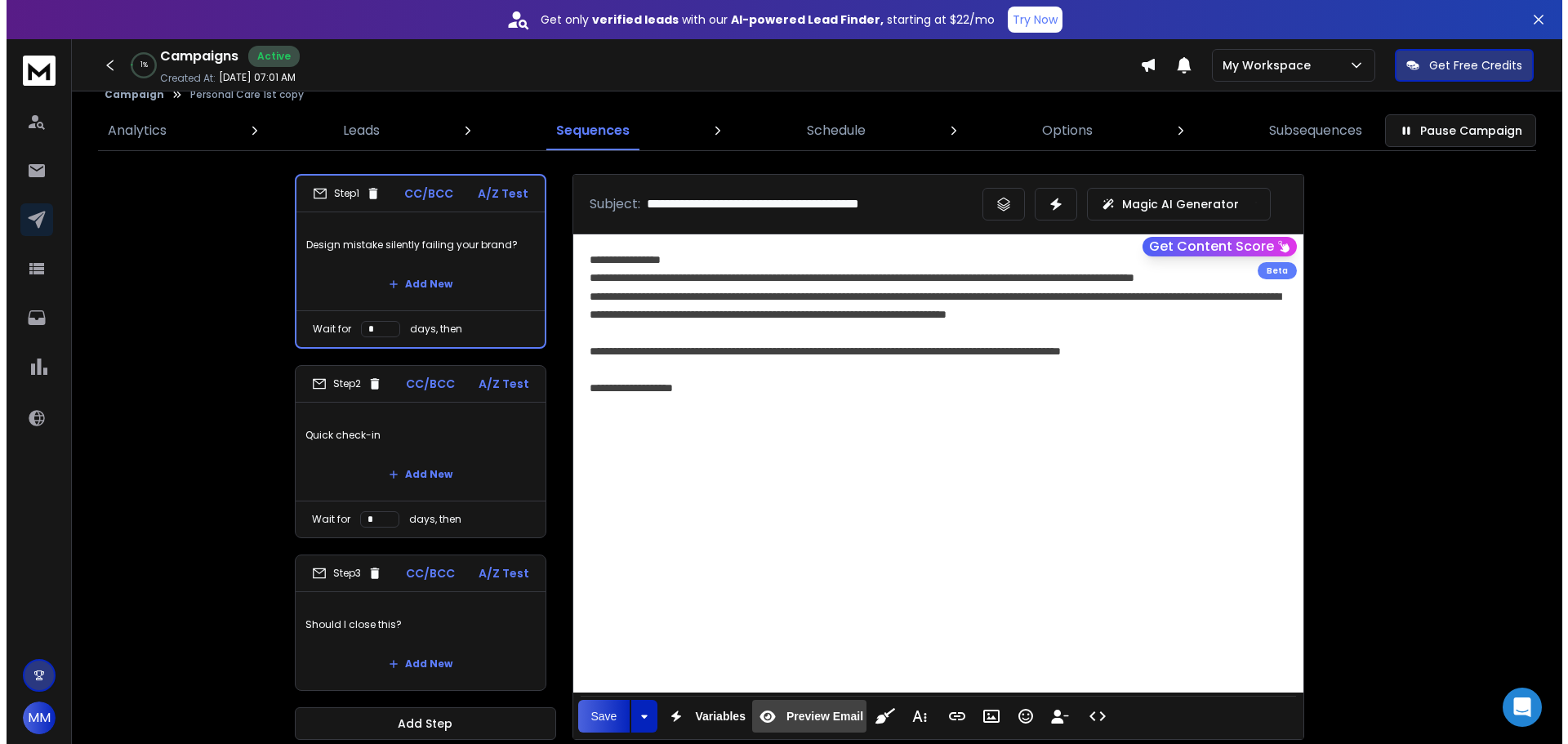
scroll to position [45, 0]
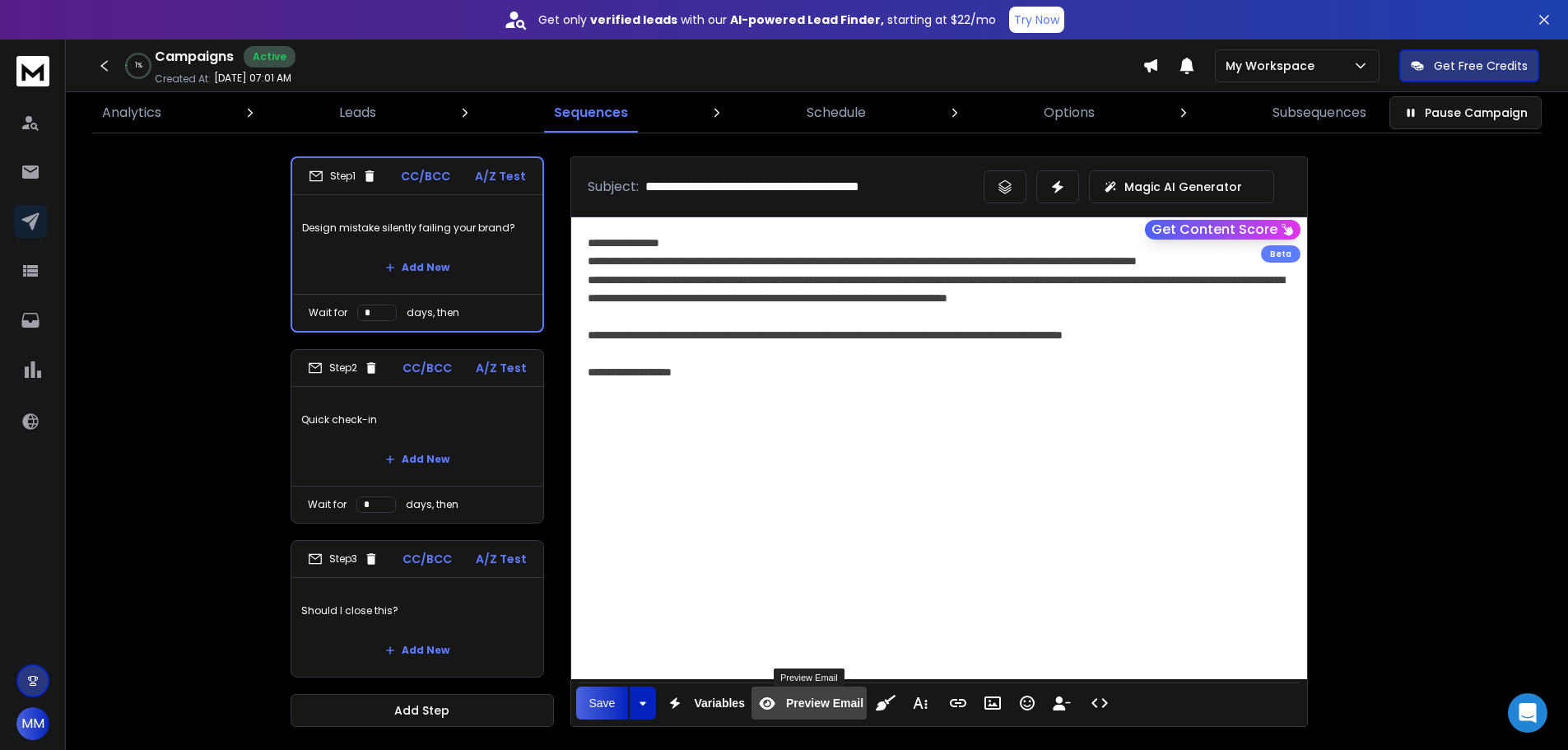
click at [836, 712] on div "Preview Email" at bounding box center [809, 704] width 115 height 27
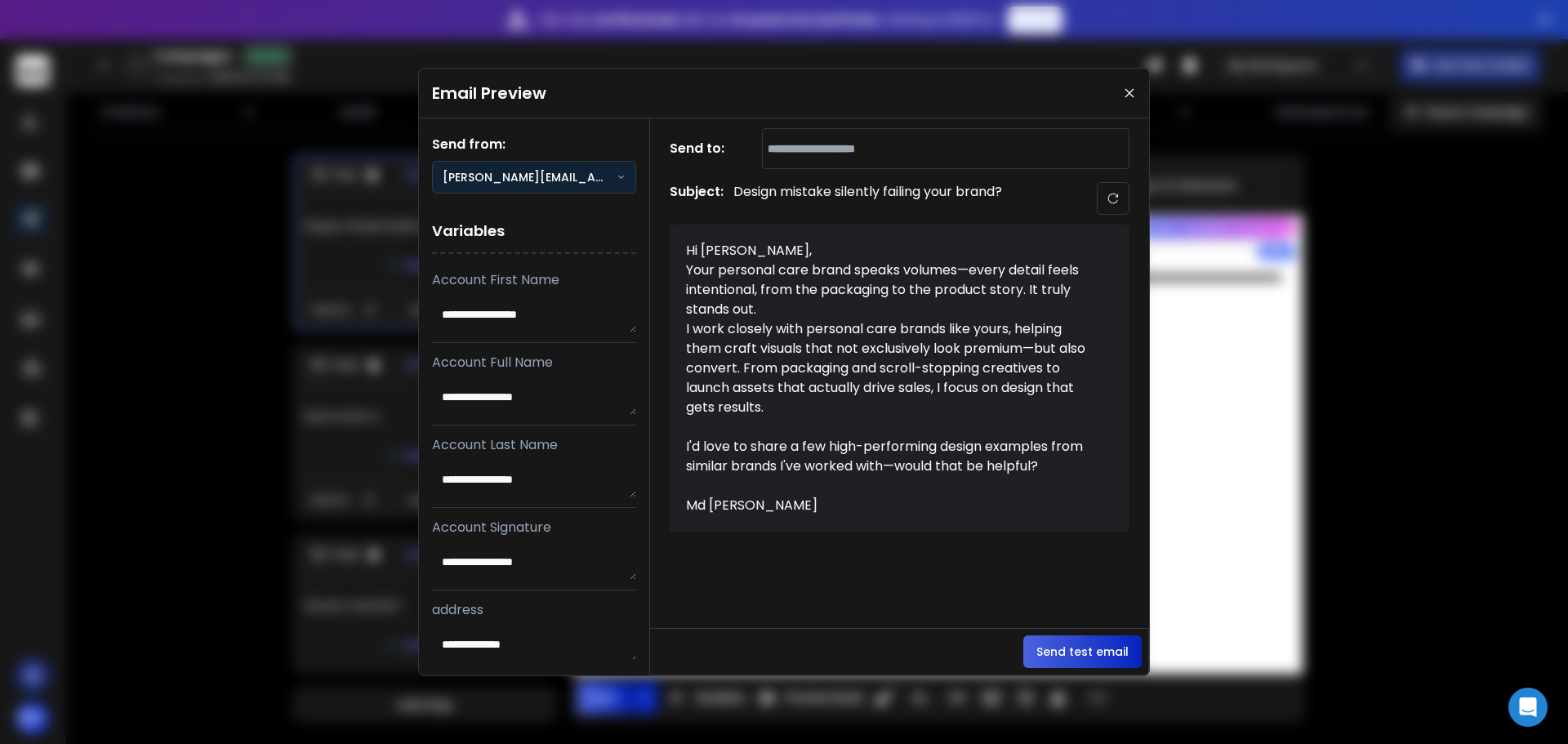
click at [553, 176] on p "[PERSON_NAME][EMAIL_ADDRESS][DOMAIN_NAME]" at bounding box center [530, 177] width 174 height 16
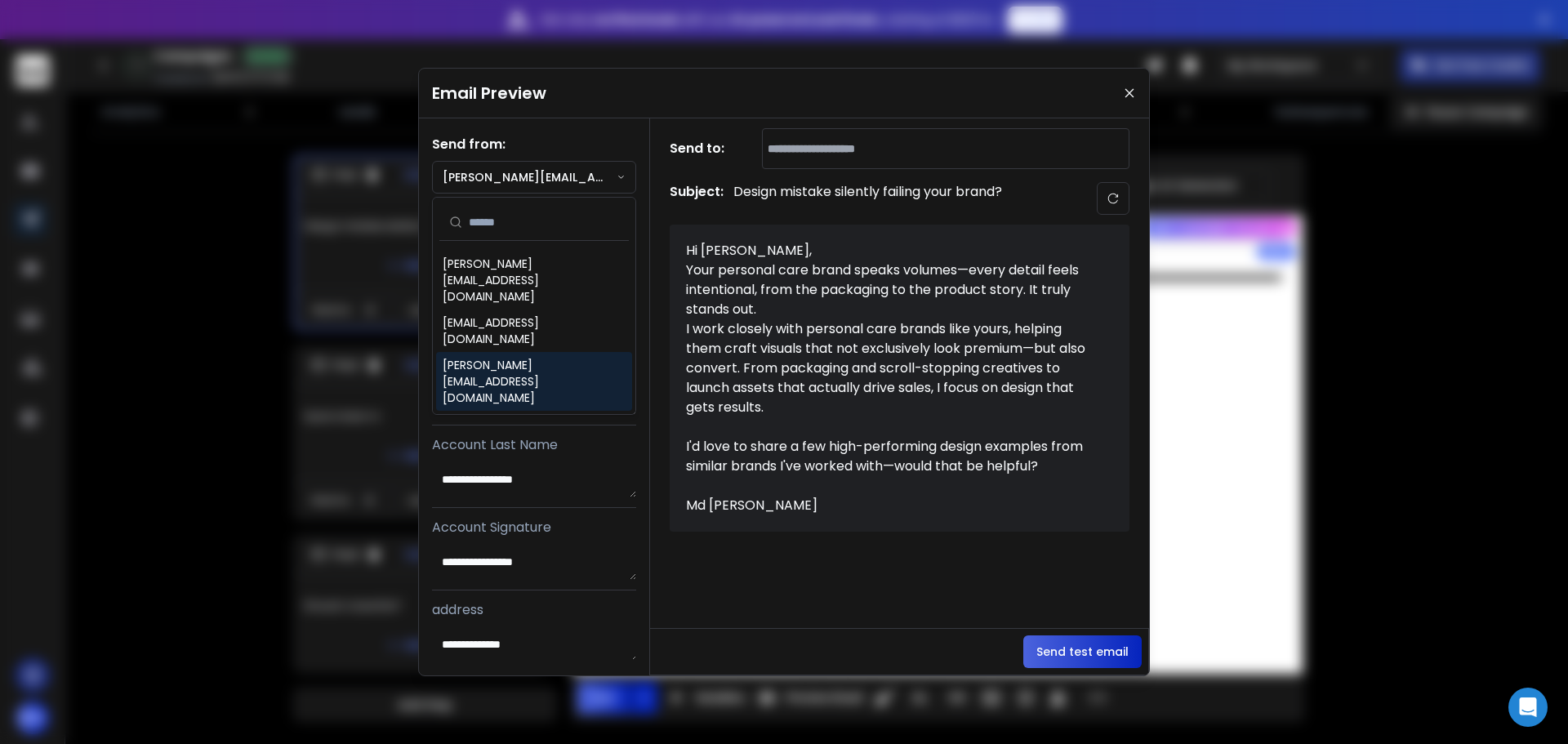
click at [521, 352] on div "[PERSON_NAME][EMAIL_ADDRESS][DOMAIN_NAME]" at bounding box center [534, 381] width 196 height 59
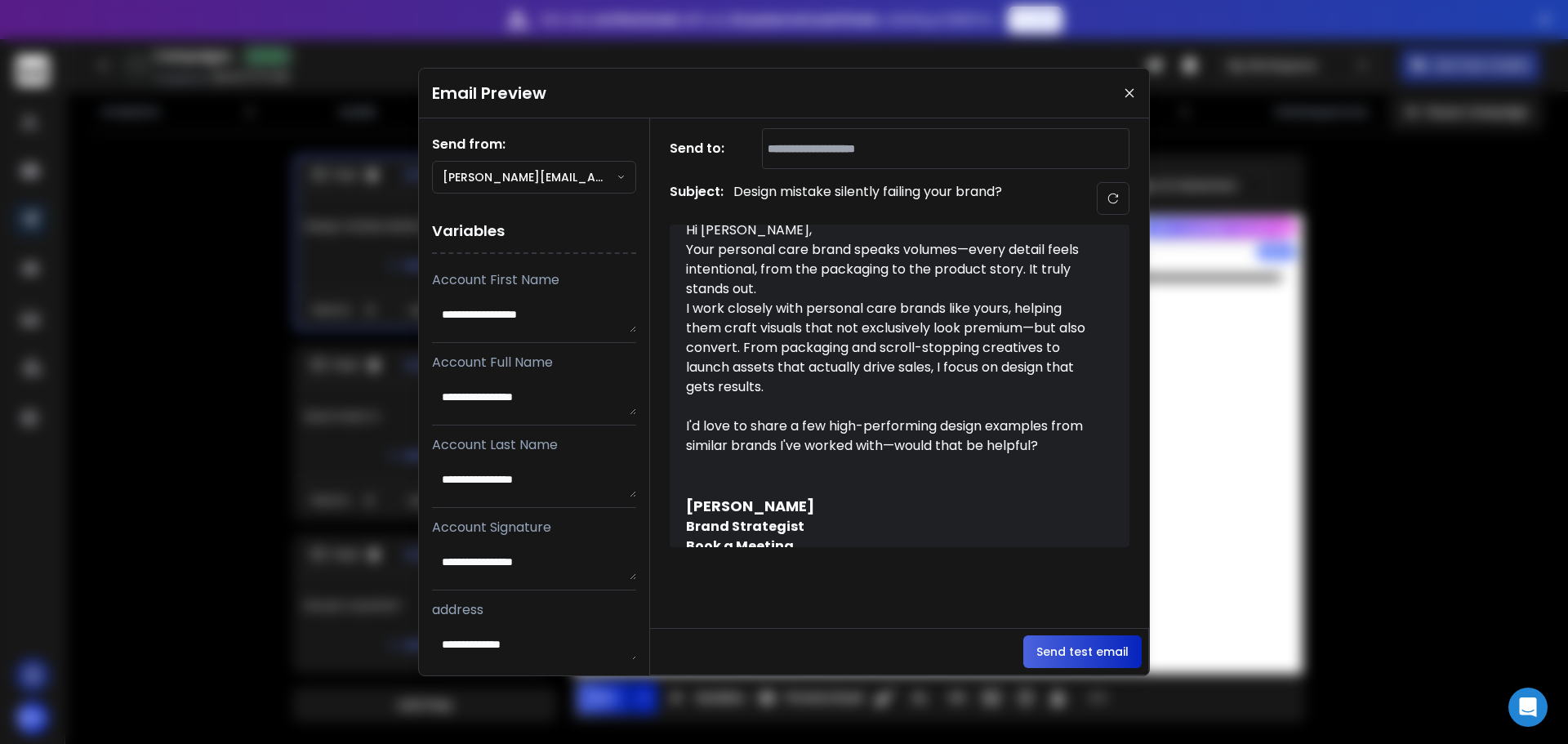
scroll to position [29, 0]
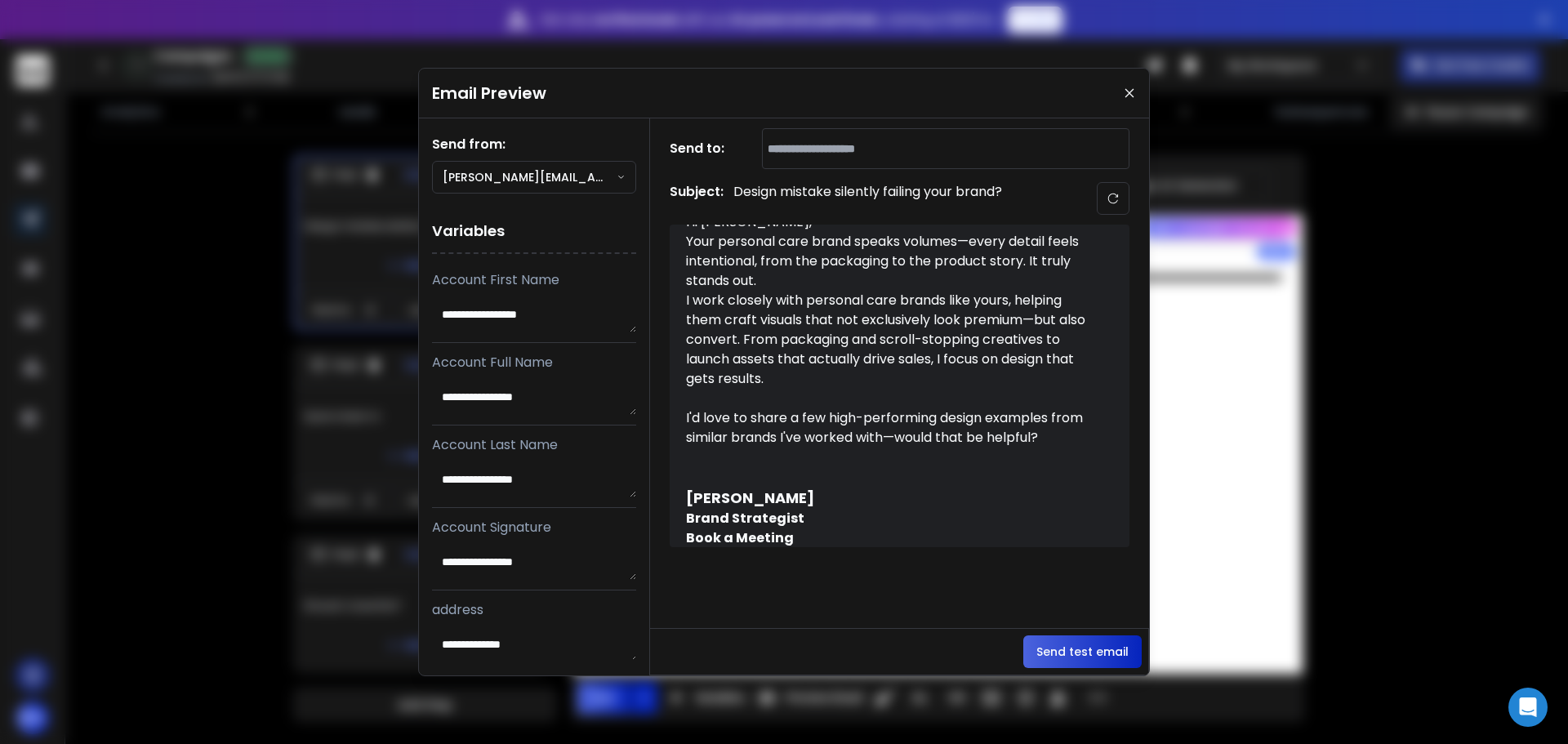
click at [745, 536] on strong "Book a Meeting" at bounding box center [739, 538] width 108 height 19
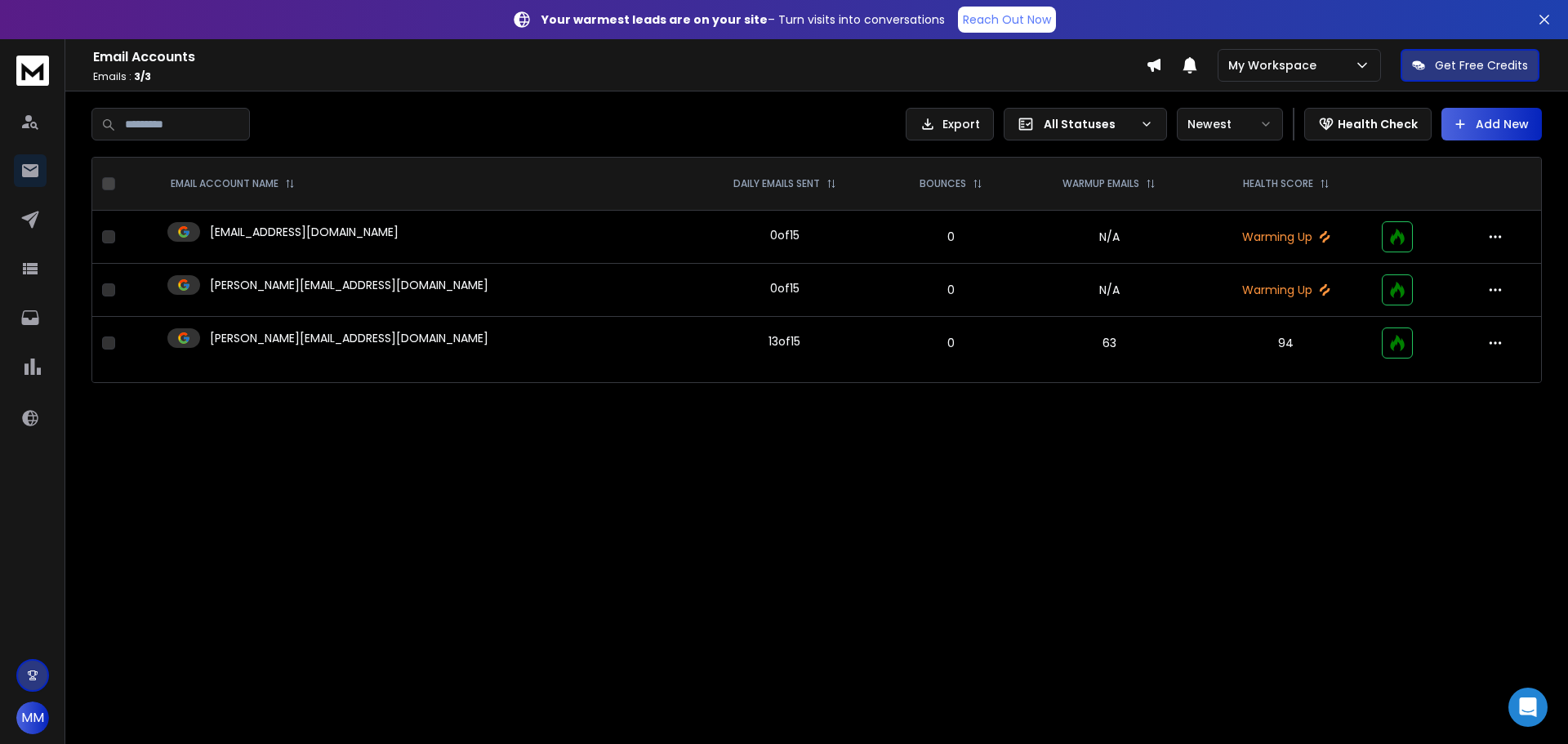
click at [277, 335] on p "[PERSON_NAME][EMAIL_ADDRESS][DOMAIN_NAME]" at bounding box center [348, 338] width 278 height 16
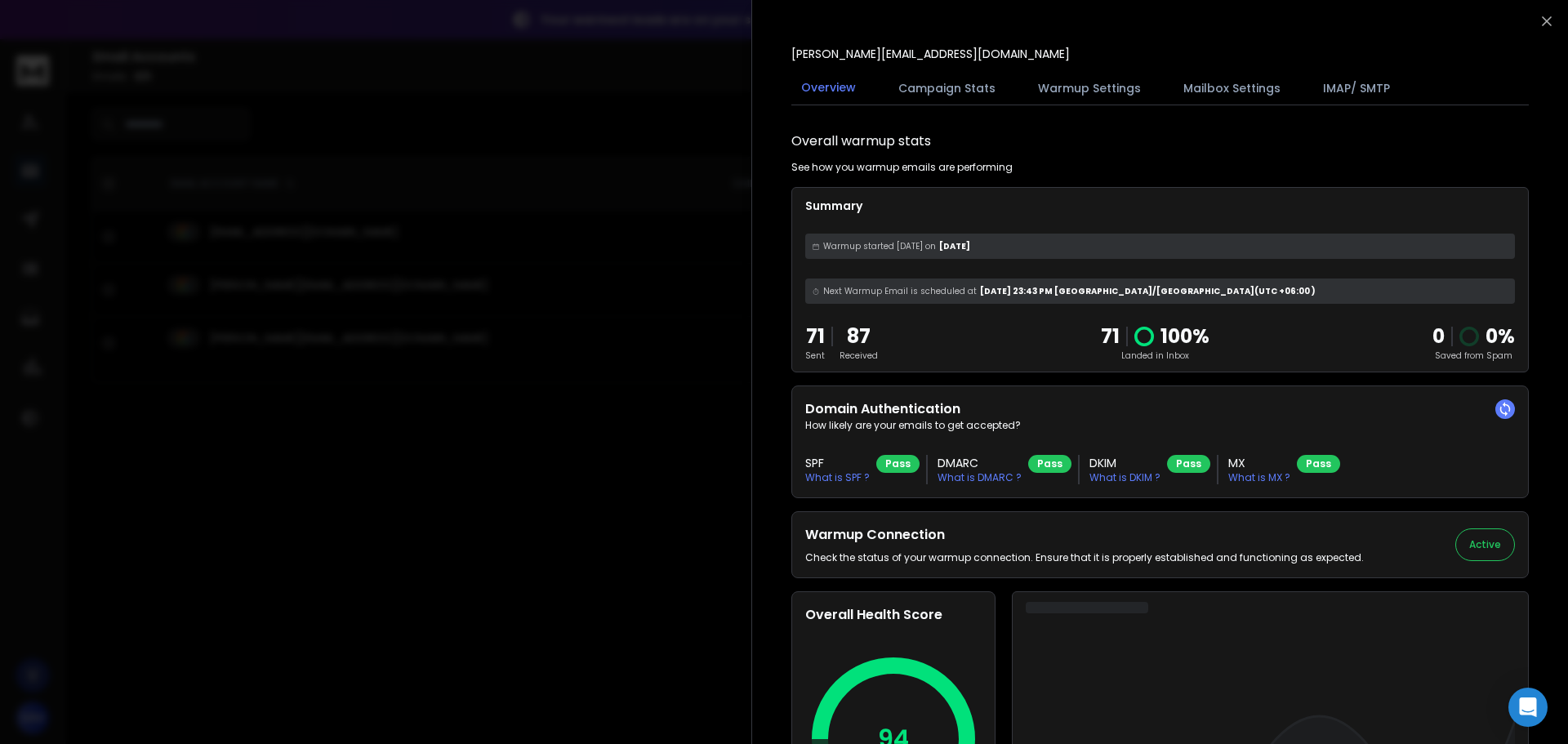
click at [1221, 82] on button "Mailbox Settings" at bounding box center [1232, 88] width 117 height 36
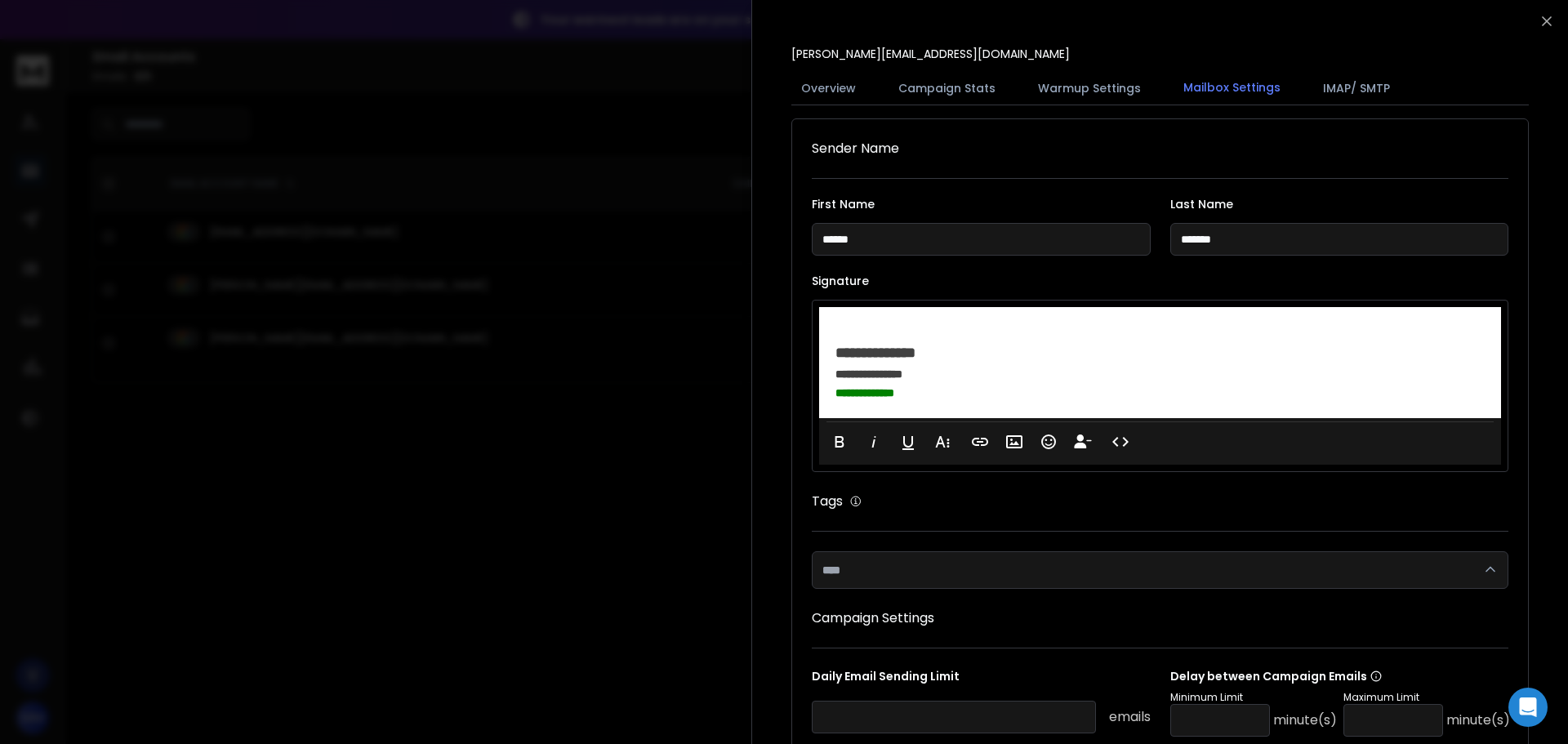
click at [944, 392] on div "**********" at bounding box center [1160, 363] width 649 height 78
copy div "**********"
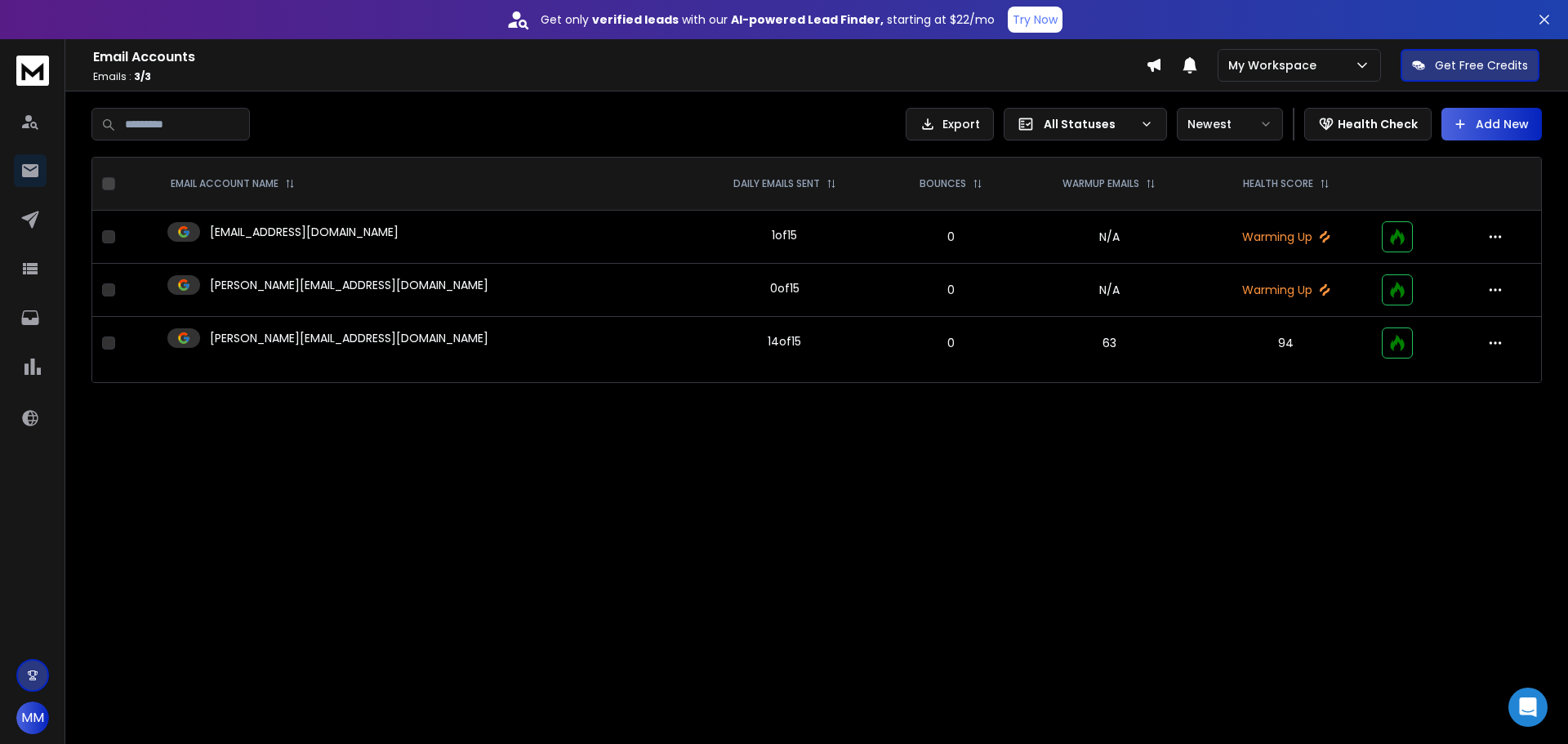
click at [271, 227] on p "[EMAIL_ADDRESS][DOMAIN_NAME]" at bounding box center [304, 232] width 189 height 16
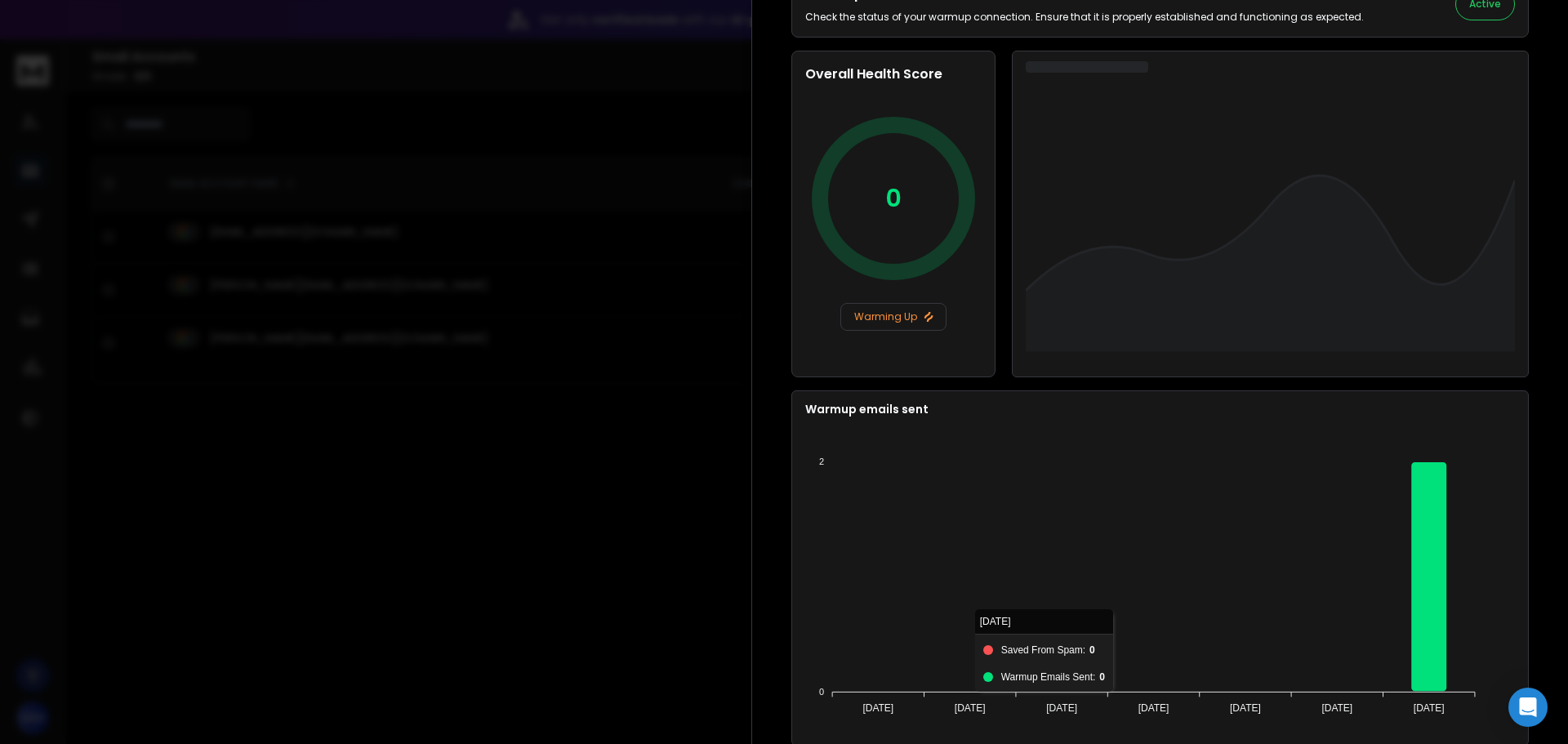
scroll to position [543, 0]
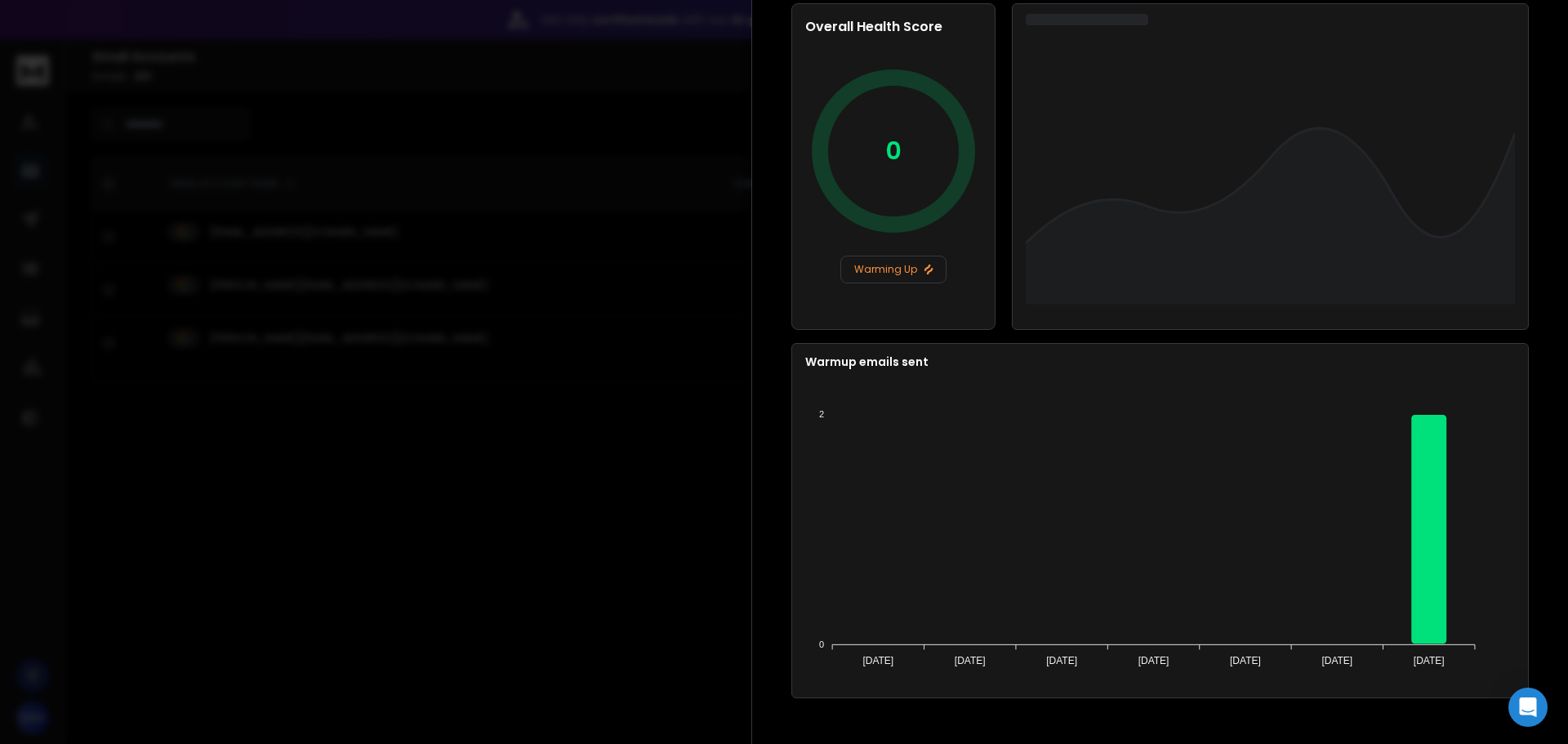
drag, startPoint x: 548, startPoint y: 612, endPoint x: 521, endPoint y: 597, distance: 30.9
click at [548, 611] on div at bounding box center [784, 372] width 1568 height 744
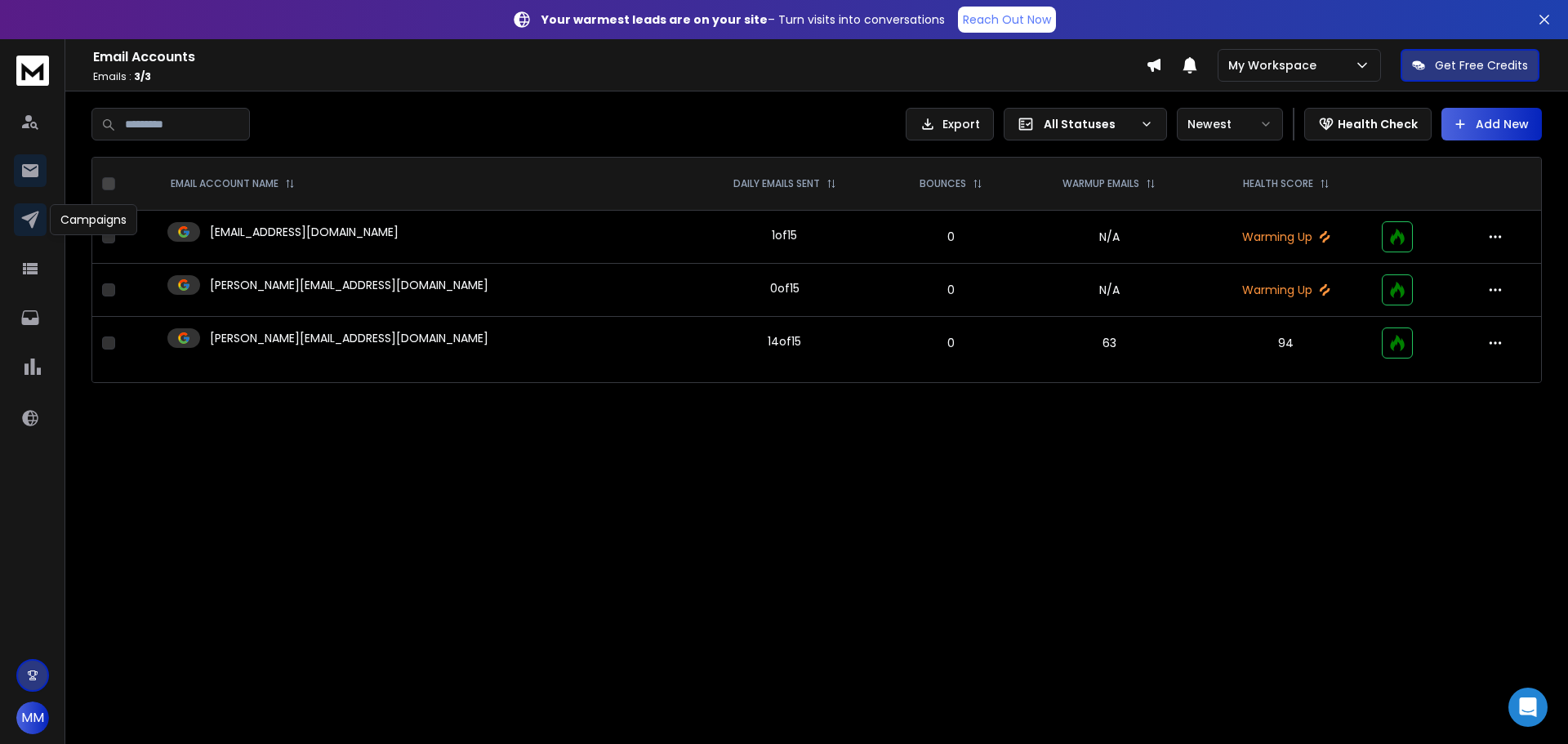
click at [35, 221] on icon at bounding box center [31, 220] width 20 height 20
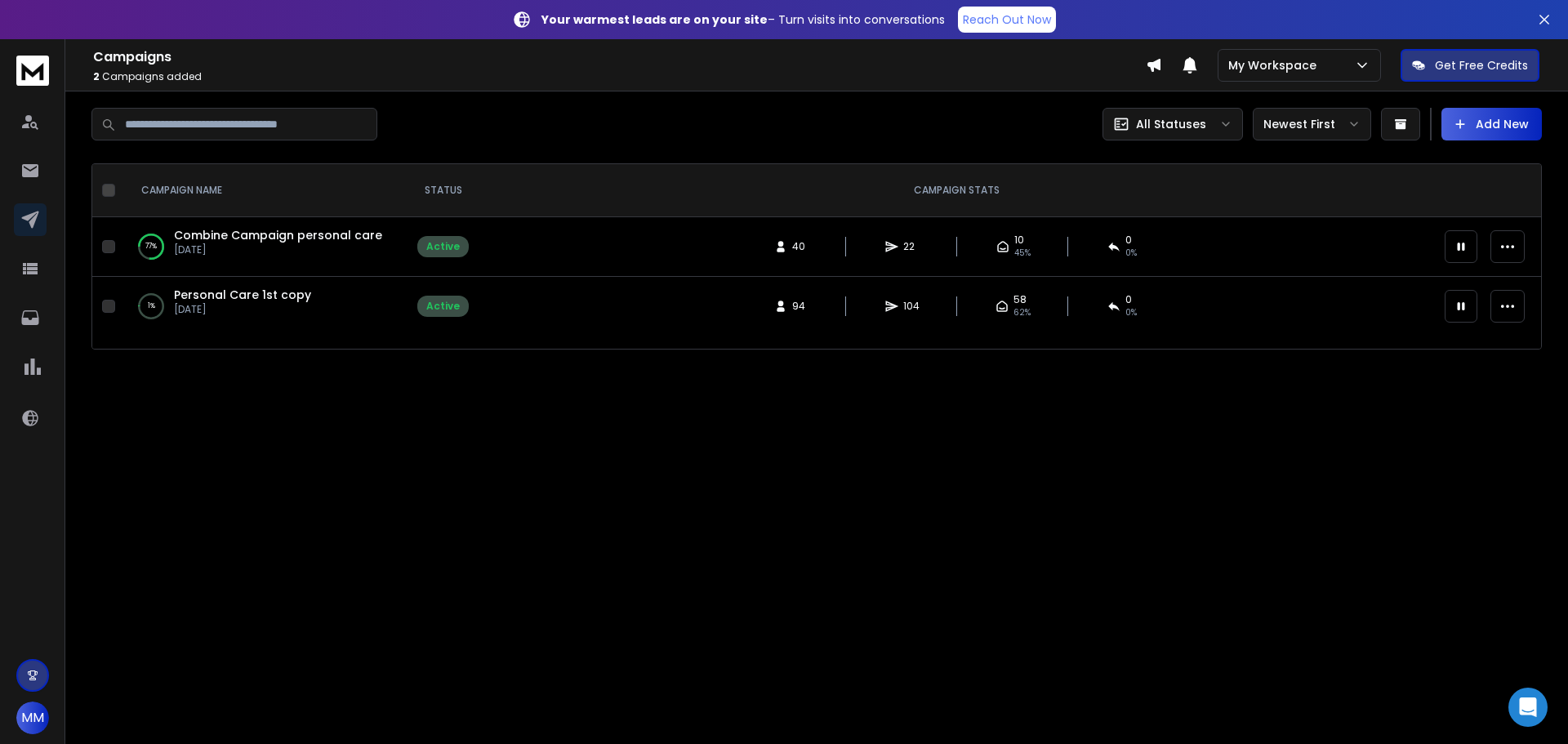
click at [300, 240] on span "Combine Campaign personal care" at bounding box center [278, 235] width 209 height 16
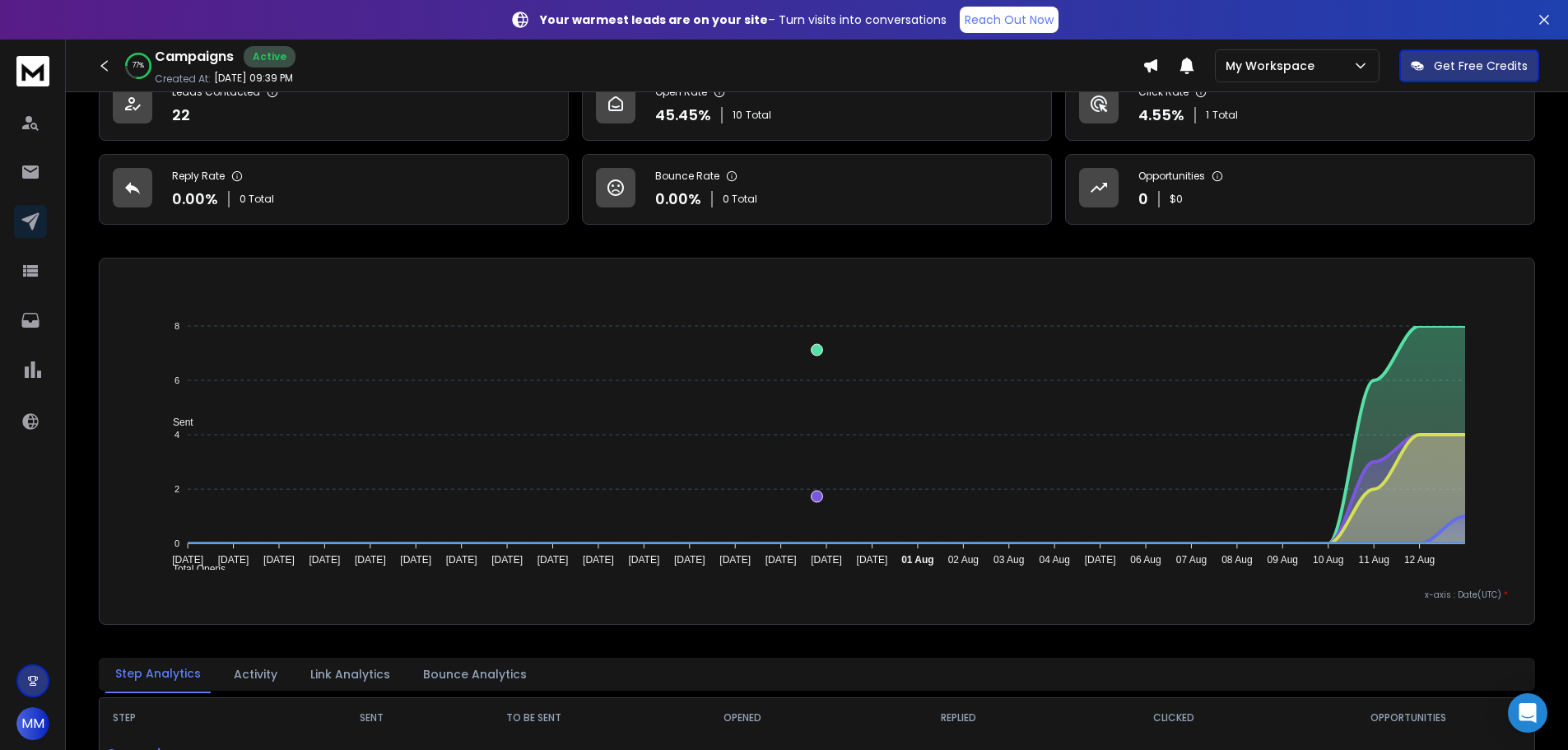
scroll to position [318, 0]
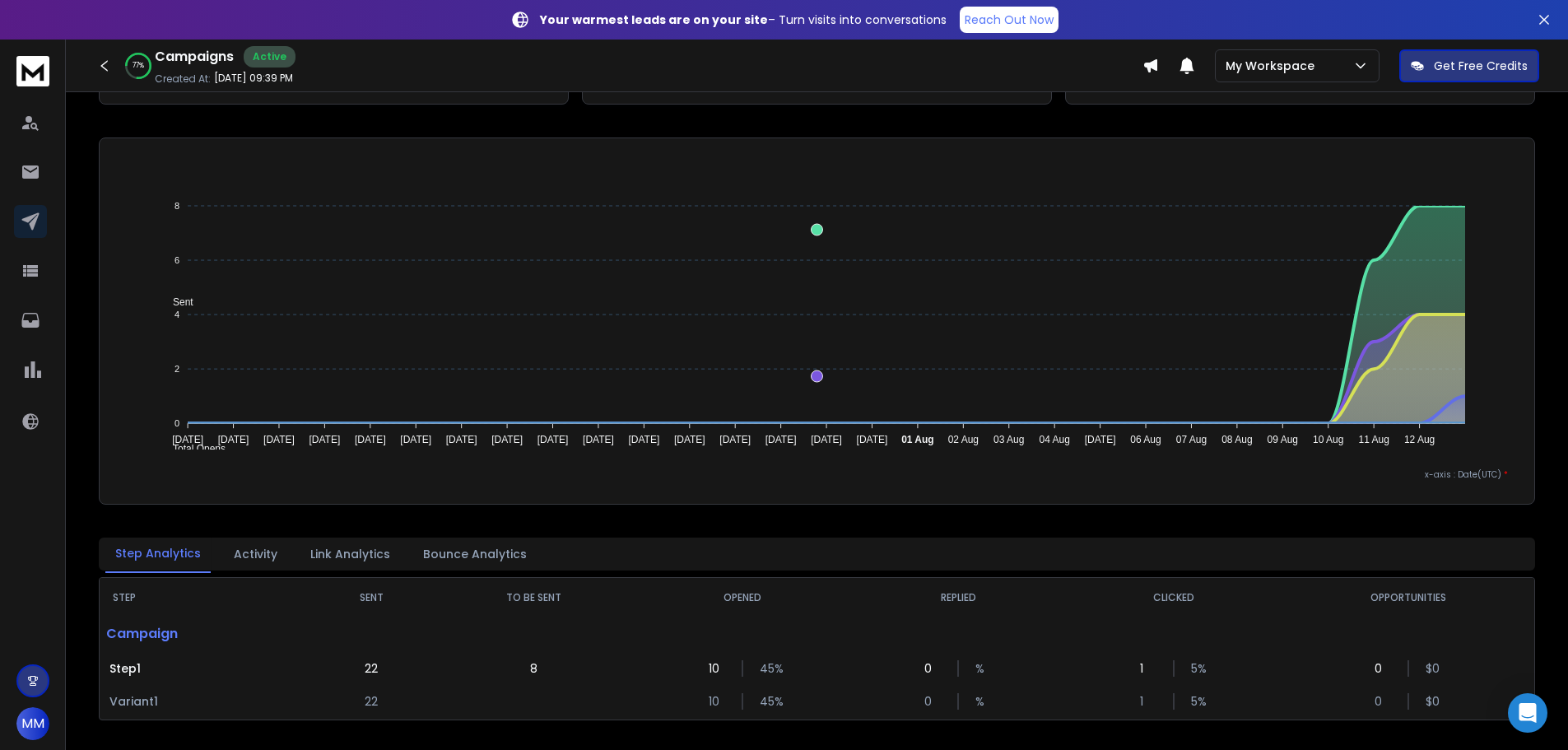
click at [530, 598] on th "TO BE SENT" at bounding box center [534, 597] width 202 height 39
click at [461, 552] on button "Bounce Analytics" at bounding box center [475, 554] width 123 height 37
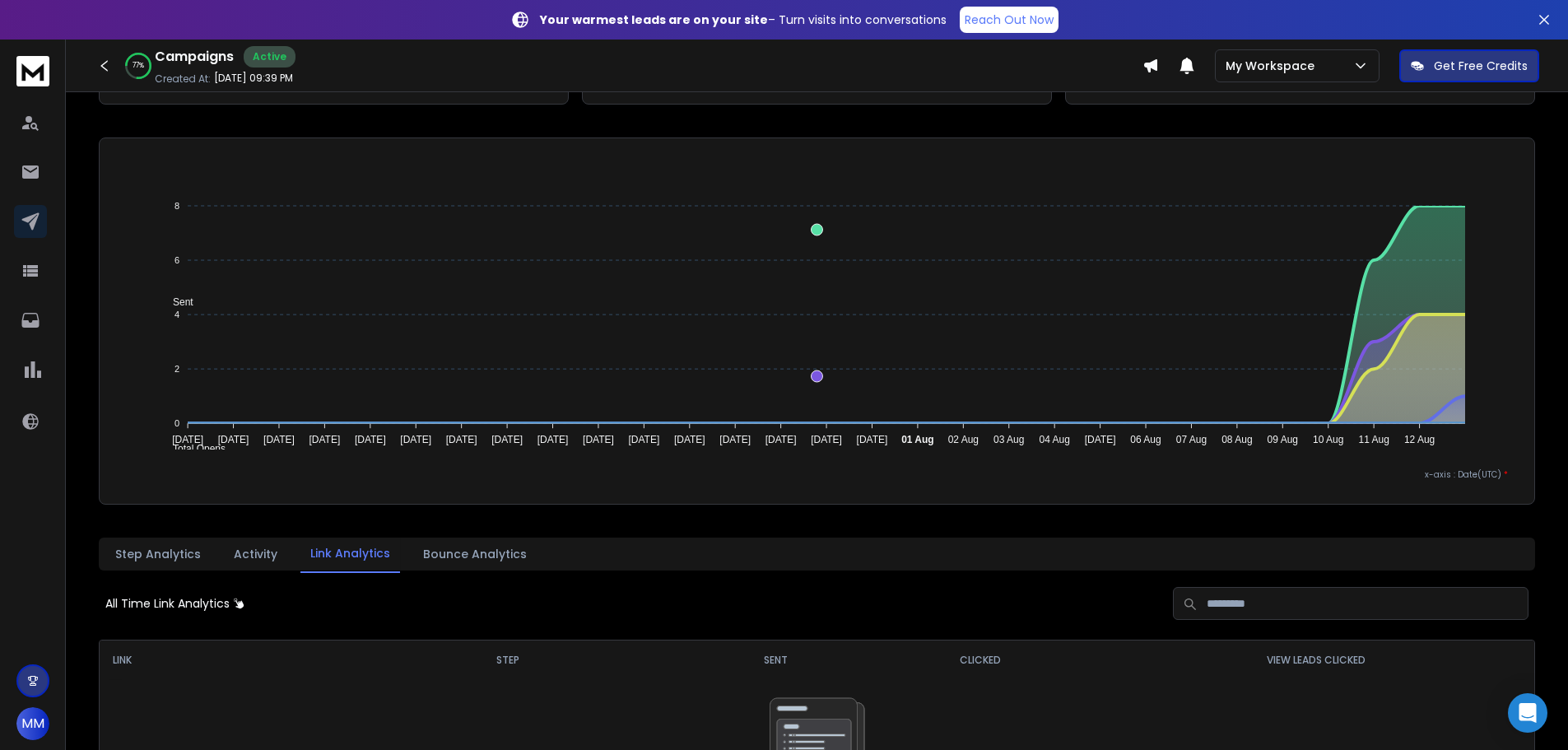
click at [342, 551] on button "Link Analytics" at bounding box center [350, 553] width 100 height 38
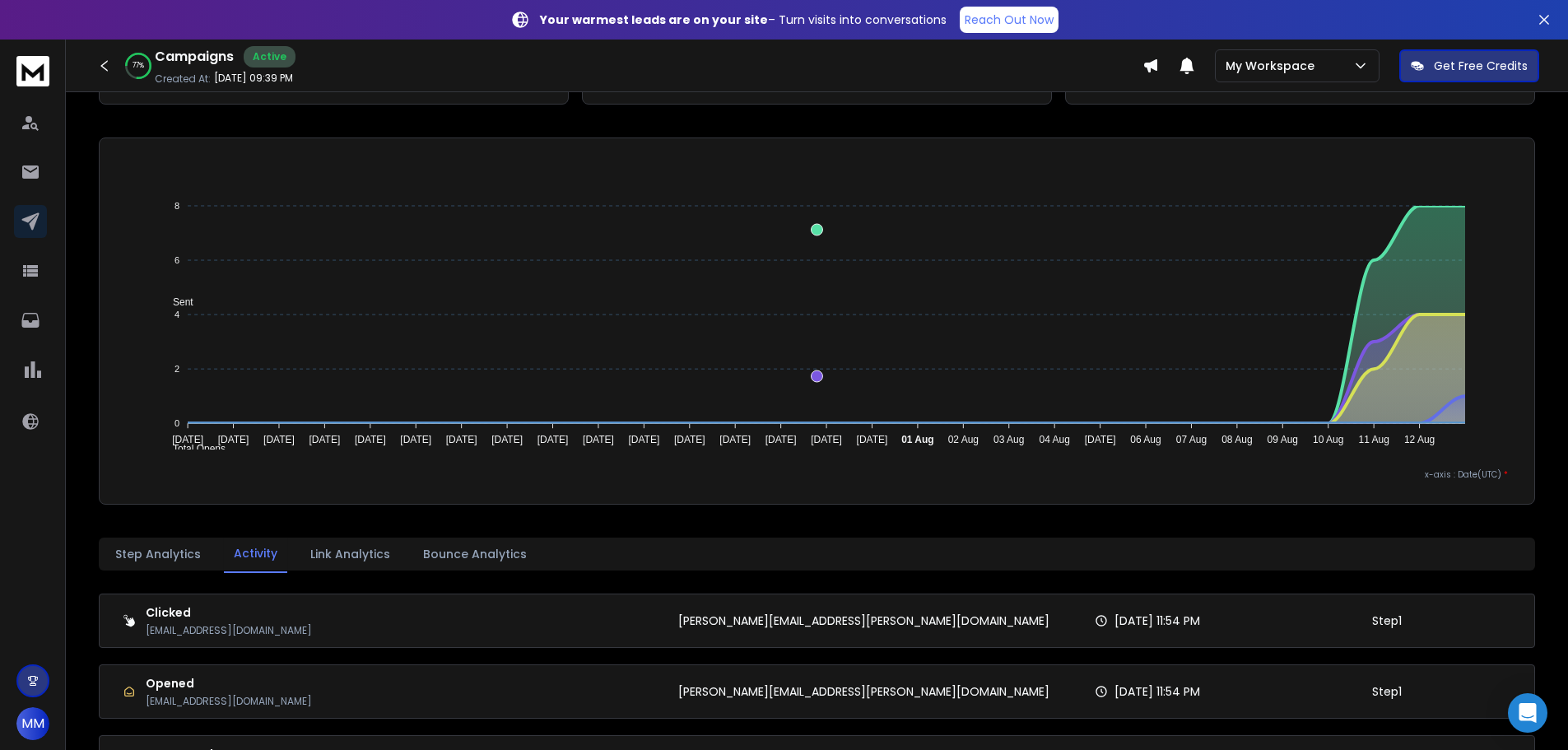
click at [260, 555] on button "Activity" at bounding box center [255, 553] width 63 height 38
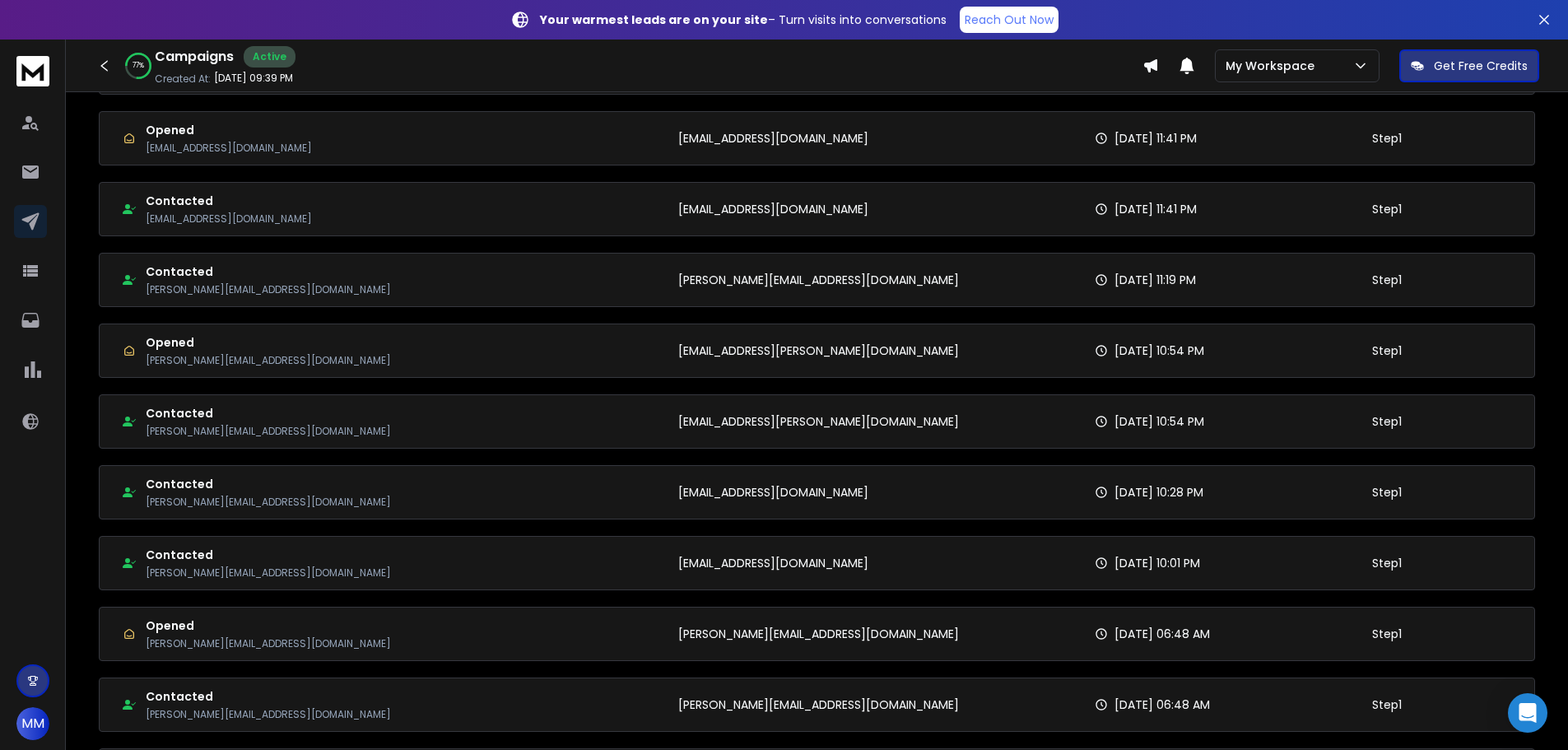
scroll to position [812, 0]
